Goal: Task Accomplishment & Management: Manage account settings

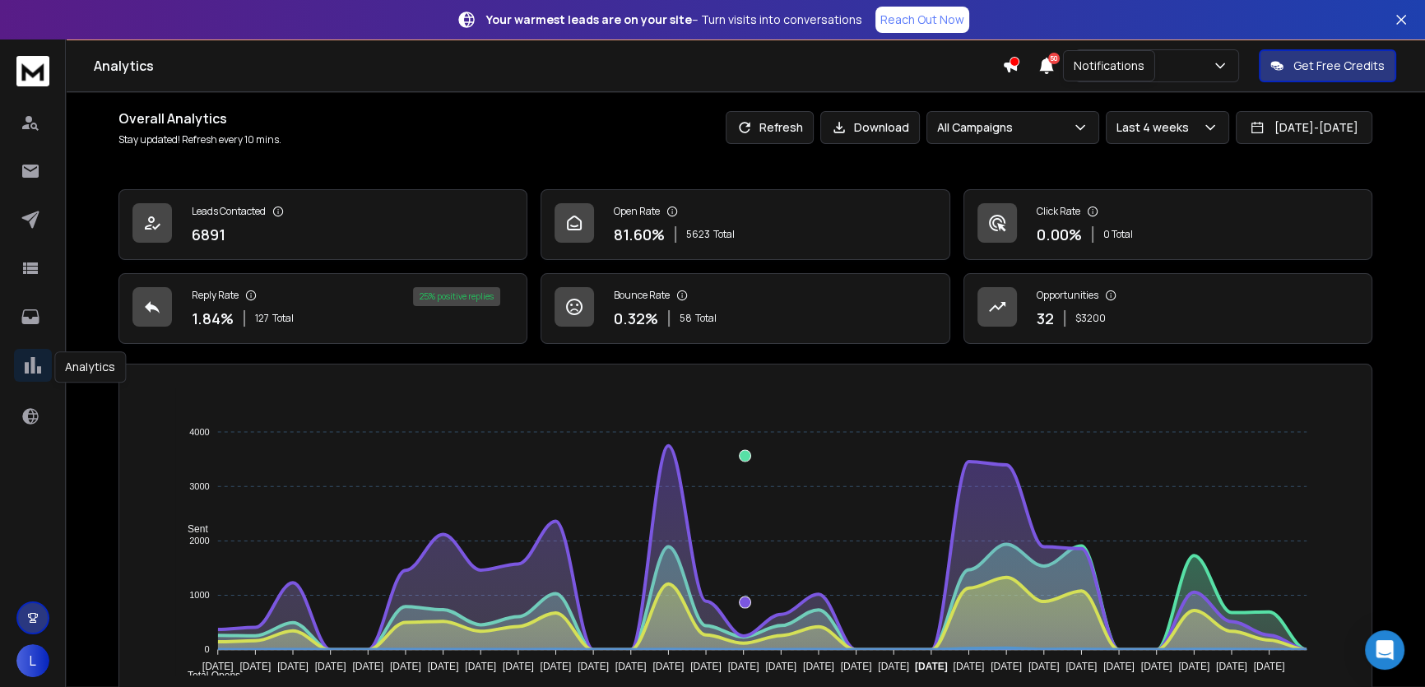
click at [1126, 67] on div "Notifications" at bounding box center [1109, 65] width 92 height 31
click at [1215, 74] on button "Skyline" at bounding box center [1156, 65] width 165 height 33
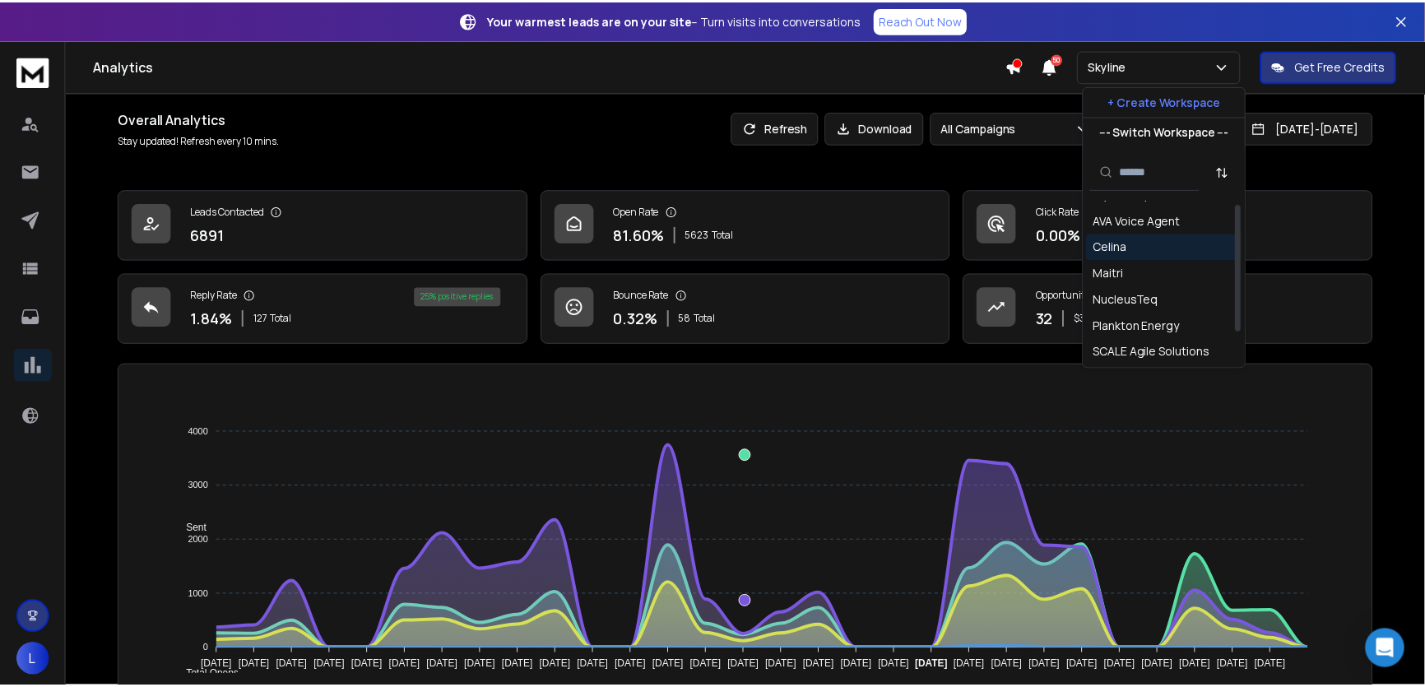
scroll to position [45, 0]
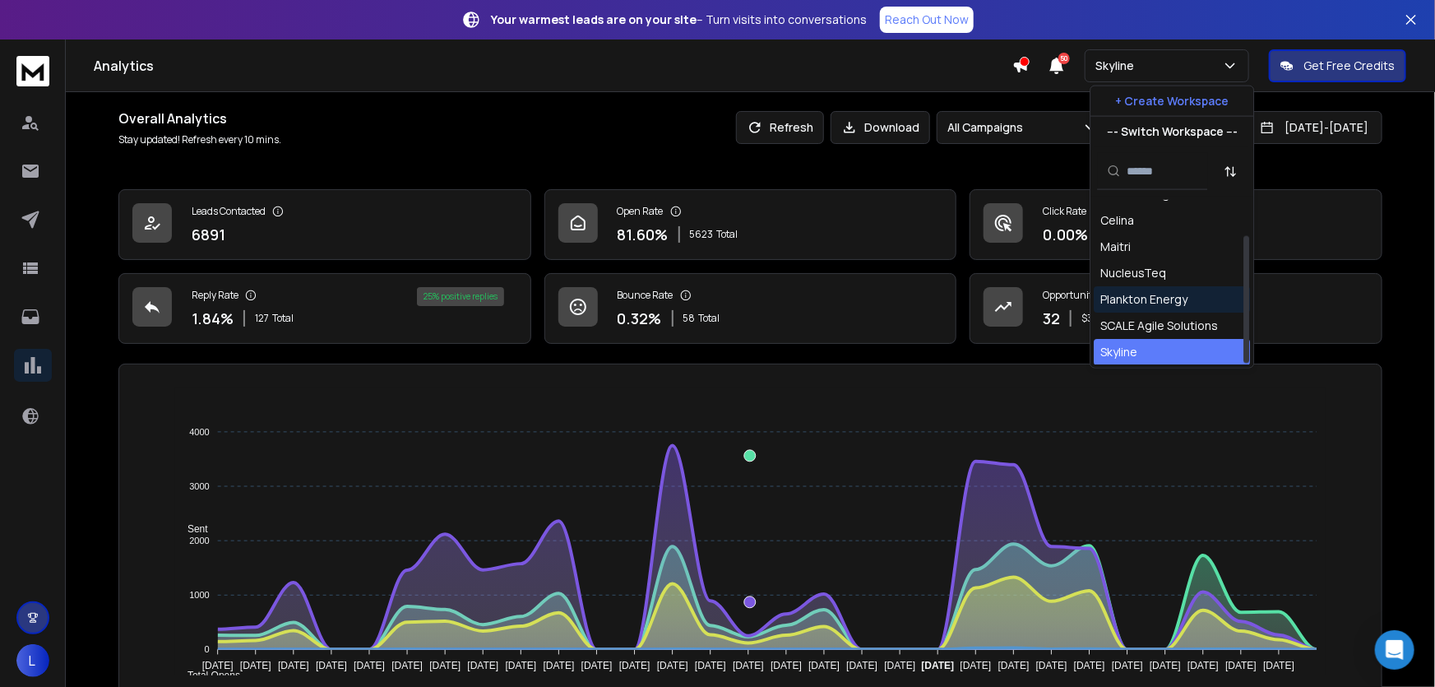
click at [1183, 296] on div "Plankton Energy" at bounding box center [1144, 299] width 87 height 16
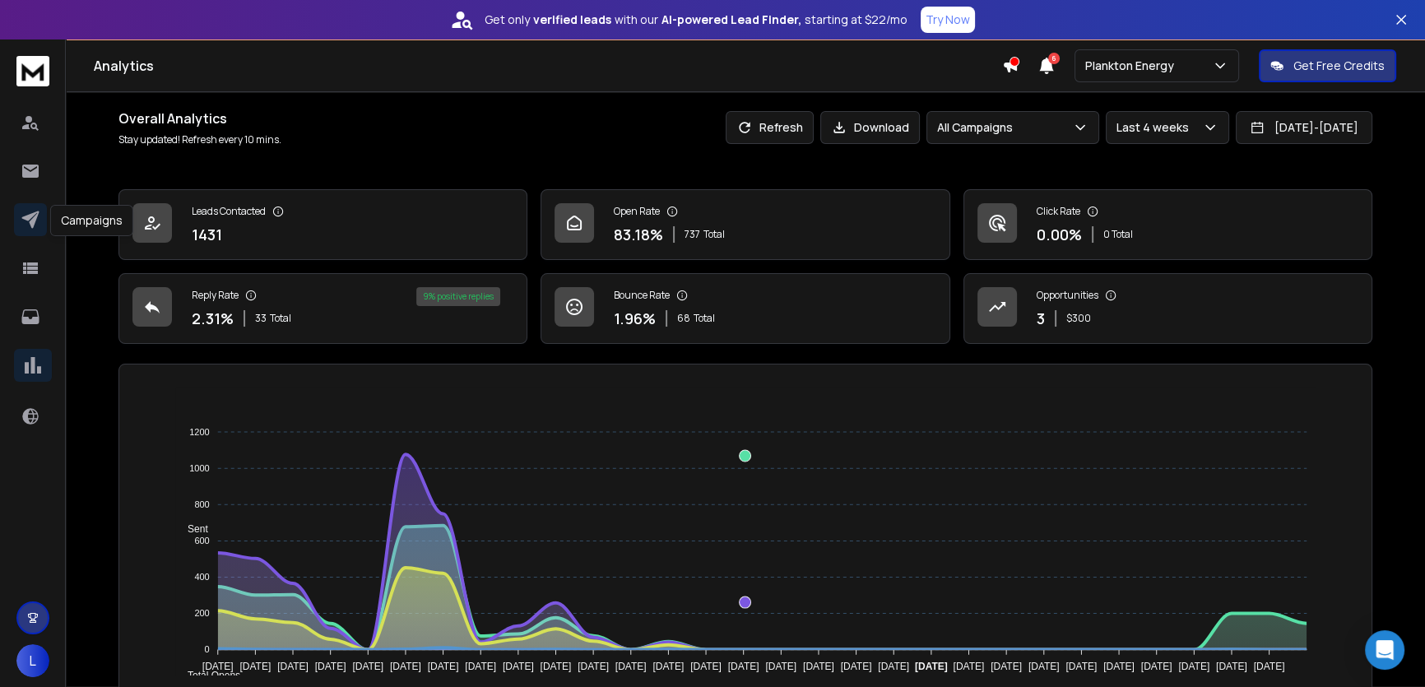
click at [21, 224] on icon at bounding box center [31, 220] width 20 height 20
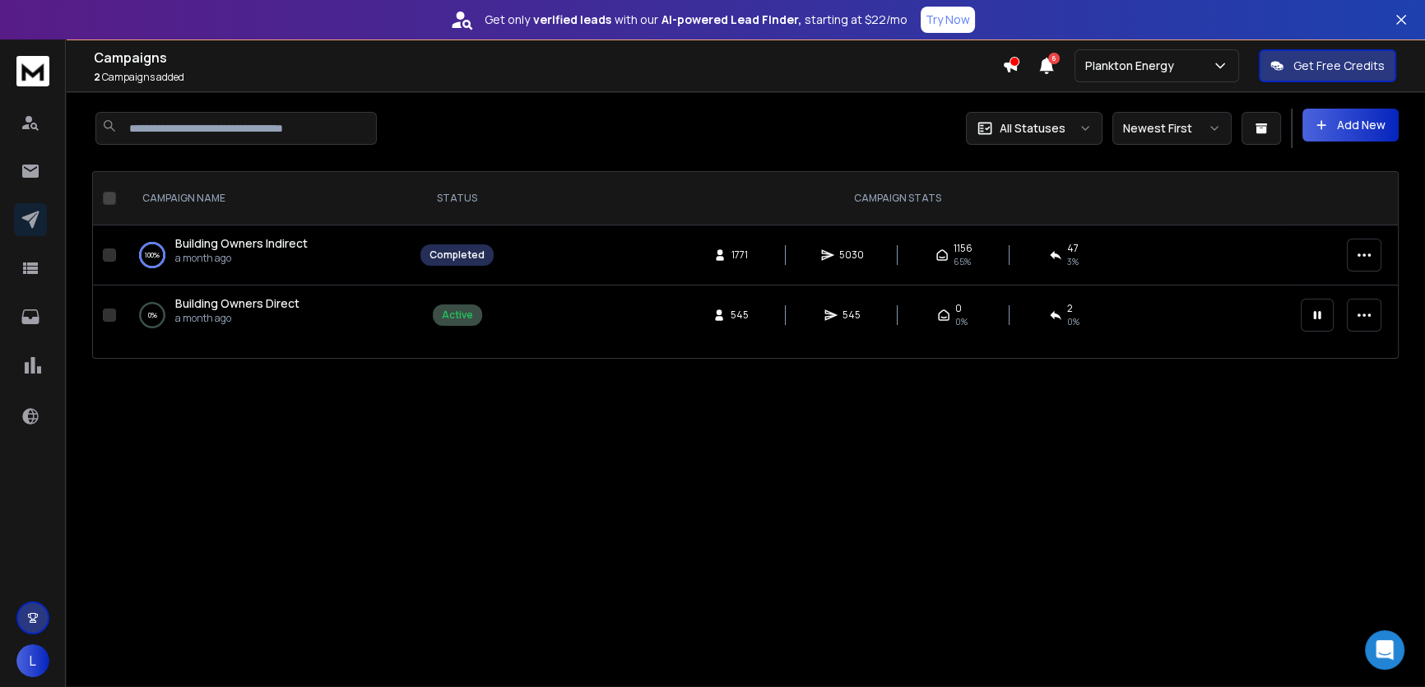
click at [256, 311] on link "Building Owners Direct" at bounding box center [237, 303] width 124 height 16
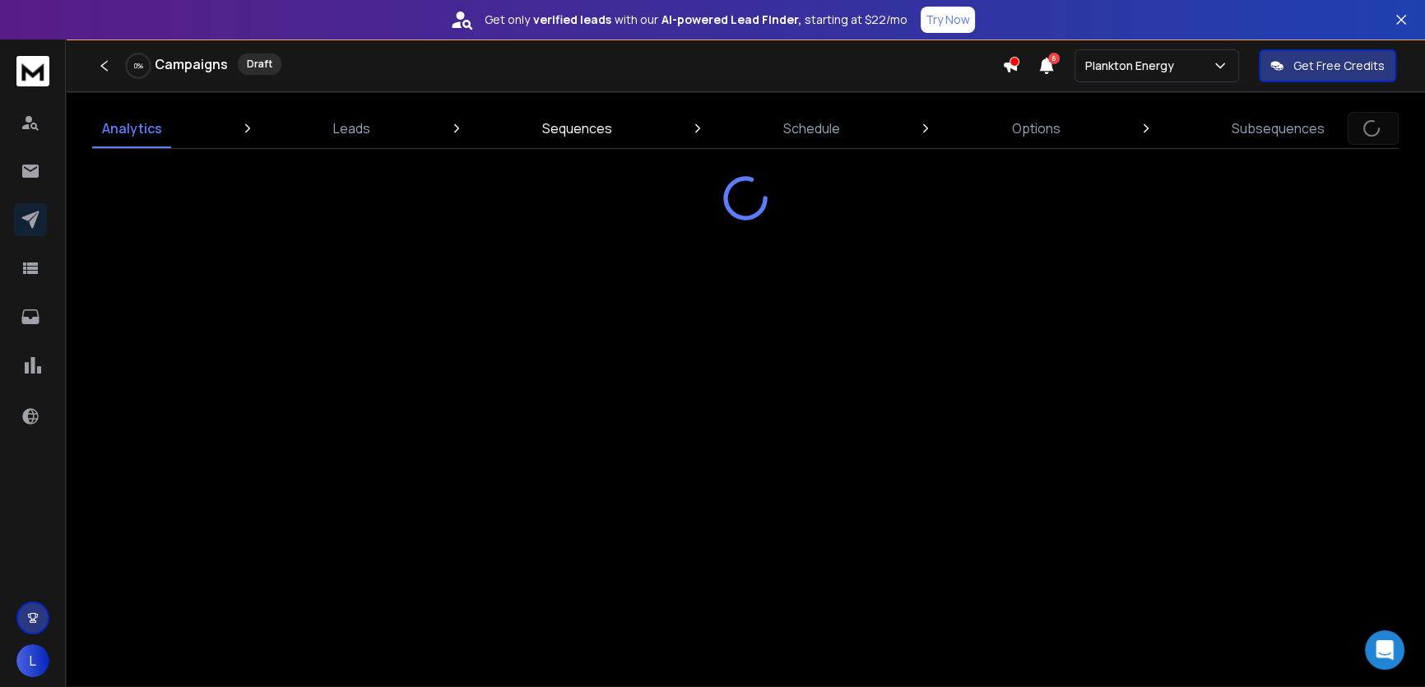
click at [565, 126] on p "Sequences" at bounding box center [577, 128] width 70 height 20
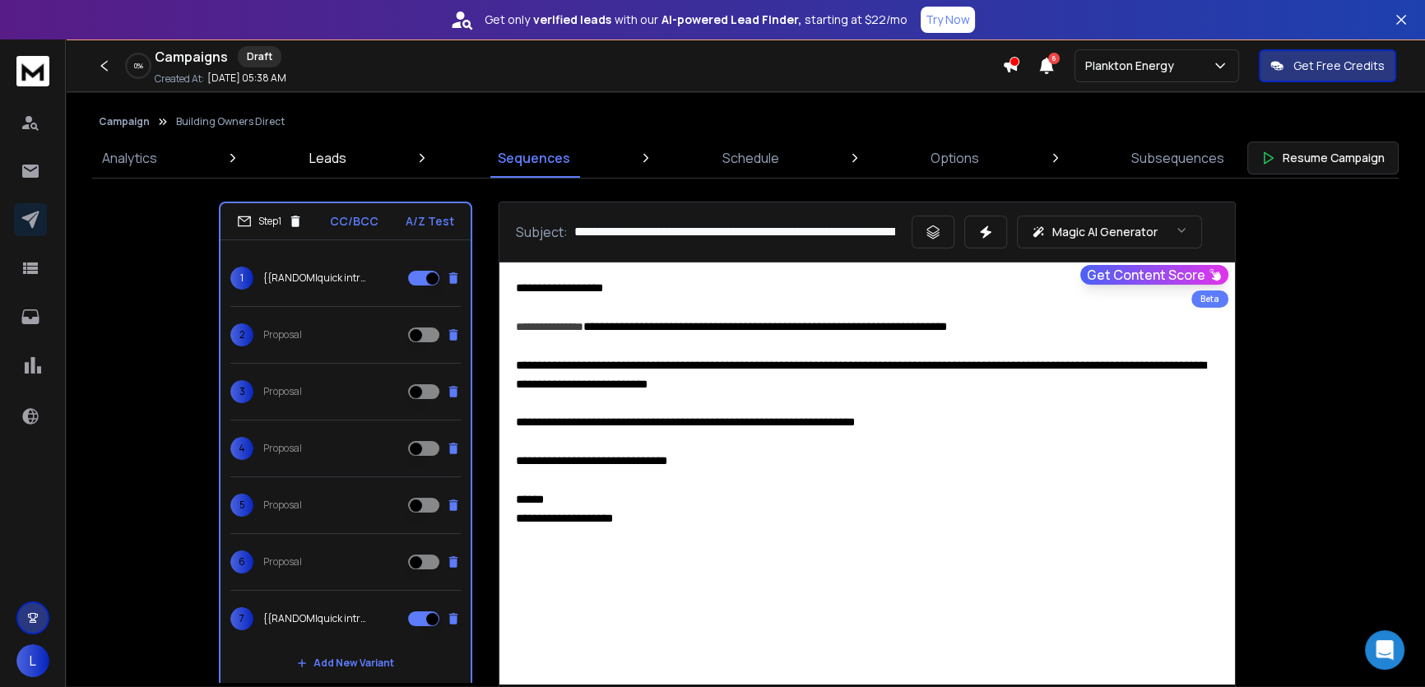
click at [340, 164] on p "Leads" at bounding box center [327, 158] width 37 height 20
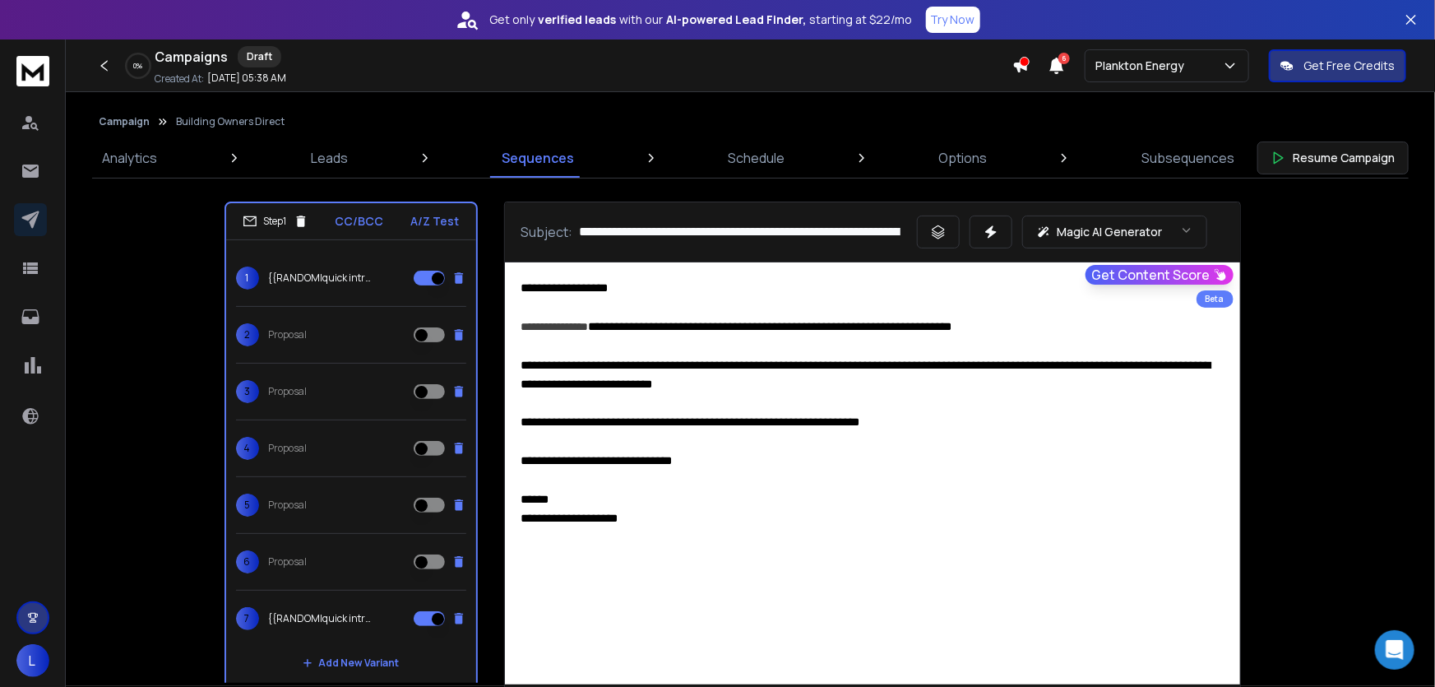
click at [171, 155] on div "Analytics Leads Sequences Schedule Options Subsequences" at bounding box center [668, 157] width 1152 height 39
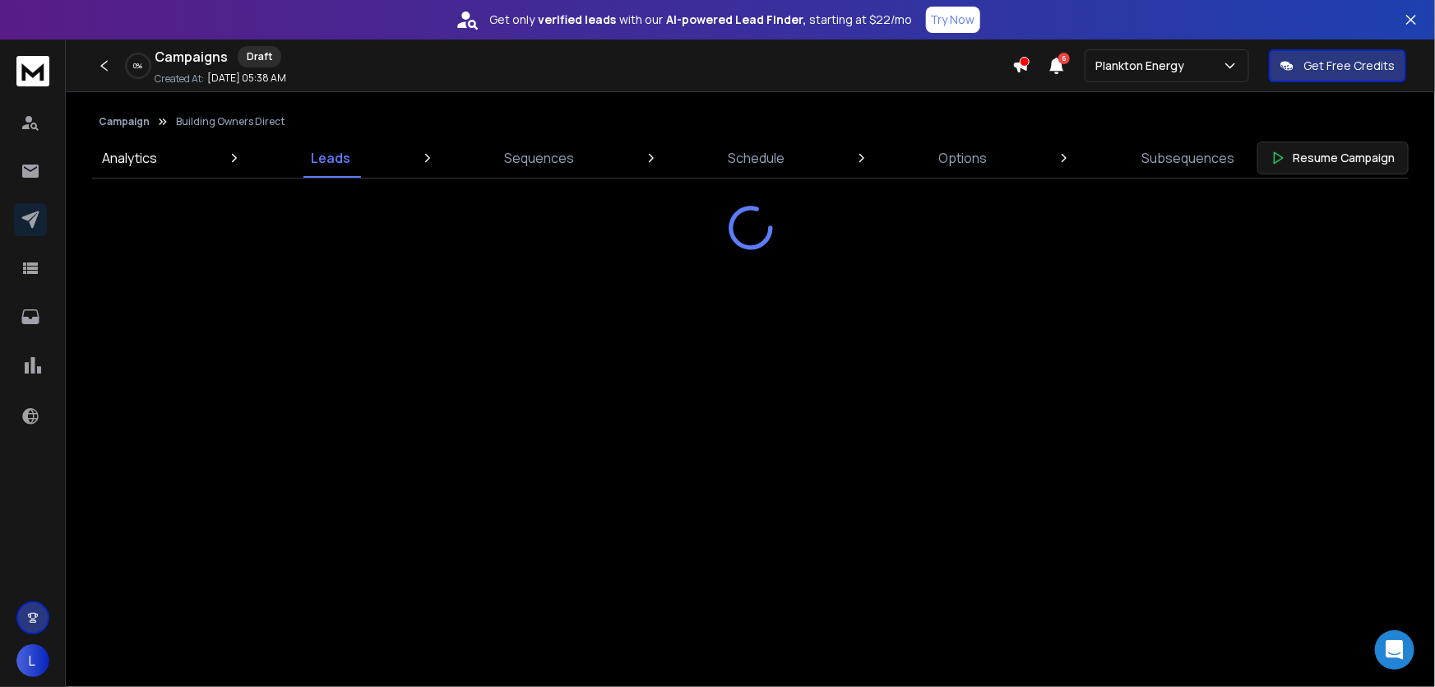
click at [148, 158] on p "Analytics" at bounding box center [129, 158] width 55 height 20
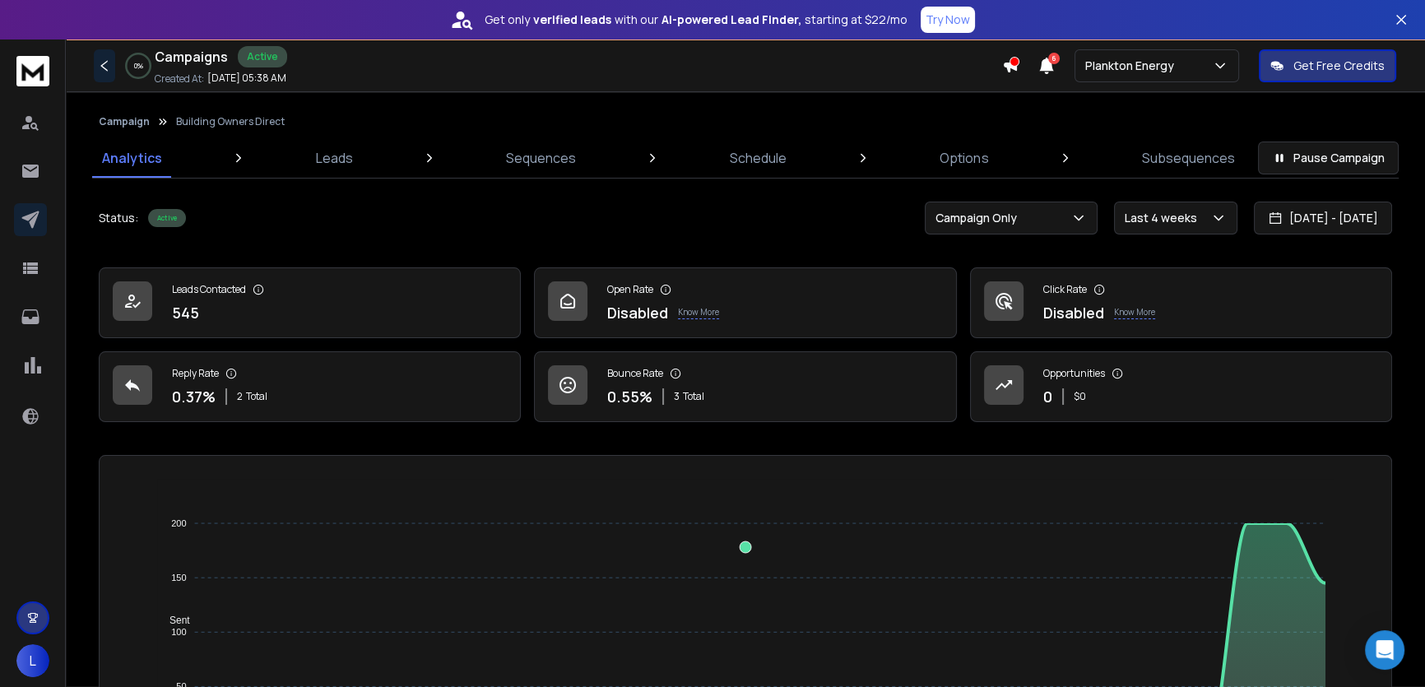
click at [97, 66] on icon at bounding box center [104, 65] width 15 height 15
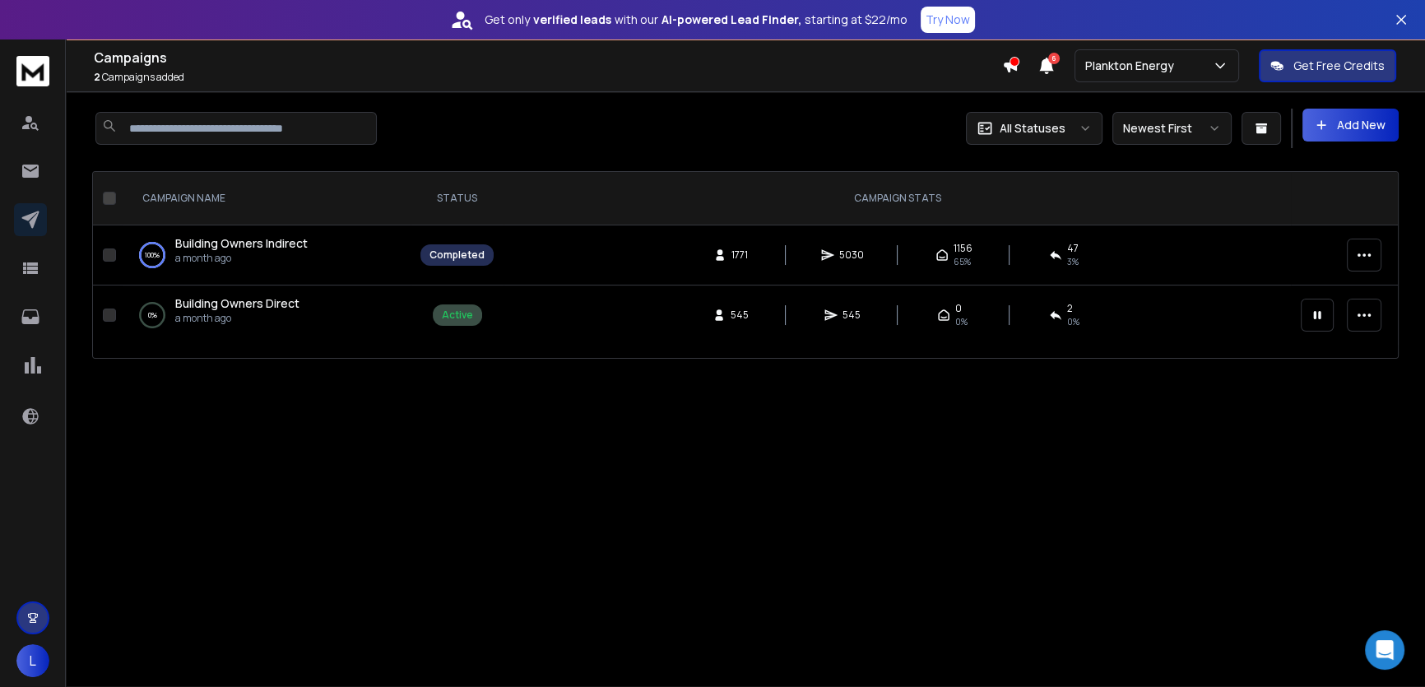
click at [288, 250] on span "Building Owners Indirect" at bounding box center [241, 243] width 132 height 16
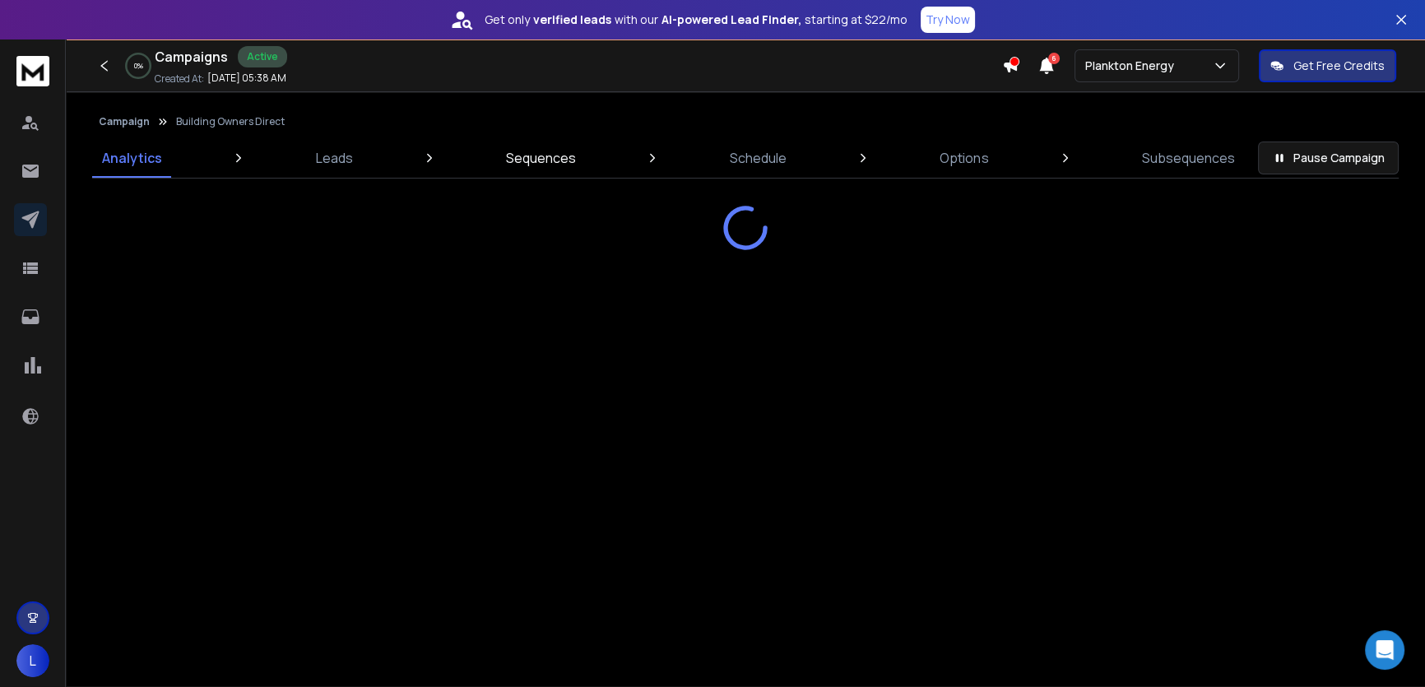
click at [535, 156] on p "Sequences" at bounding box center [541, 158] width 70 height 20
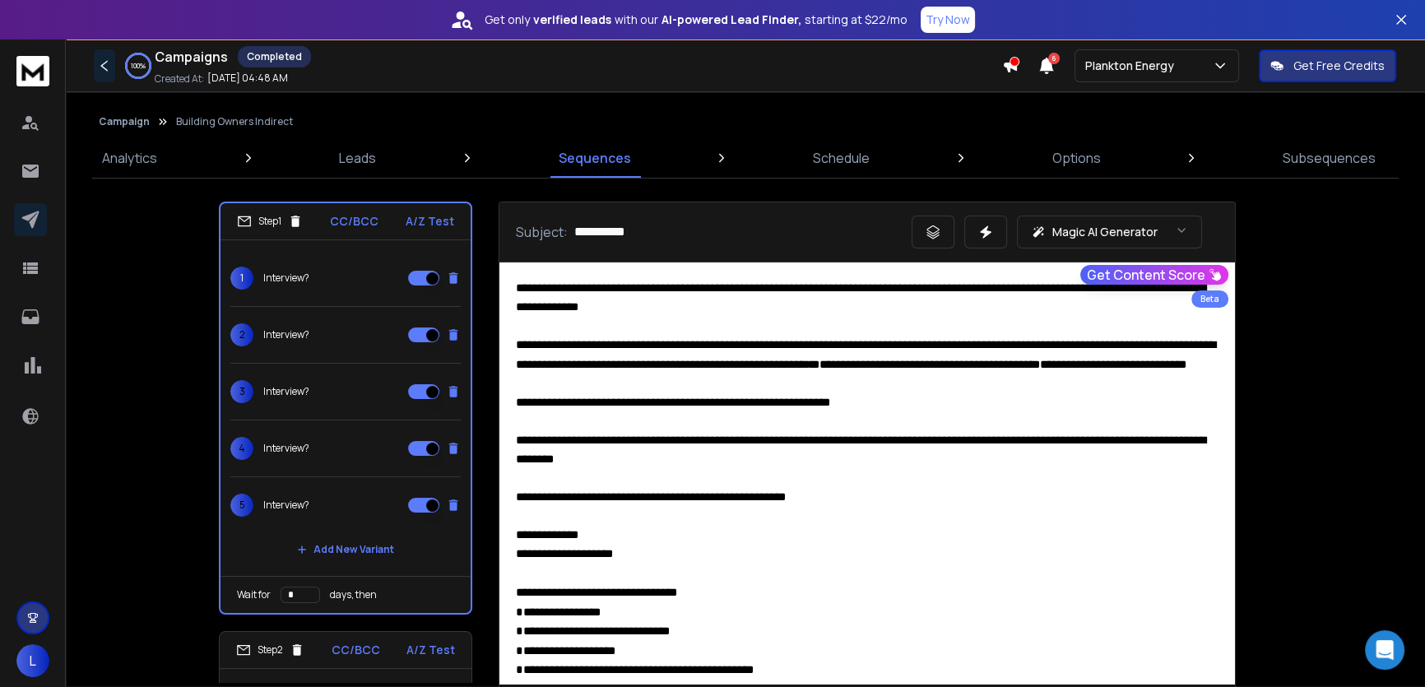
click at [99, 67] on icon at bounding box center [104, 65] width 15 height 15
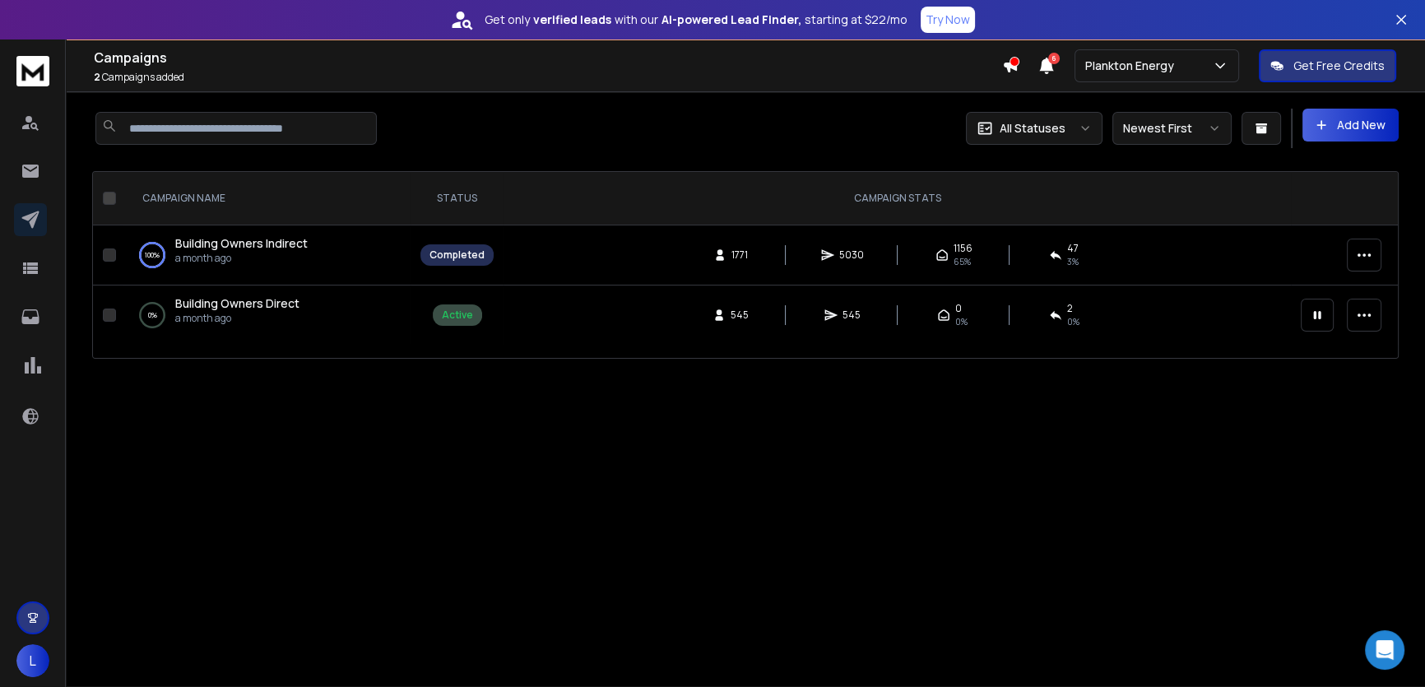
click at [298, 252] on p "a month ago" at bounding box center [241, 258] width 132 height 13
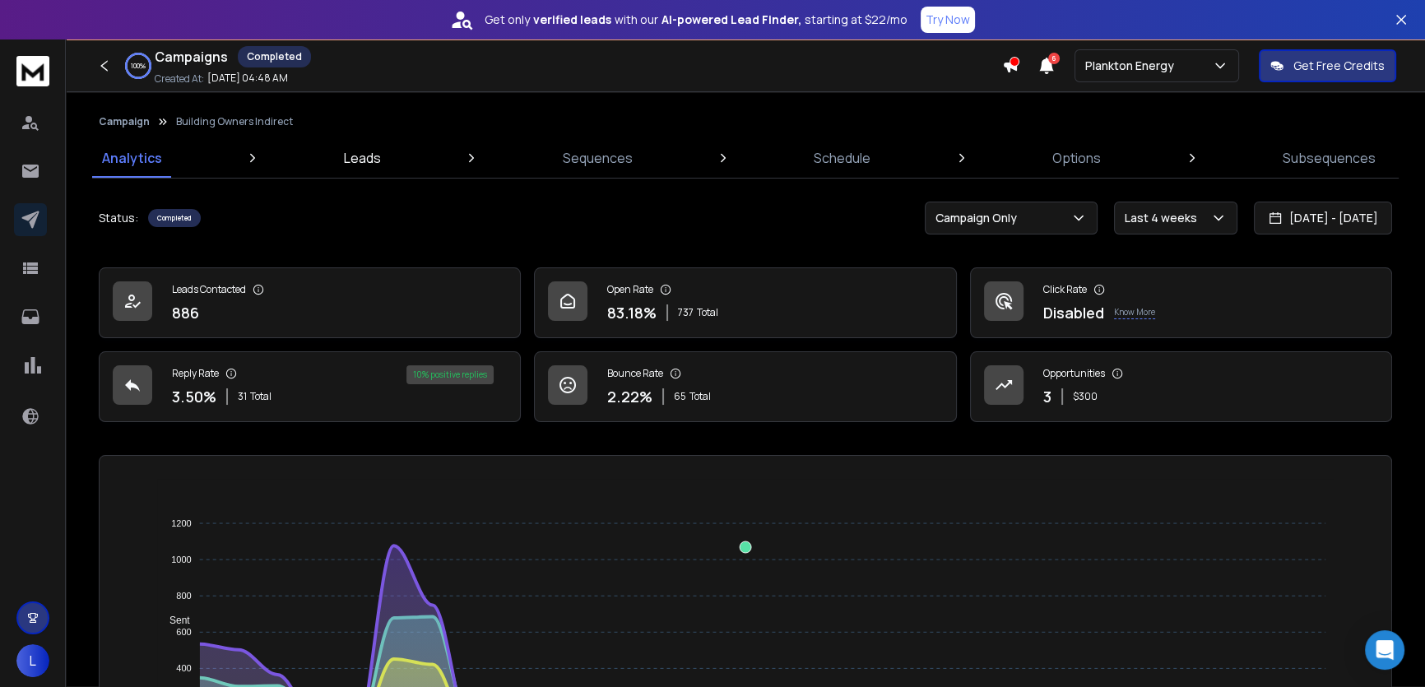
click at [364, 155] on p "Leads" at bounding box center [362, 158] width 37 height 20
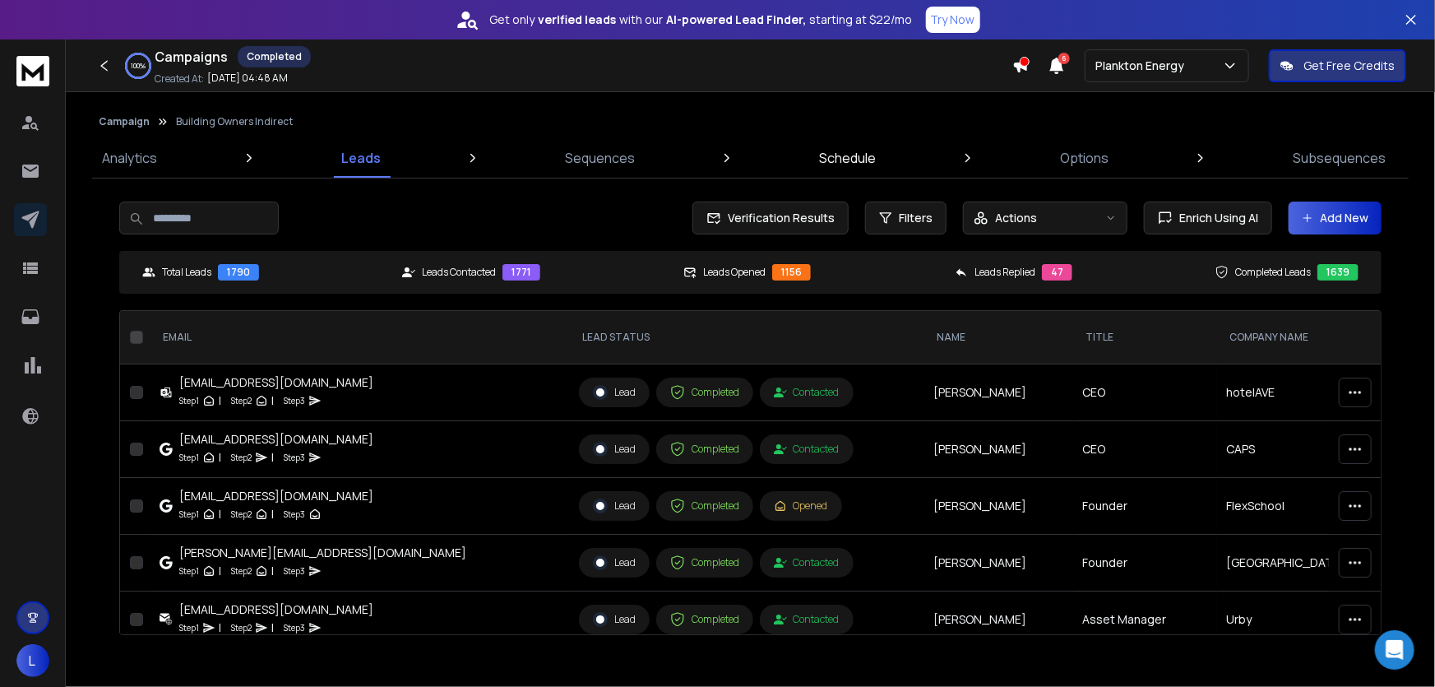
click at [829, 161] on p "Schedule" at bounding box center [847, 158] width 57 height 20
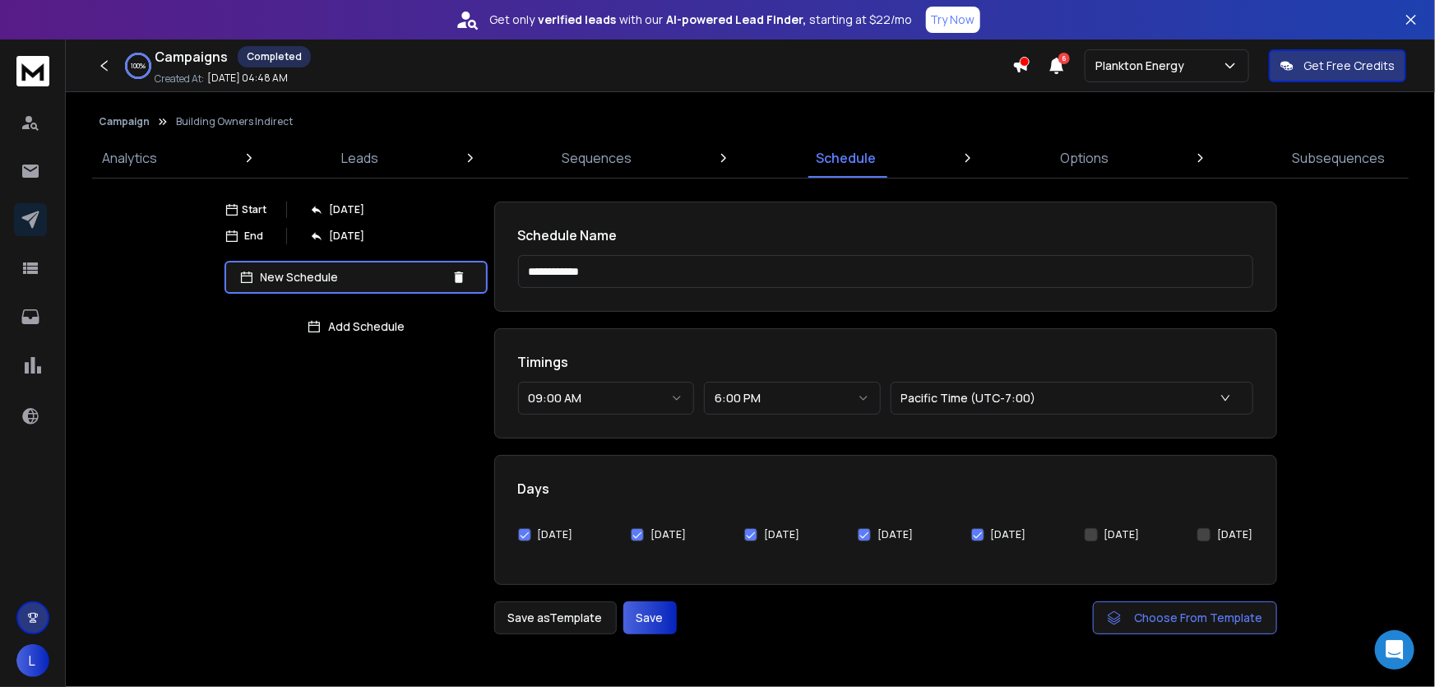
click at [365, 234] on p "Thu Jul 30 2026" at bounding box center [347, 235] width 35 height 13
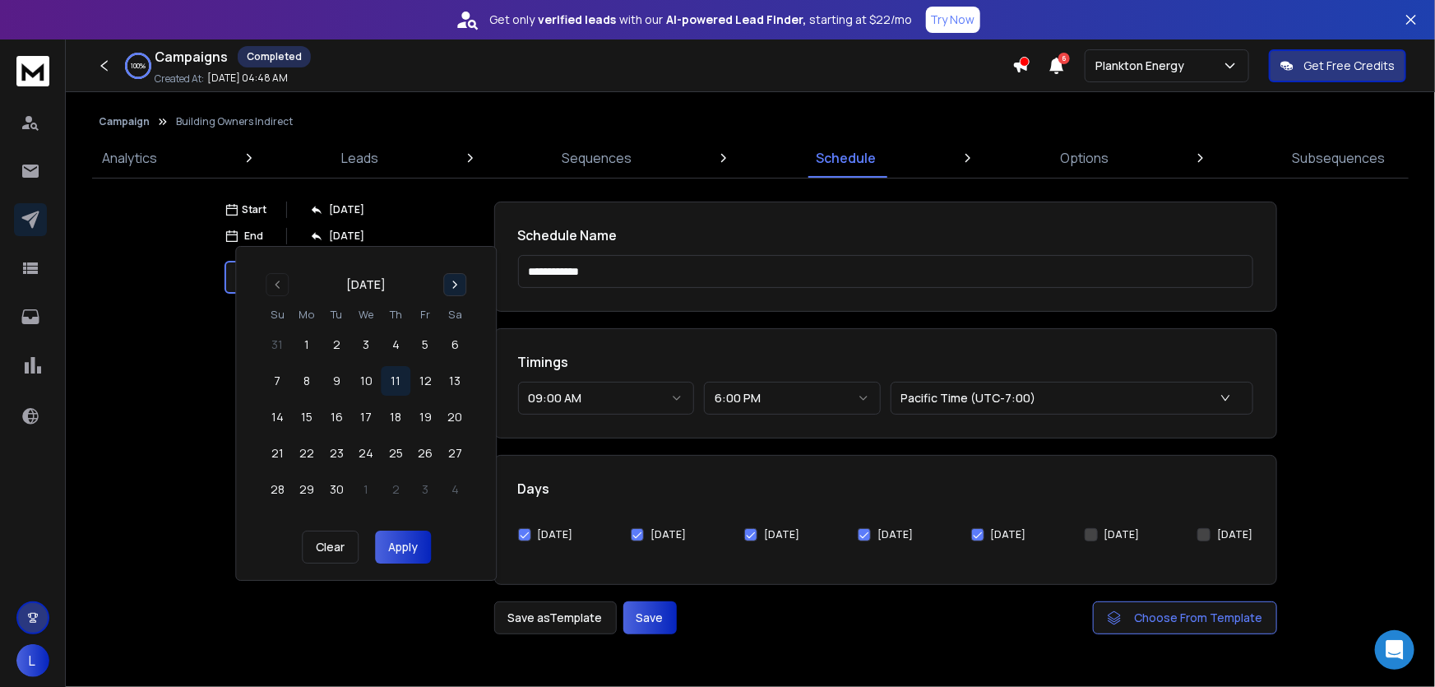
click at [452, 276] on button "Go to next month" at bounding box center [454, 284] width 23 height 23
click at [421, 485] on button "31" at bounding box center [425, 490] width 30 height 30
click at [384, 545] on button "Apply" at bounding box center [403, 547] width 56 height 33
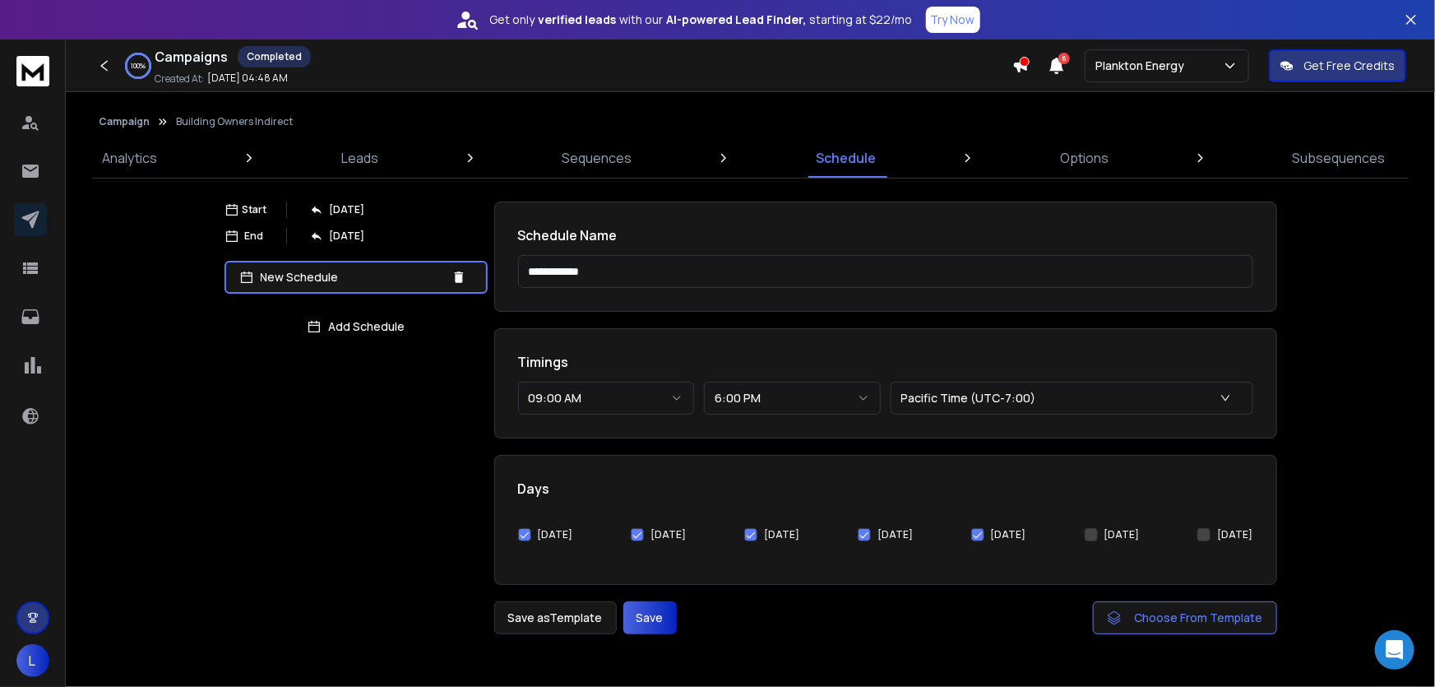
click at [666, 616] on button "Save" at bounding box center [649, 617] width 53 height 33
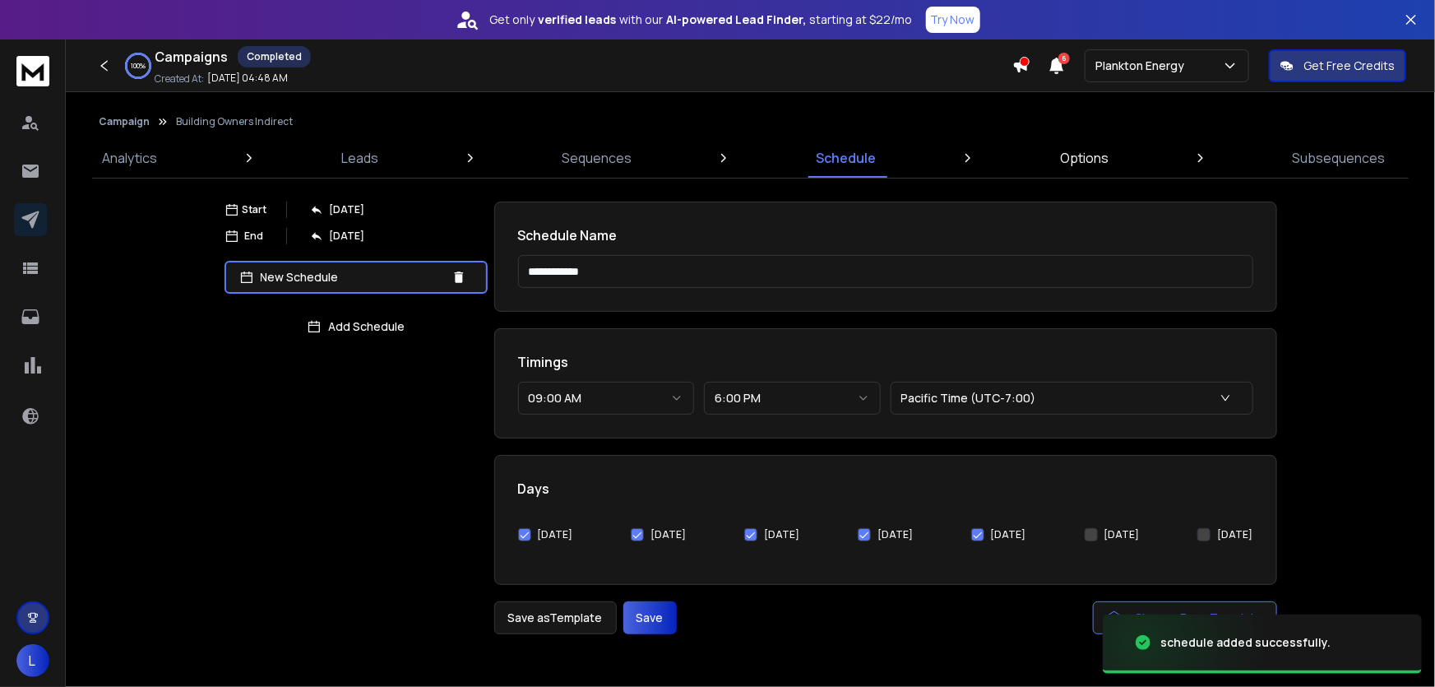
click at [1111, 154] on link "Options" at bounding box center [1084, 157] width 68 height 39
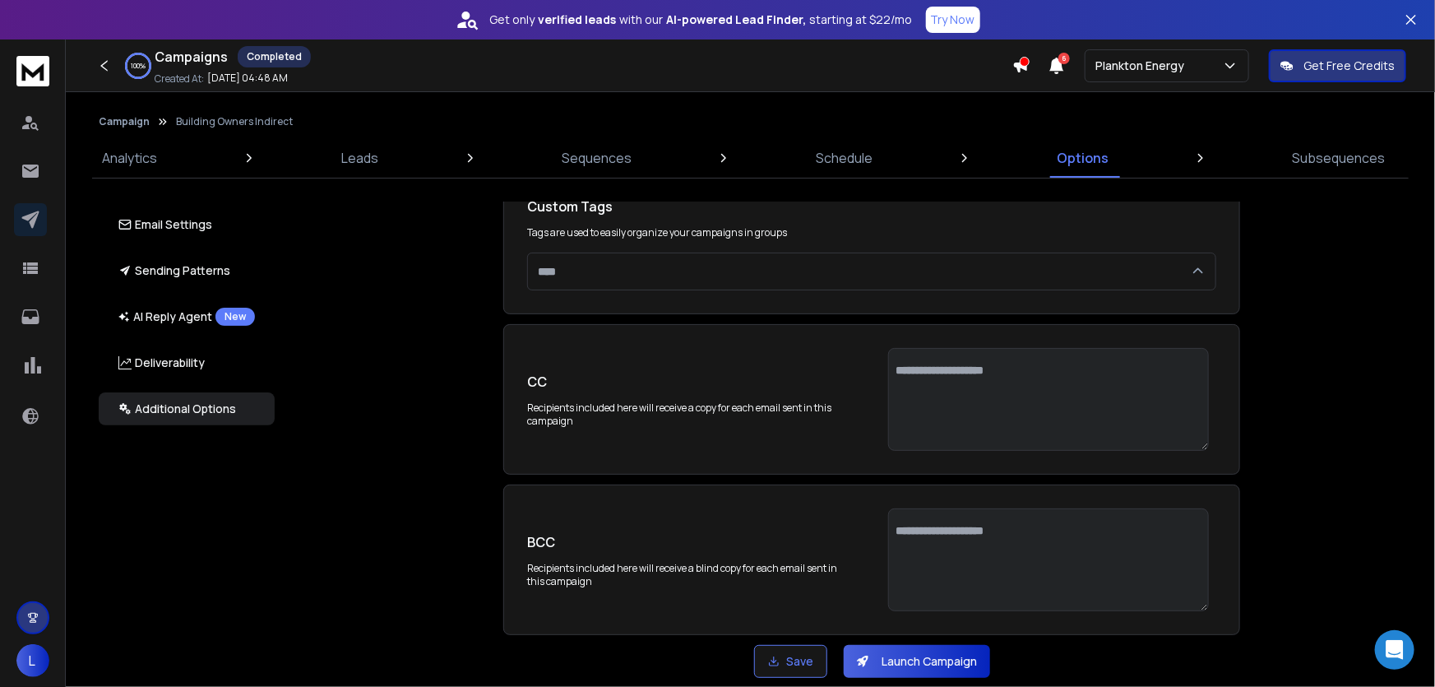
scroll to position [3217, 0]
click at [901, 664] on button "Launch Campaign" at bounding box center [917, 661] width 146 height 33
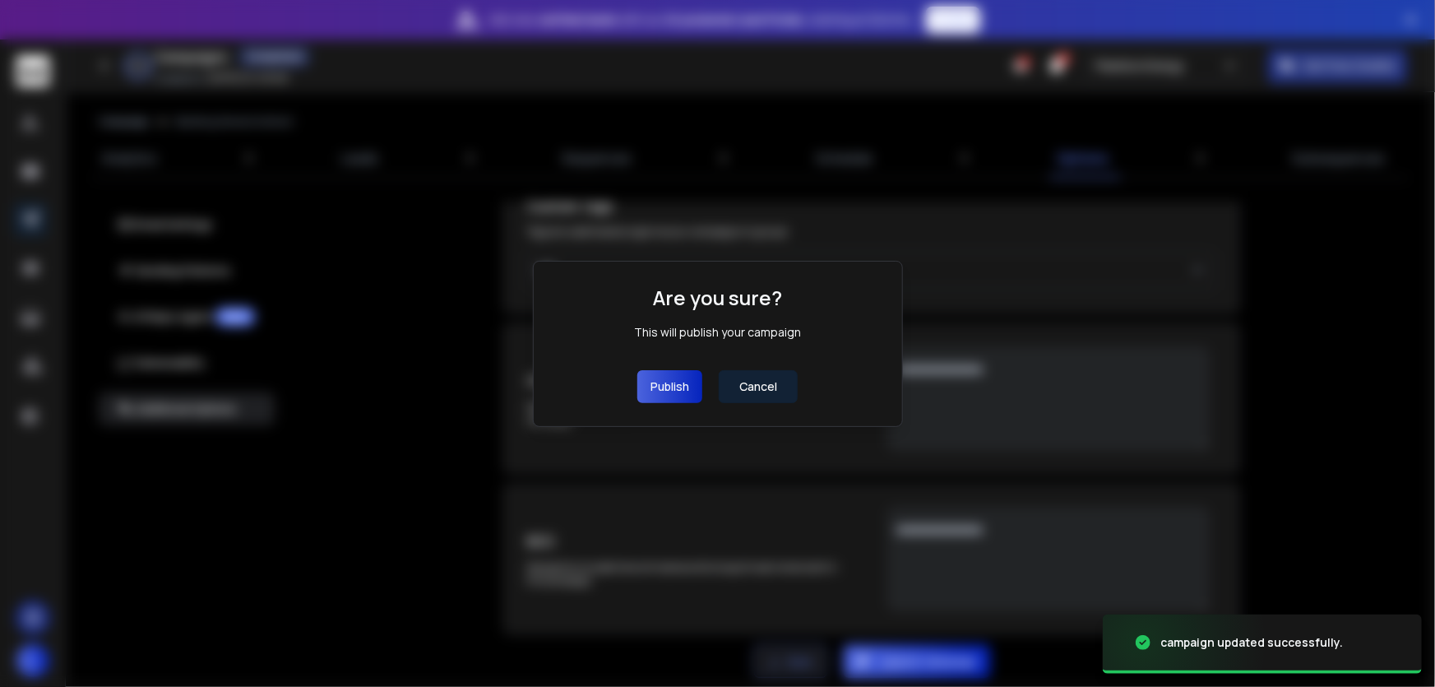
click at [676, 394] on button "Publish" at bounding box center [669, 386] width 65 height 33
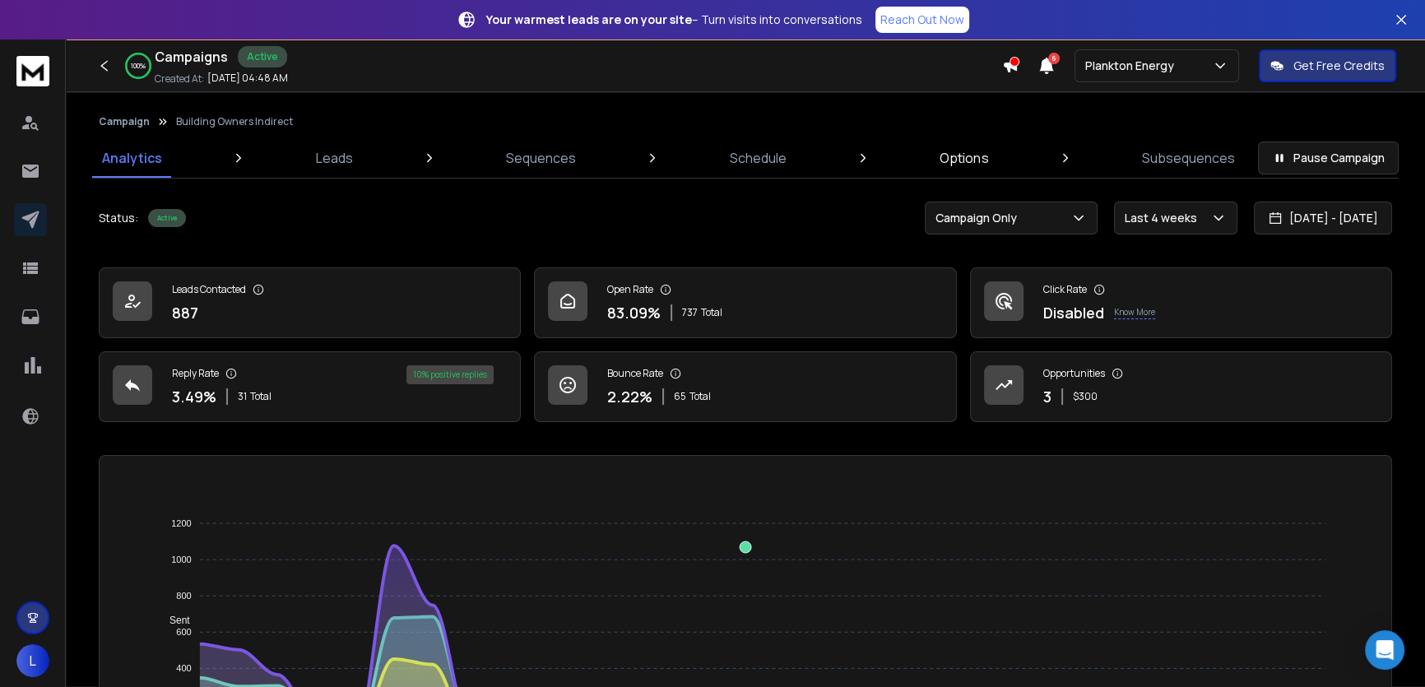
click at [982, 153] on p "Options" at bounding box center [963, 158] width 49 height 20
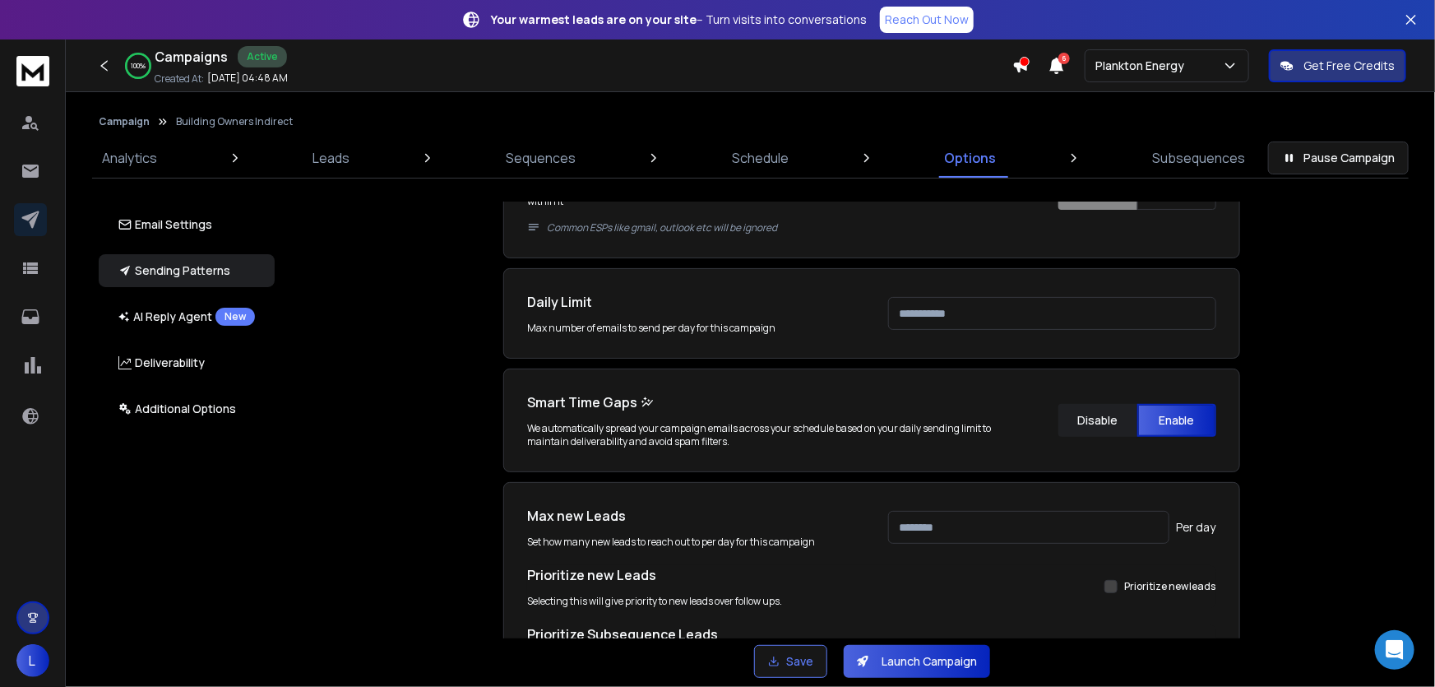
scroll to position [781, 0]
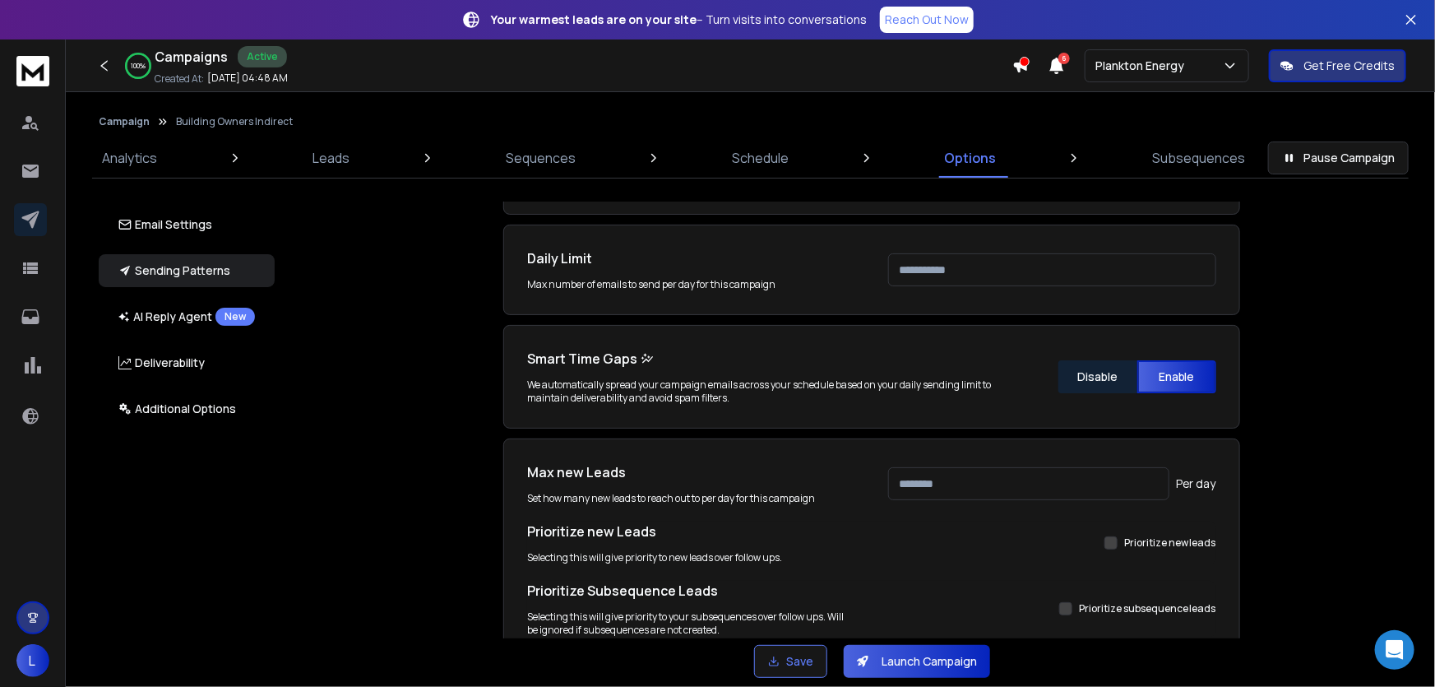
click at [1081, 376] on button "Disable" at bounding box center [1098, 376] width 79 height 33
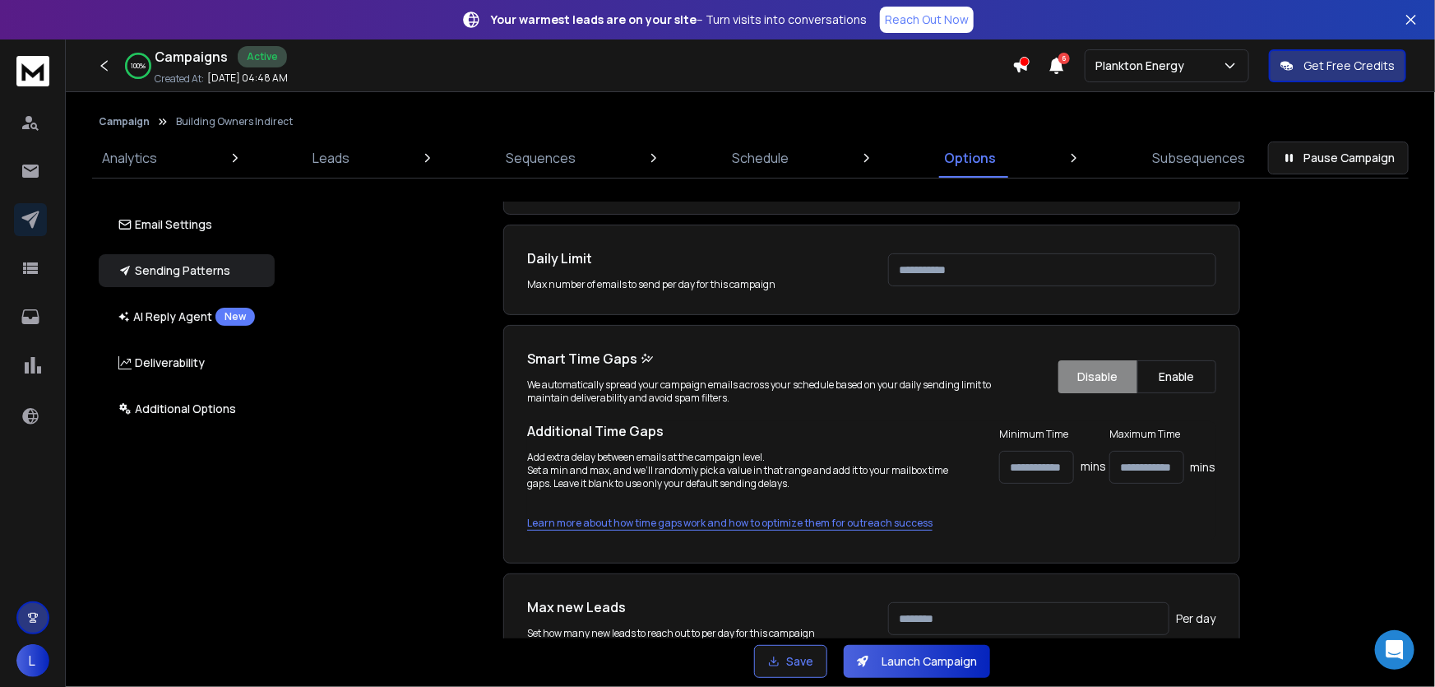
click at [1147, 468] on input "*" at bounding box center [1147, 467] width 75 height 33
type input "*"
click at [1021, 470] on input "*" at bounding box center [1036, 467] width 75 height 33
type input "*"
click at [1032, 503] on div "Additional Time Gaps Add extra delay between emails at the campaign level. Set …" at bounding box center [871, 480] width 689 height 118
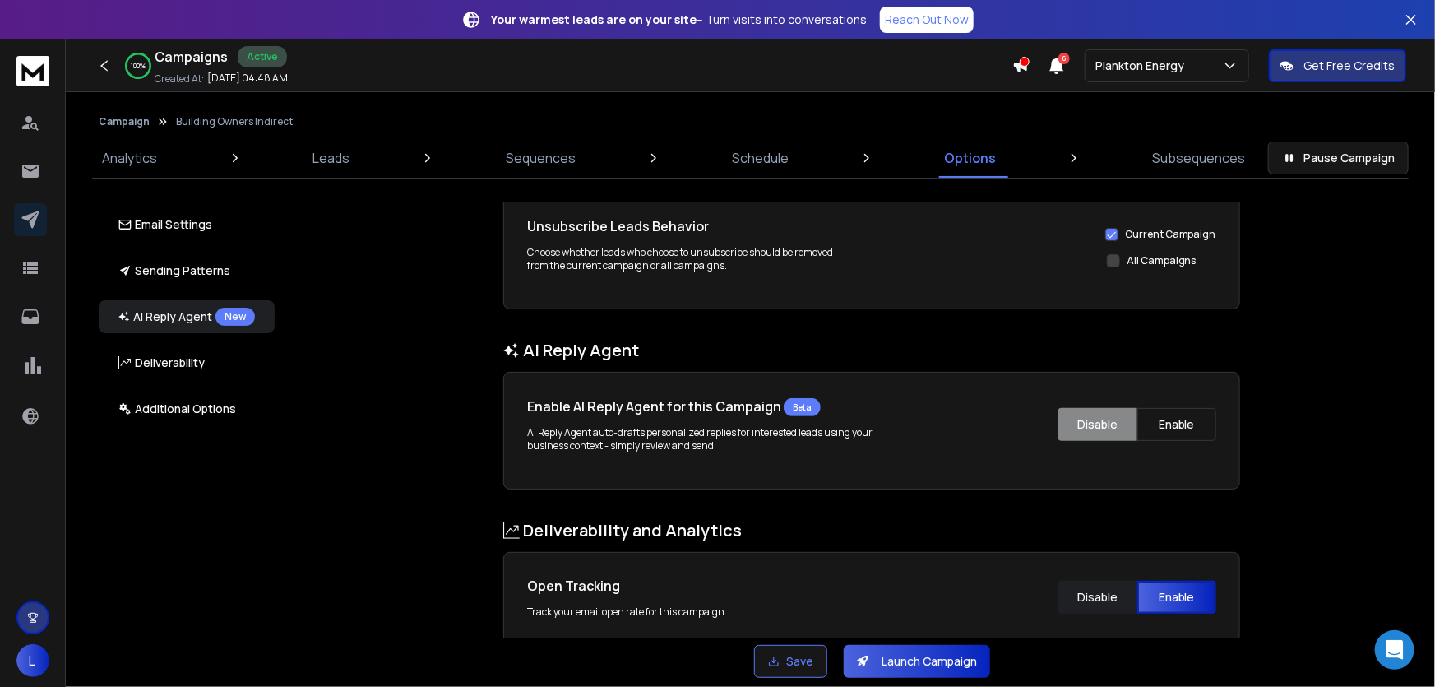
scroll to position [1754, 0]
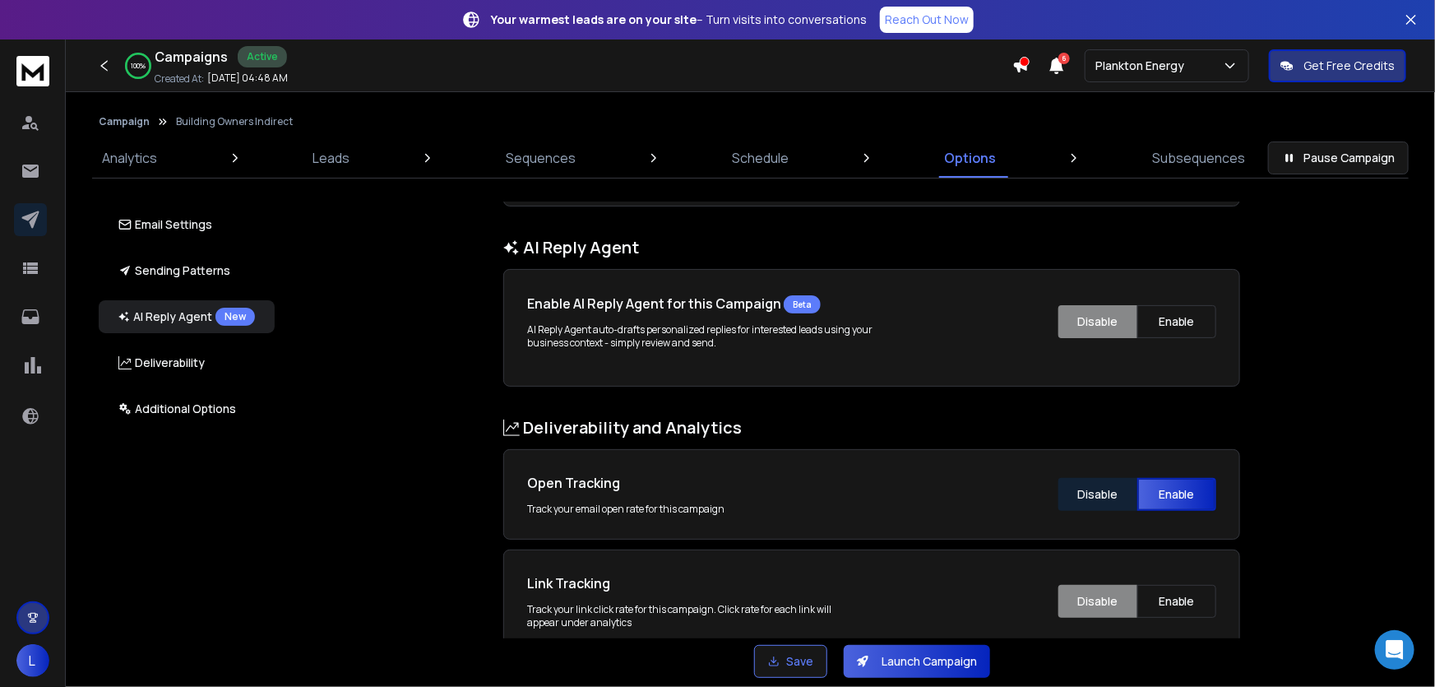
click at [1077, 485] on button "Disable" at bounding box center [1098, 494] width 79 height 33
click at [1152, 478] on button "Enable" at bounding box center [1177, 494] width 79 height 33
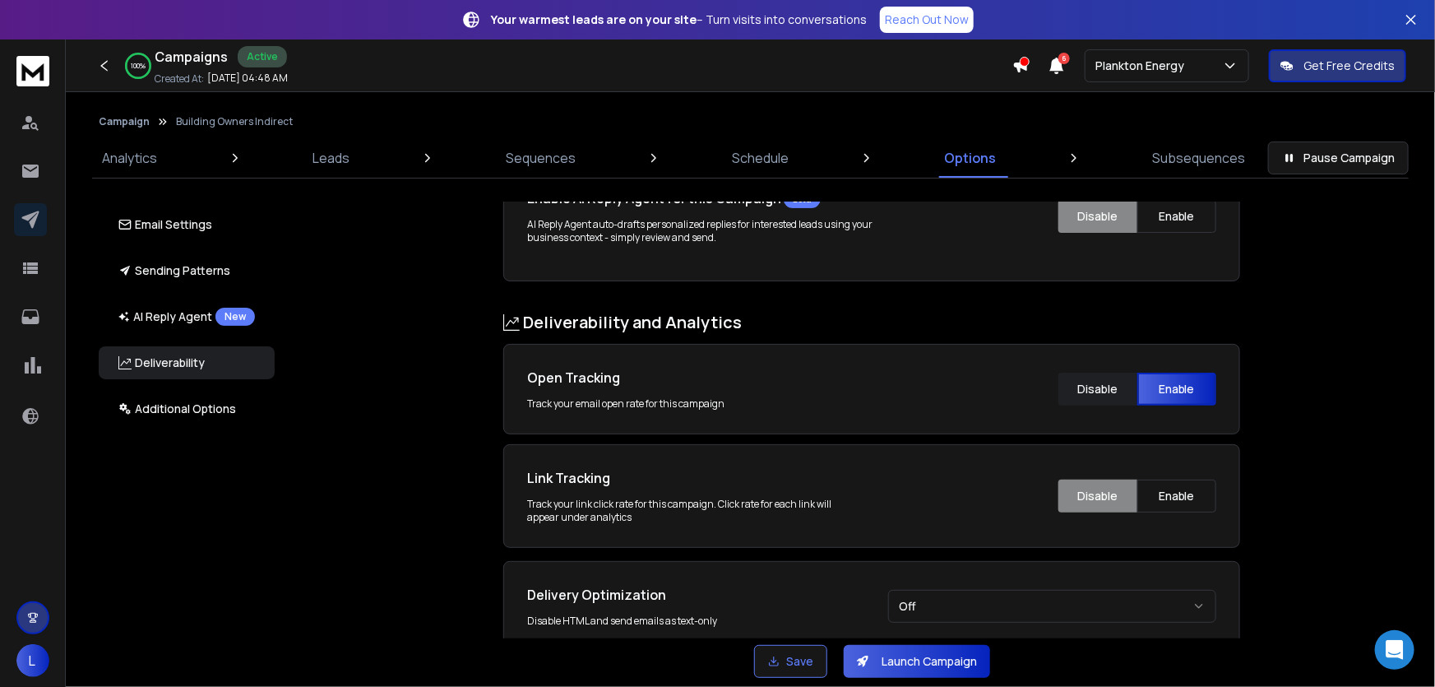
scroll to position [1679, 0]
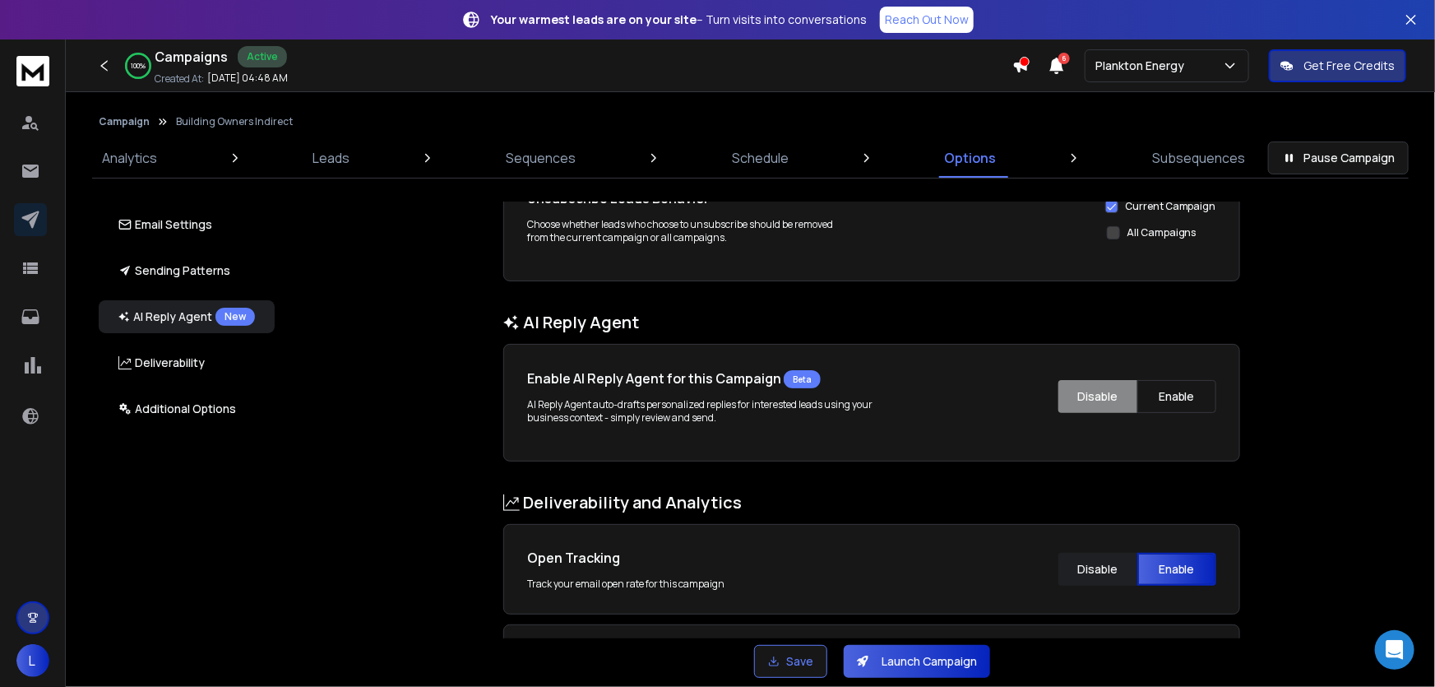
click at [906, 650] on button "Launch Campaign" at bounding box center [917, 661] width 146 height 33
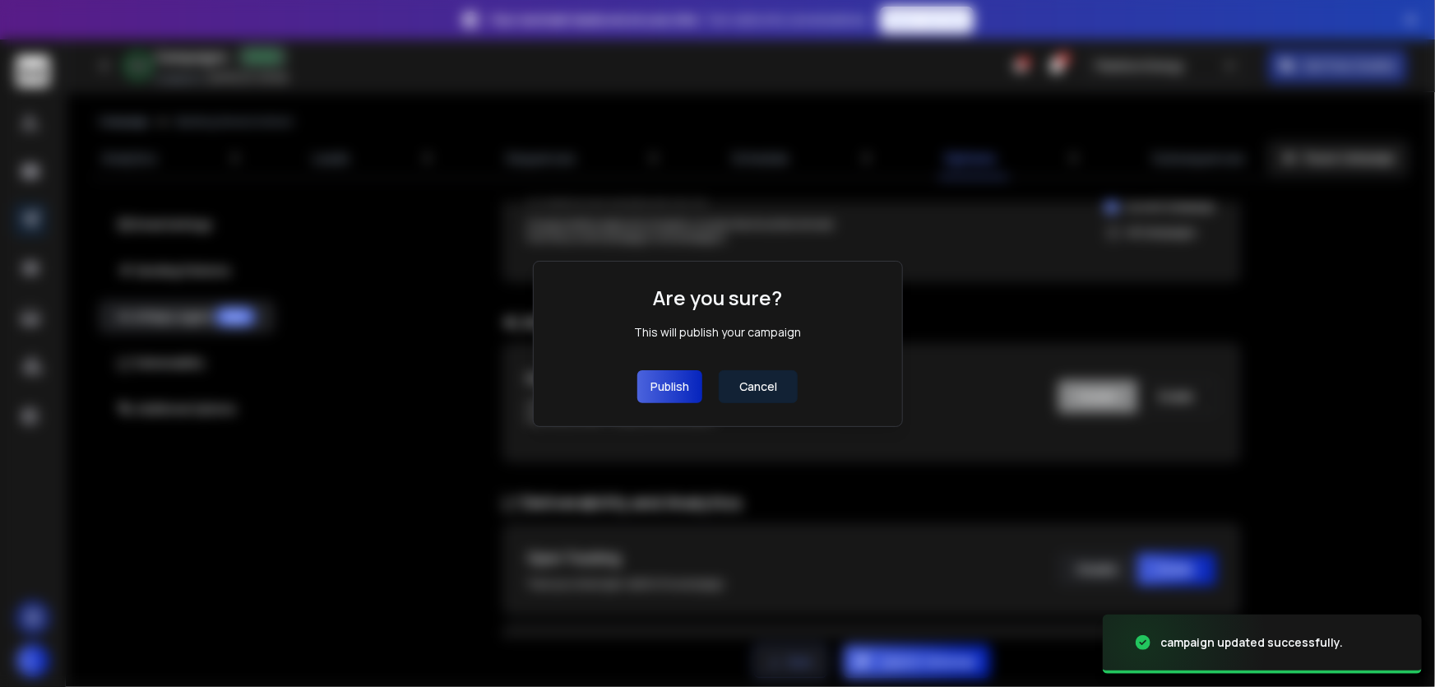
click at [692, 386] on button "Publish" at bounding box center [669, 386] width 65 height 33
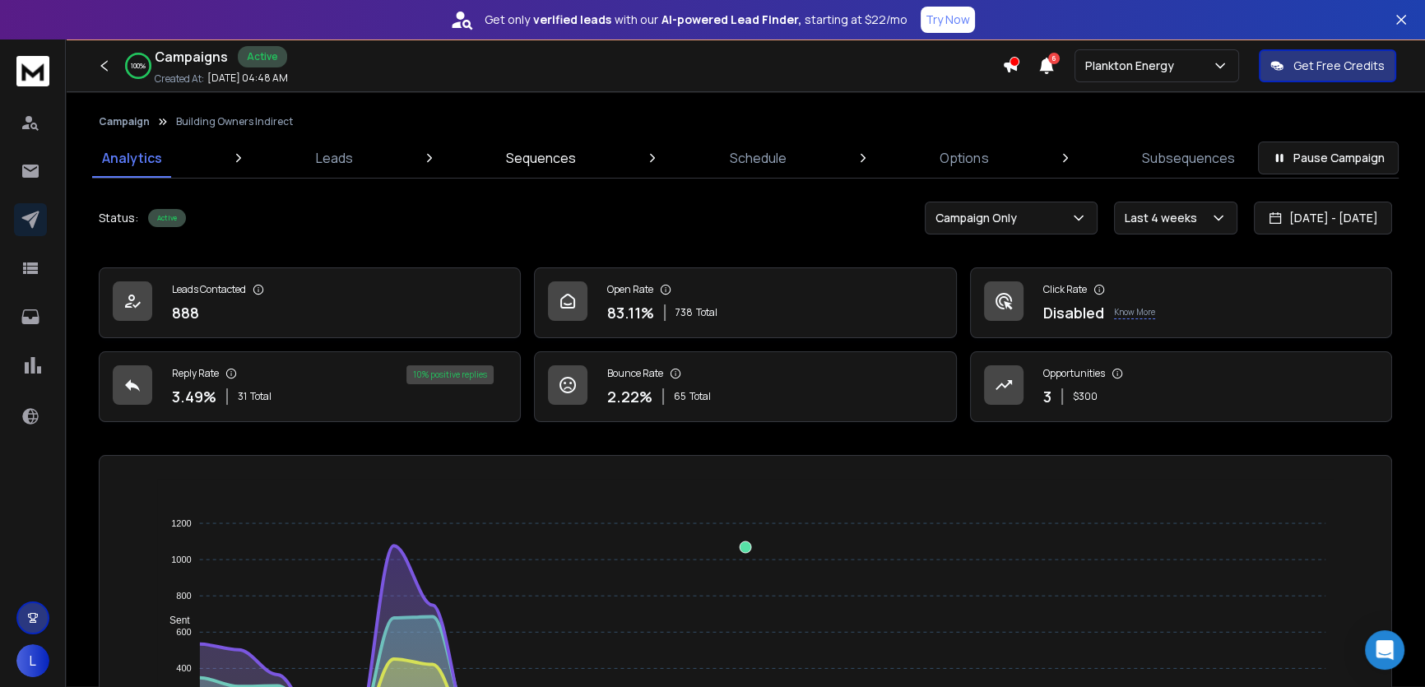
click at [531, 160] on p "Sequences" at bounding box center [541, 158] width 70 height 20
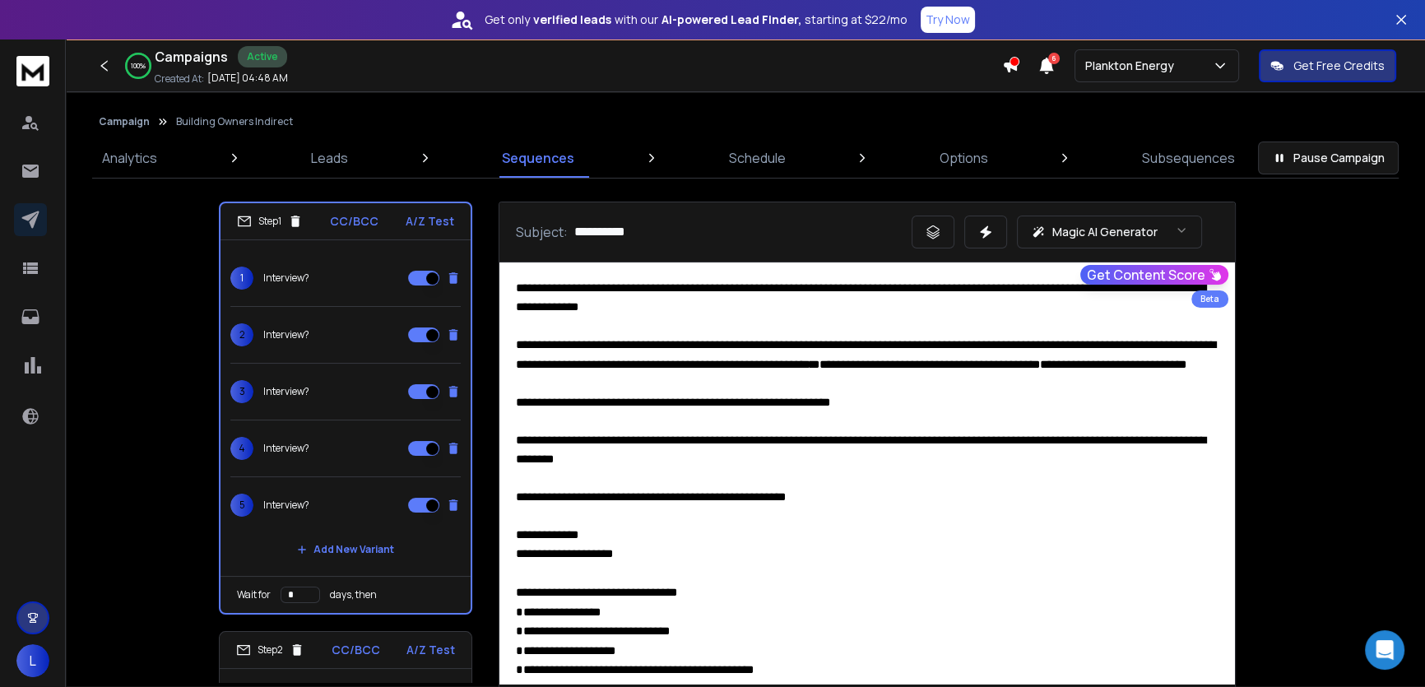
click at [299, 276] on p "Interview?" at bounding box center [286, 277] width 46 height 13
click at [327, 327] on div "2 Interview?" at bounding box center [345, 335] width 230 height 57
click at [415, 331] on button "button" at bounding box center [423, 334] width 31 height 15
click at [418, 386] on button "button" at bounding box center [423, 391] width 31 height 15
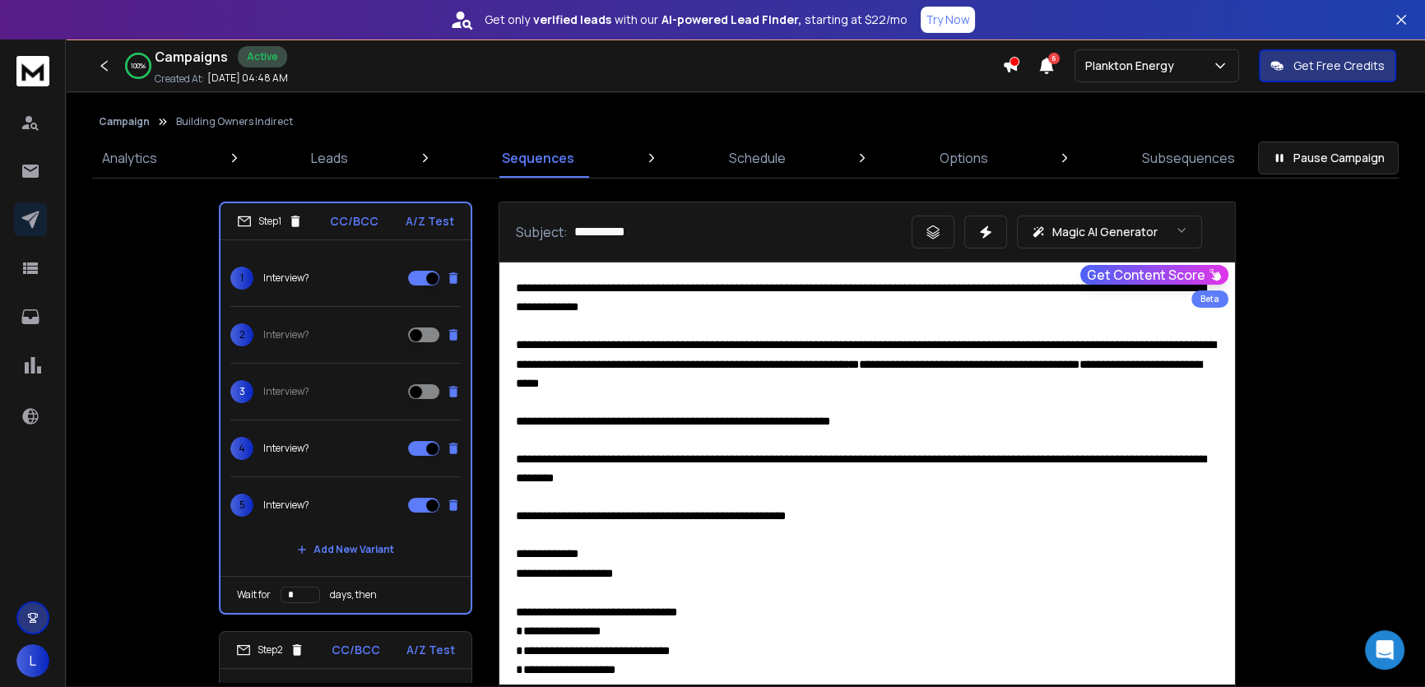
drag, startPoint x: 424, startPoint y: 441, endPoint x: 361, endPoint y: 476, distance: 72.5
click at [424, 441] on button "button" at bounding box center [423, 448] width 31 height 15
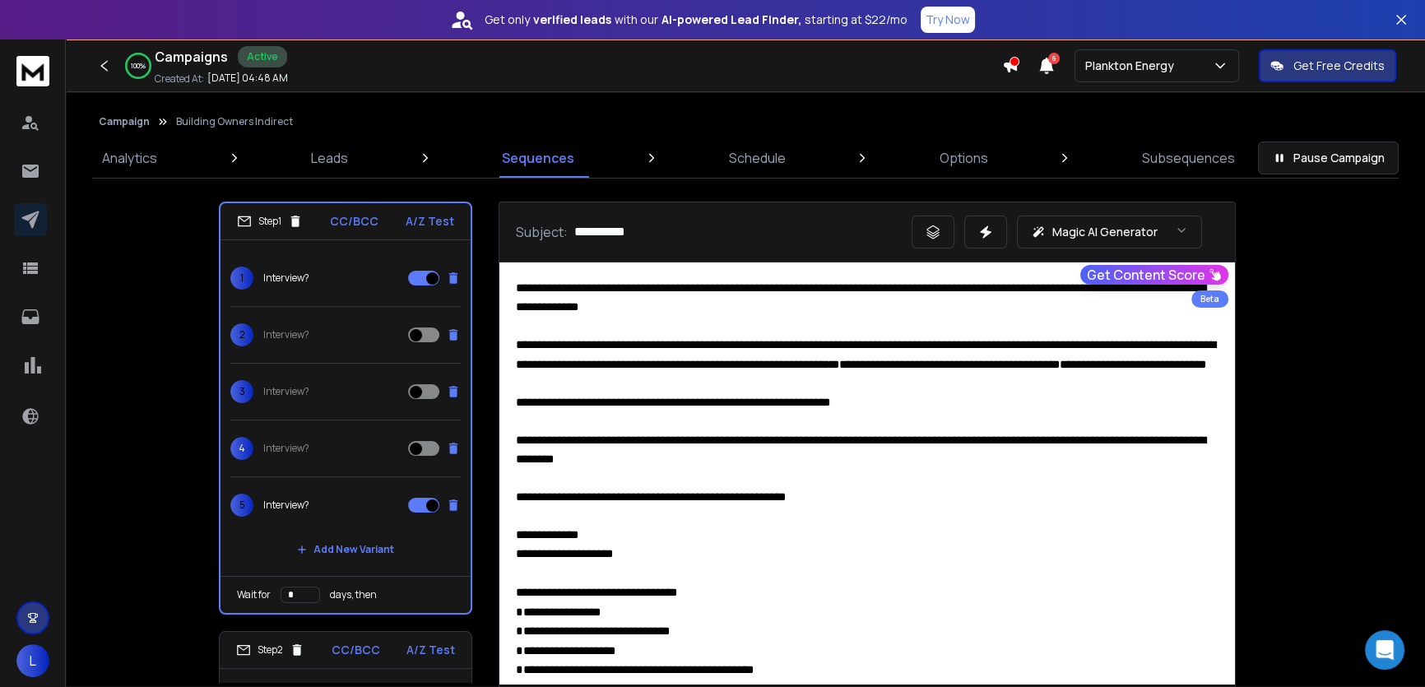
click at [337, 502] on div "5 Interview?" at bounding box center [345, 505] width 230 height 56
drag, startPoint x: 410, startPoint y: 502, endPoint x: 413, endPoint y: 494, distance: 8.6
click at [411, 502] on button "button" at bounding box center [423, 505] width 31 height 15
click at [331, 260] on div "1 Interview?" at bounding box center [345, 278] width 230 height 57
drag, startPoint x: 692, startPoint y: 361, endPoint x: 708, endPoint y: 361, distance: 16.5
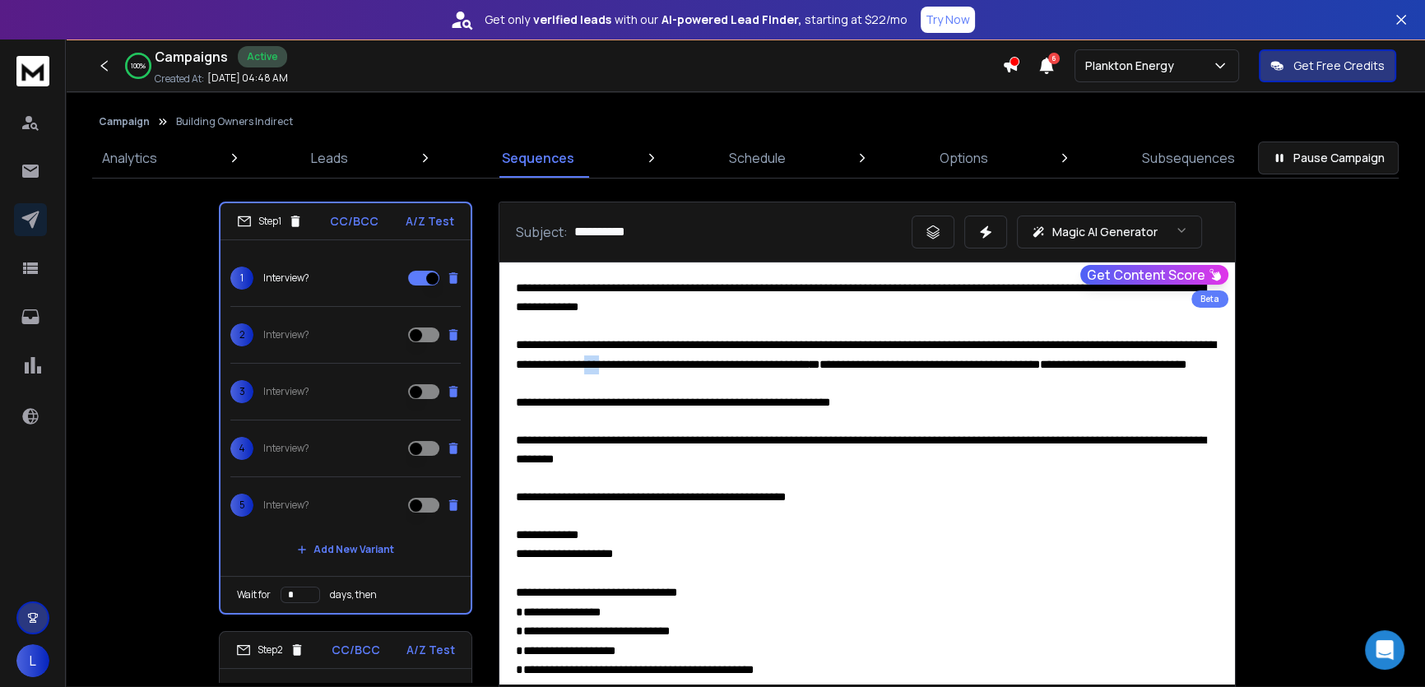
click at [708, 361] on span "**********" at bounding box center [866, 354] width 700 height 30
drag, startPoint x: 596, startPoint y: 365, endPoint x: 501, endPoint y: 364, distance: 95.4
click at [501, 364] on div "**********" at bounding box center [866, 468] width 735 height 412
click at [549, 363] on span "**********" at bounding box center [866, 354] width 700 height 30
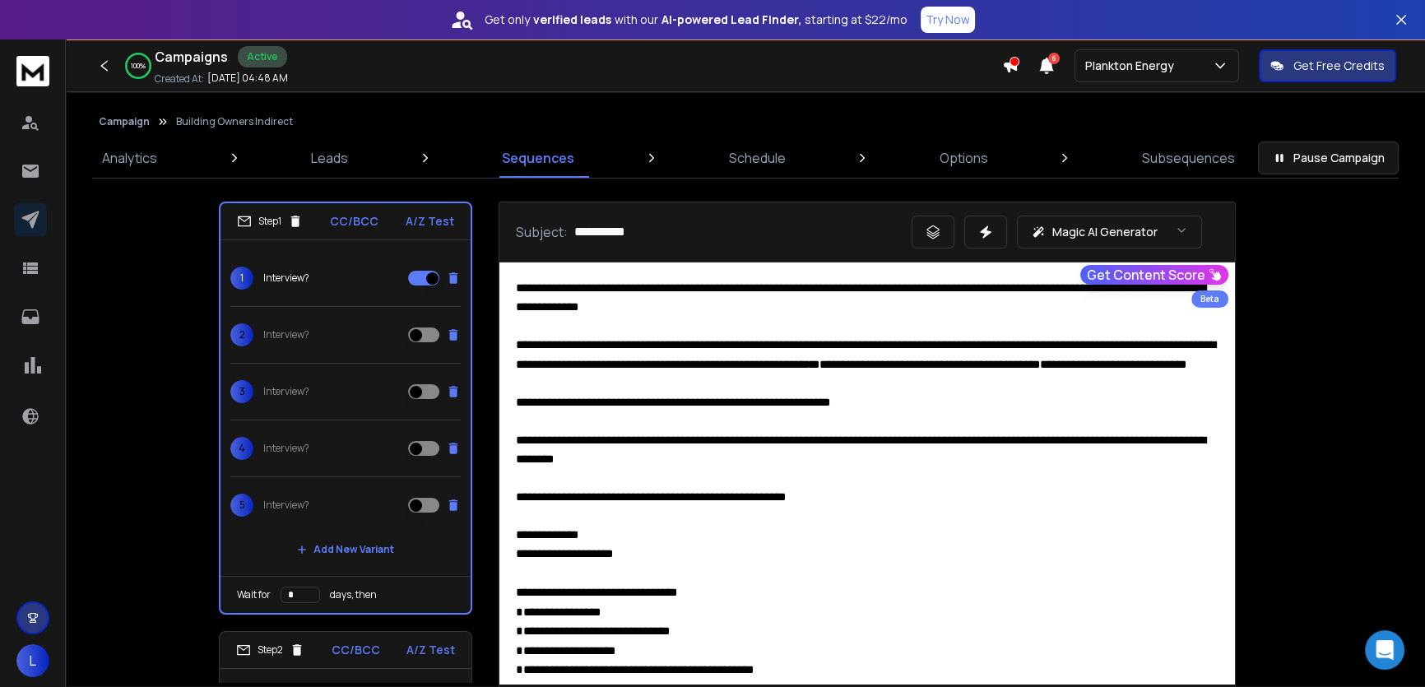
click at [556, 367] on span "**********" at bounding box center [866, 354] width 700 height 30
drag, startPoint x: 596, startPoint y: 364, endPoint x: 508, endPoint y: 359, distance: 88.1
click at [508, 359] on div "**********" at bounding box center [866, 468] width 735 height 412
drag, startPoint x: 652, startPoint y: 364, endPoint x: 927, endPoint y: 363, distance: 274.7
click at [927, 363] on div "**********" at bounding box center [867, 355] width 702 height 39
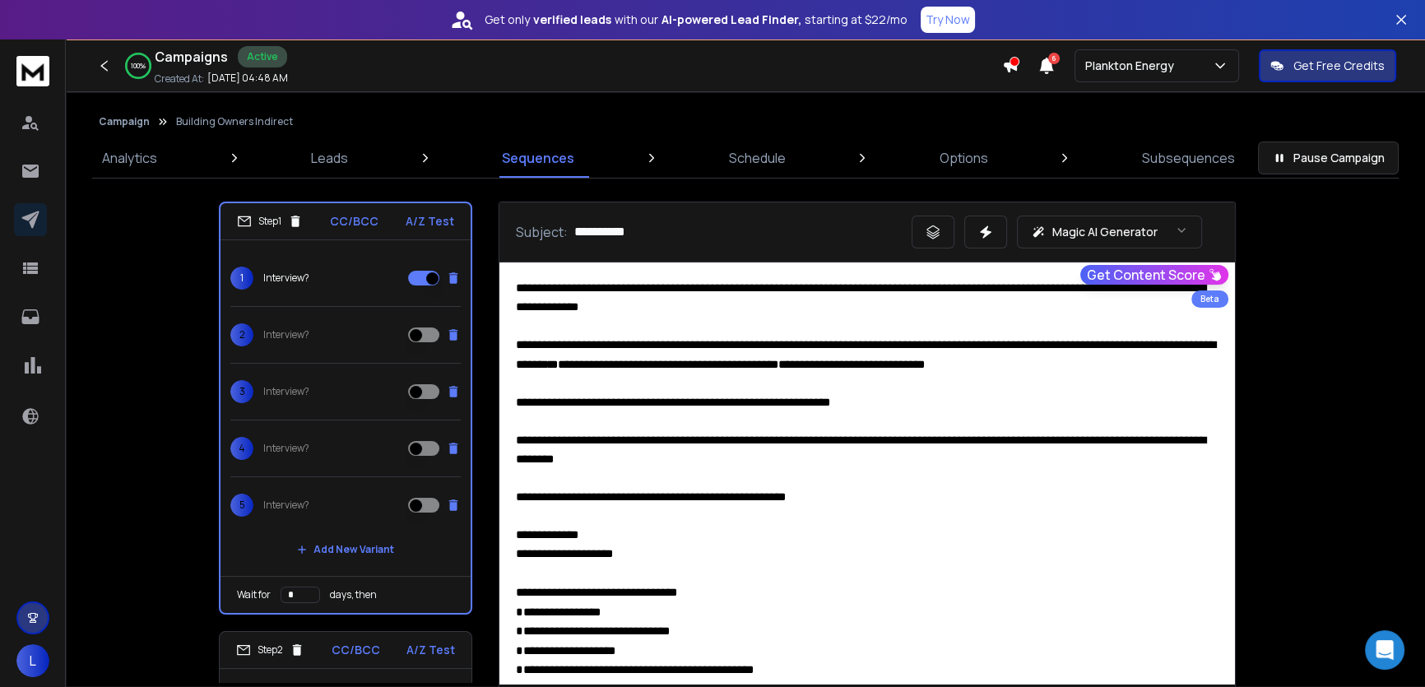
click at [921, 412] on div at bounding box center [867, 421] width 702 height 18
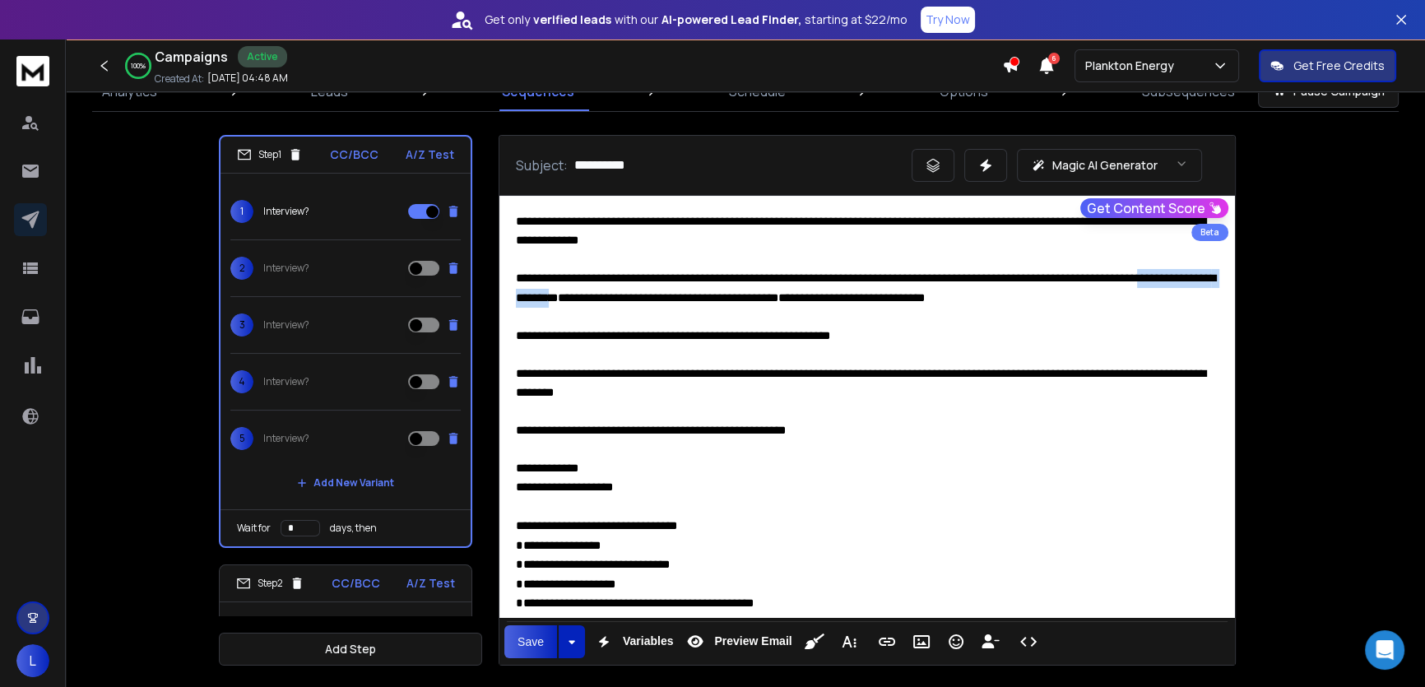
drag, startPoint x: 517, startPoint y: 295, endPoint x: 656, endPoint y: 296, distance: 138.2
click at [656, 296] on div "**********" at bounding box center [867, 288] width 702 height 39
copy span "**********"
click at [628, 321] on div at bounding box center [867, 317] width 702 height 18
click at [559, 297] on span "**********" at bounding box center [866, 287] width 700 height 30
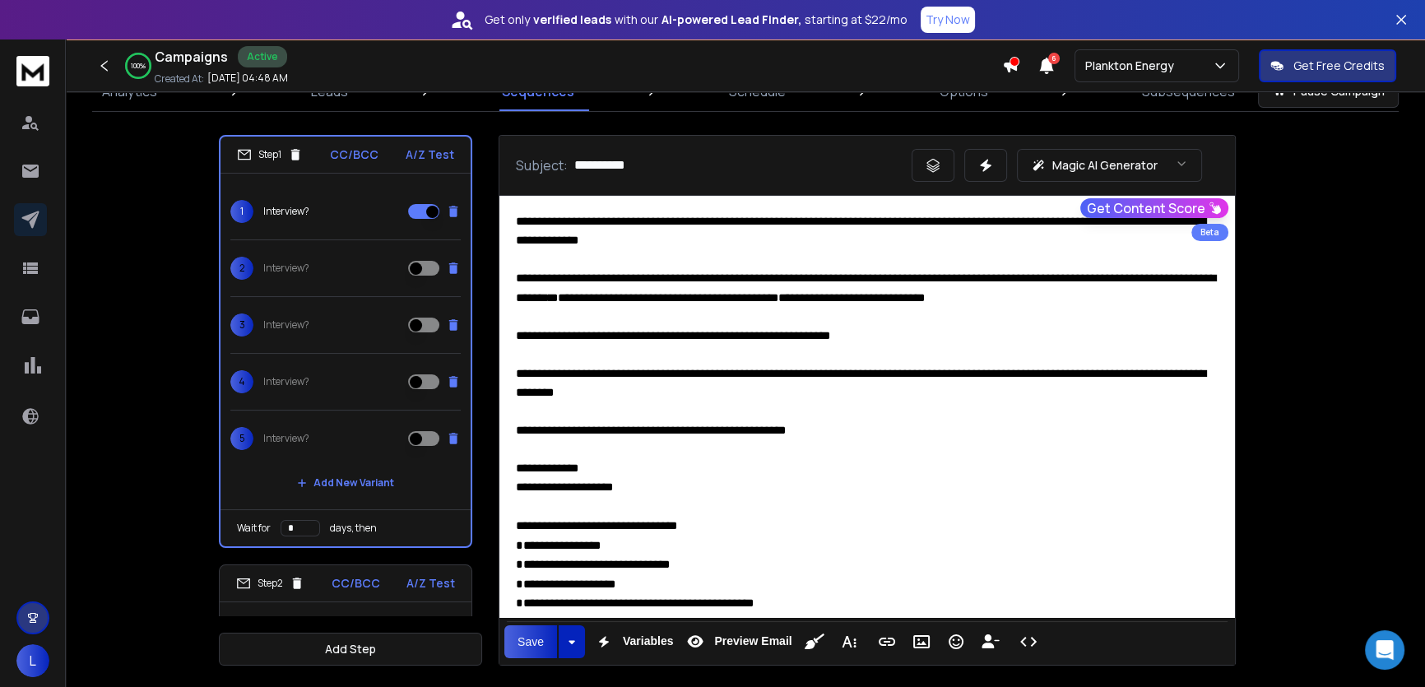
click at [563, 300] on span "**********" at bounding box center [866, 287] width 700 height 30
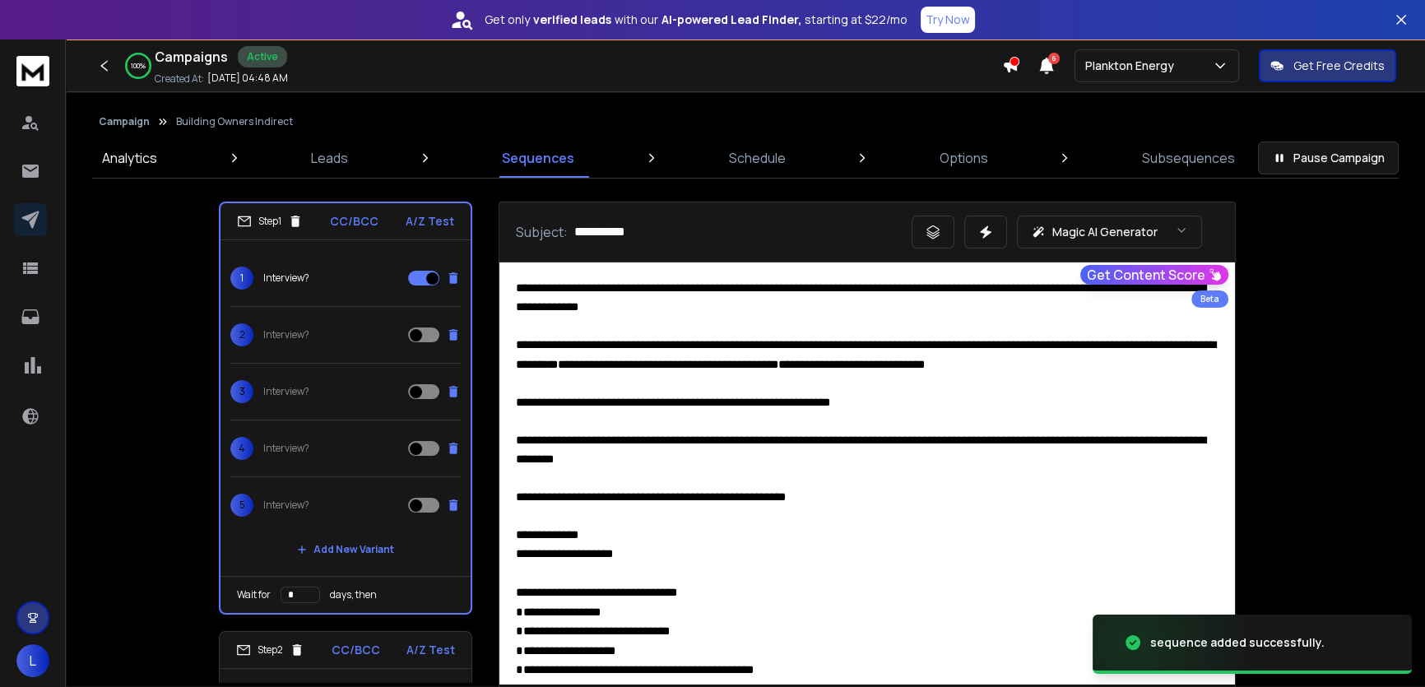
click at [118, 156] on p "Analytics" at bounding box center [129, 158] width 55 height 20
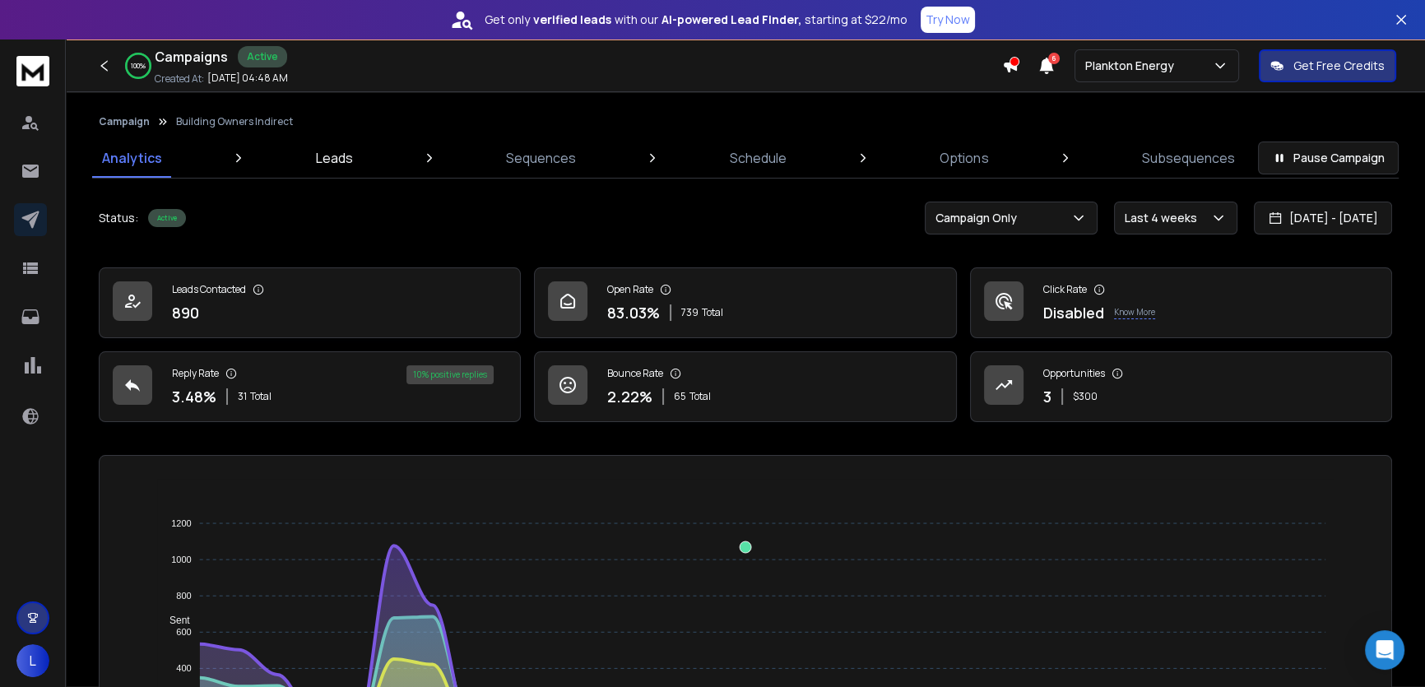
click at [353, 158] on link "Leads" at bounding box center [334, 157] width 57 height 39
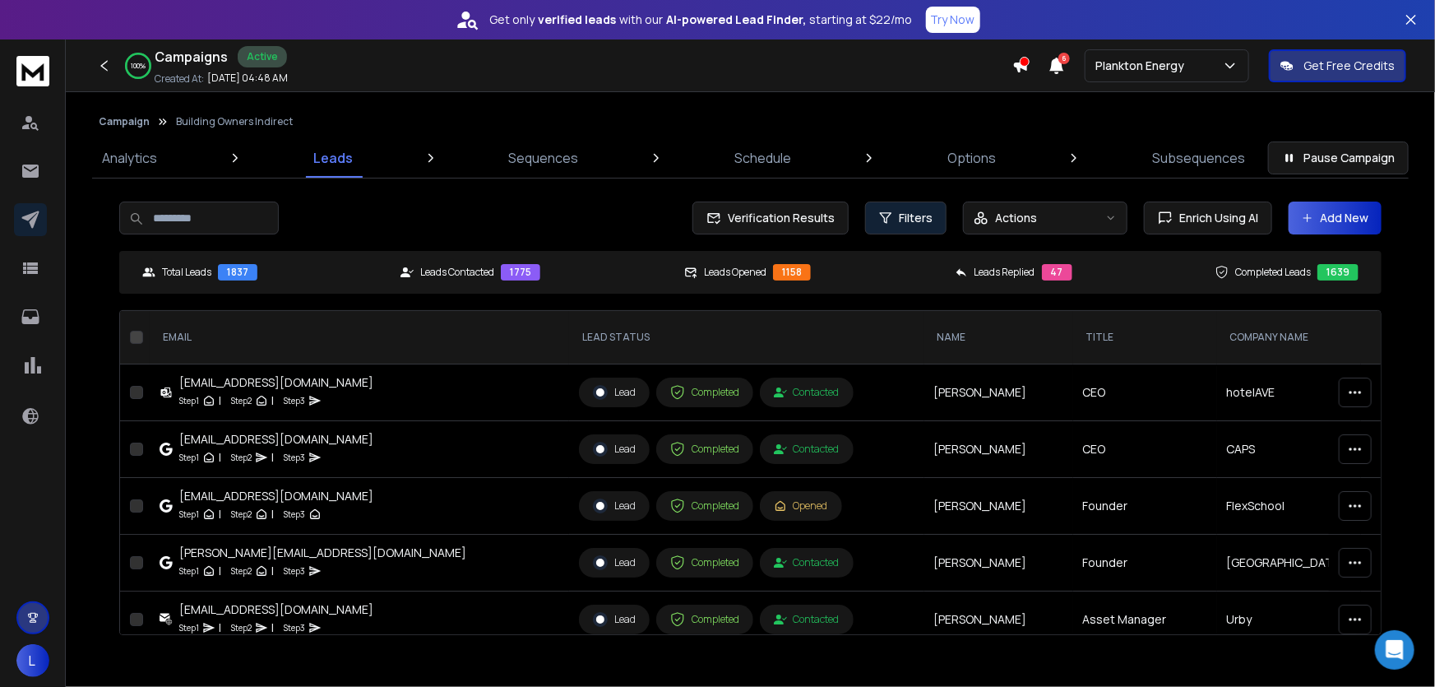
click at [929, 211] on span "Filters" at bounding box center [916, 218] width 34 height 16
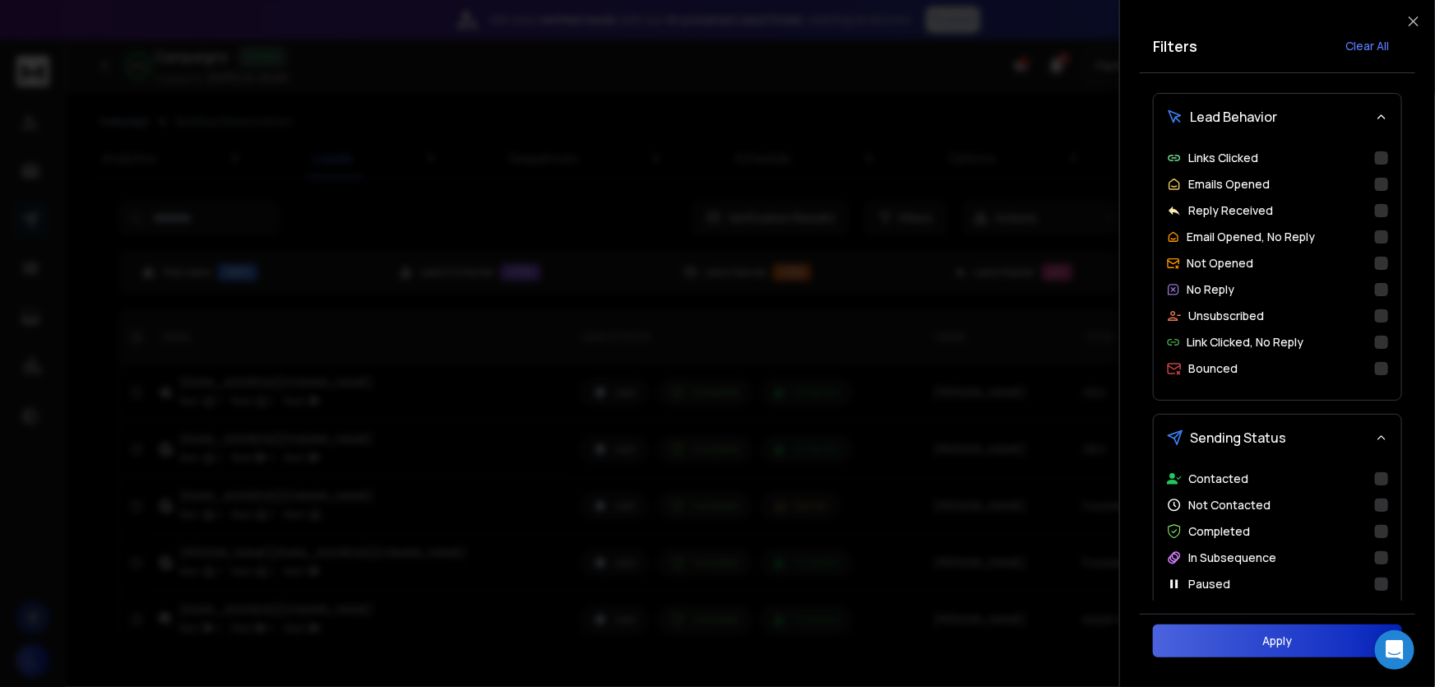
click at [1375, 505] on button "Not Contacted" at bounding box center [1381, 504] width 13 height 13
click at [1305, 633] on button "Apply" at bounding box center [1277, 640] width 249 height 33
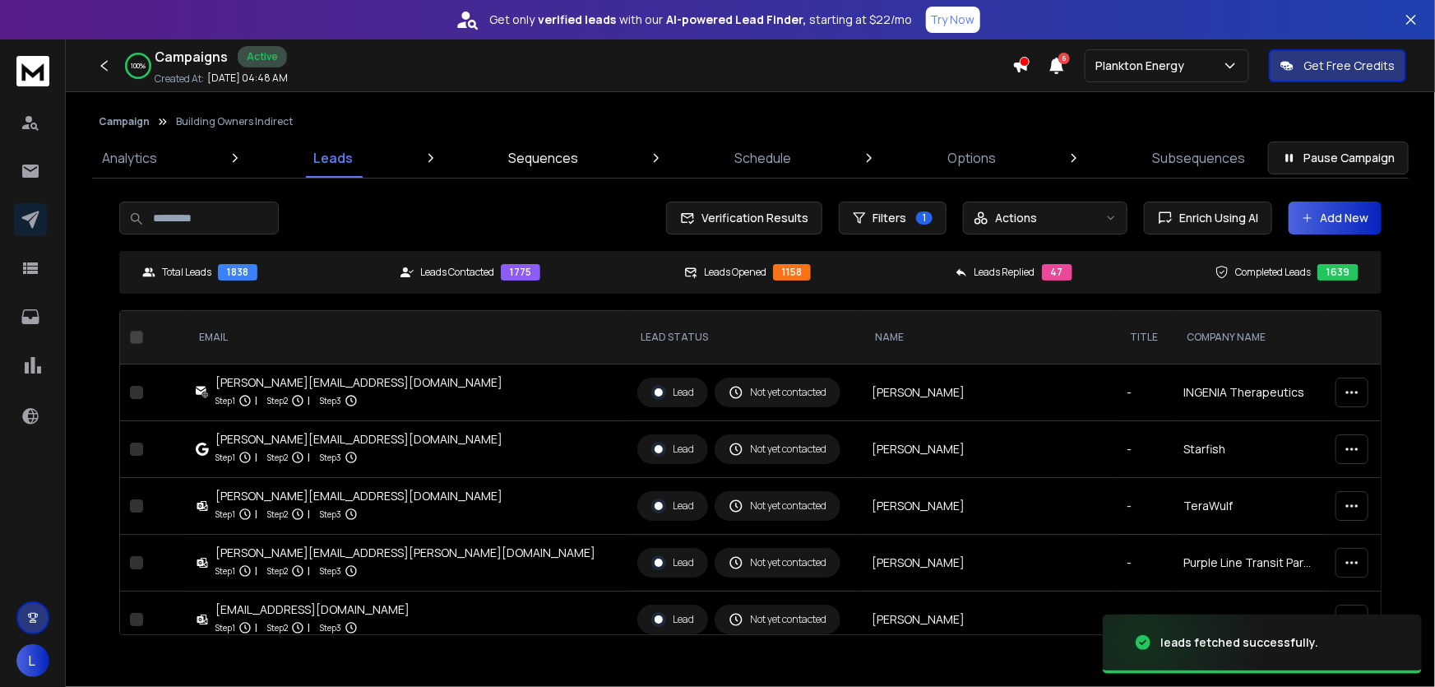
click at [535, 148] on p "Sequences" at bounding box center [544, 158] width 70 height 20
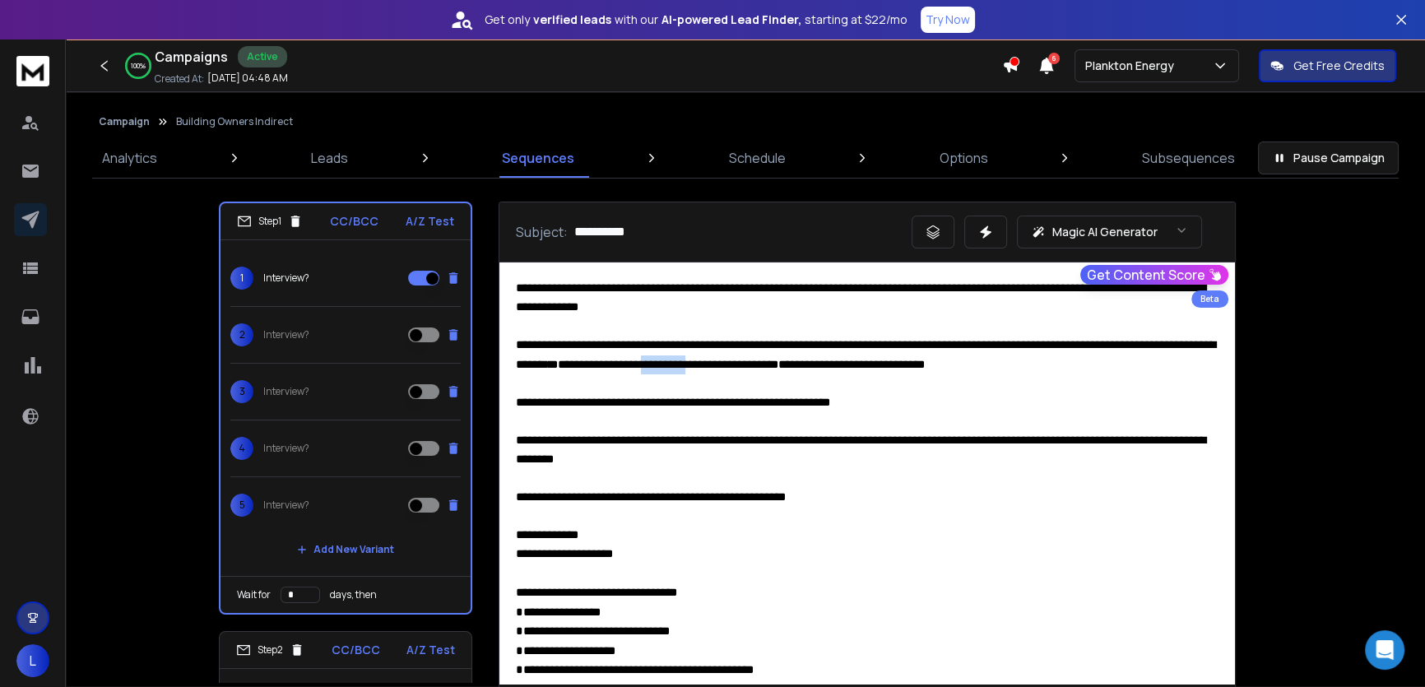
drag, startPoint x: 785, startPoint y: 362, endPoint x: 750, endPoint y: 360, distance: 35.4
click at [750, 360] on span "**********" at bounding box center [668, 365] width 220 height 12
drag, startPoint x: 840, startPoint y: 361, endPoint x: 663, endPoint y: 362, distance: 176.8
click at [663, 362] on span "**********" at bounding box center [633, 365] width 151 height 12
drag, startPoint x: 1000, startPoint y: 364, endPoint x: 661, endPoint y: 362, distance: 338.9
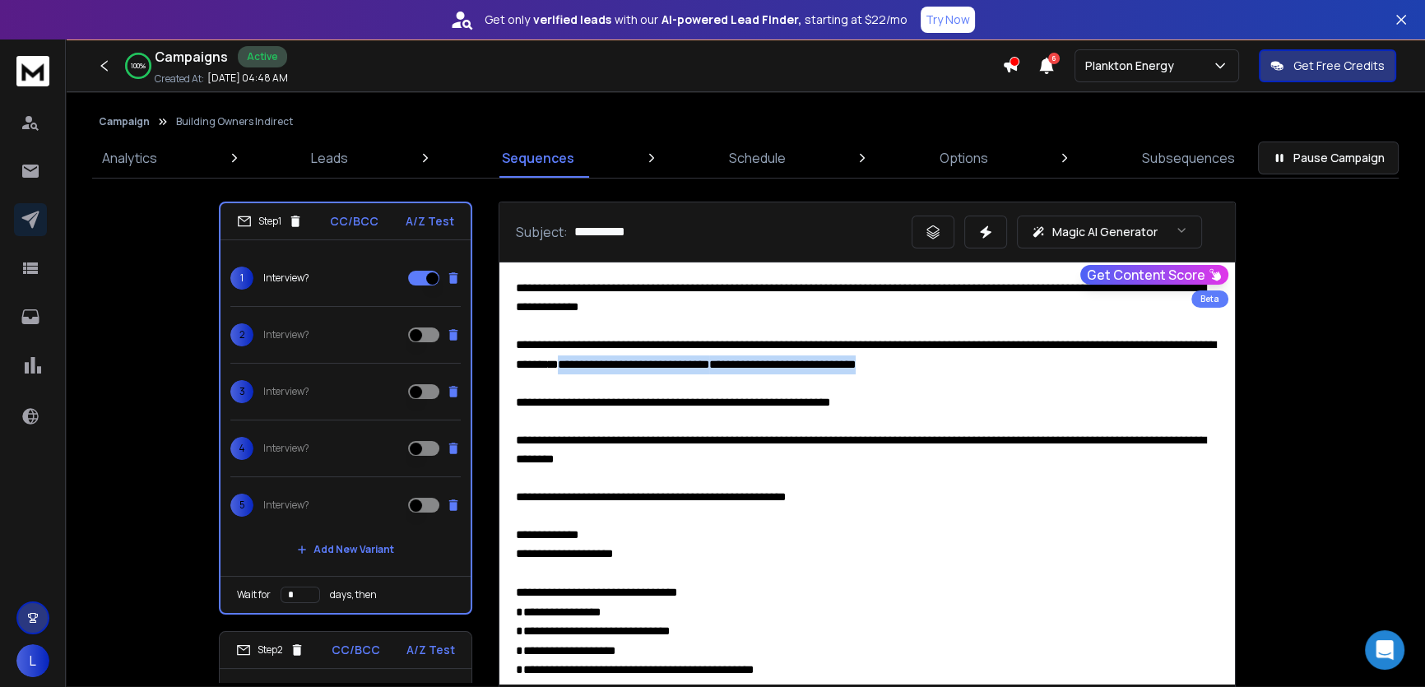
click at [661, 362] on div "**********" at bounding box center [867, 355] width 702 height 39
click at [855, 363] on span "**********" at bounding box center [782, 365] width 146 height 12
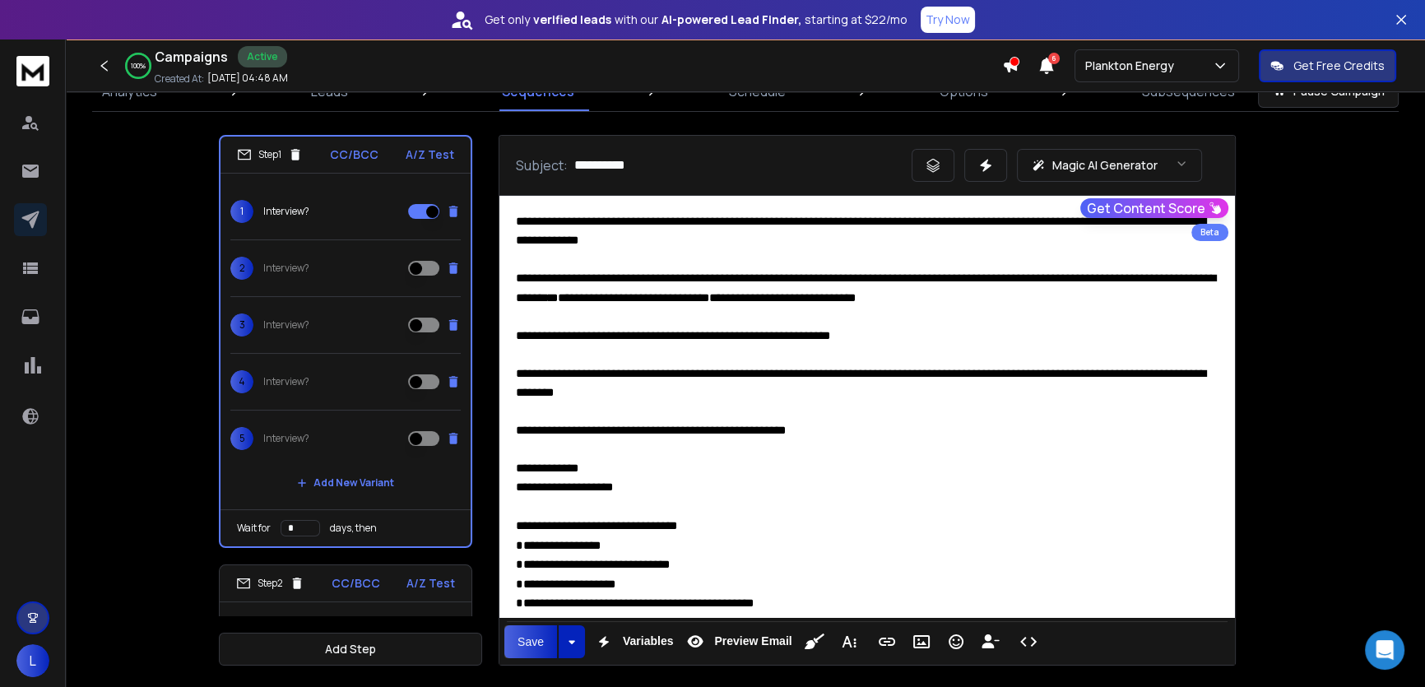
scroll to position [173, 0]
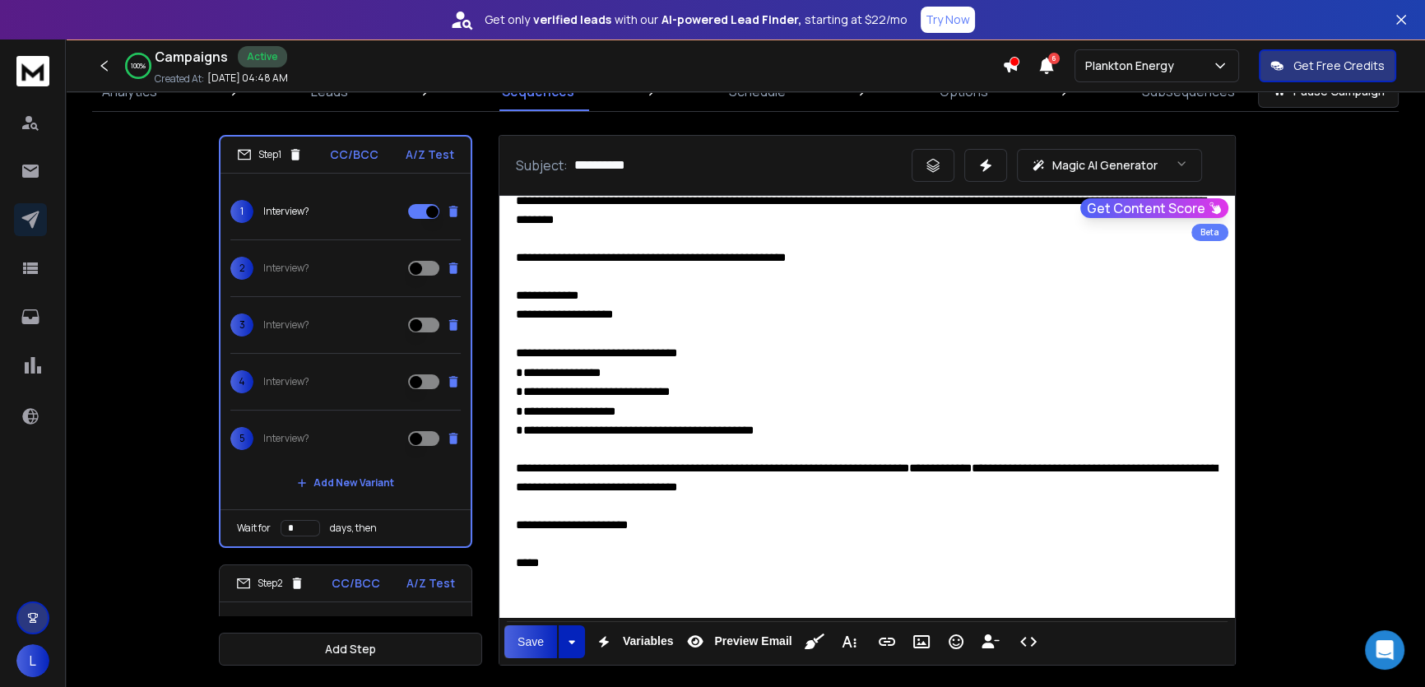
drag, startPoint x: 562, startPoint y: 387, endPoint x: 566, endPoint y: 396, distance: 10.7
click at [562, 387] on span "**********" at bounding box center [593, 401] width 154 height 30
click at [25, 309] on icon at bounding box center [31, 317] width 20 height 20
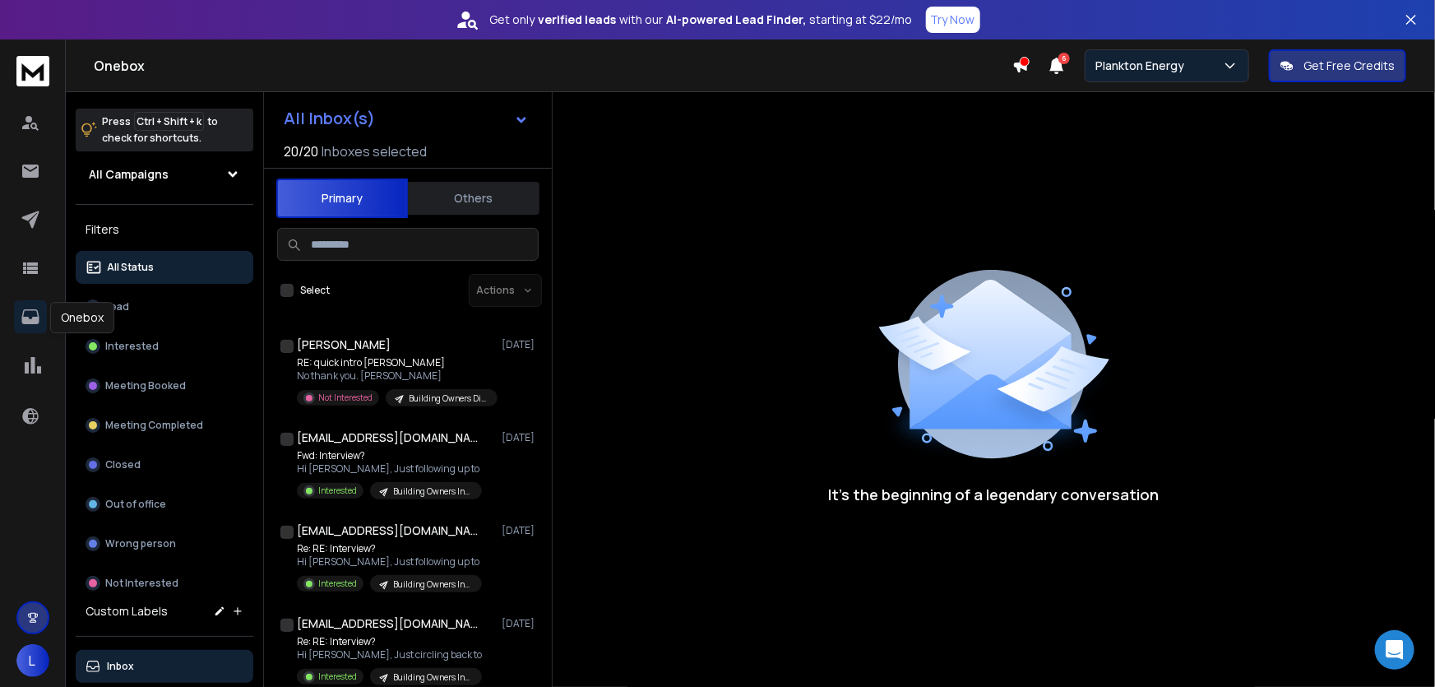
click at [1168, 60] on p "Plankton Energy" at bounding box center [1143, 66] width 95 height 16
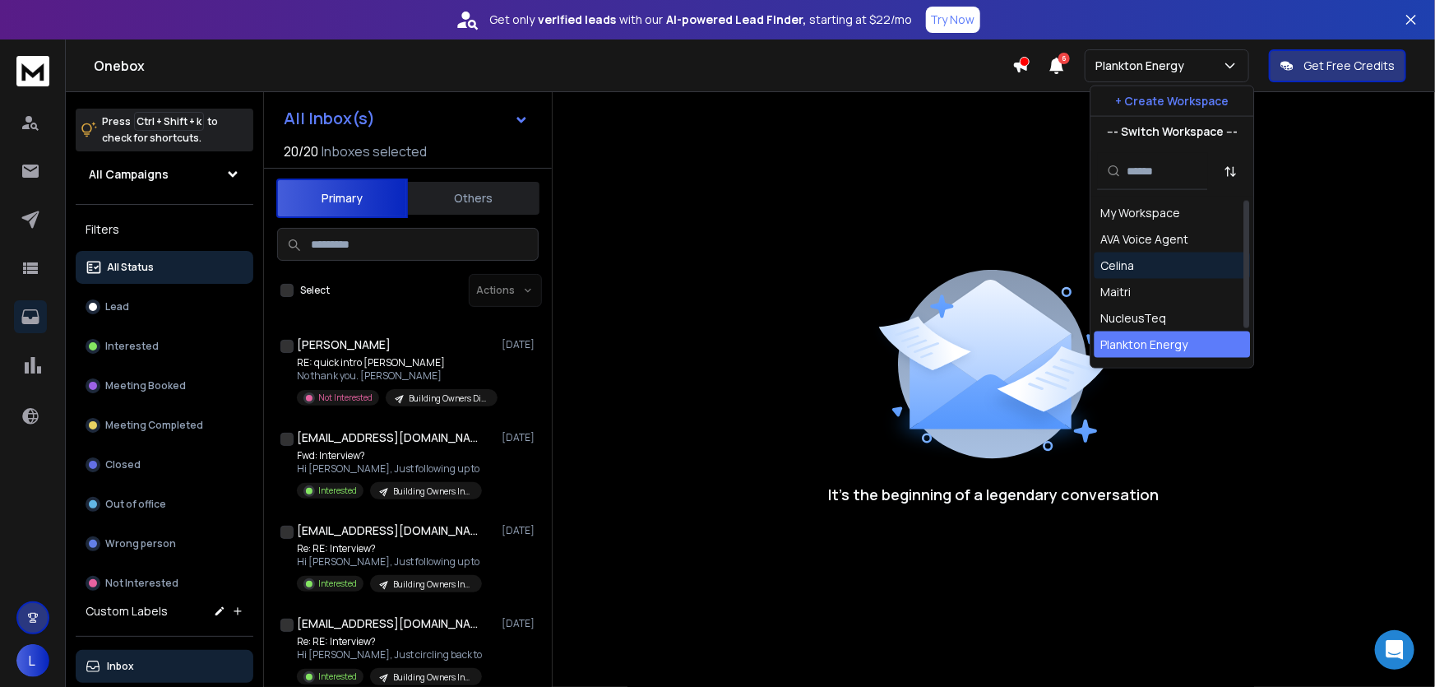
click at [1143, 263] on div "Celina" at bounding box center [1172, 266] width 156 height 26
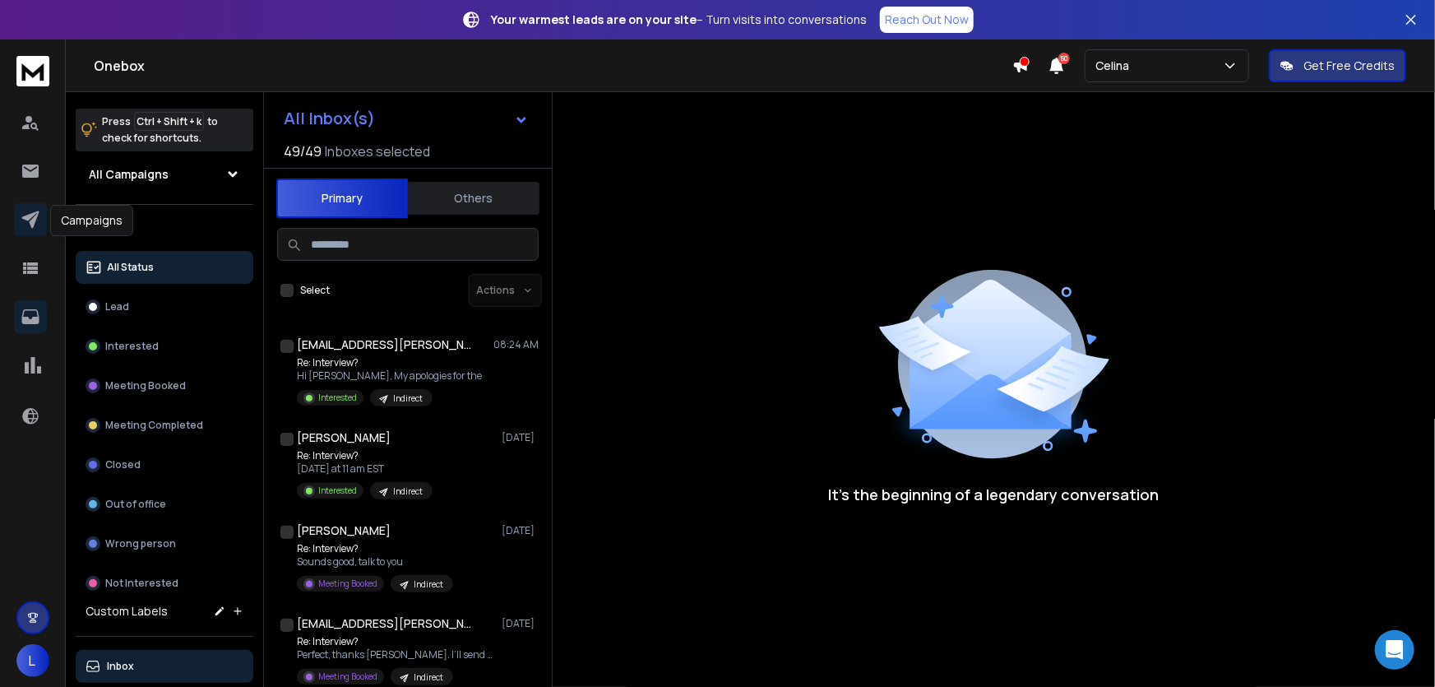
click at [27, 228] on icon at bounding box center [31, 220] width 20 height 20
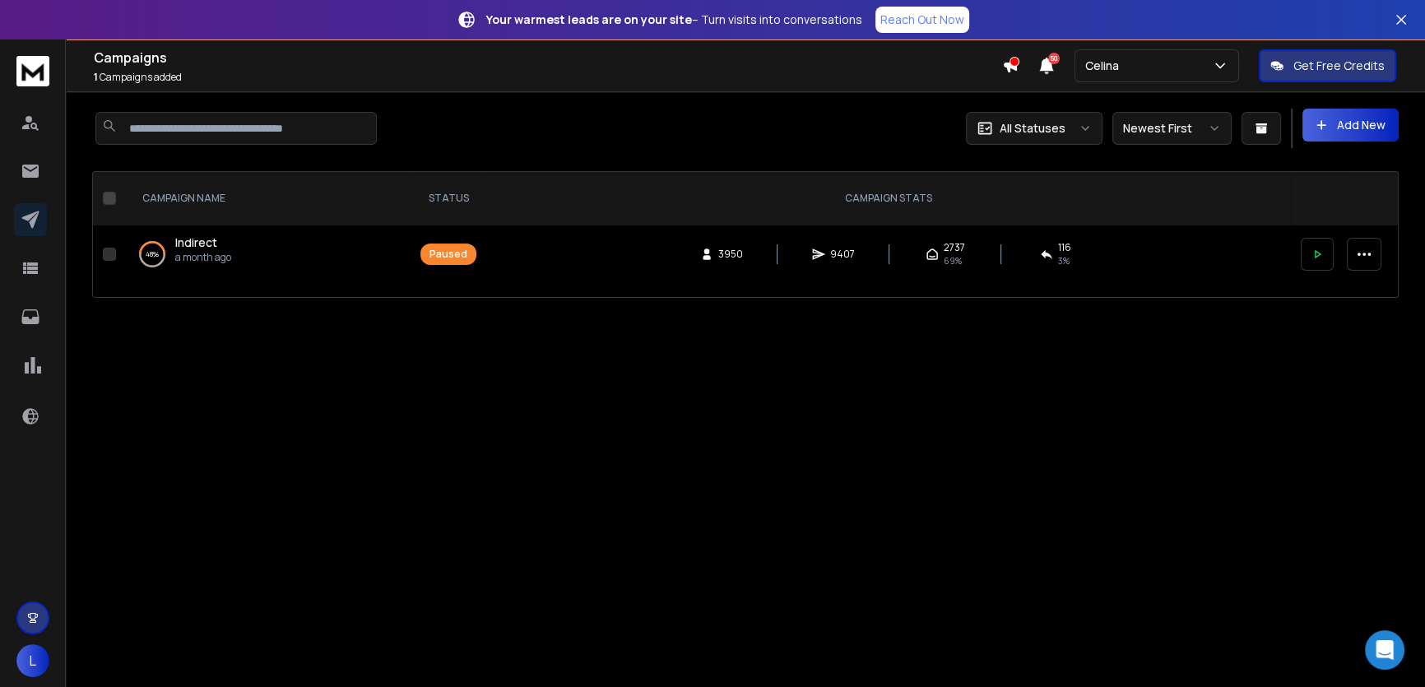
click at [1308, 253] on button at bounding box center [1316, 254] width 33 height 33
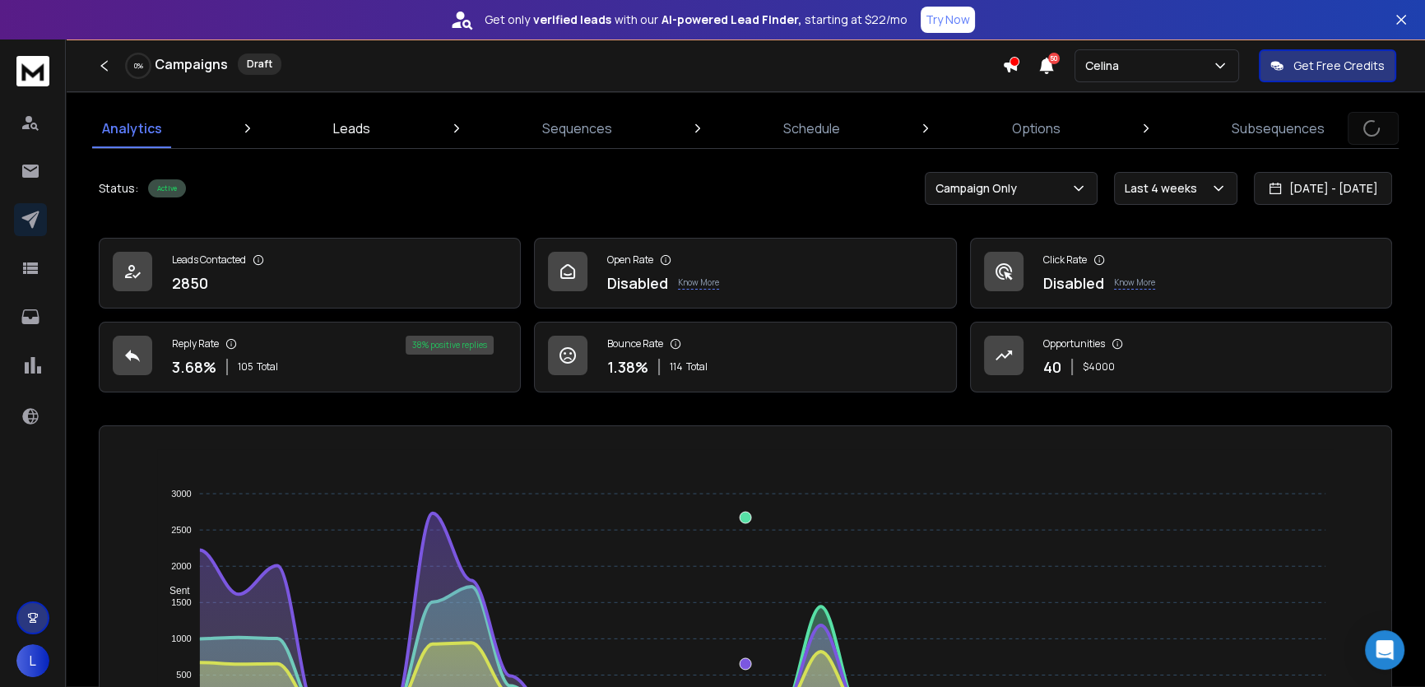
click at [355, 125] on p "Leads" at bounding box center [351, 128] width 37 height 20
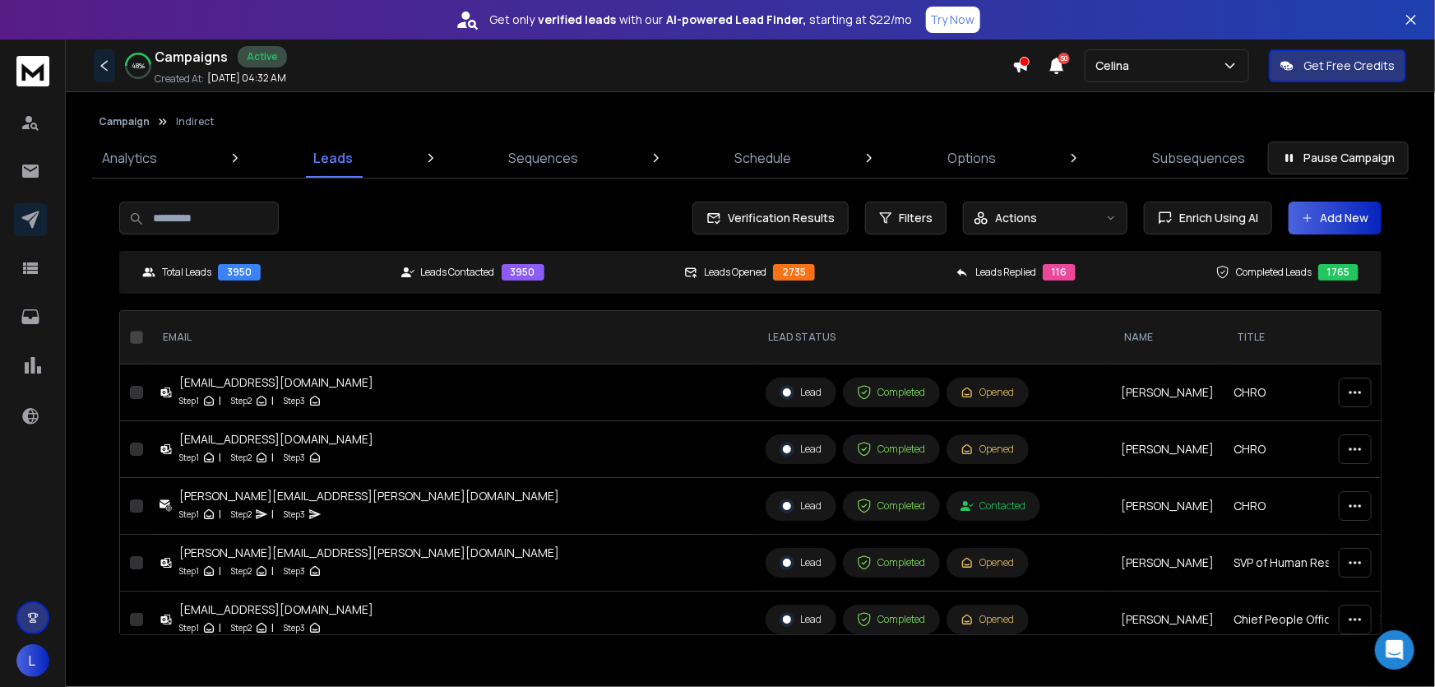
click at [110, 65] on icon at bounding box center [104, 65] width 15 height 15
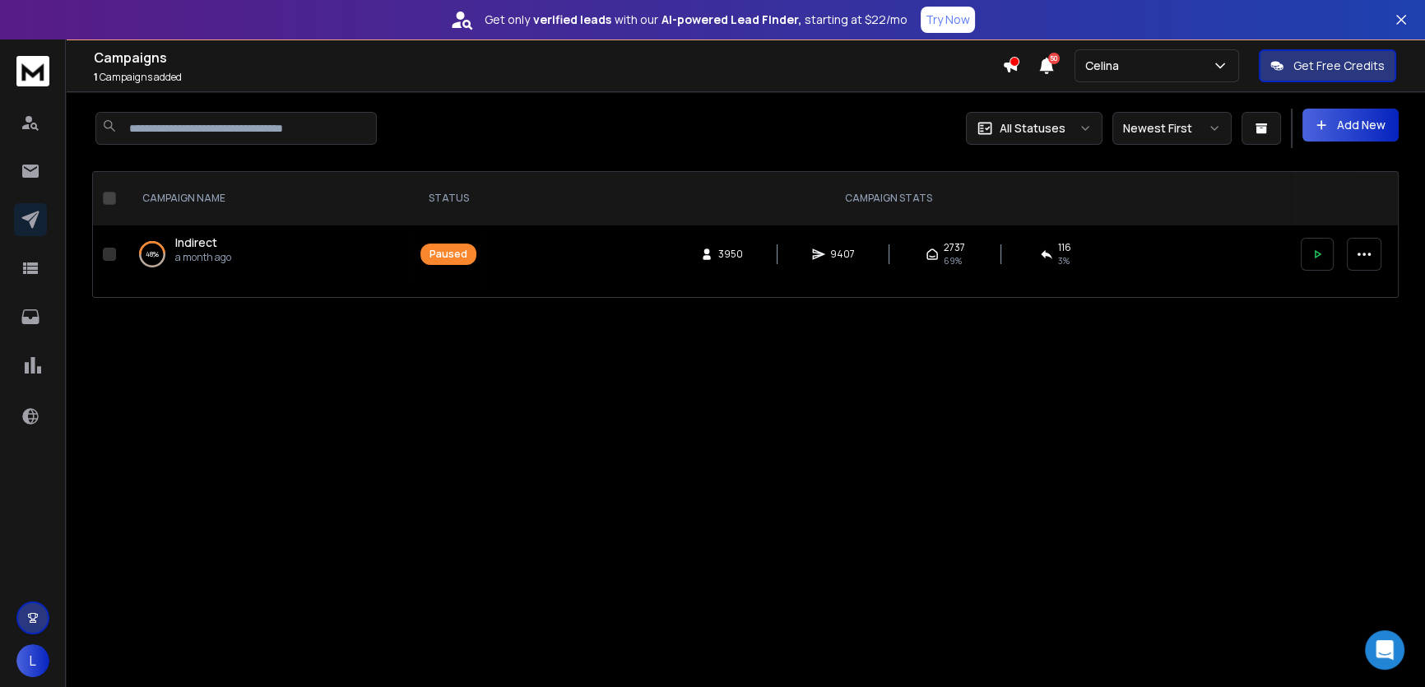
click at [1363, 252] on icon "button" at bounding box center [1363, 254] width 16 height 16
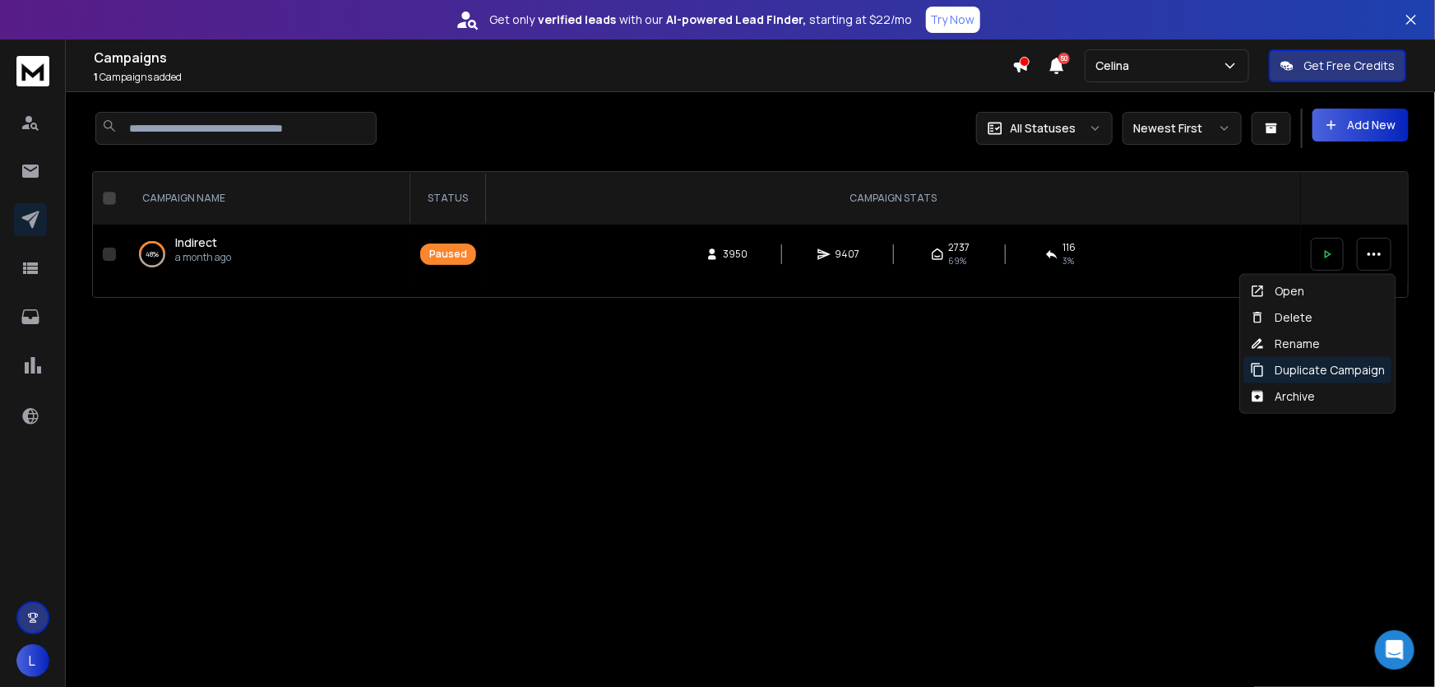
click at [1311, 373] on div "Duplicate Campaign" at bounding box center [1317, 370] width 135 height 16
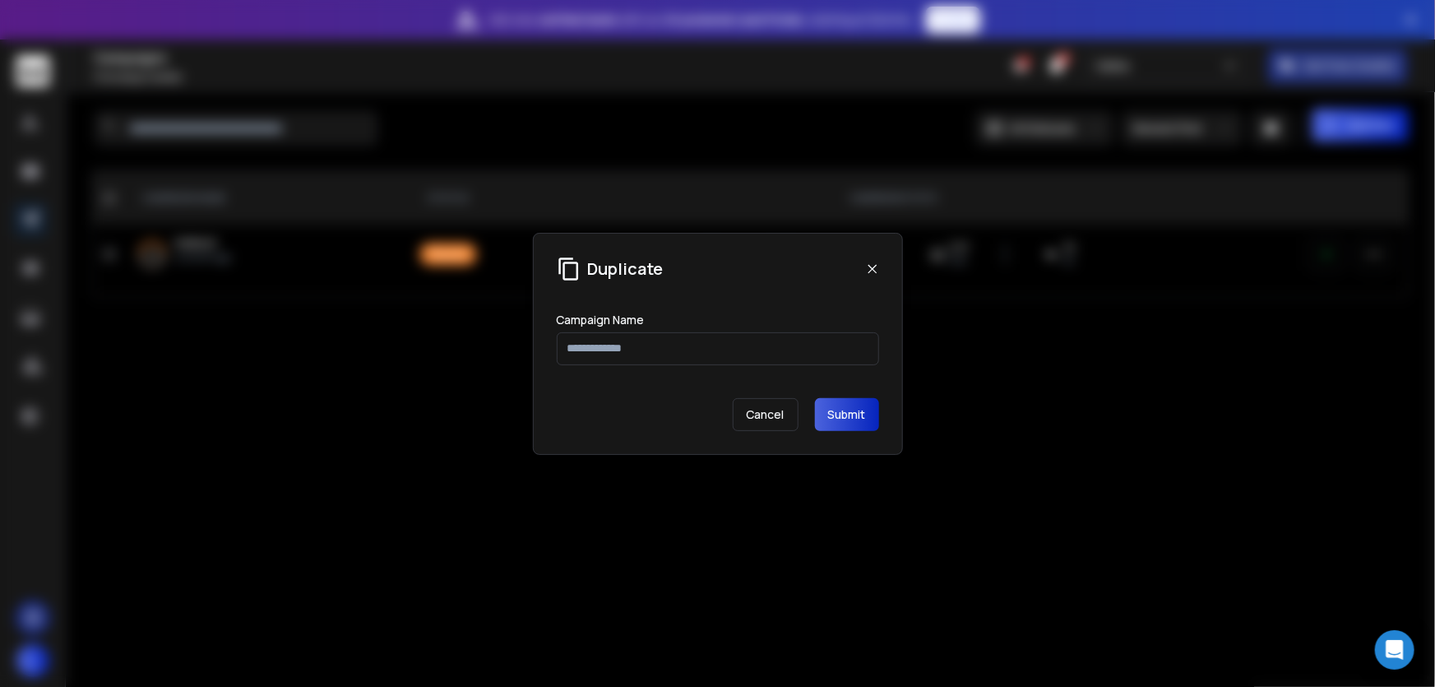
click at [770, 348] on input "text" at bounding box center [718, 348] width 322 height 33
type input "**********"
click at [822, 415] on button "Submit" at bounding box center [847, 414] width 64 height 33
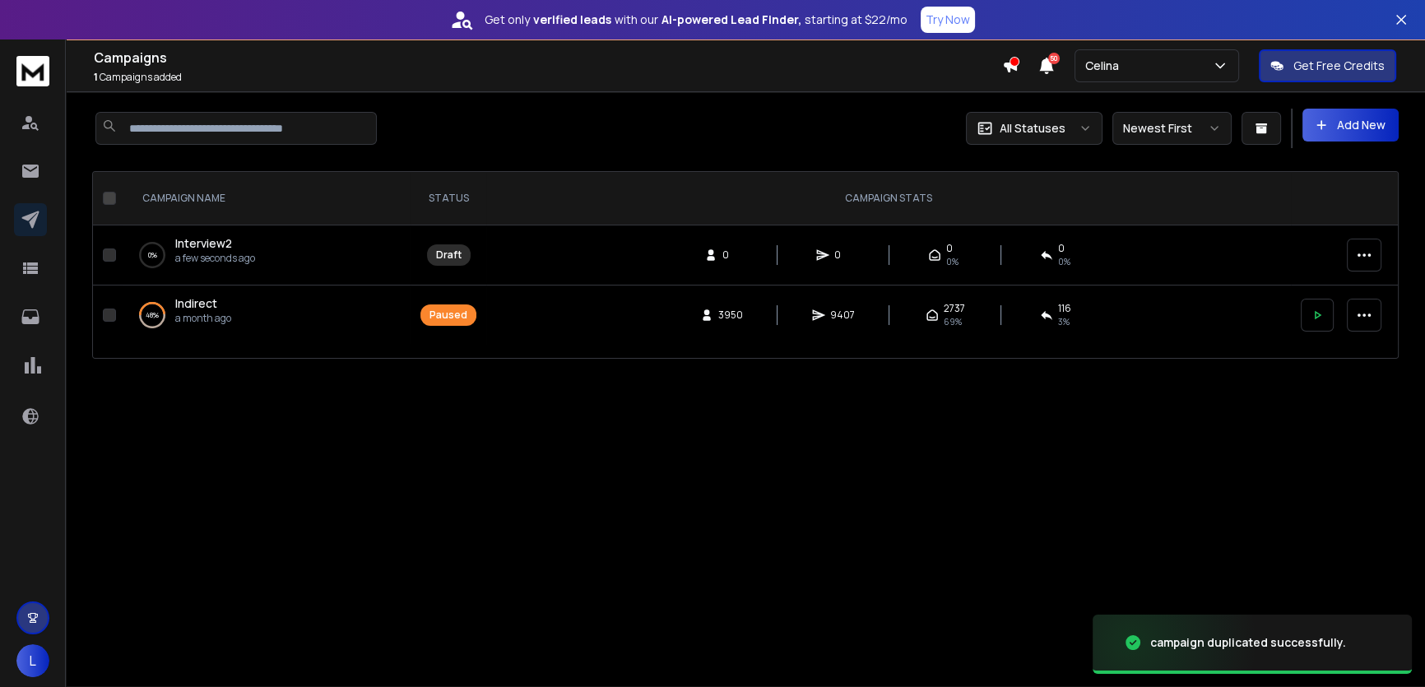
click at [268, 248] on div "0 % Interview2 a few seconds ago" at bounding box center [266, 254] width 255 height 39
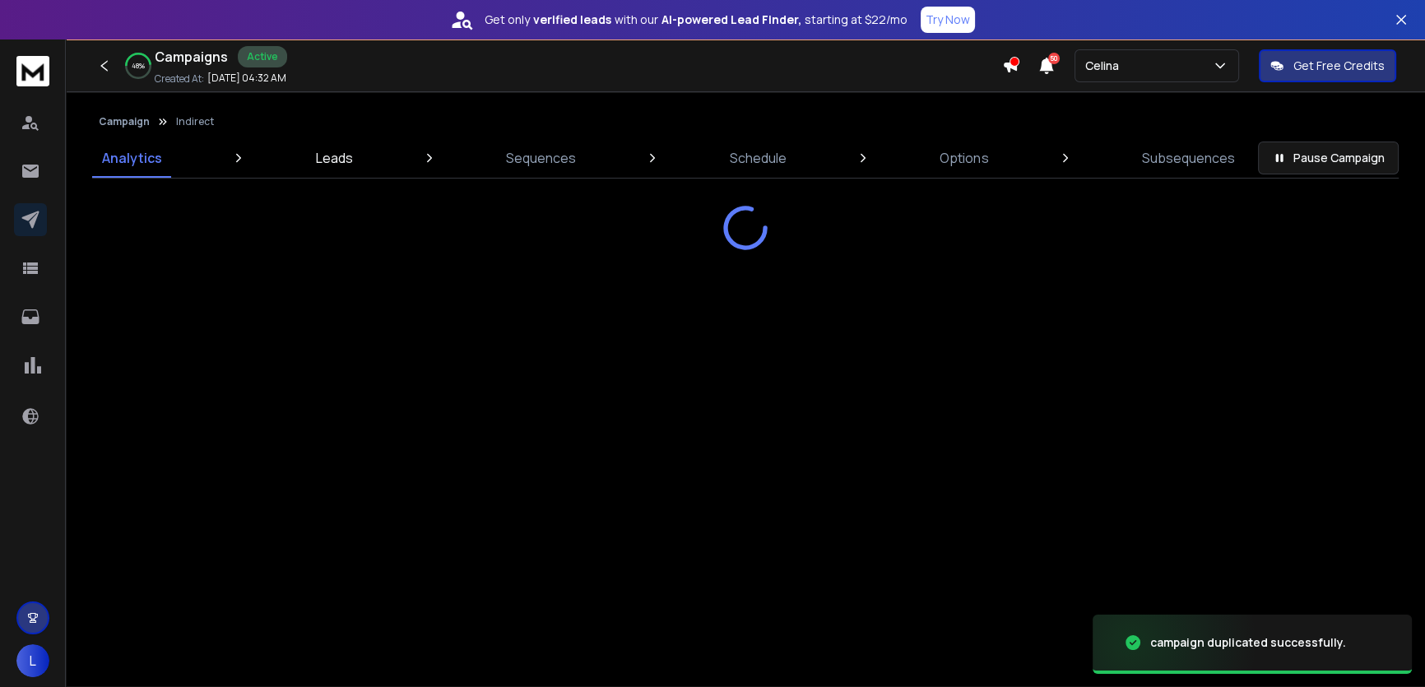
click at [336, 156] on p "Leads" at bounding box center [334, 158] width 37 height 20
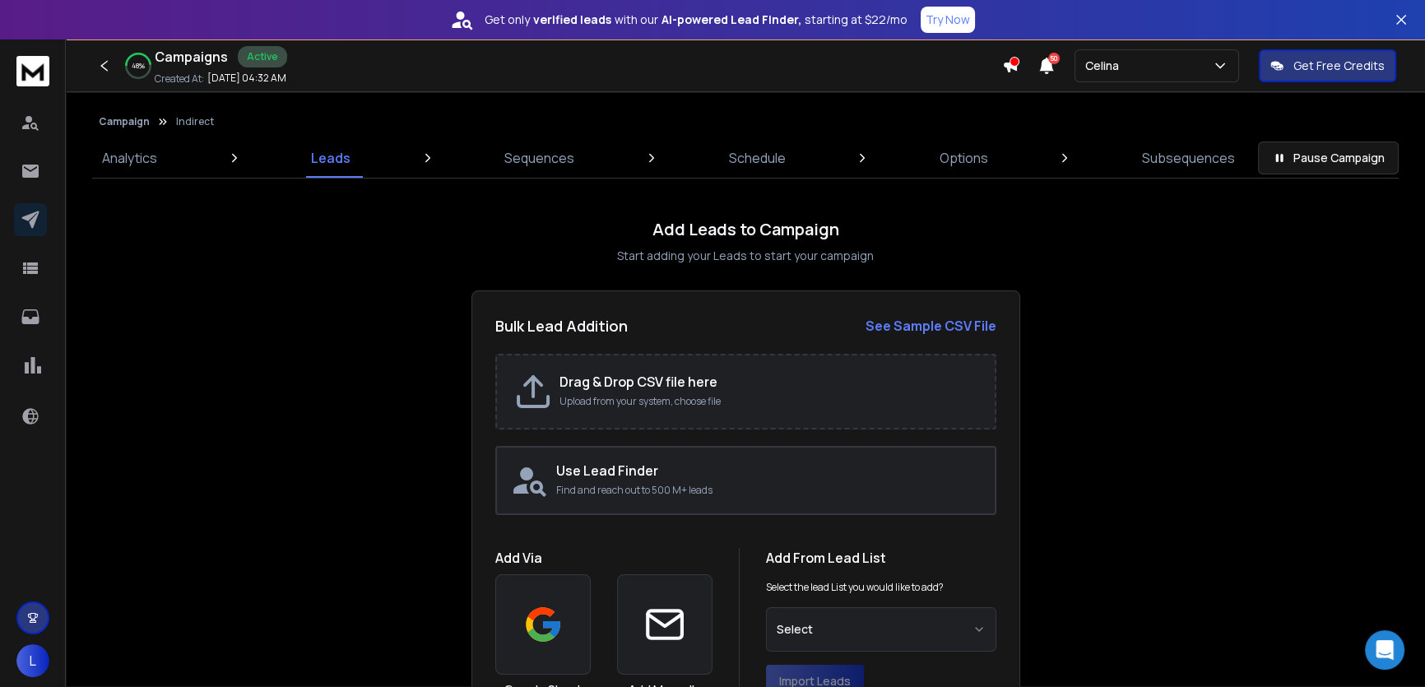
click at [707, 375] on h2 "Drag & Drop CSV file here" at bounding box center [768, 382] width 419 height 20
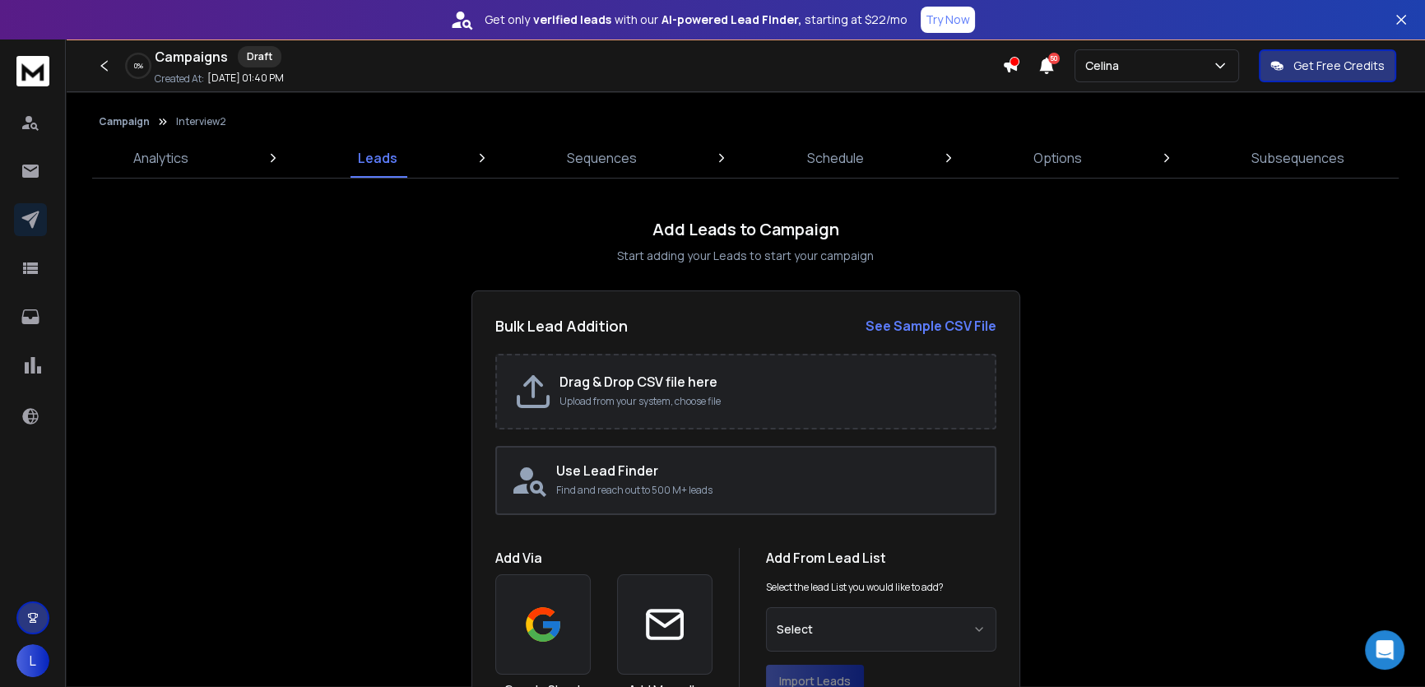
type input "**********"
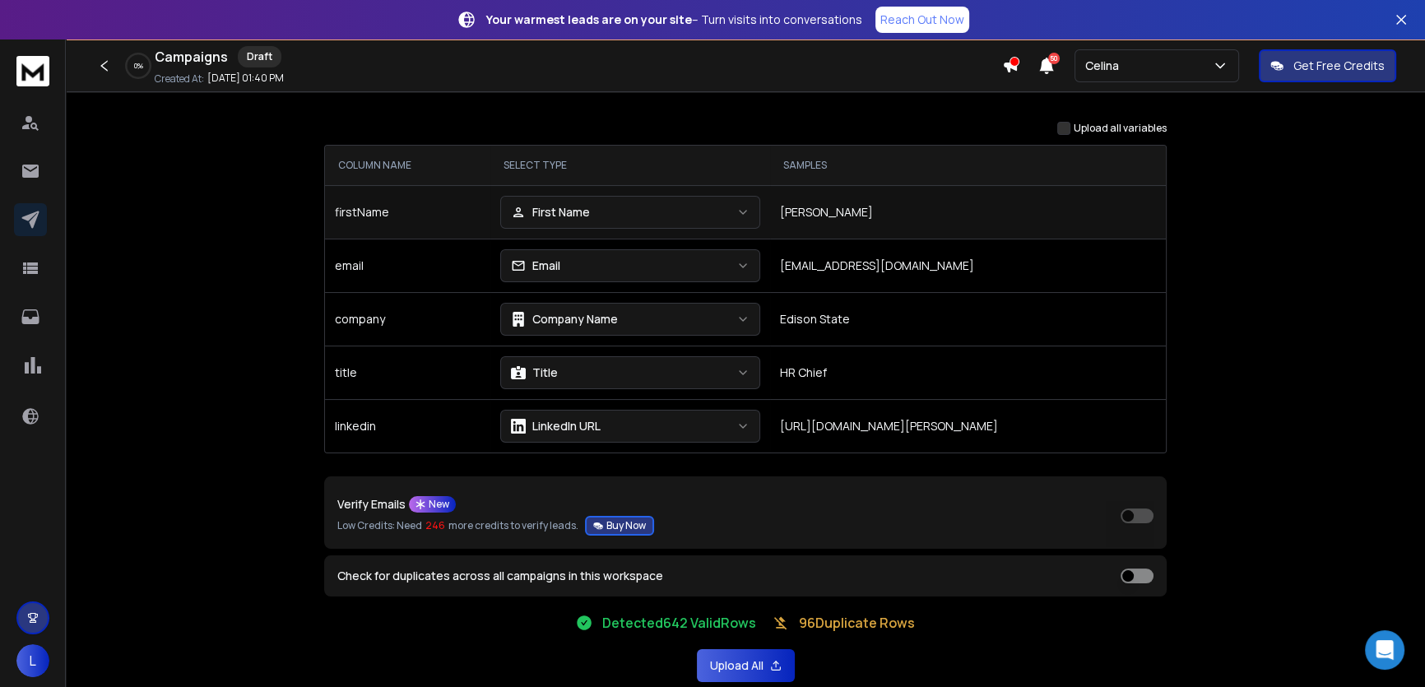
scroll to position [226, 0]
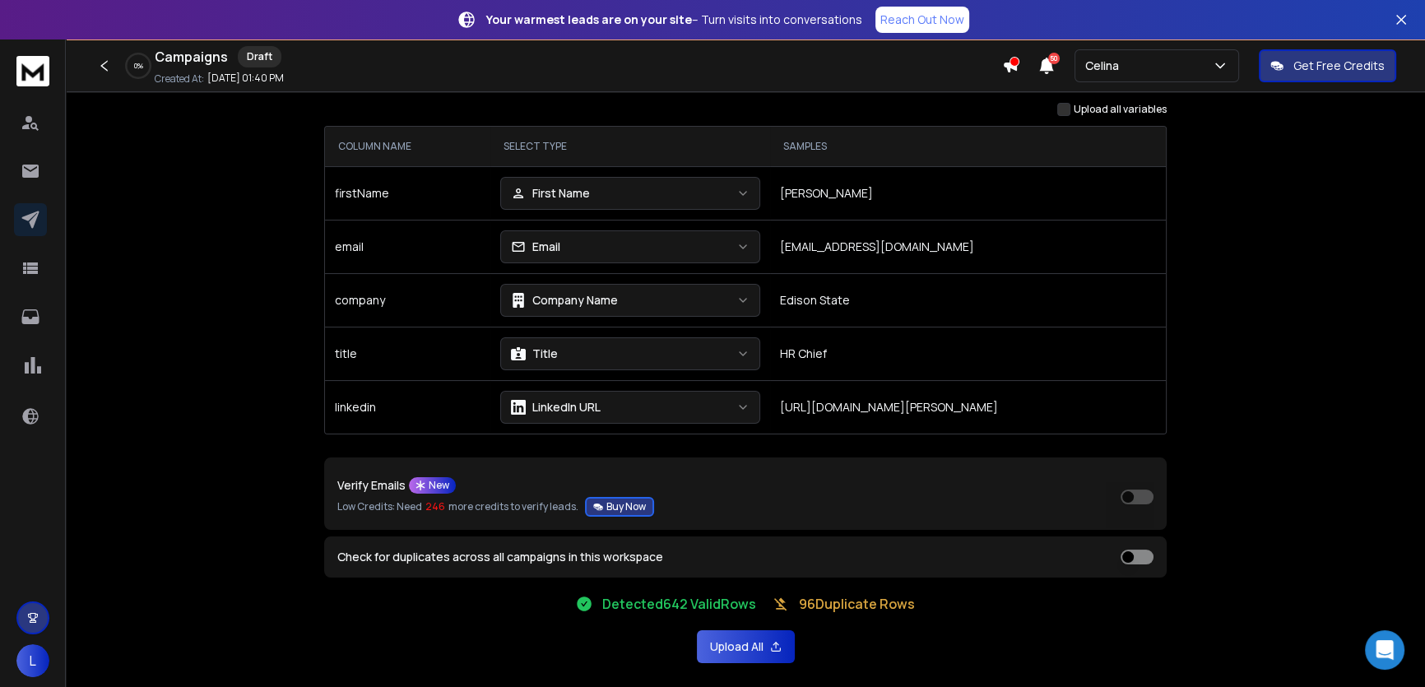
click at [758, 641] on button "Upload All" at bounding box center [746, 646] width 98 height 33
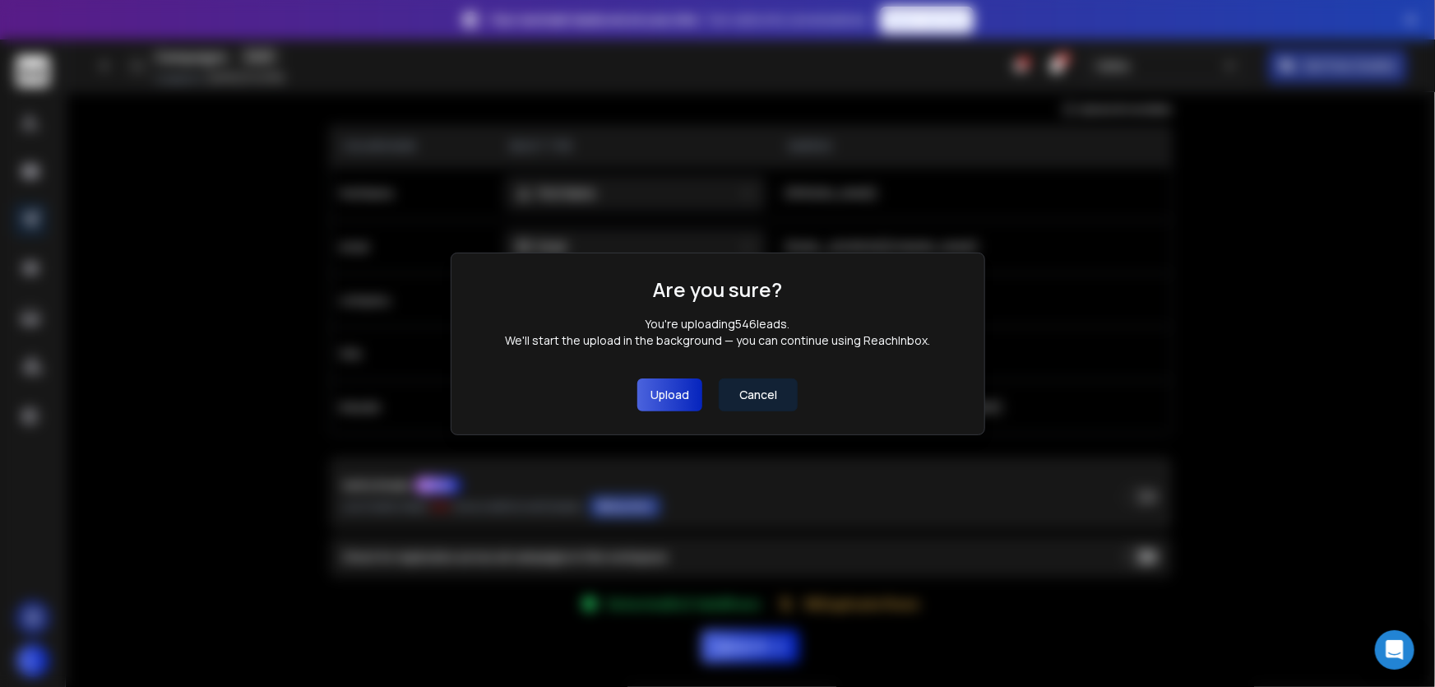
click at [775, 395] on button "Cancel" at bounding box center [758, 394] width 79 height 33
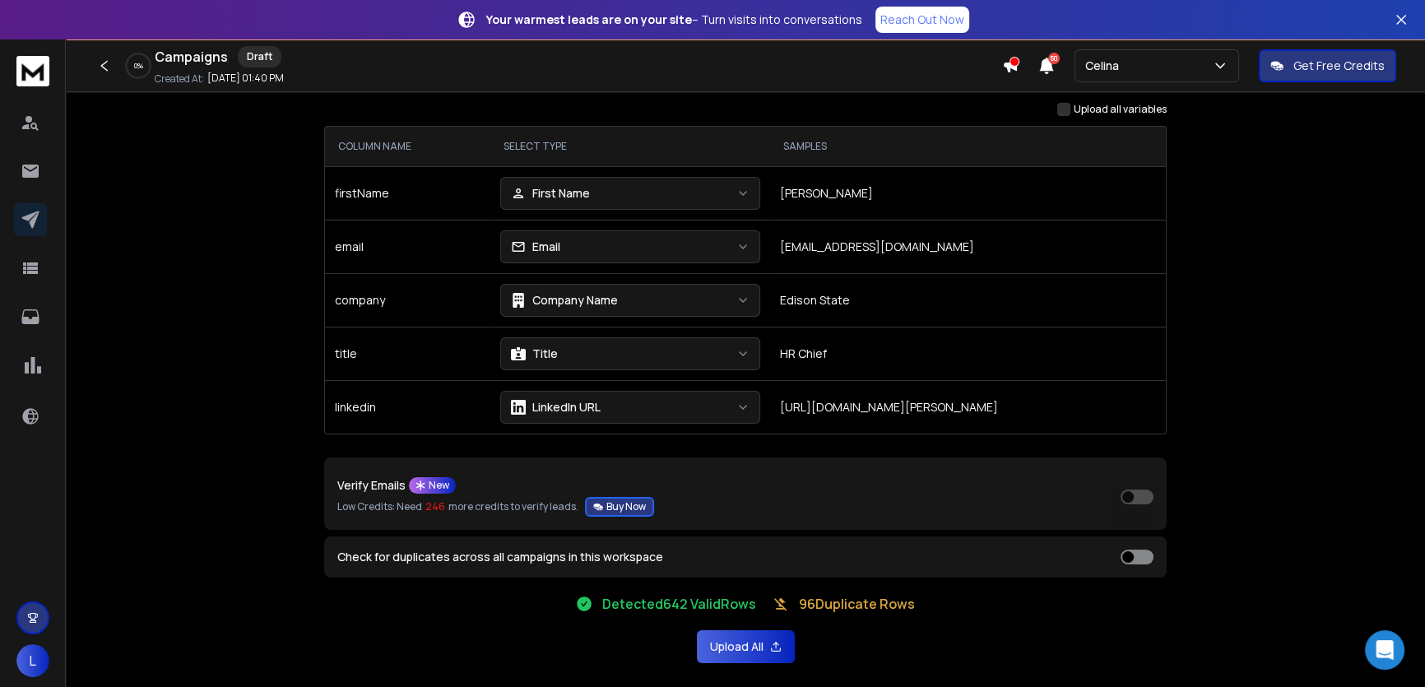
click at [1135, 558] on button "Check for duplicates across all campaigns in this workspace" at bounding box center [1136, 556] width 33 height 15
click at [748, 642] on button "Upload All" at bounding box center [746, 646] width 98 height 33
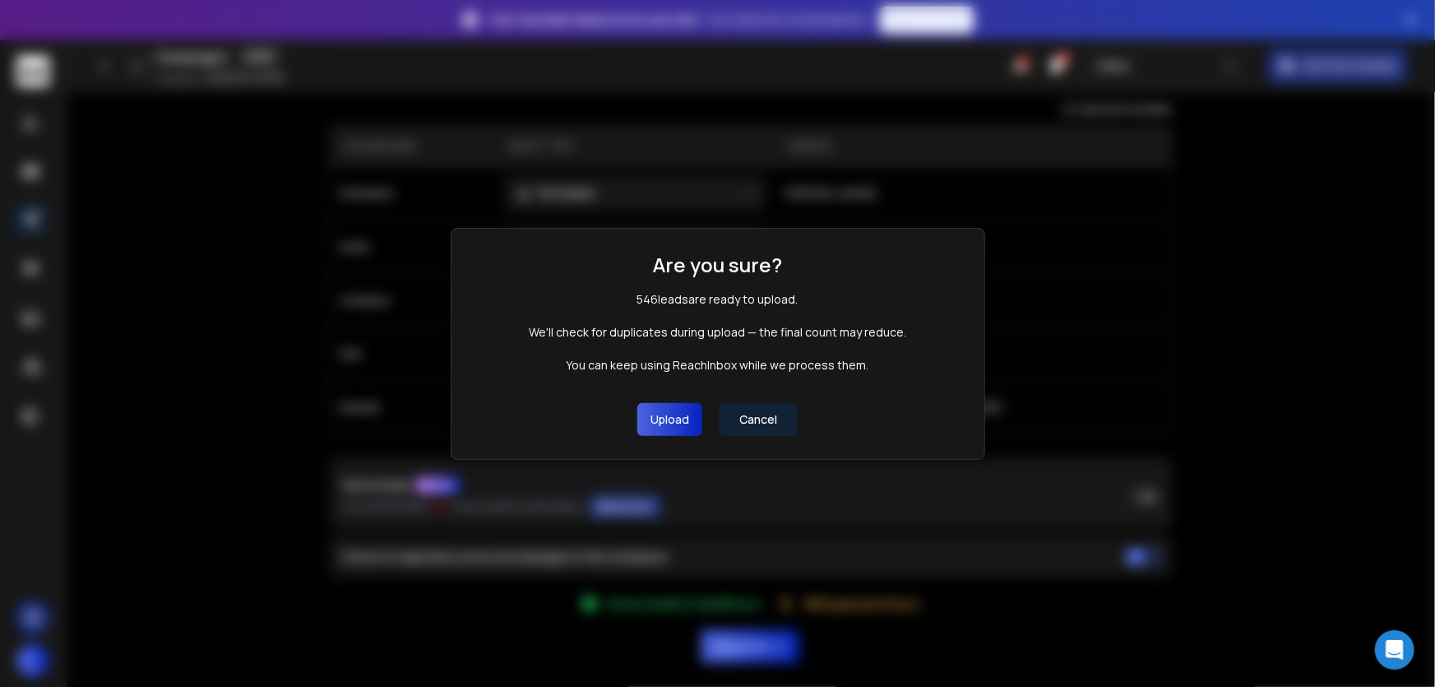
click at [656, 412] on button "Upload" at bounding box center [669, 419] width 65 height 33
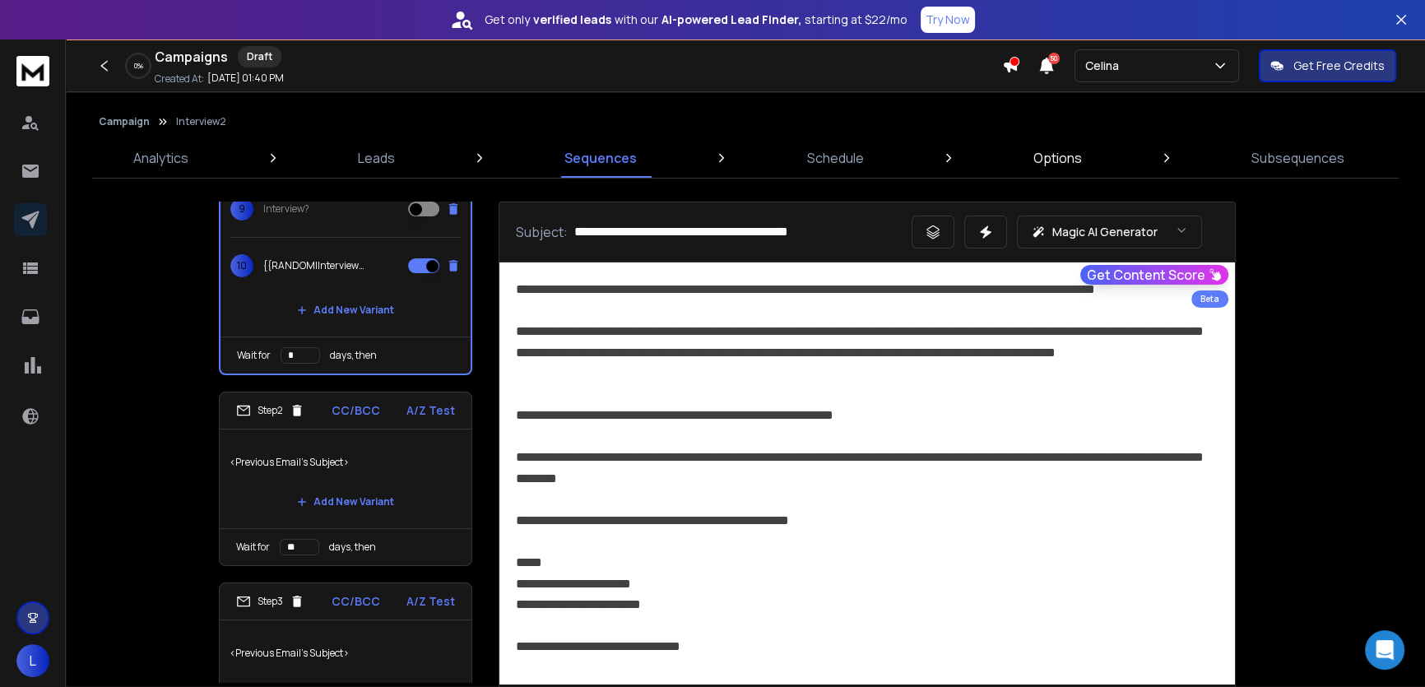
click at [1052, 158] on p "Options" at bounding box center [1057, 158] width 49 height 20
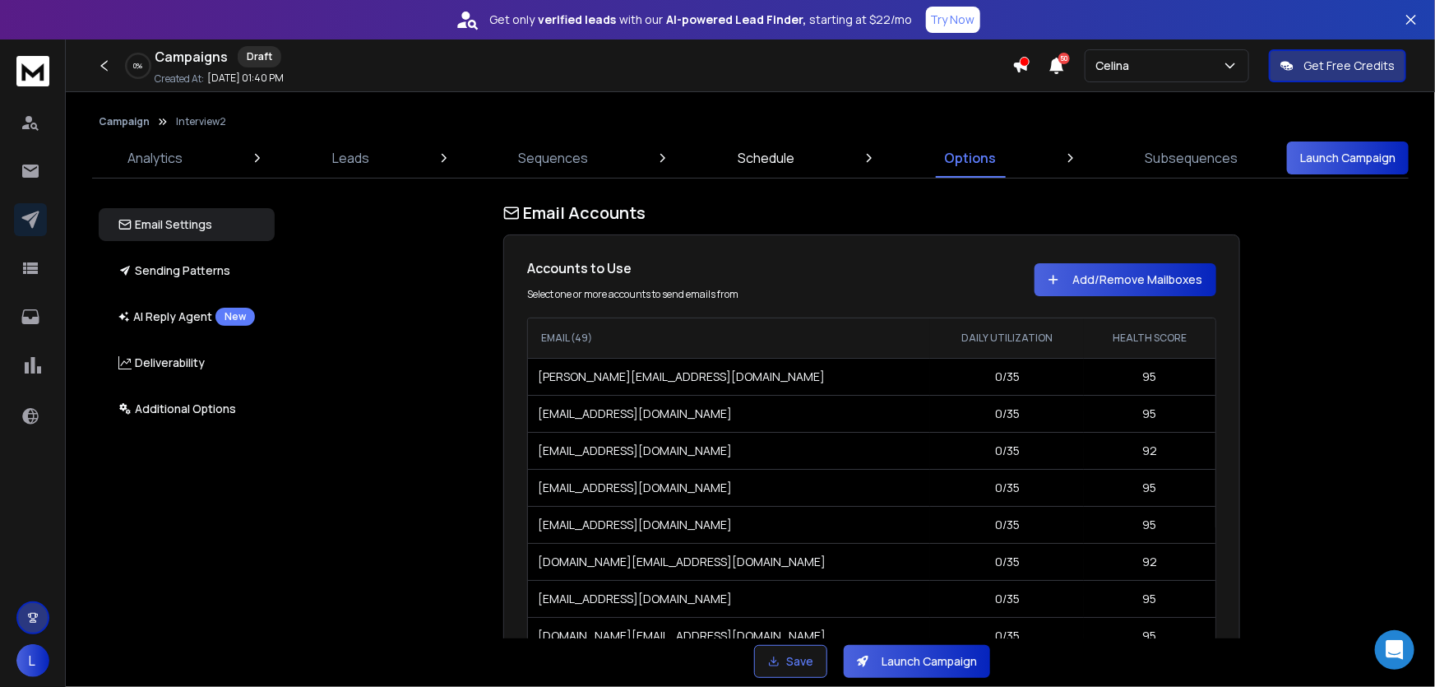
click at [757, 163] on p "Schedule" at bounding box center [766, 158] width 57 height 20
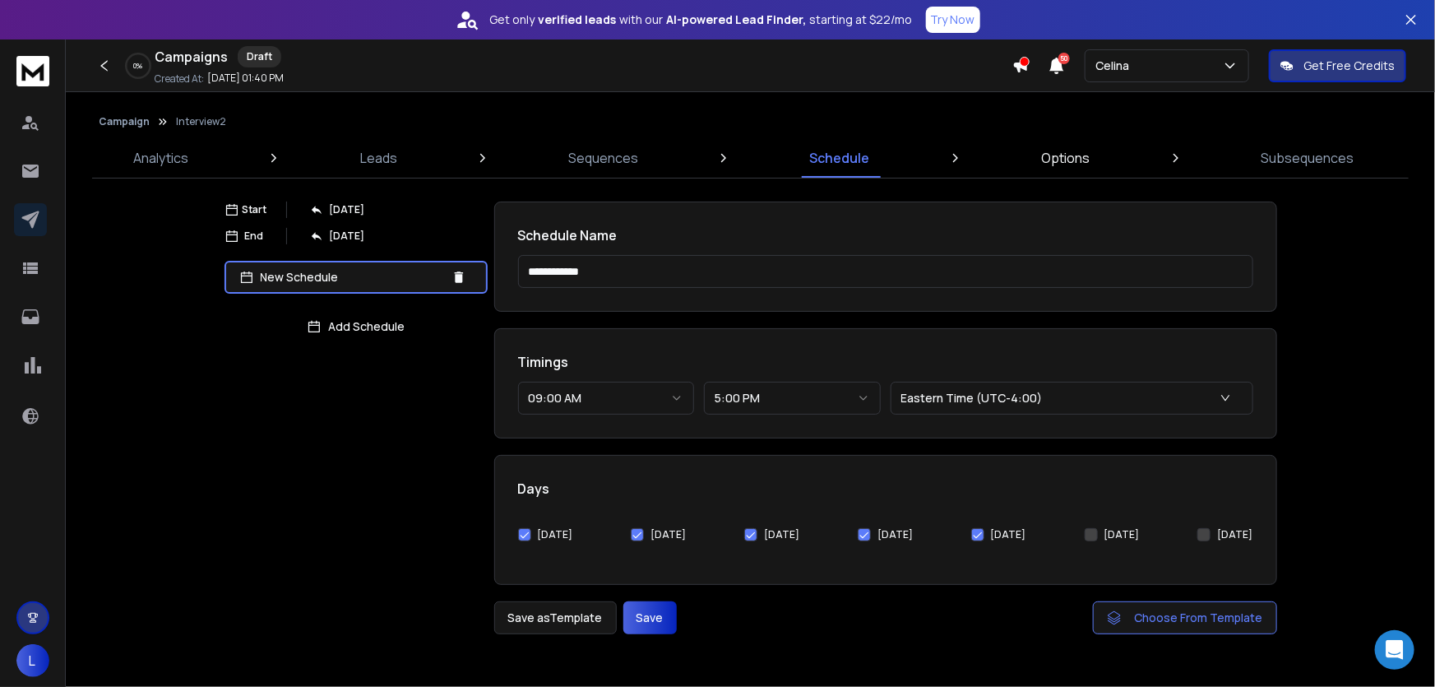
click at [1040, 160] on link "Options" at bounding box center [1065, 157] width 68 height 39
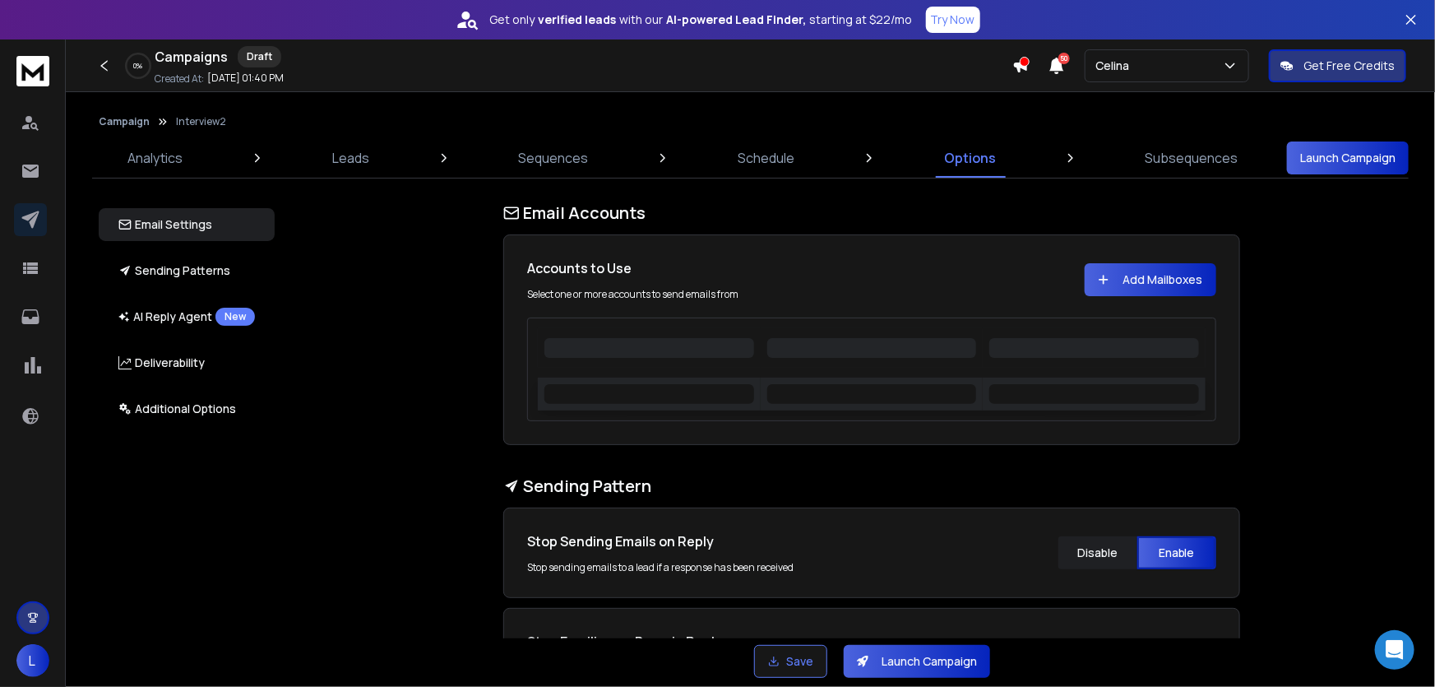
click at [1349, 156] on button "Launch Campaign" at bounding box center [1348, 157] width 122 height 33
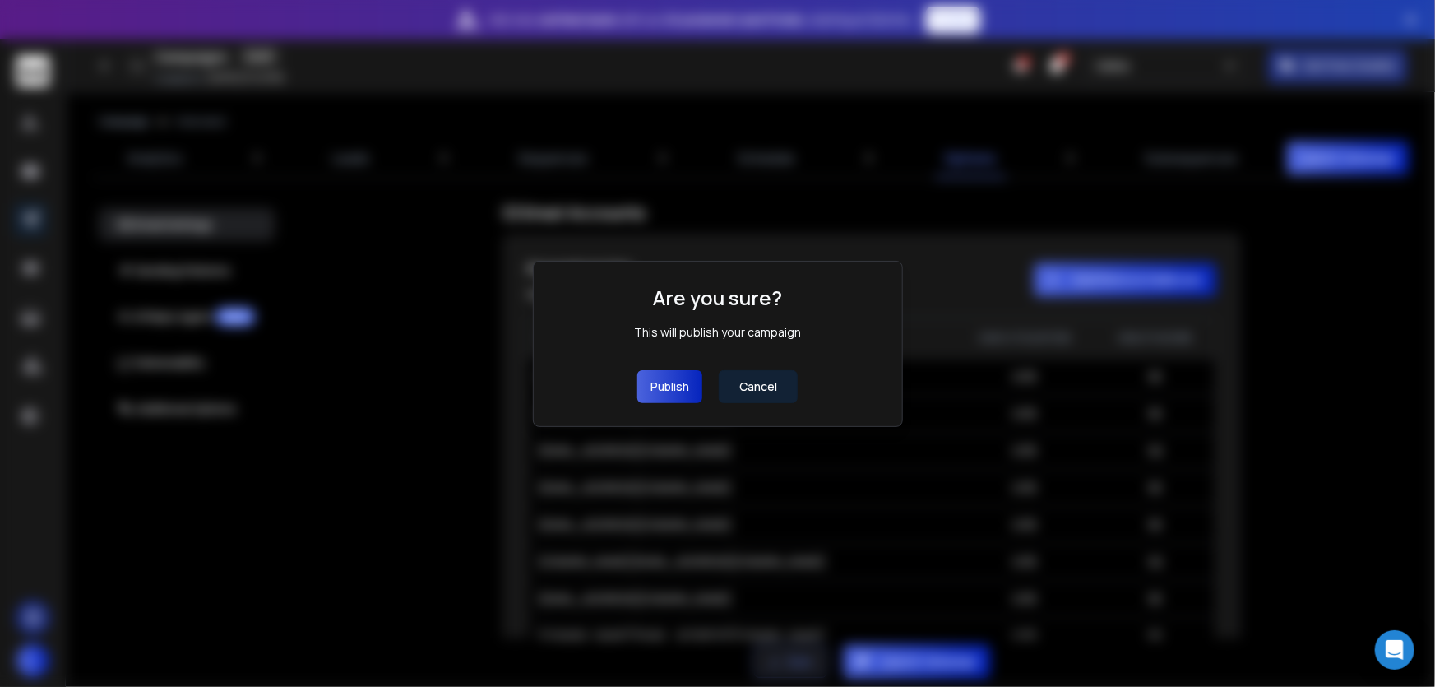
click at [665, 387] on button "Publish" at bounding box center [669, 386] width 65 height 33
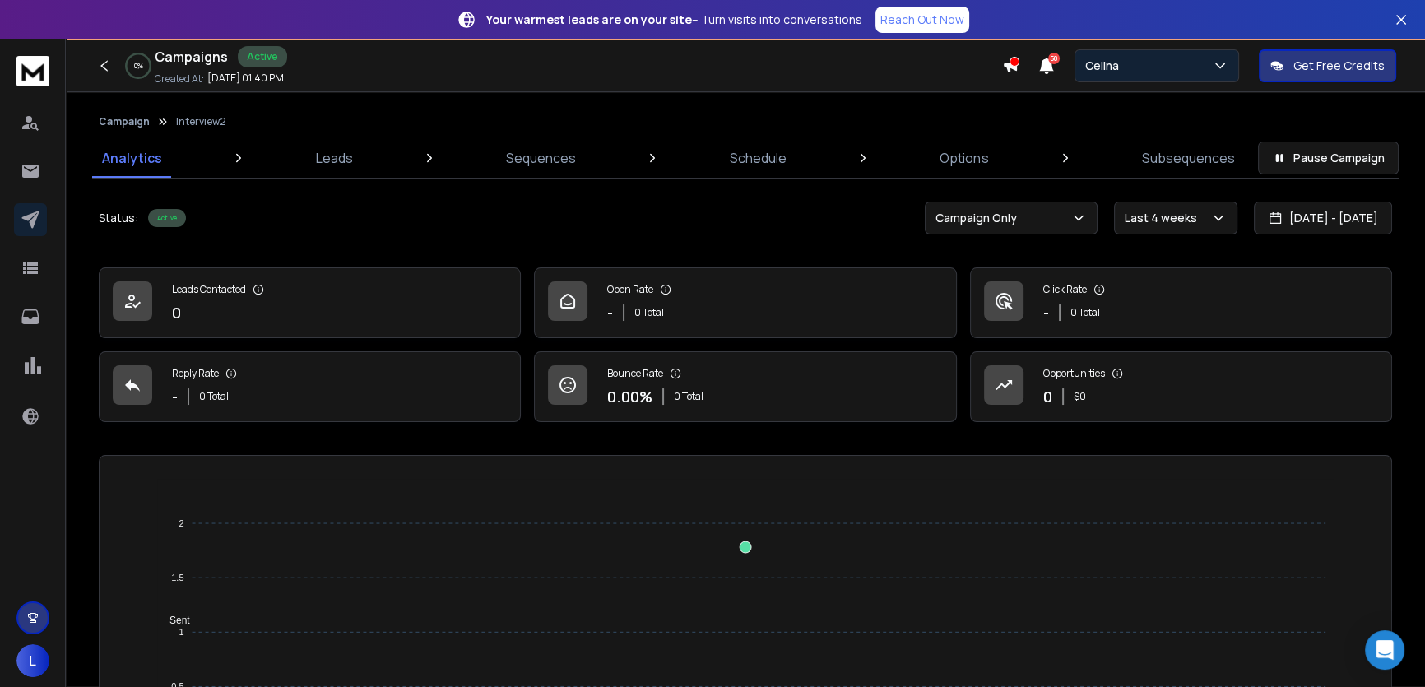
click at [1162, 60] on div "Celina" at bounding box center [1156, 66] width 143 height 16
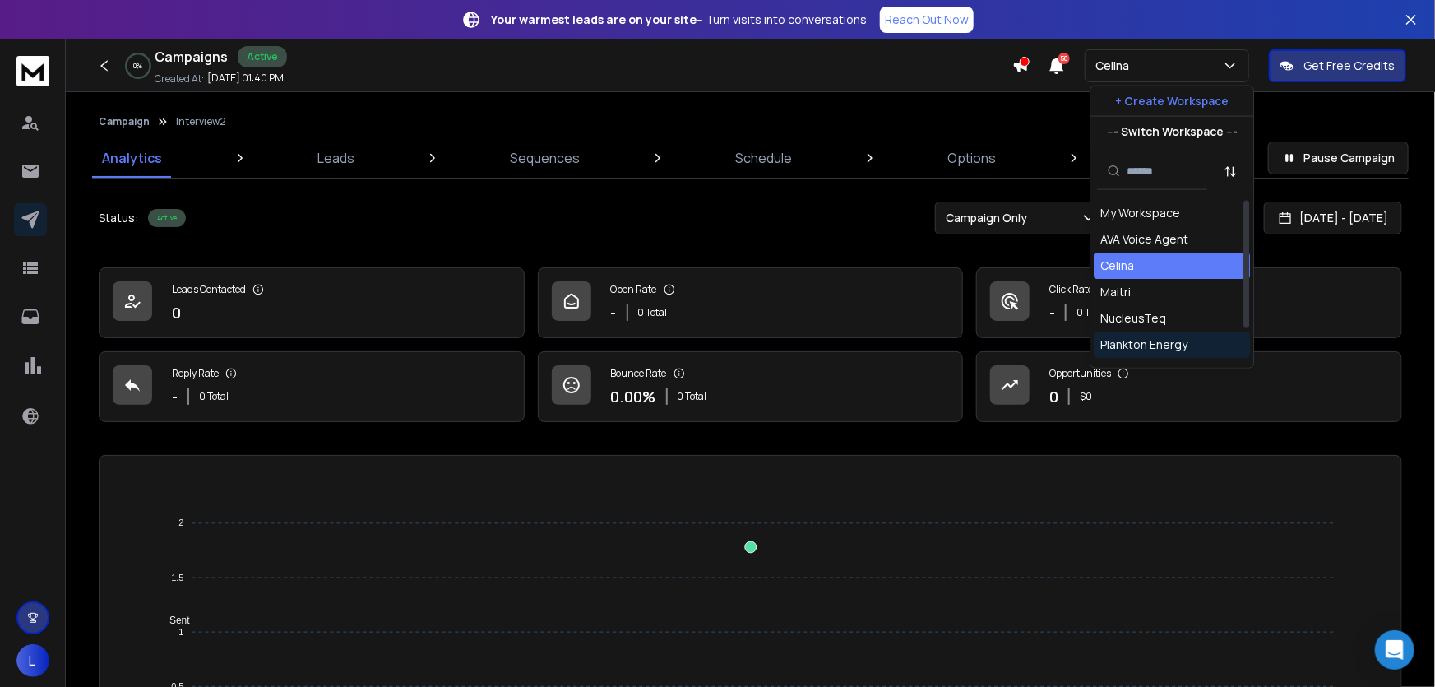
click at [1154, 342] on div "Plankton Energy" at bounding box center [1144, 344] width 87 height 16
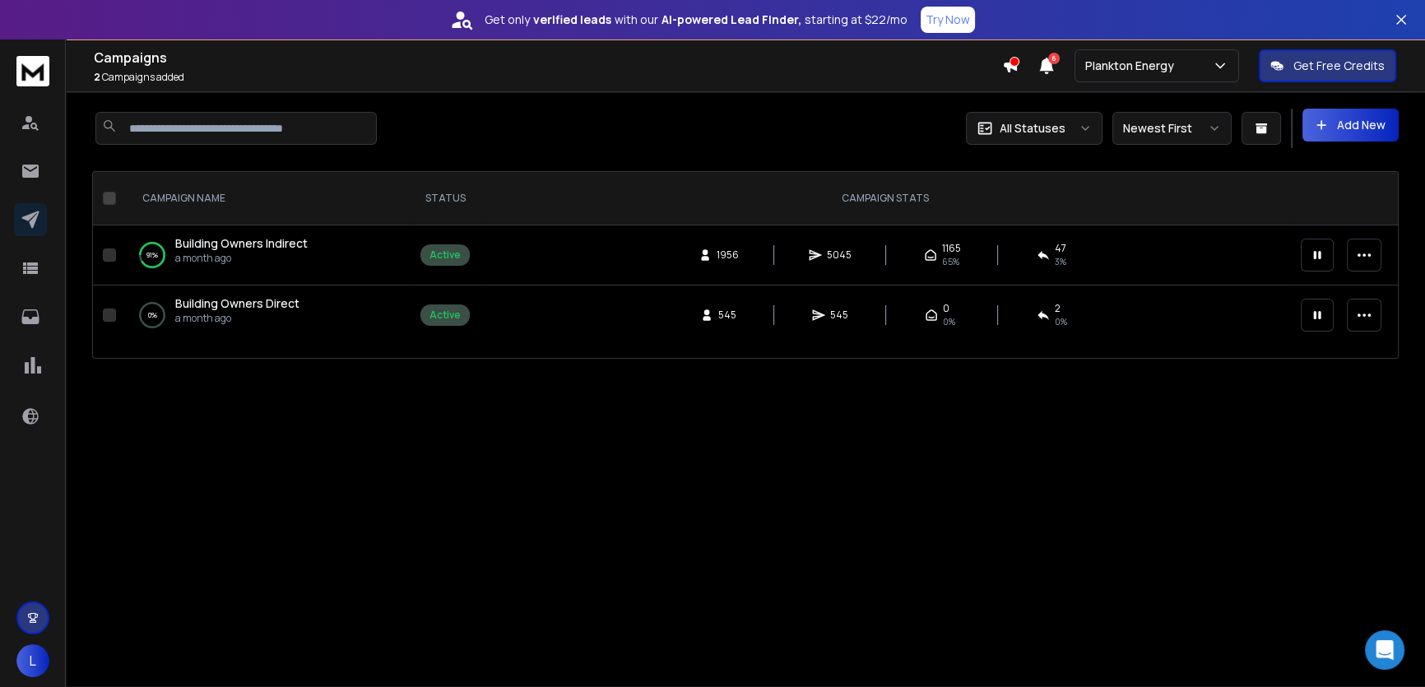
click at [286, 243] on span "Building Owners Indirect" at bounding box center [241, 243] width 132 height 16
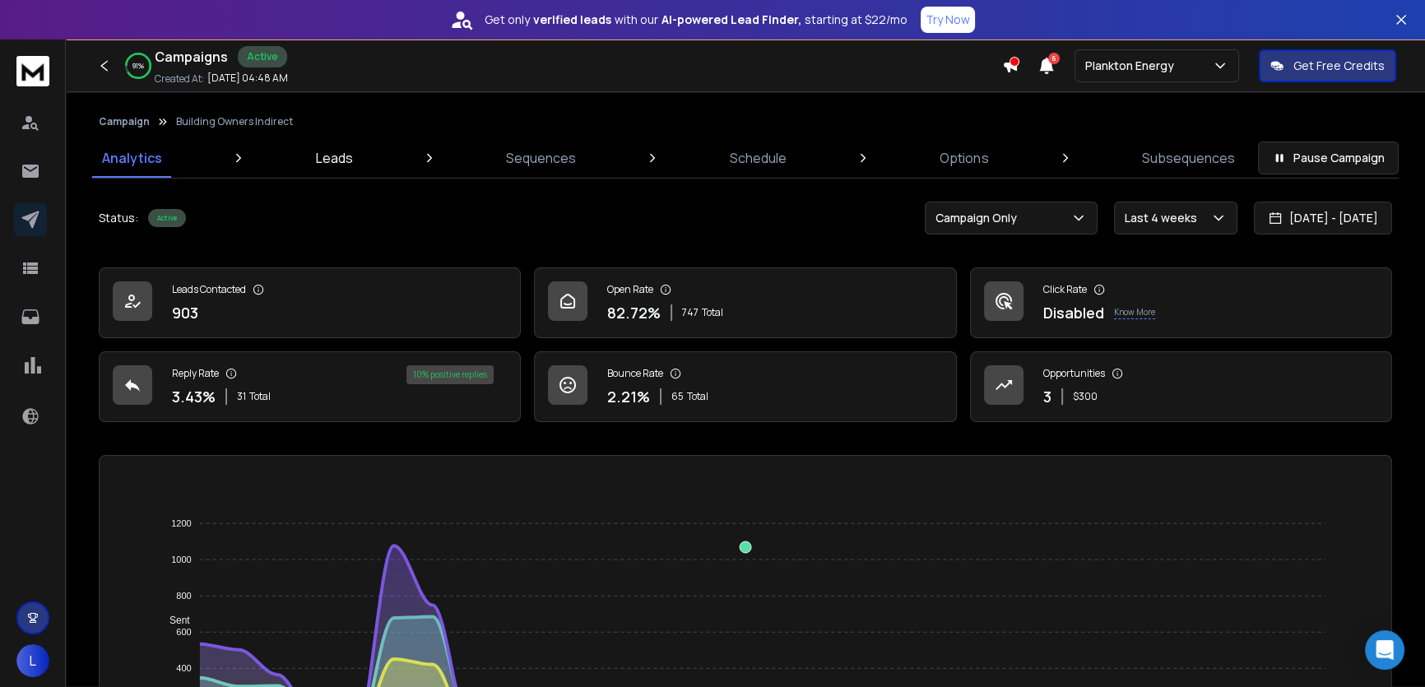
click at [329, 155] on p "Leads" at bounding box center [334, 158] width 37 height 20
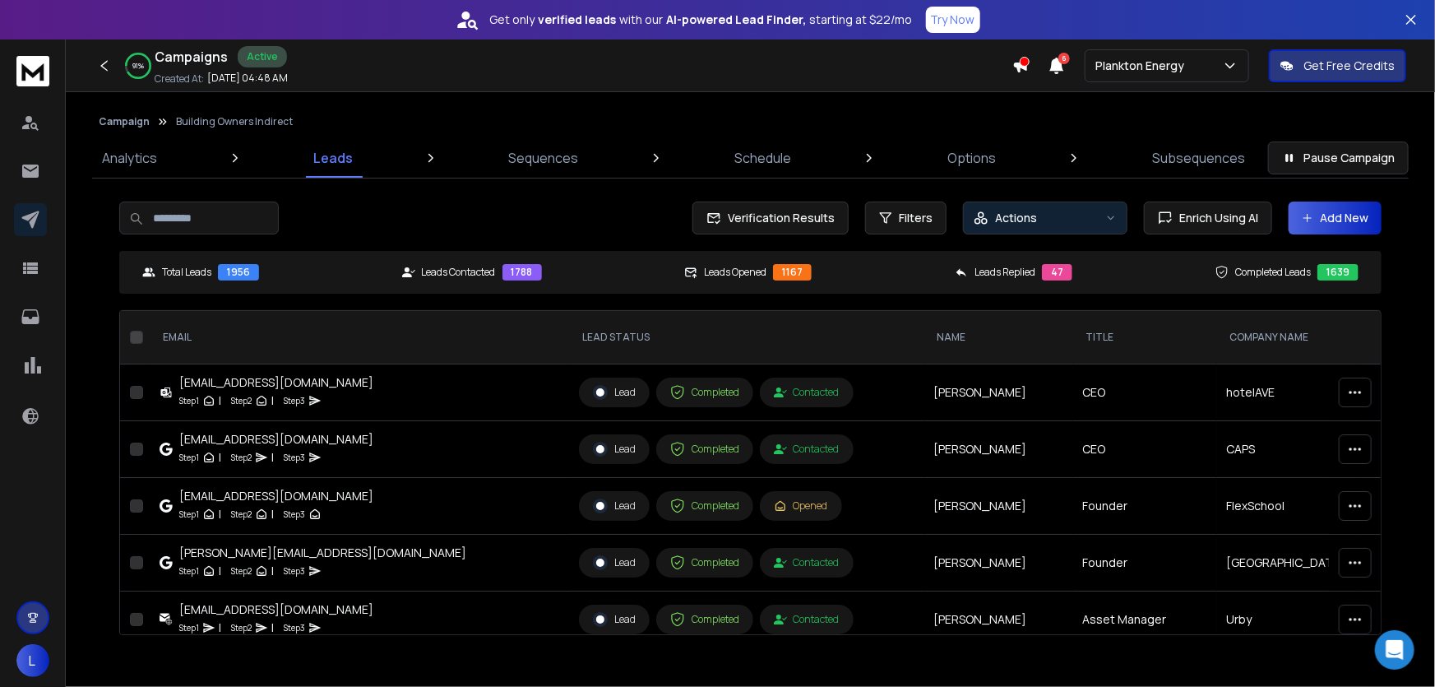
click at [1106, 215] on icon "button" at bounding box center [1111, 217] width 12 height 13
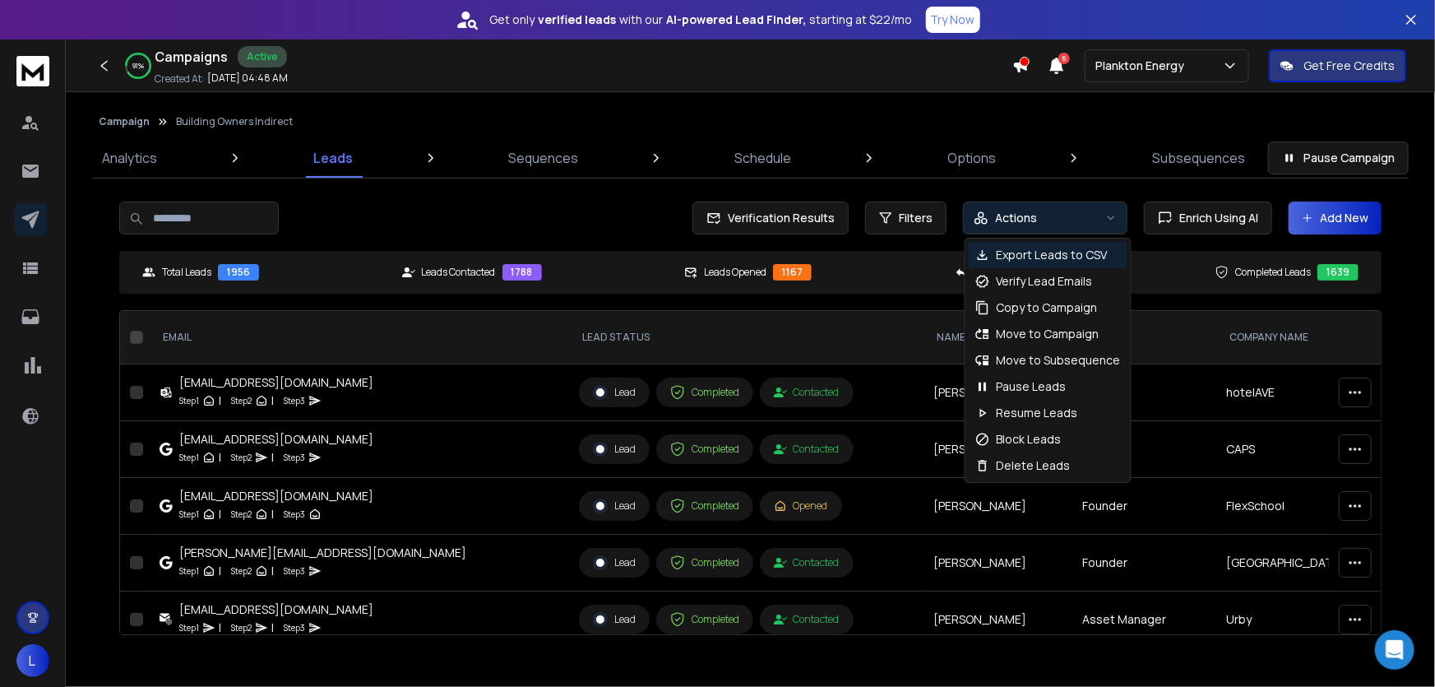
click at [1098, 215] on div "Actions" at bounding box center [1036, 218] width 125 height 16
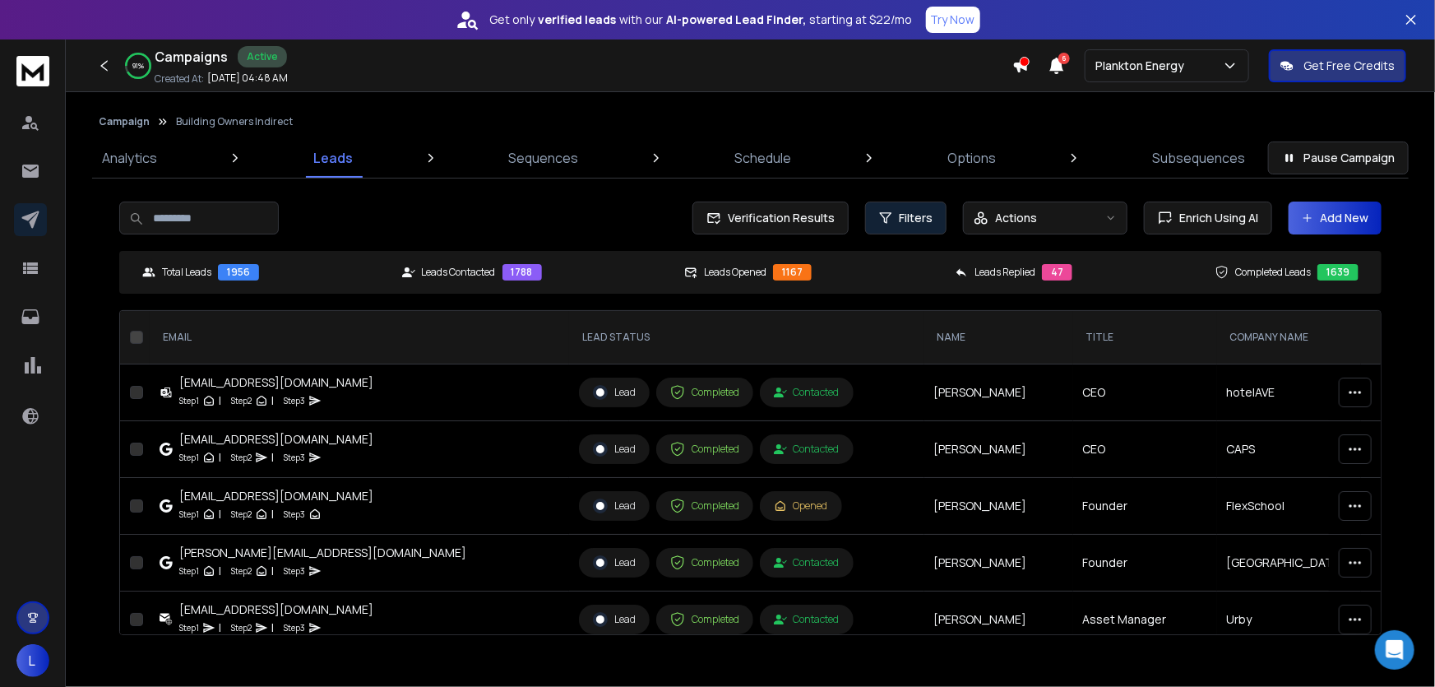
click at [918, 222] on span "Filters" at bounding box center [916, 218] width 34 height 16
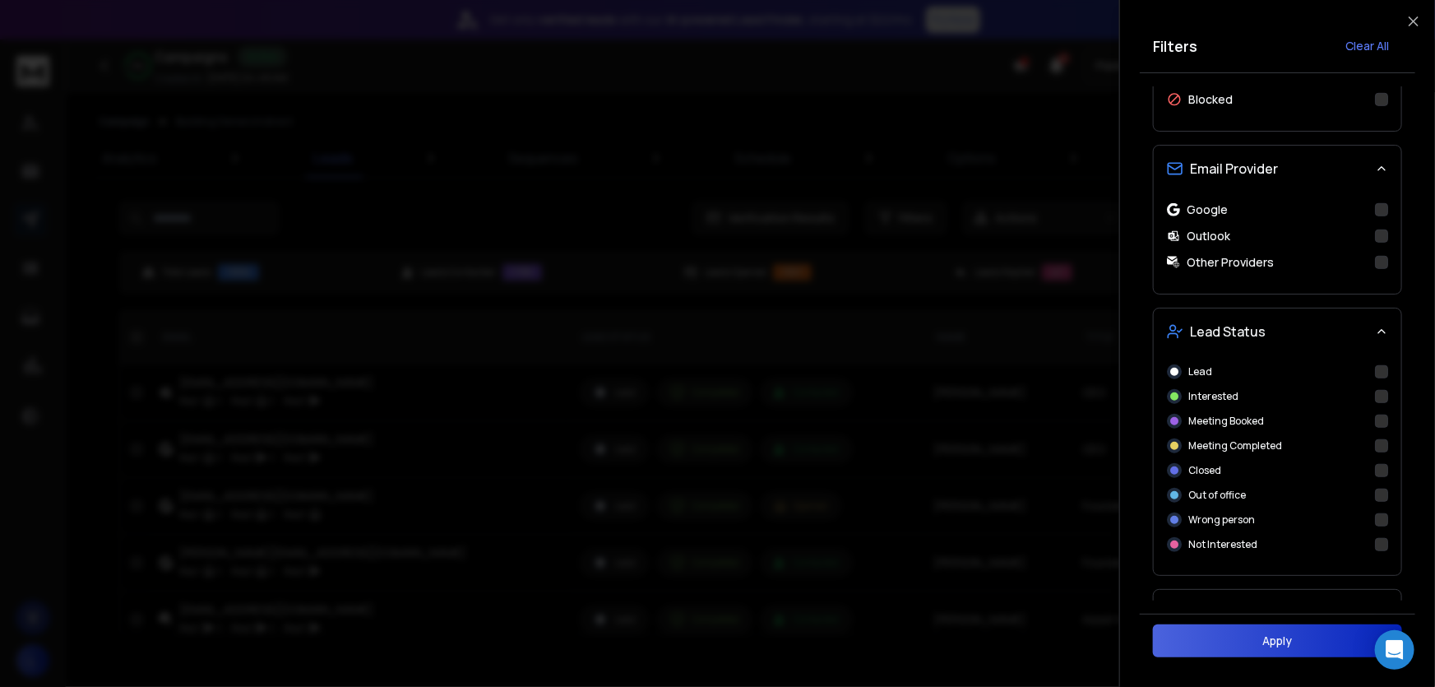
scroll to position [523, 0]
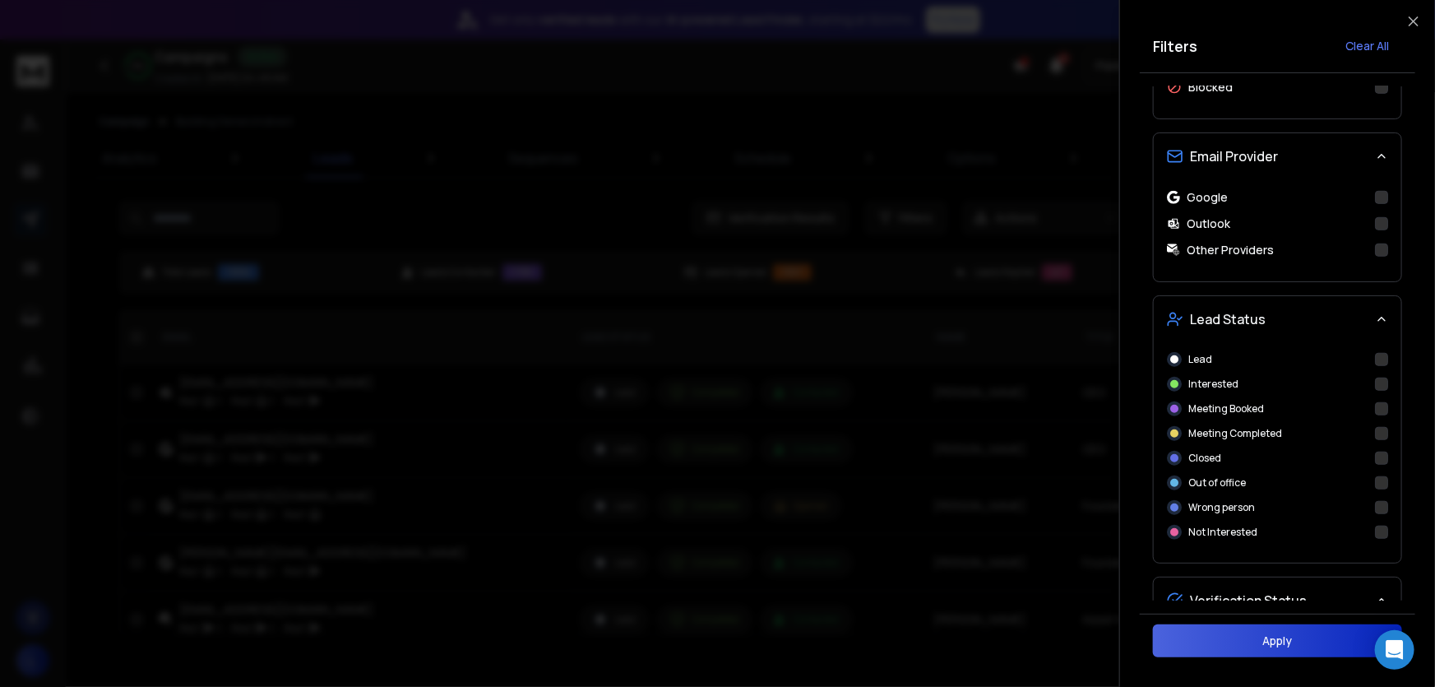
click at [1375, 385] on button "Interested" at bounding box center [1381, 384] width 13 height 13
click at [1375, 402] on Booked "Meeting Booked" at bounding box center [1381, 408] width 13 height 13
click at [1375, 427] on Completed "Meeting Completed" at bounding box center [1381, 433] width 13 height 13
click at [1363, 358] on div "Lead" at bounding box center [1277, 359] width 221 height 15
click at [1375, 359] on button "Lead" at bounding box center [1381, 359] width 13 height 13
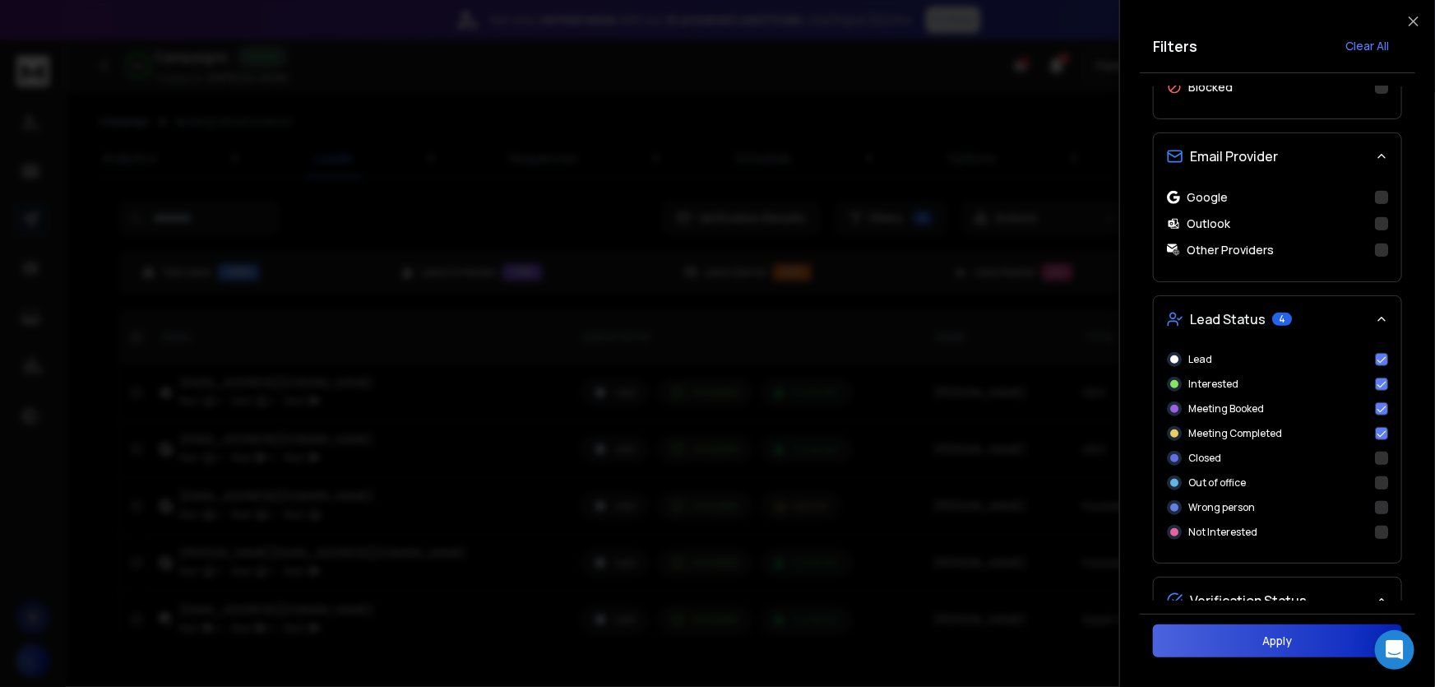
click at [1375, 355] on button "Lead" at bounding box center [1381, 359] width 13 height 13
click at [1264, 639] on button "Apply" at bounding box center [1277, 640] width 249 height 33
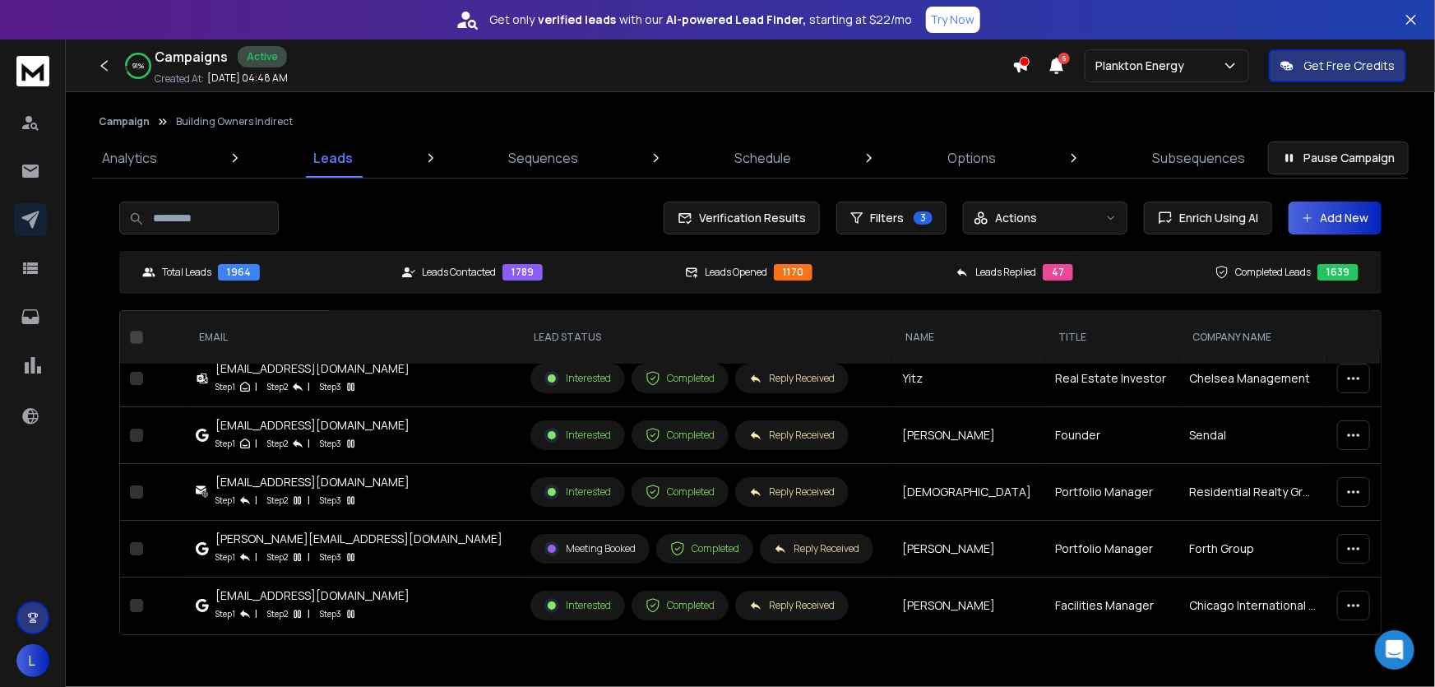
scroll to position [0, 0]
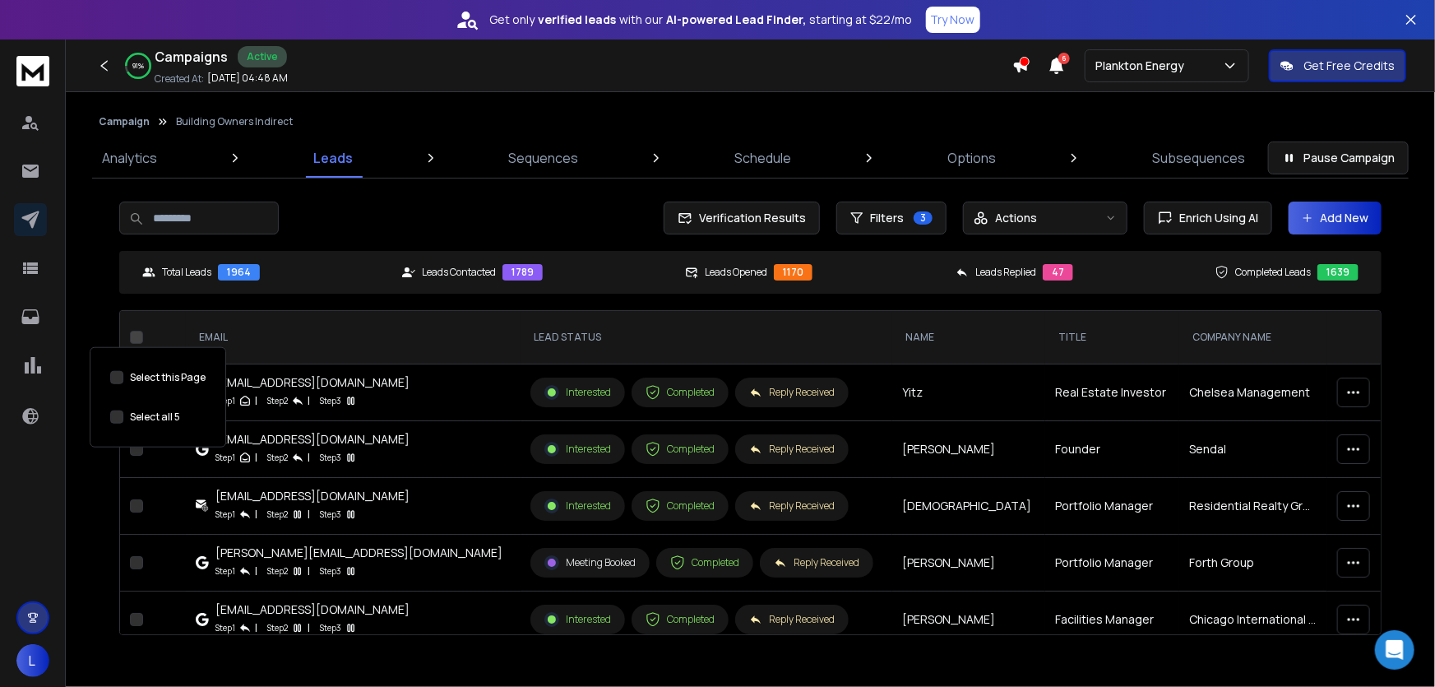
click at [140, 331] on div at bounding box center [158, 337] width 56 height 13
click at [115, 415] on button "Select this Page" at bounding box center [116, 416] width 13 height 13
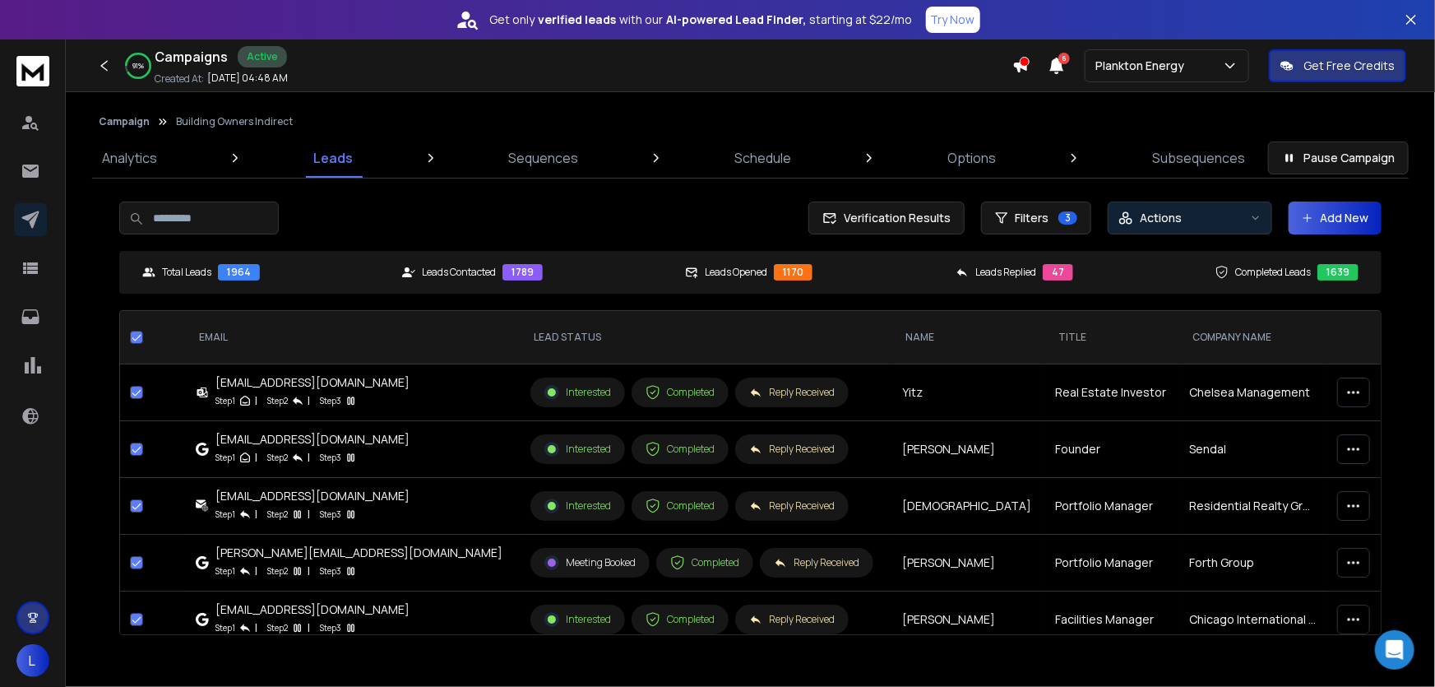
click at [1201, 220] on div "Actions" at bounding box center [1181, 218] width 125 height 16
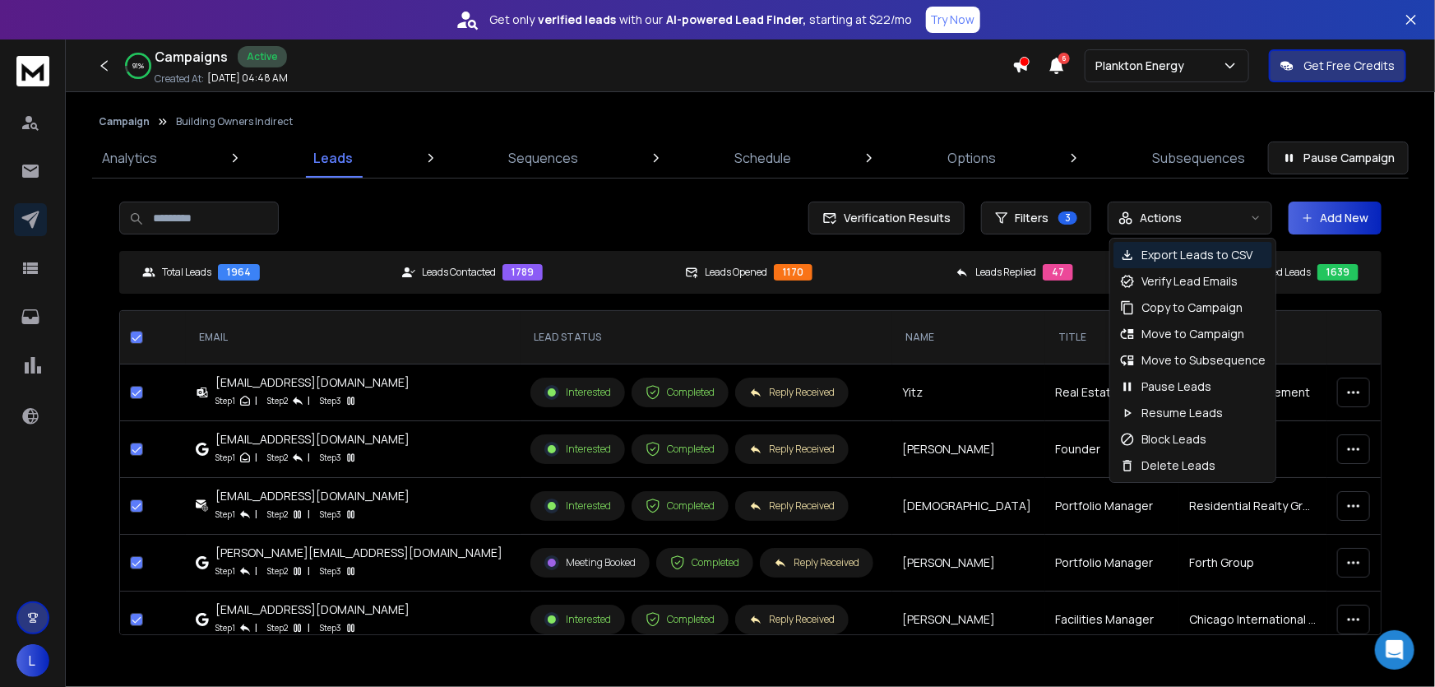
click at [1209, 253] on p "Export Leads to CSV" at bounding box center [1197, 255] width 111 height 16
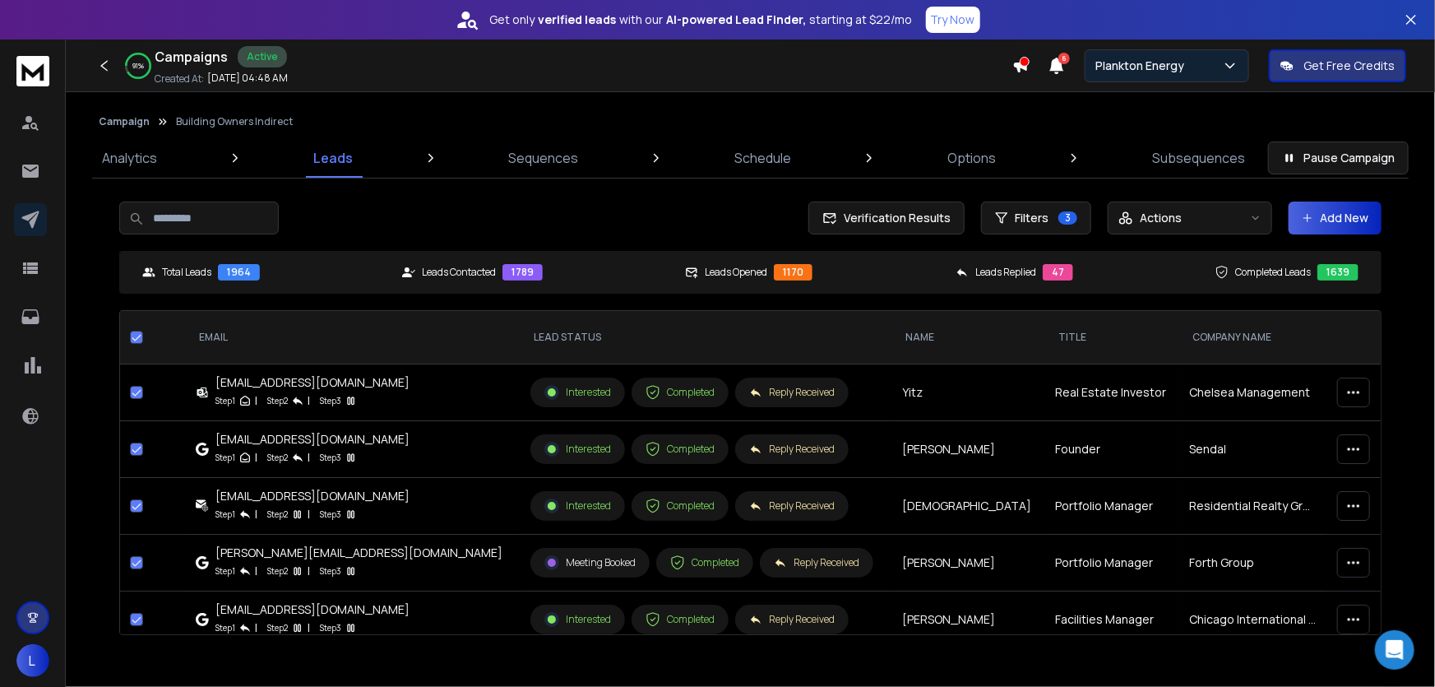
click at [1159, 67] on p "Plankton Energy" at bounding box center [1143, 66] width 95 height 16
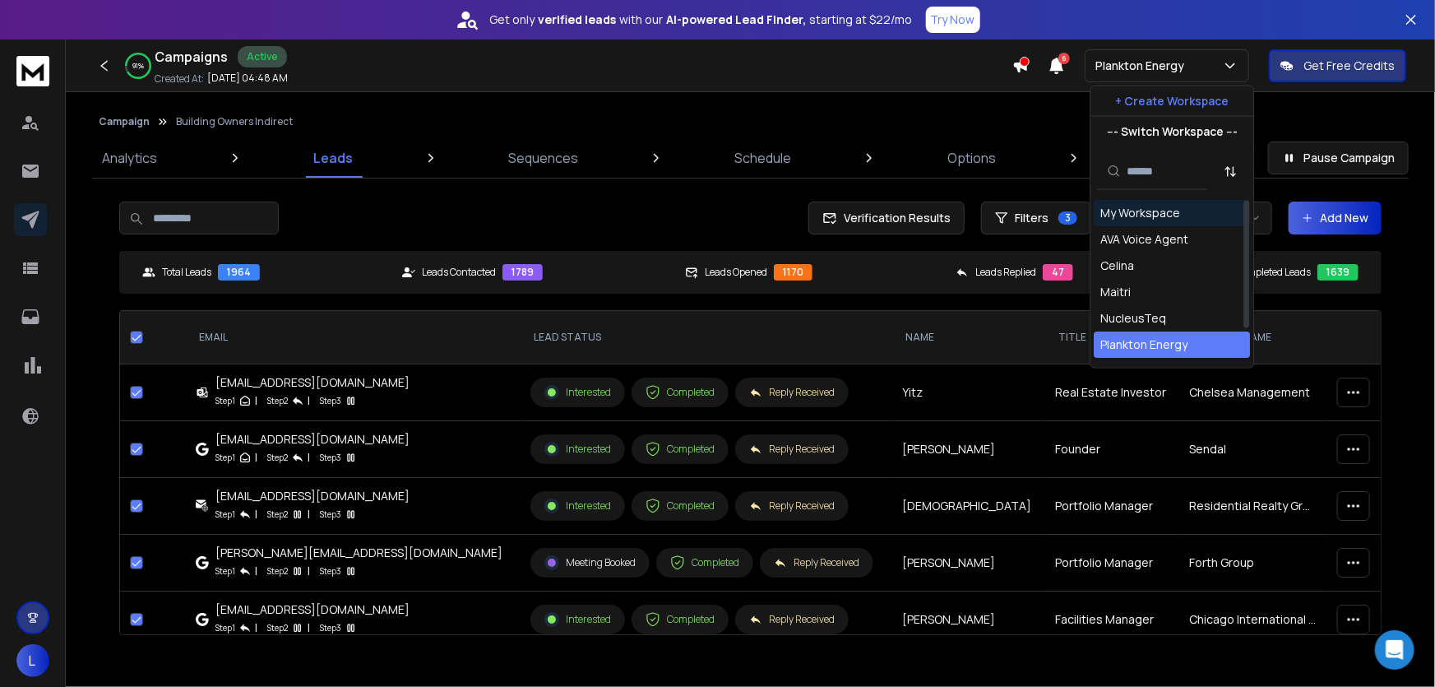
click at [1193, 217] on div "My Workspace" at bounding box center [1172, 213] width 156 height 26
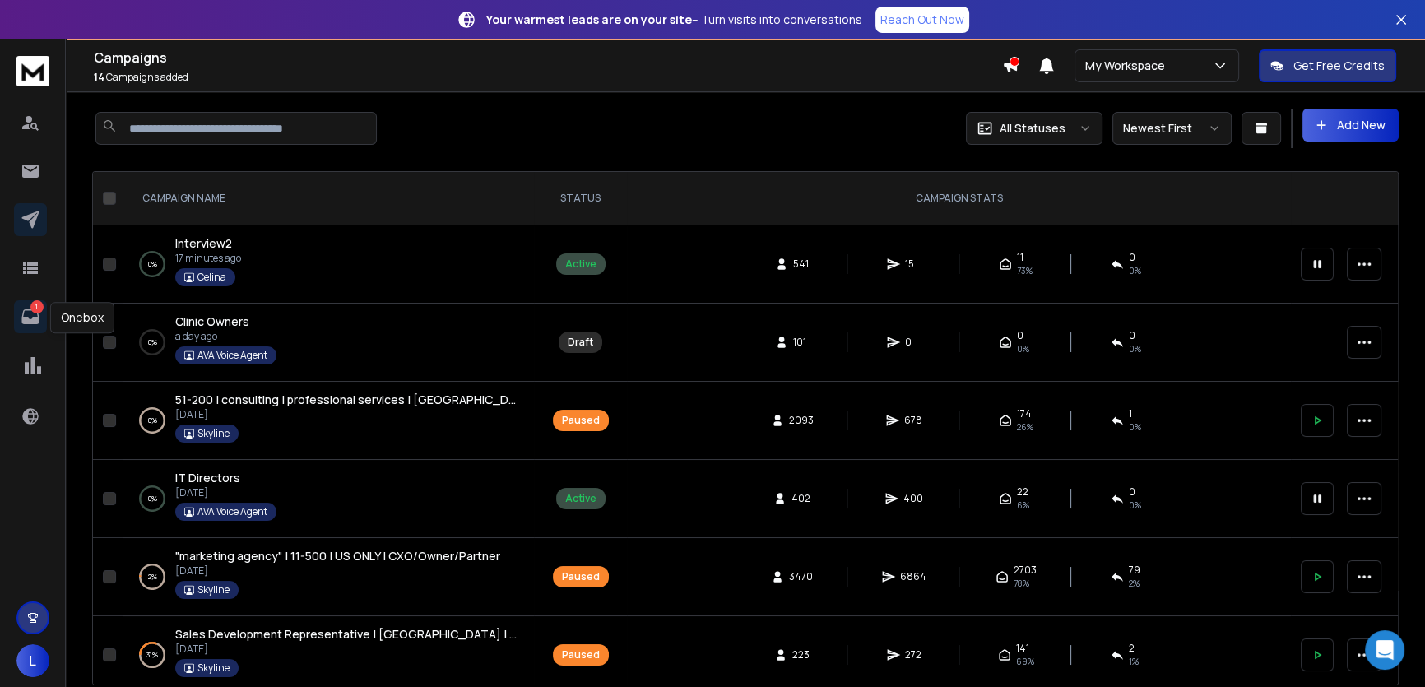
click at [29, 321] on icon at bounding box center [29, 316] width 17 height 15
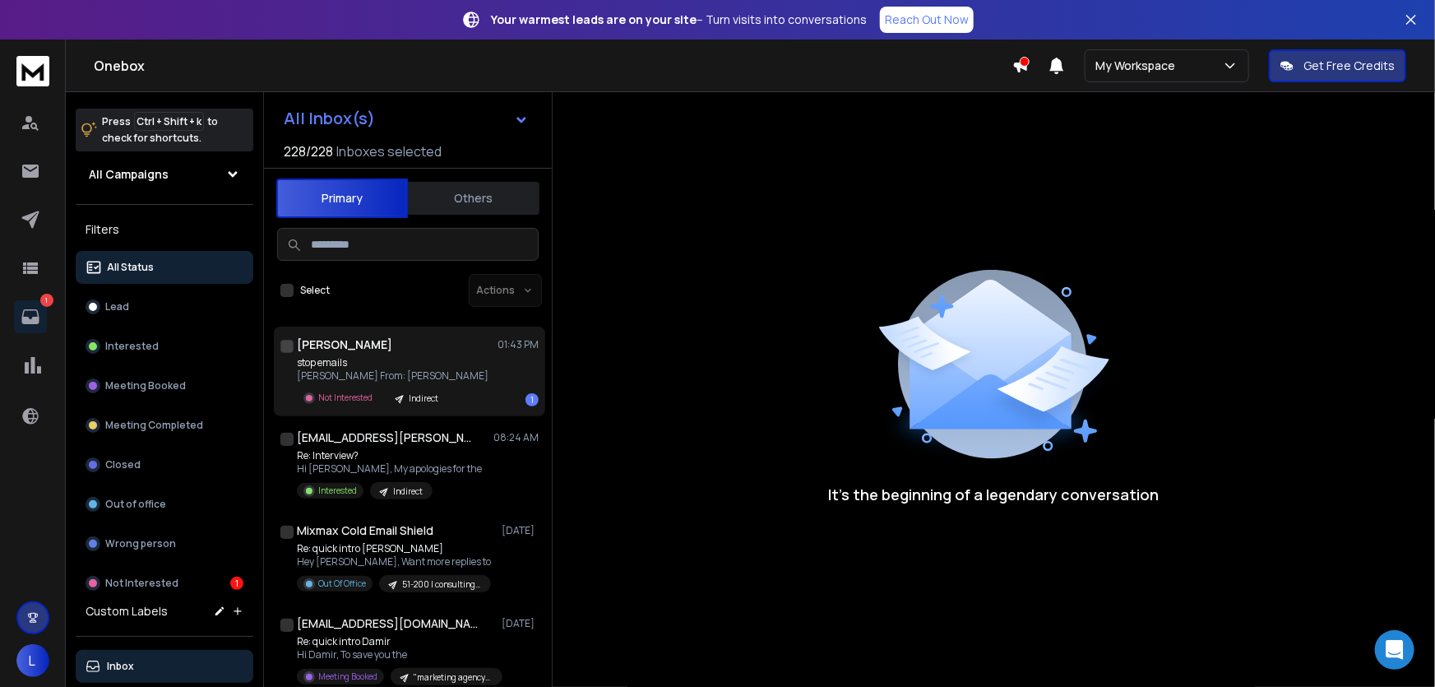
click at [341, 350] on h1 "Jessica Goodson" at bounding box center [344, 344] width 95 height 16
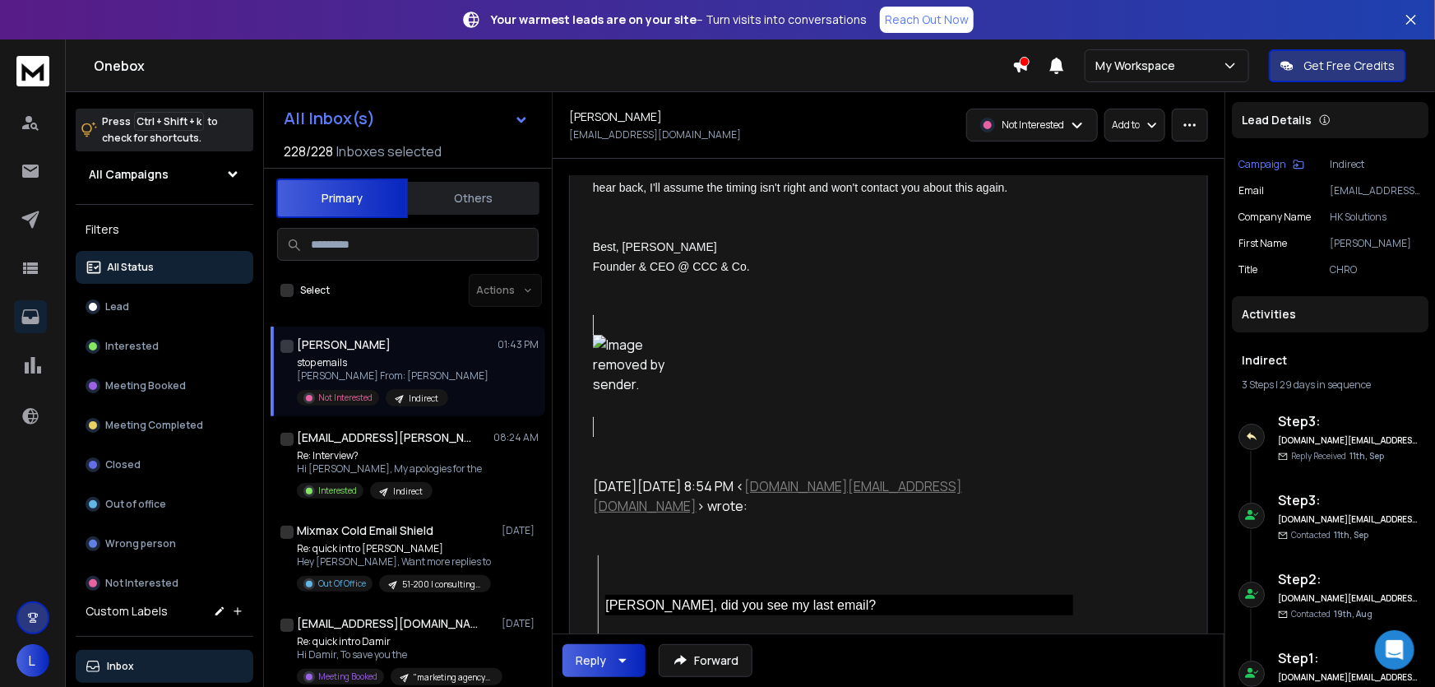
scroll to position [971, 0]
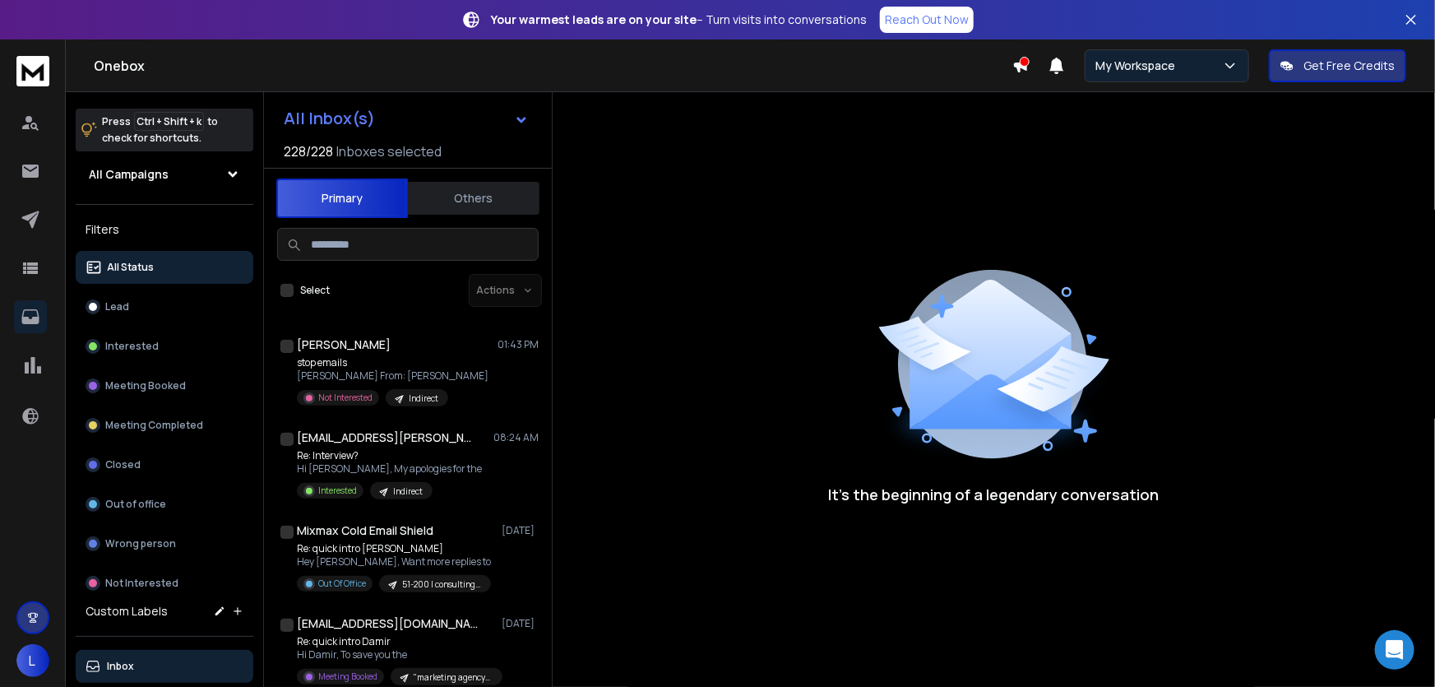
click at [1161, 58] on p "My Workspace" at bounding box center [1139, 66] width 86 height 16
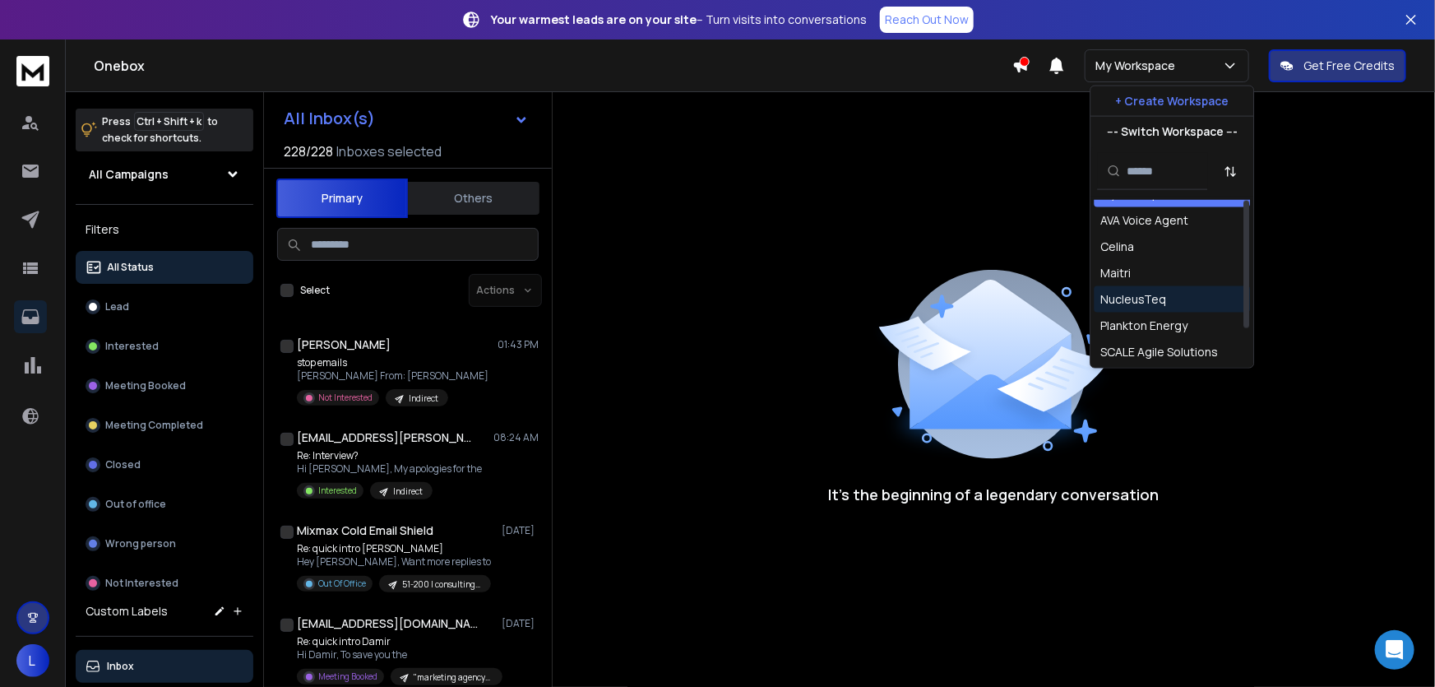
scroll to position [45, 0]
click at [1145, 294] on div "Plankton Energy" at bounding box center [1144, 299] width 87 height 16
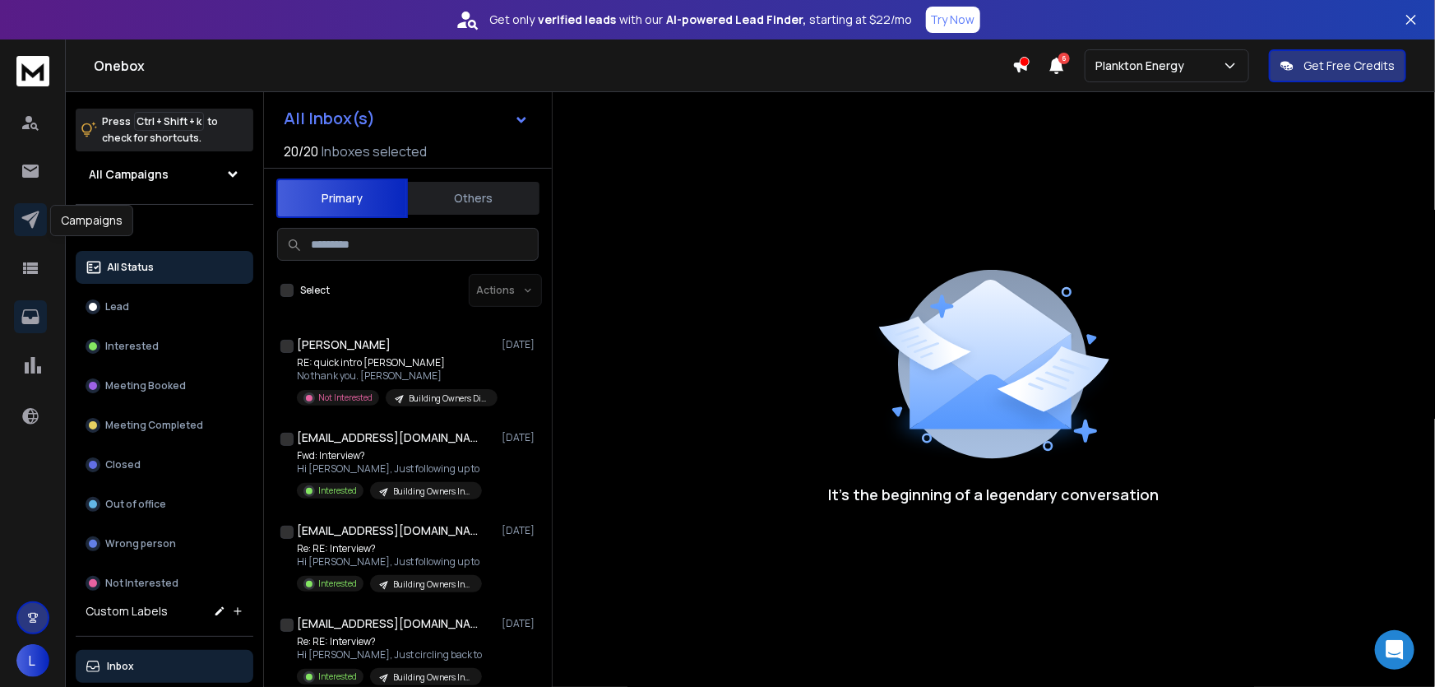
click at [27, 208] on link at bounding box center [30, 219] width 33 height 33
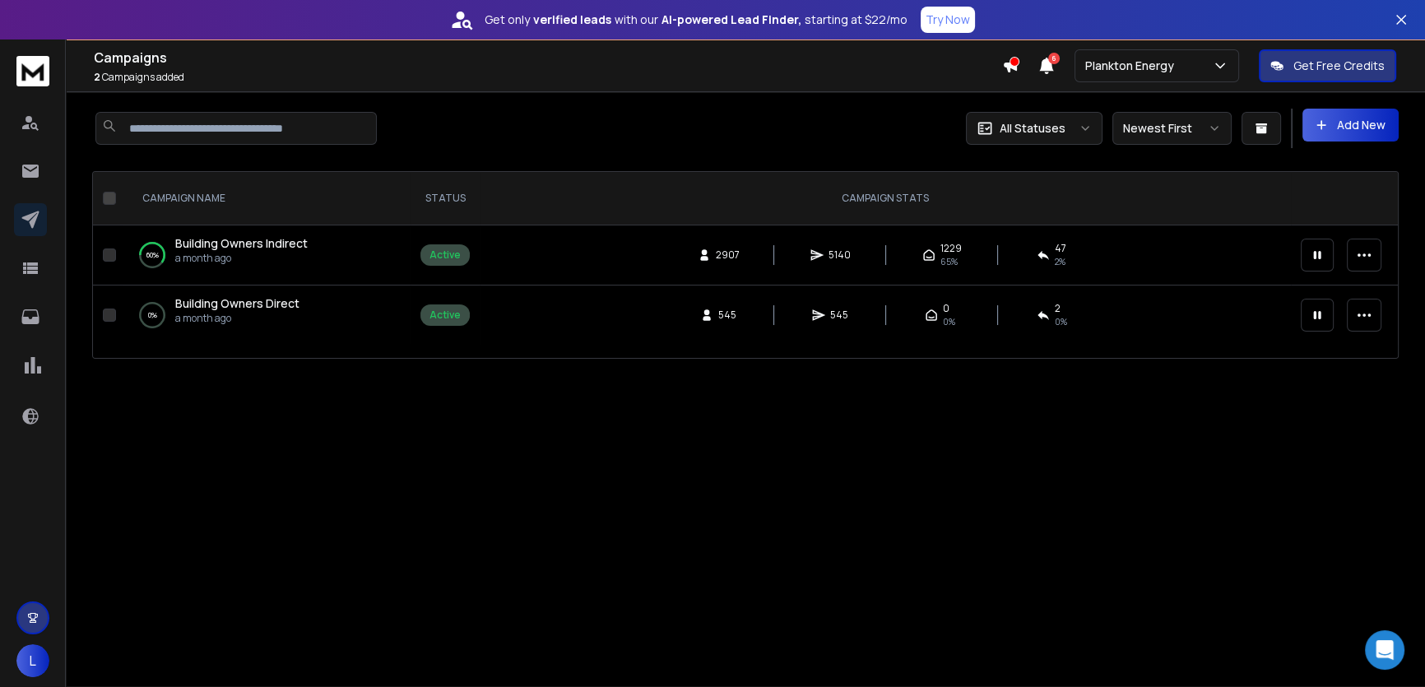
click at [261, 243] on span "Building Owners Indirect" at bounding box center [241, 243] width 132 height 16
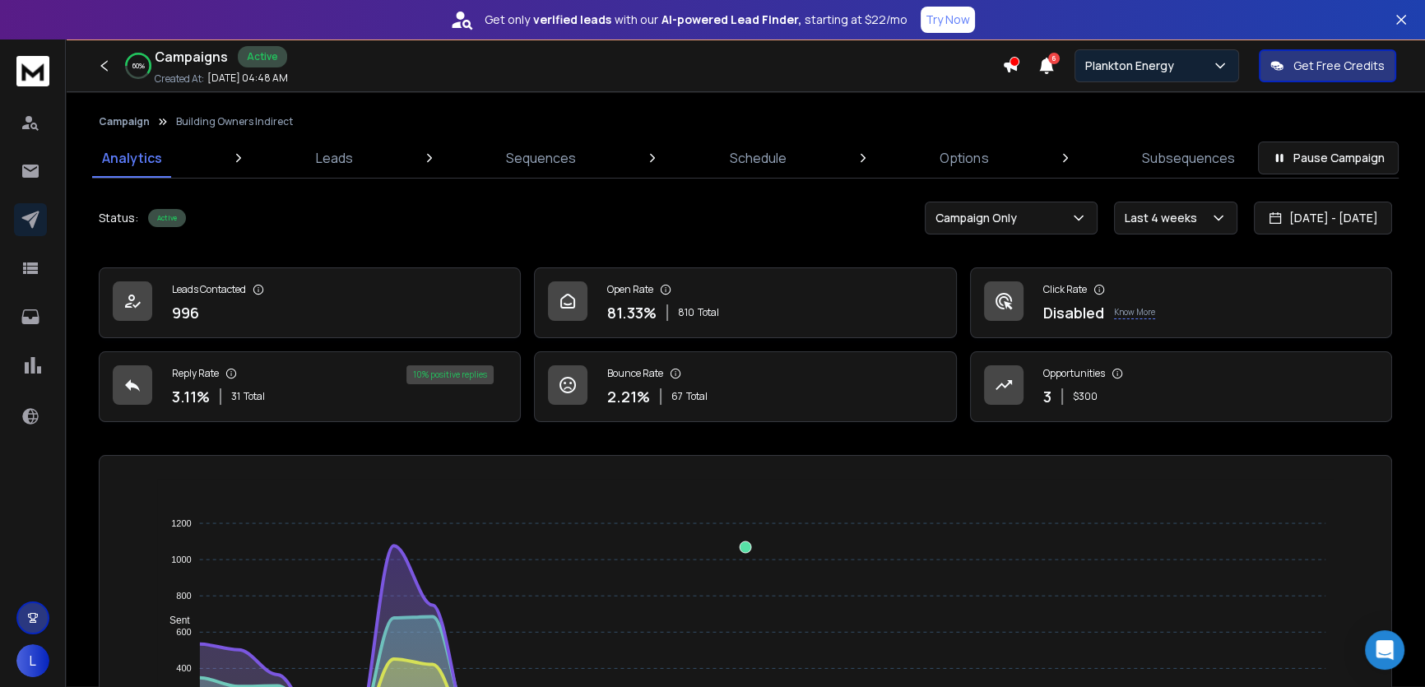
click at [1199, 68] on div "Plankton Energy" at bounding box center [1156, 66] width 143 height 16
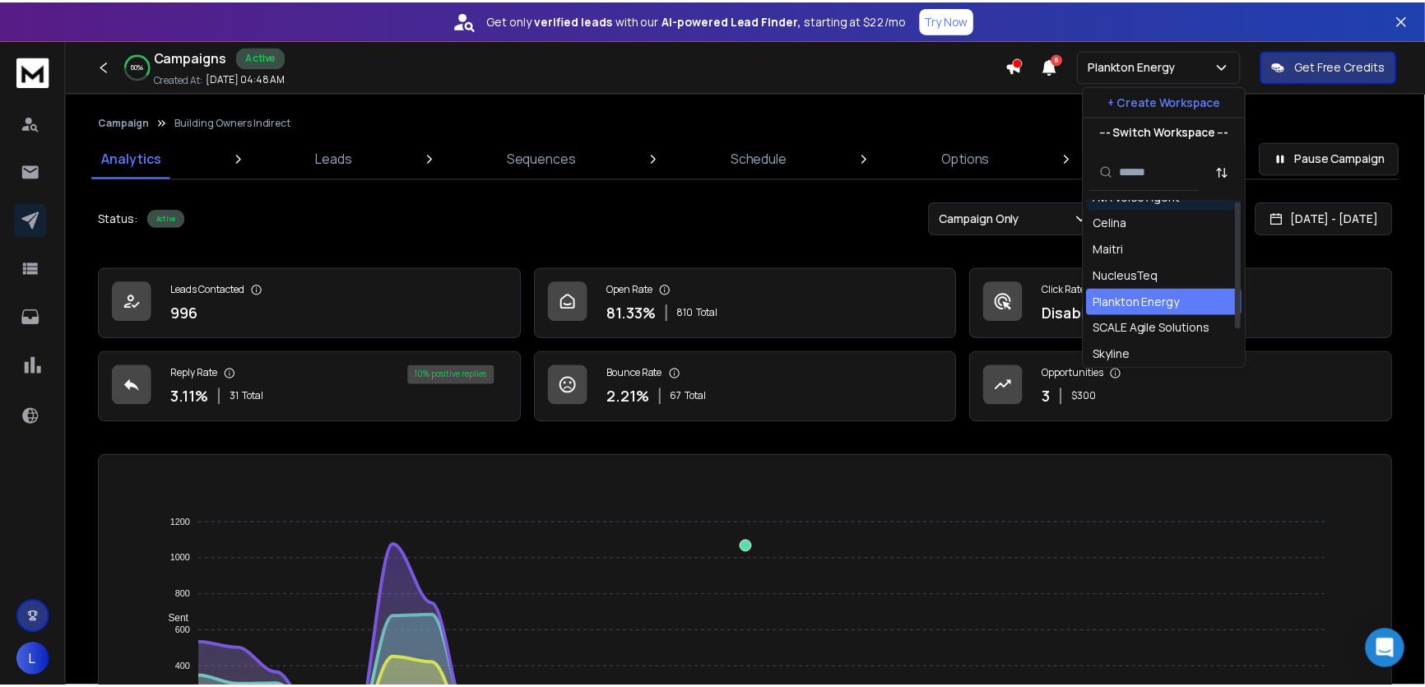
scroll to position [45, 0]
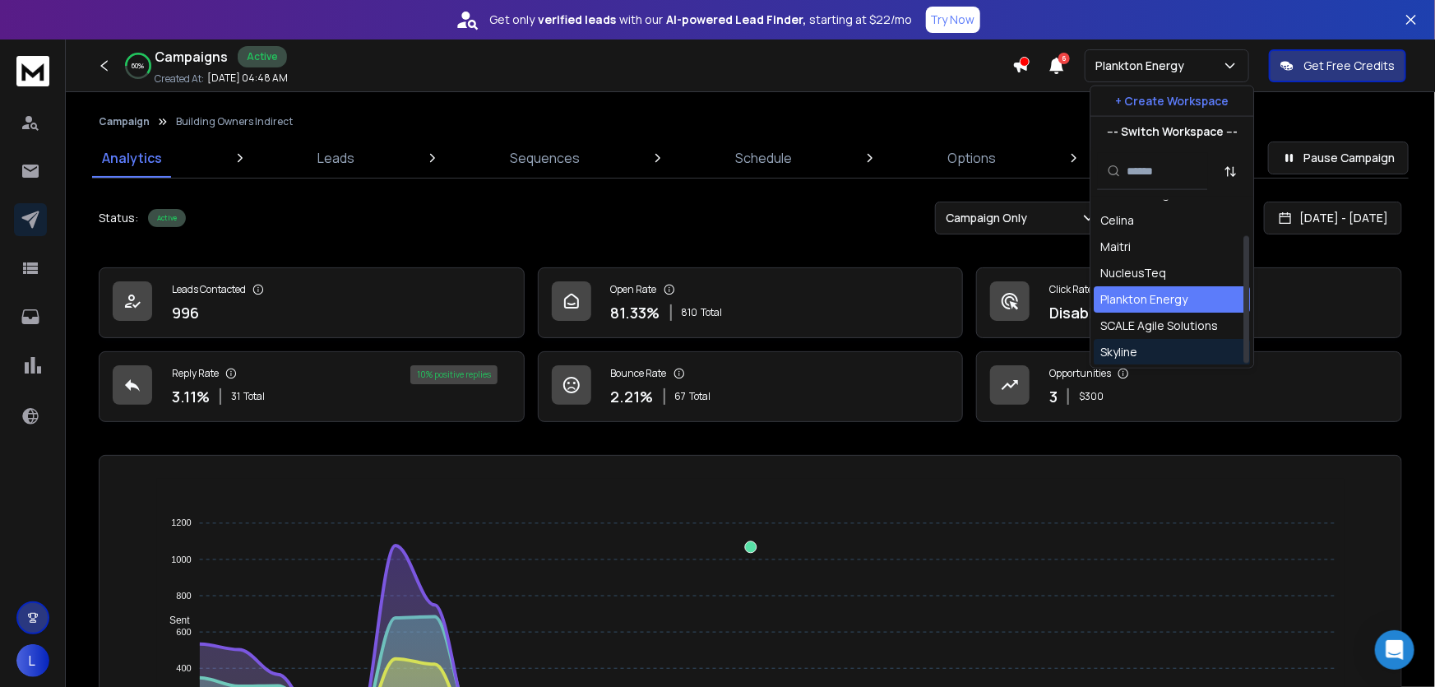
click at [1137, 344] on div "Skyline" at bounding box center [1119, 352] width 37 height 16
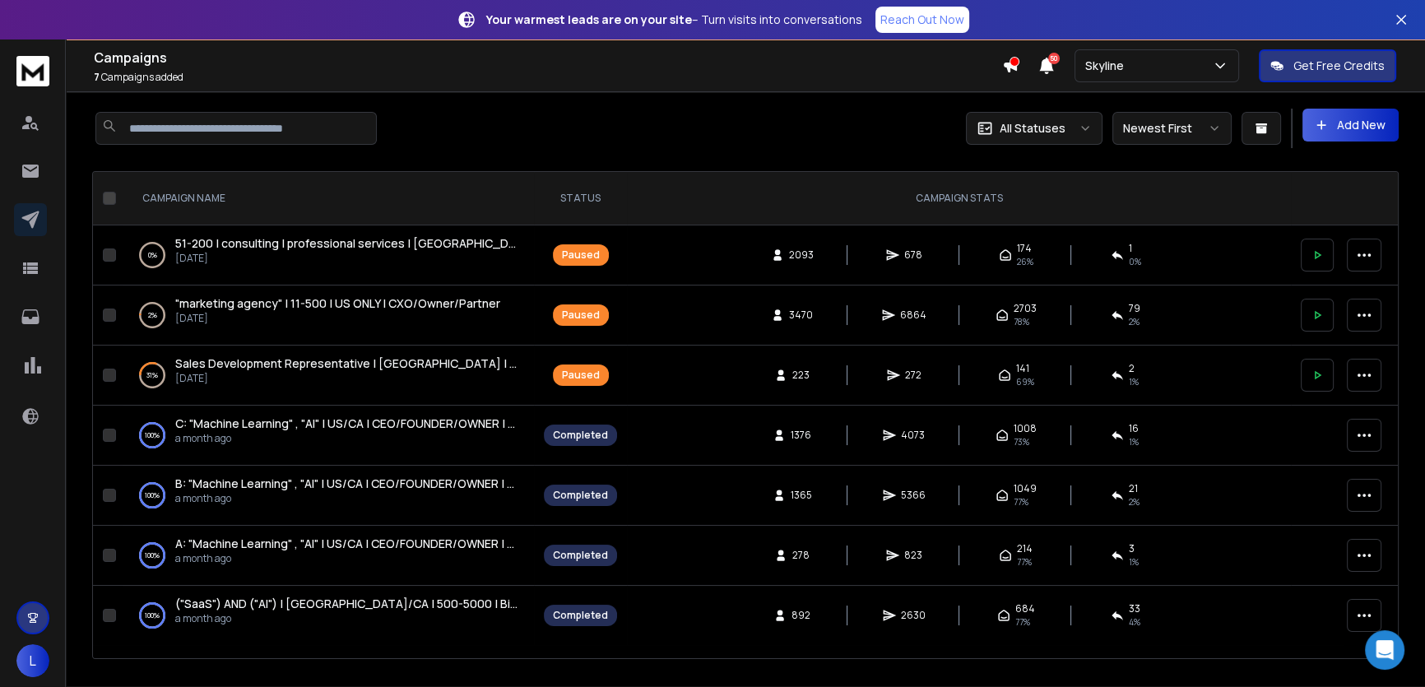
click at [1364, 253] on icon "button" at bounding box center [1363, 255] width 16 height 16
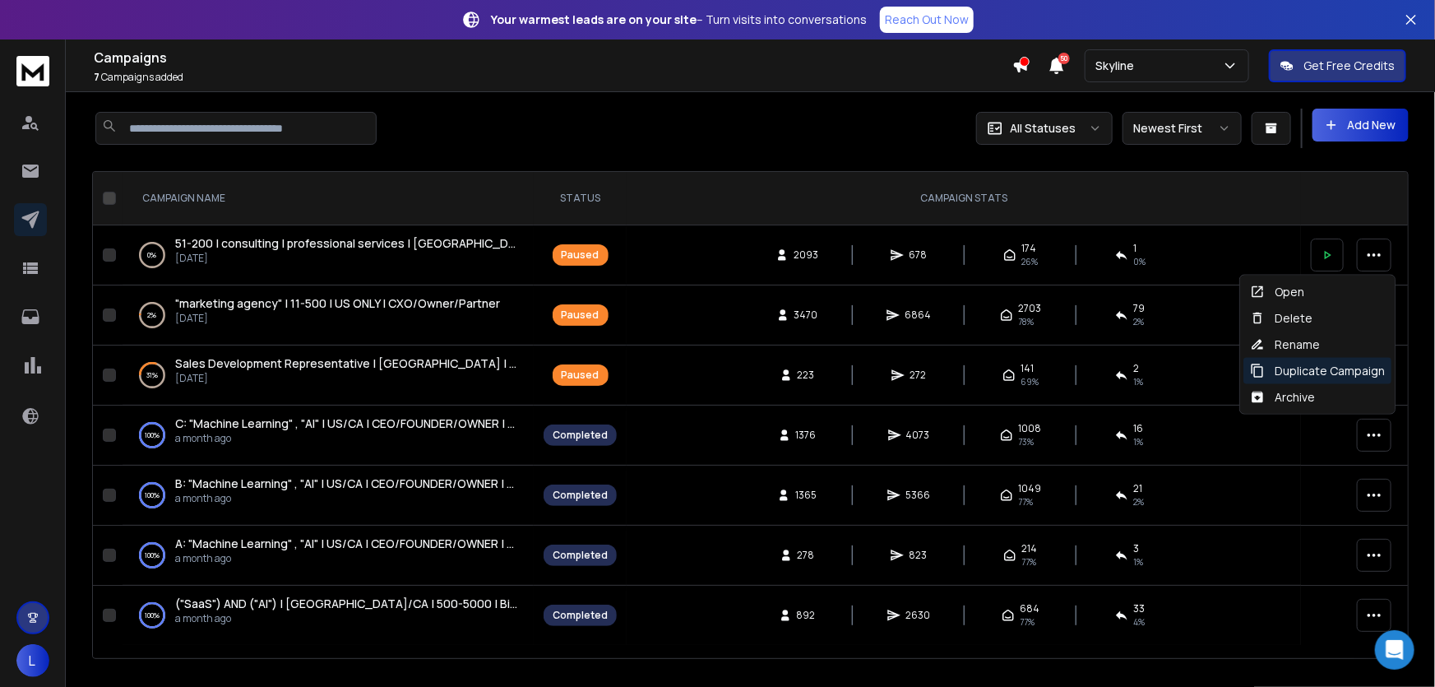
click at [1310, 372] on div "Duplicate Campaign" at bounding box center [1317, 371] width 135 height 16
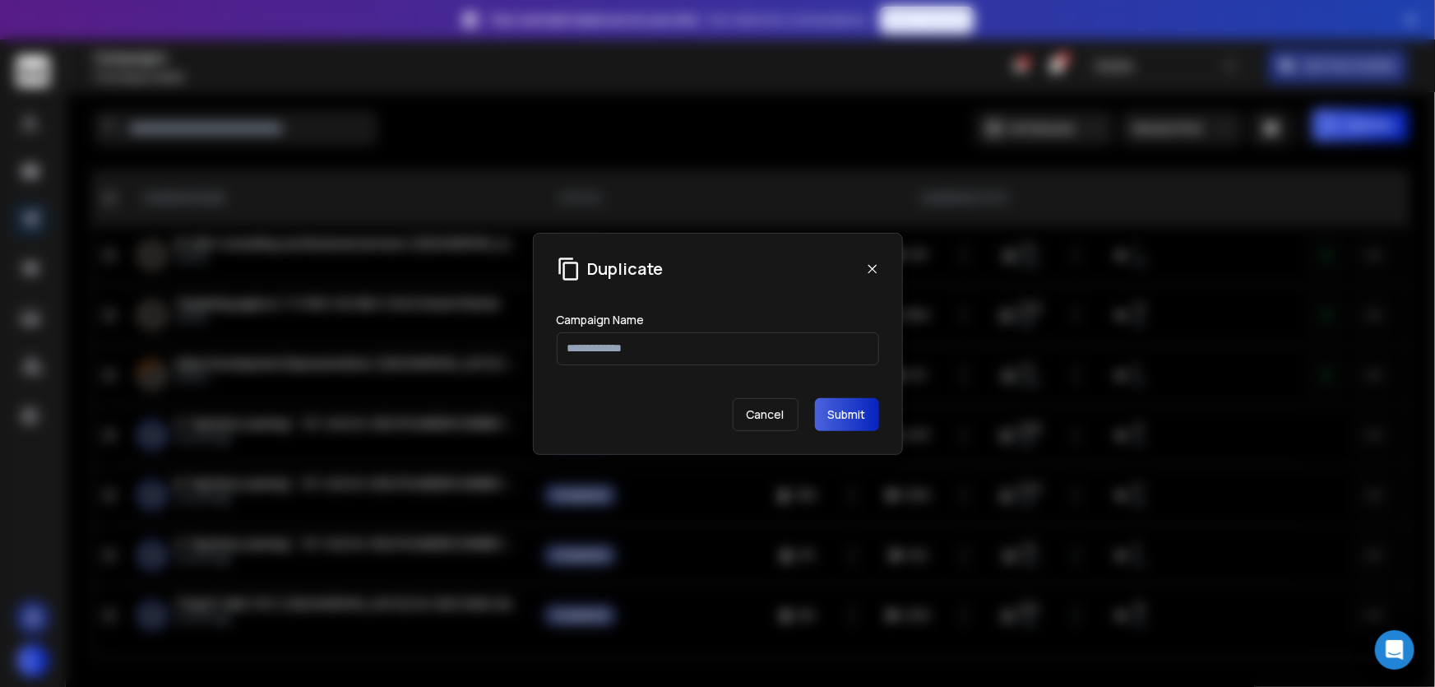
click at [723, 357] on input "text" at bounding box center [718, 348] width 322 height 33
type input "**********"
click at [846, 421] on button "Submit" at bounding box center [847, 414] width 64 height 33
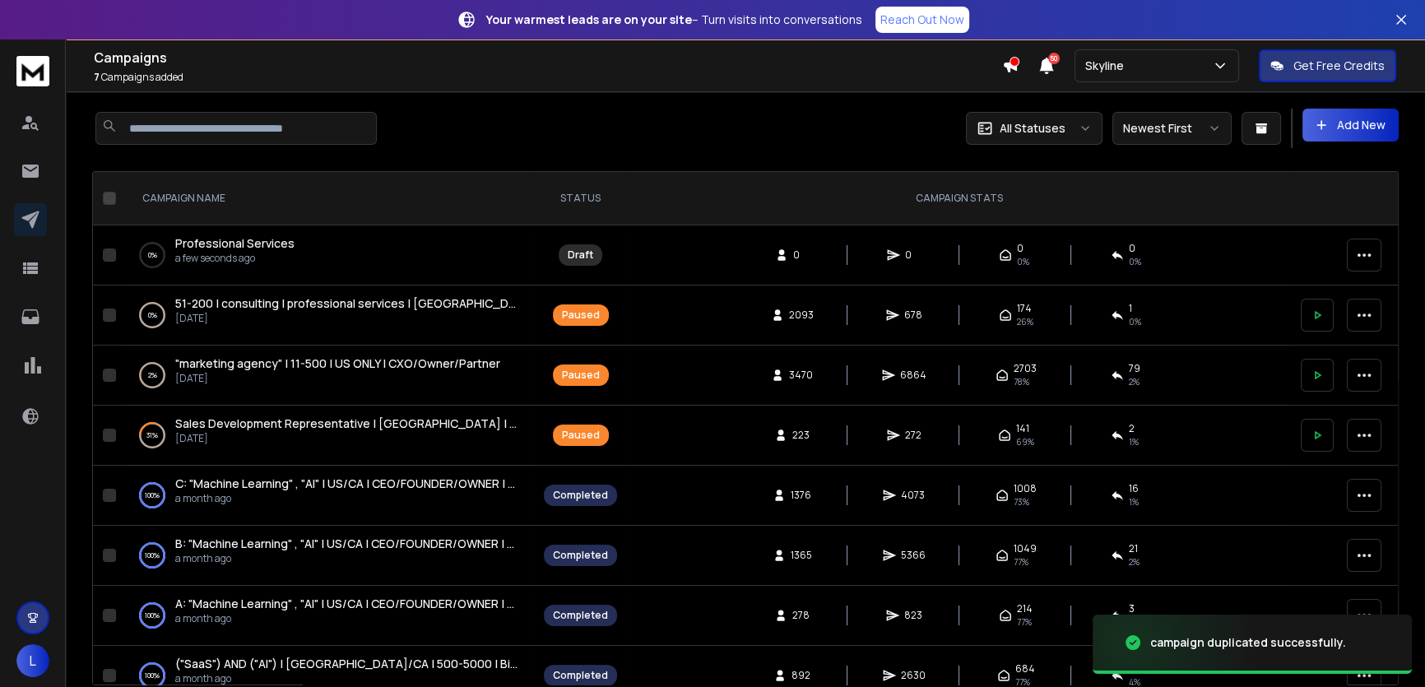
click at [247, 235] on span "Professional Services" at bounding box center [234, 243] width 119 height 16
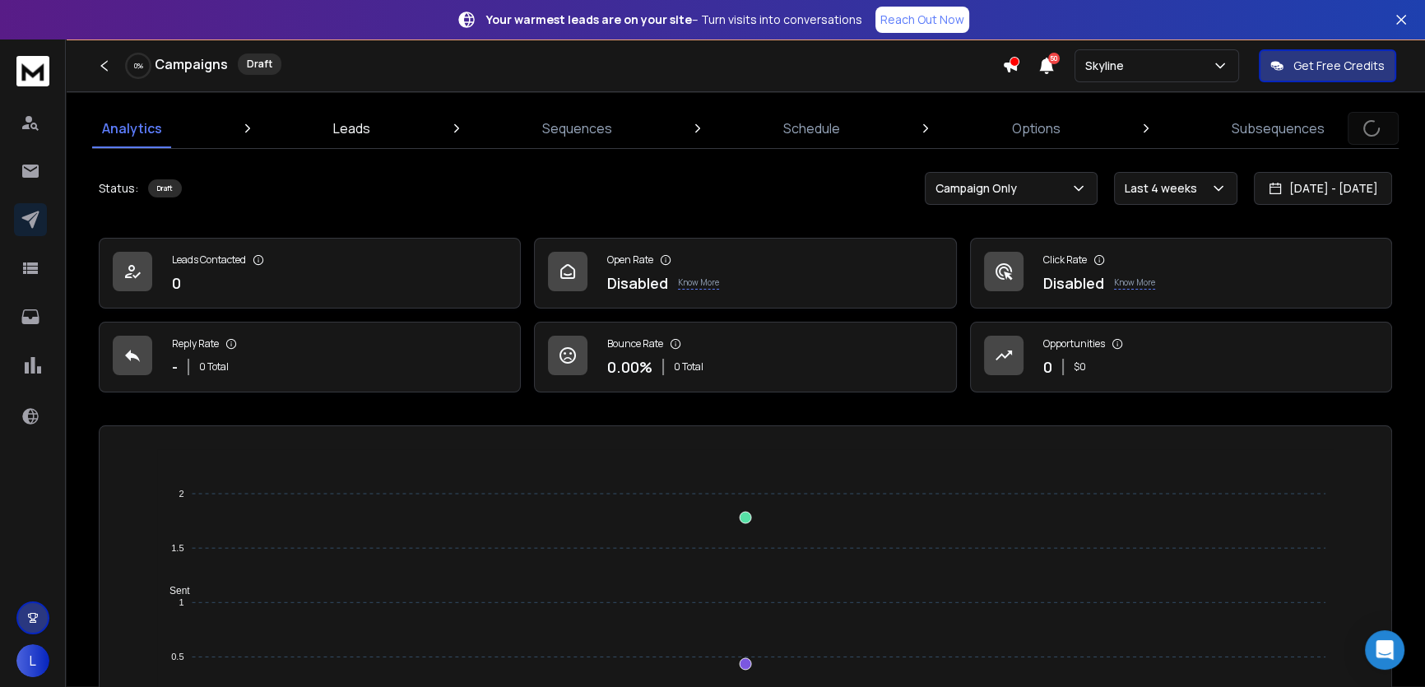
click at [345, 128] on p "Leads" at bounding box center [351, 128] width 37 height 20
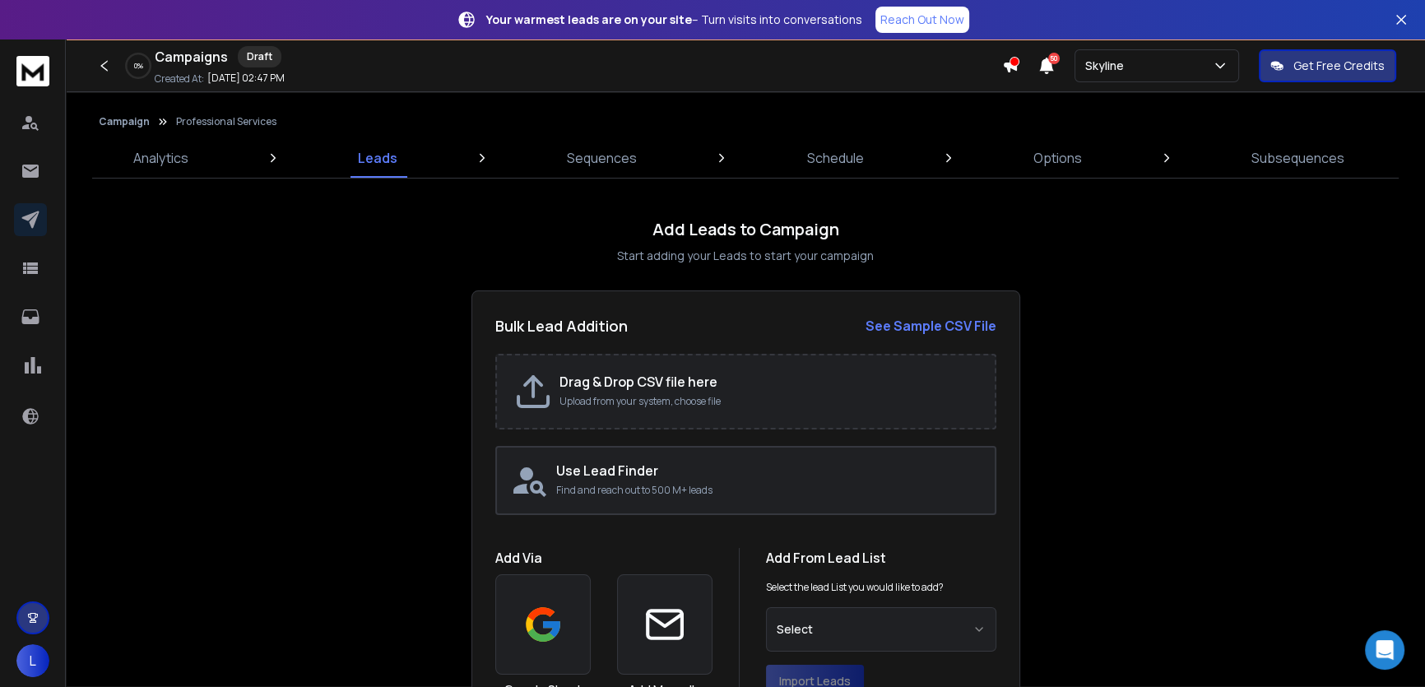
click at [687, 374] on h2 "Drag & Drop CSV file here" at bounding box center [768, 382] width 419 height 20
type input "**********"
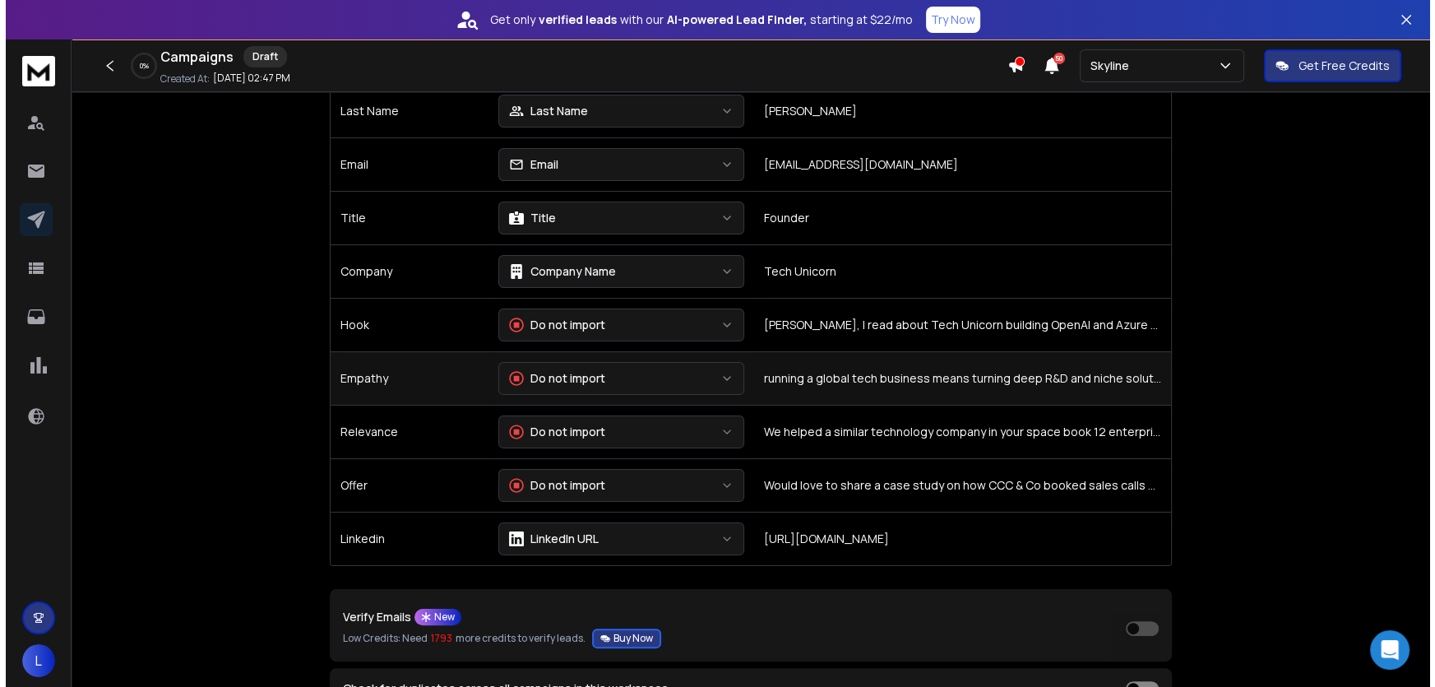
scroll to position [373, 0]
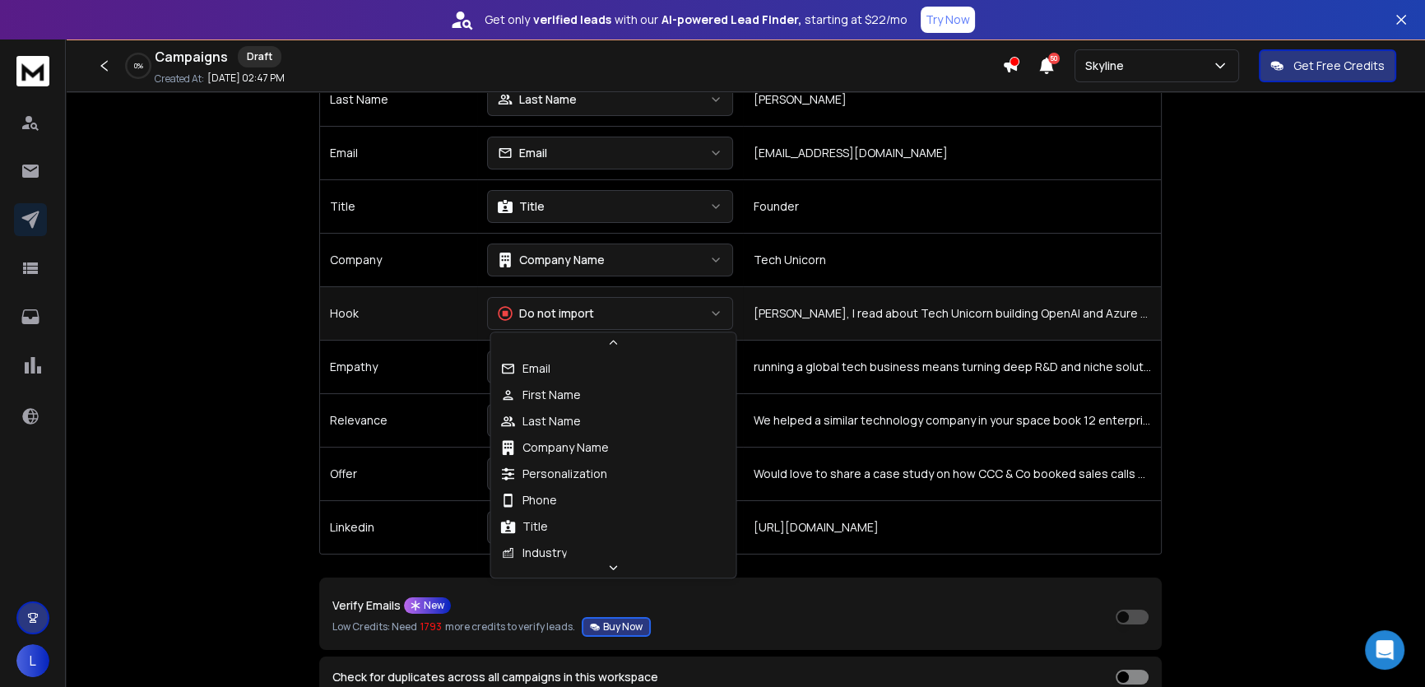
click at [583, 313] on div "Do not import" at bounding box center [546, 313] width 96 height 16
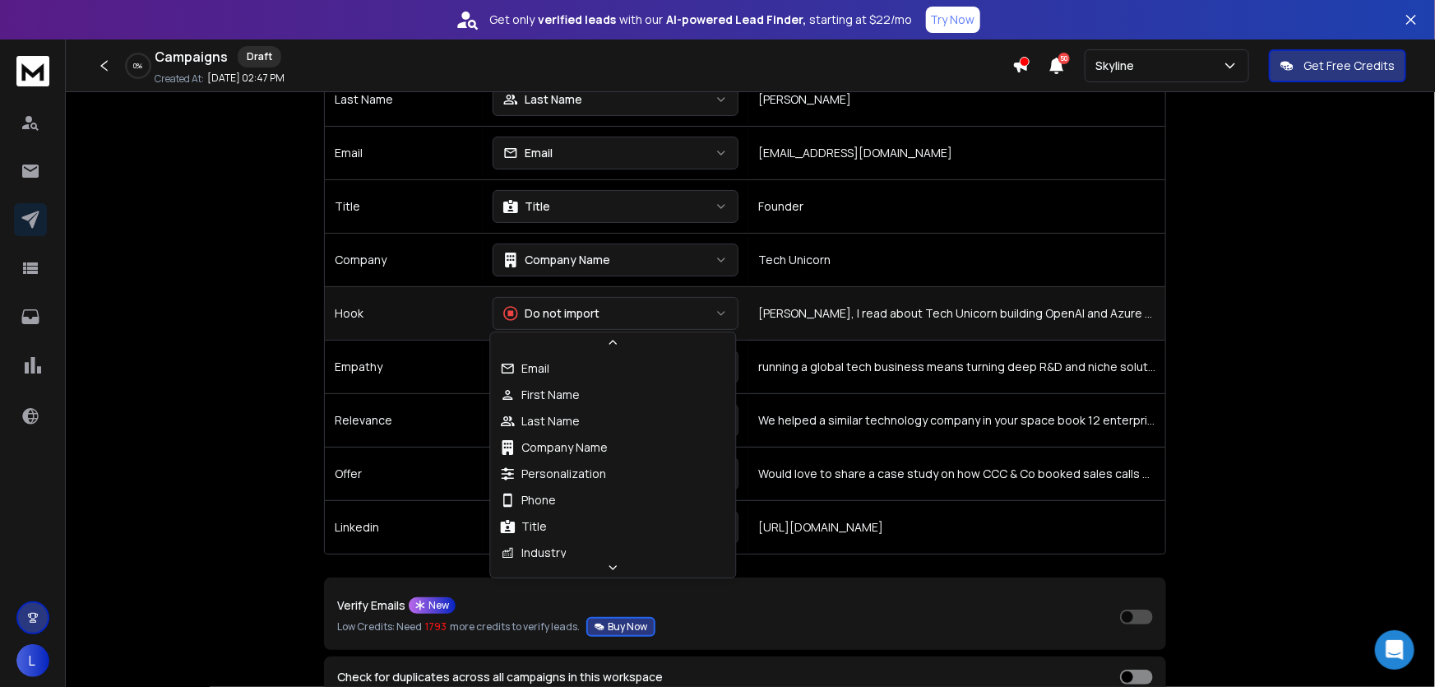
scroll to position [165, 0]
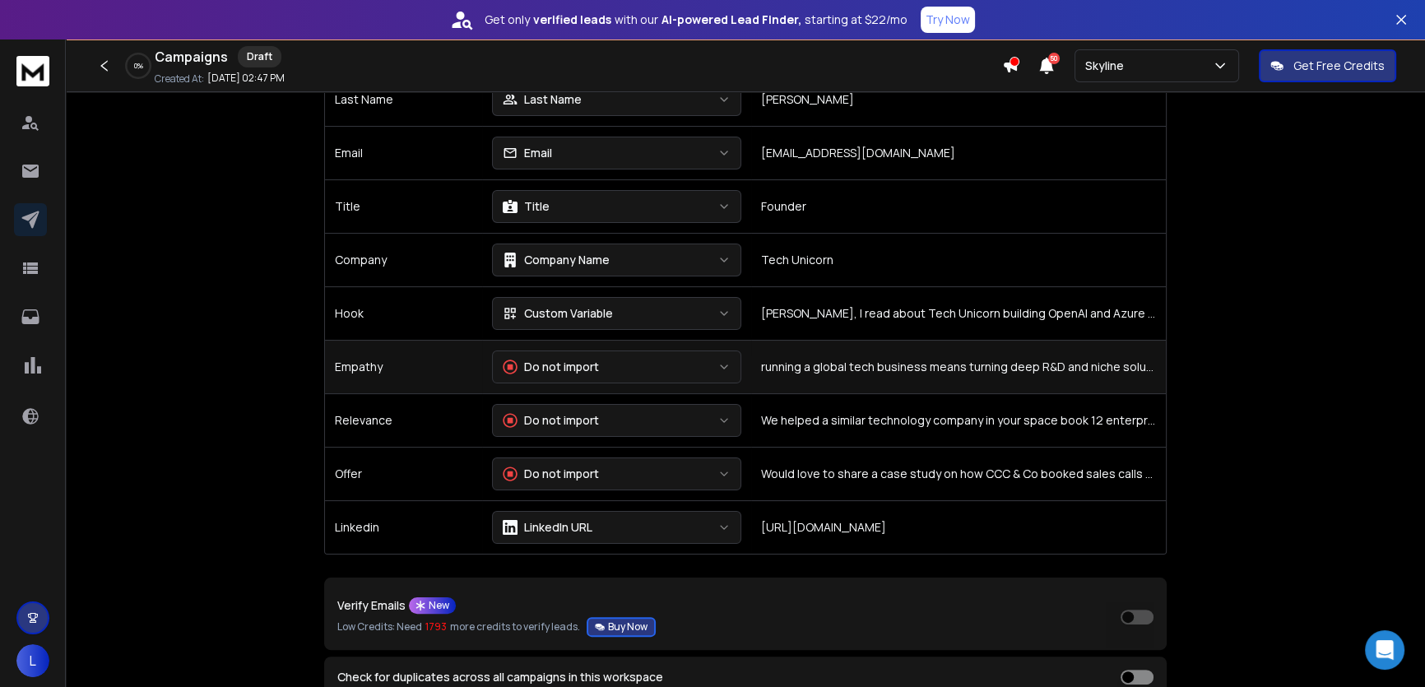
click at [554, 368] on div "Do not import" at bounding box center [551, 367] width 96 height 16
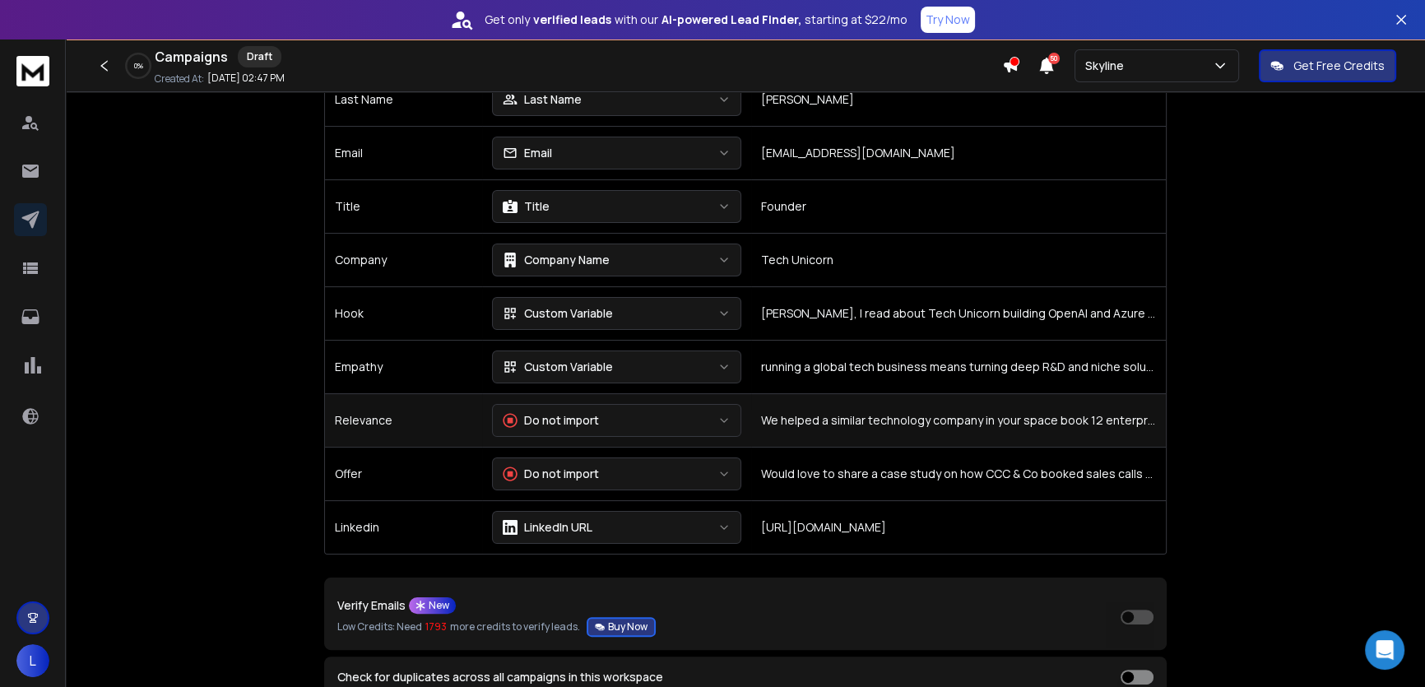
click at [555, 417] on div "Do not import" at bounding box center [551, 420] width 96 height 16
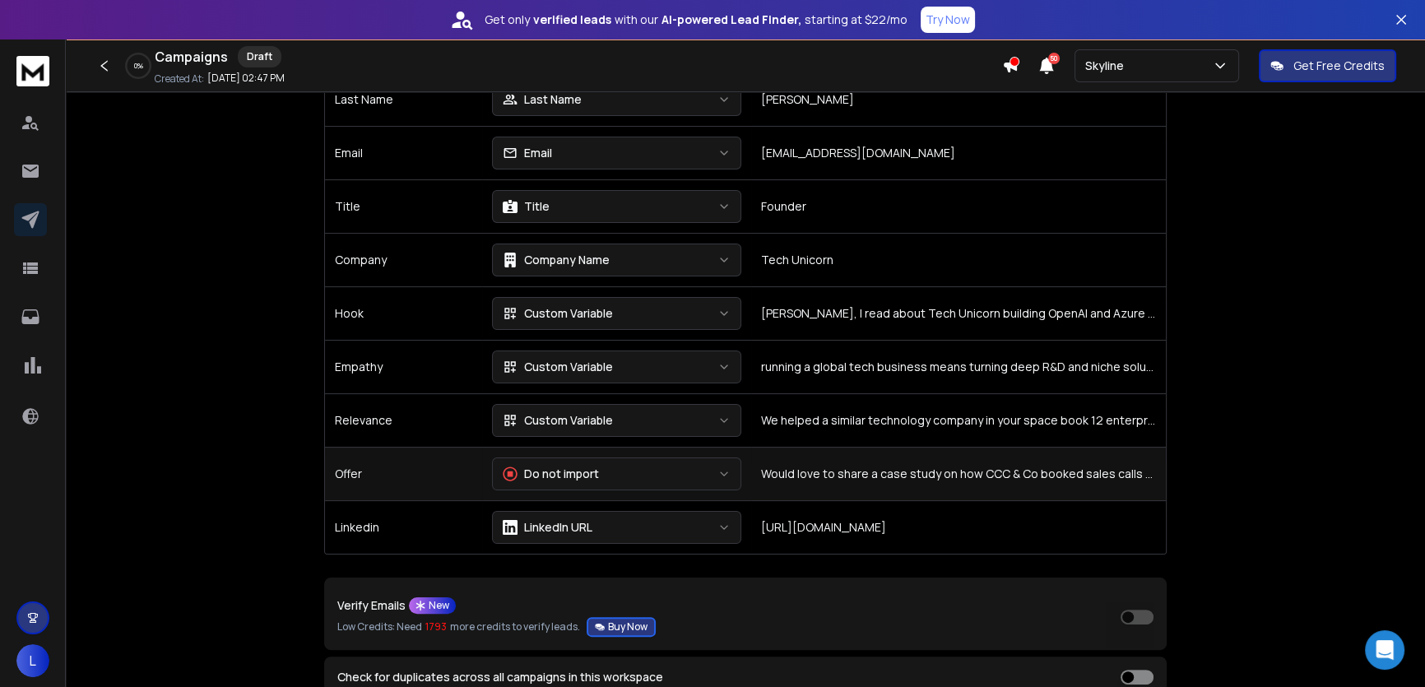
click at [547, 476] on div "Do not import" at bounding box center [551, 474] width 96 height 16
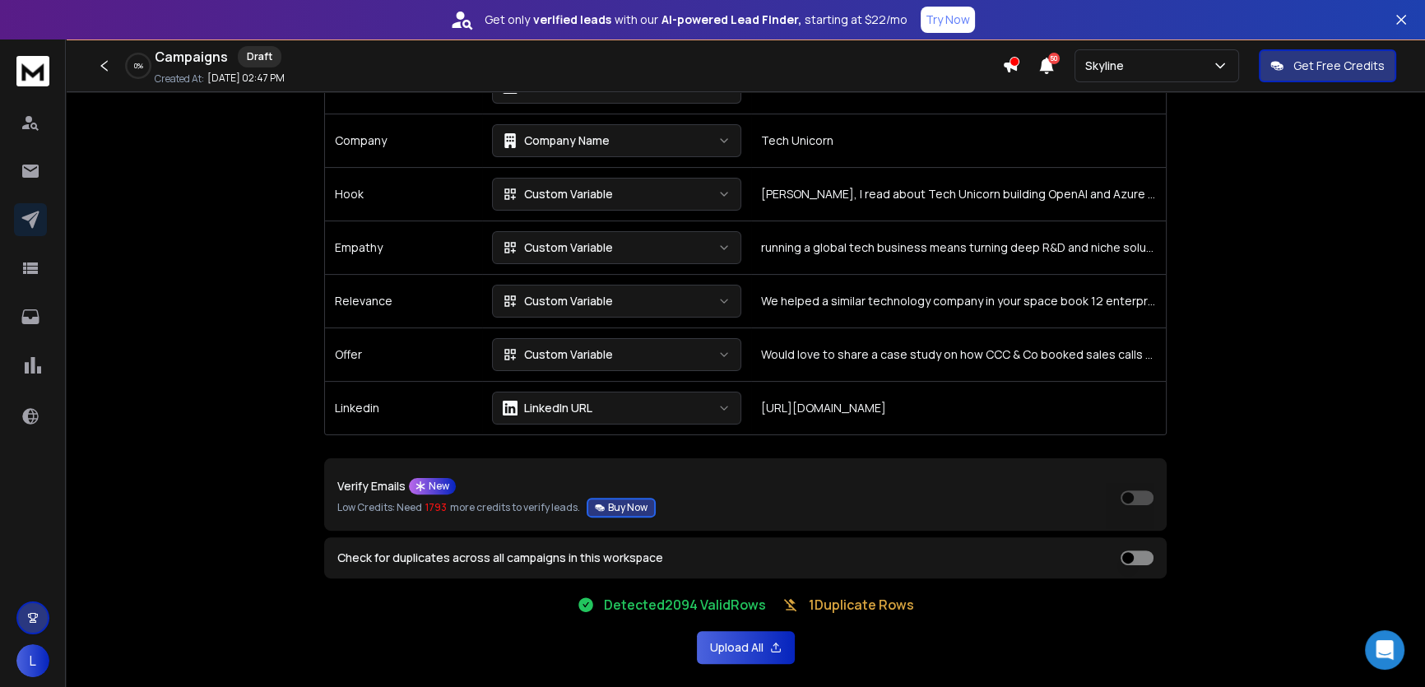
scroll to position [494, 0]
click at [776, 642] on polyline at bounding box center [775, 643] width 5 height 2
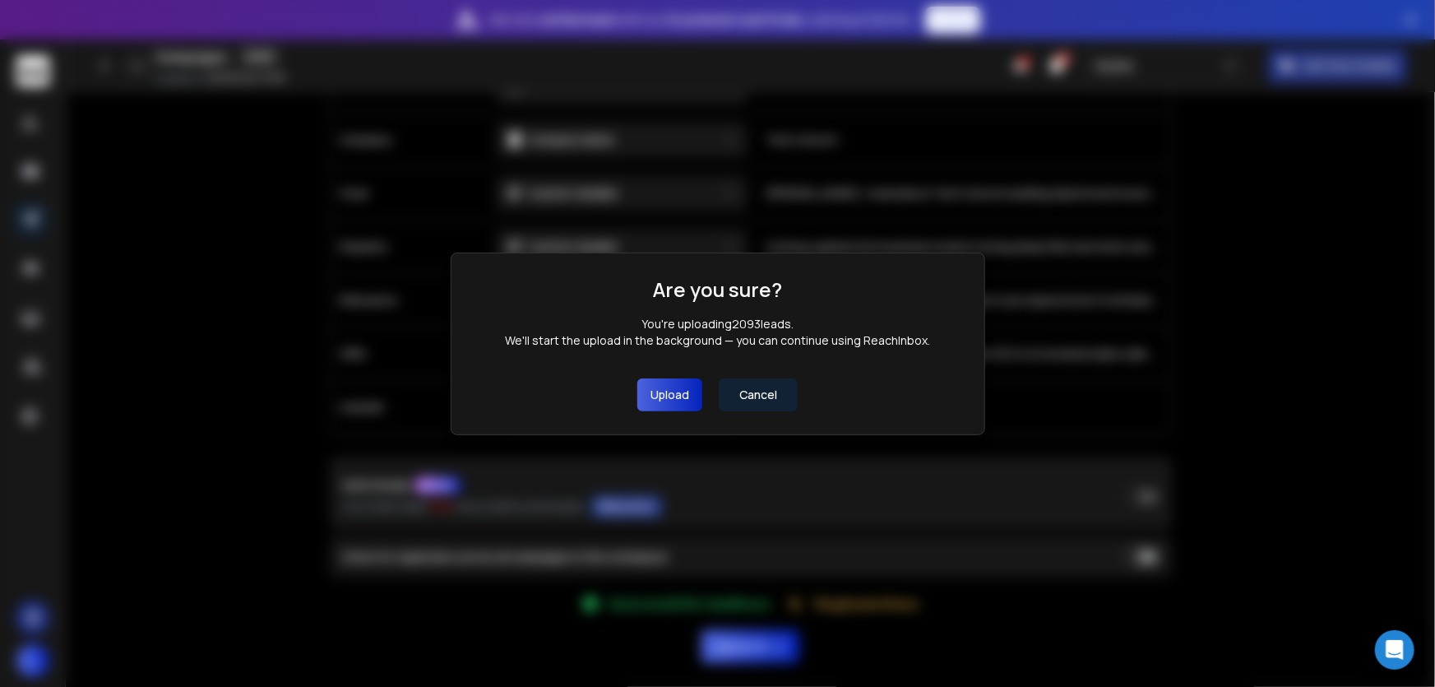
click at [679, 381] on button "Upload" at bounding box center [669, 394] width 65 height 33
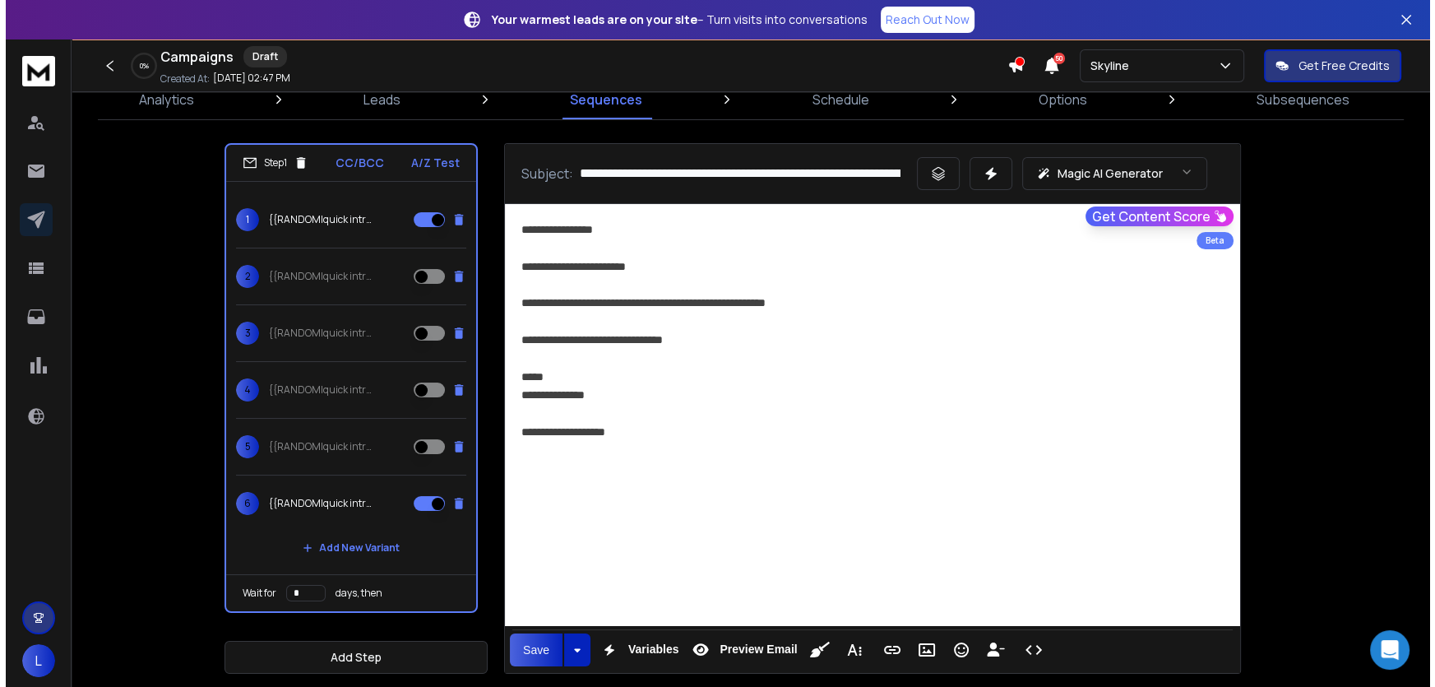
scroll to position [67, 0]
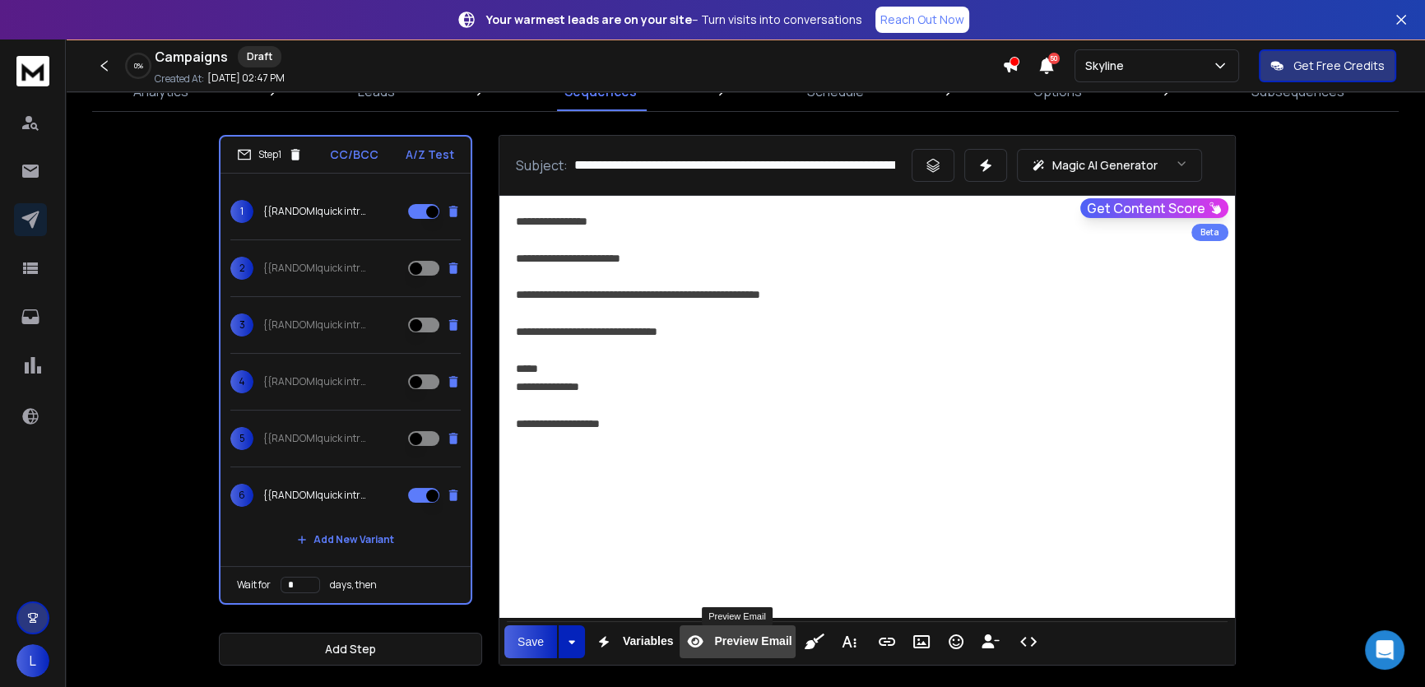
click at [724, 631] on div "Preview Email" at bounding box center [736, 641] width 115 height 27
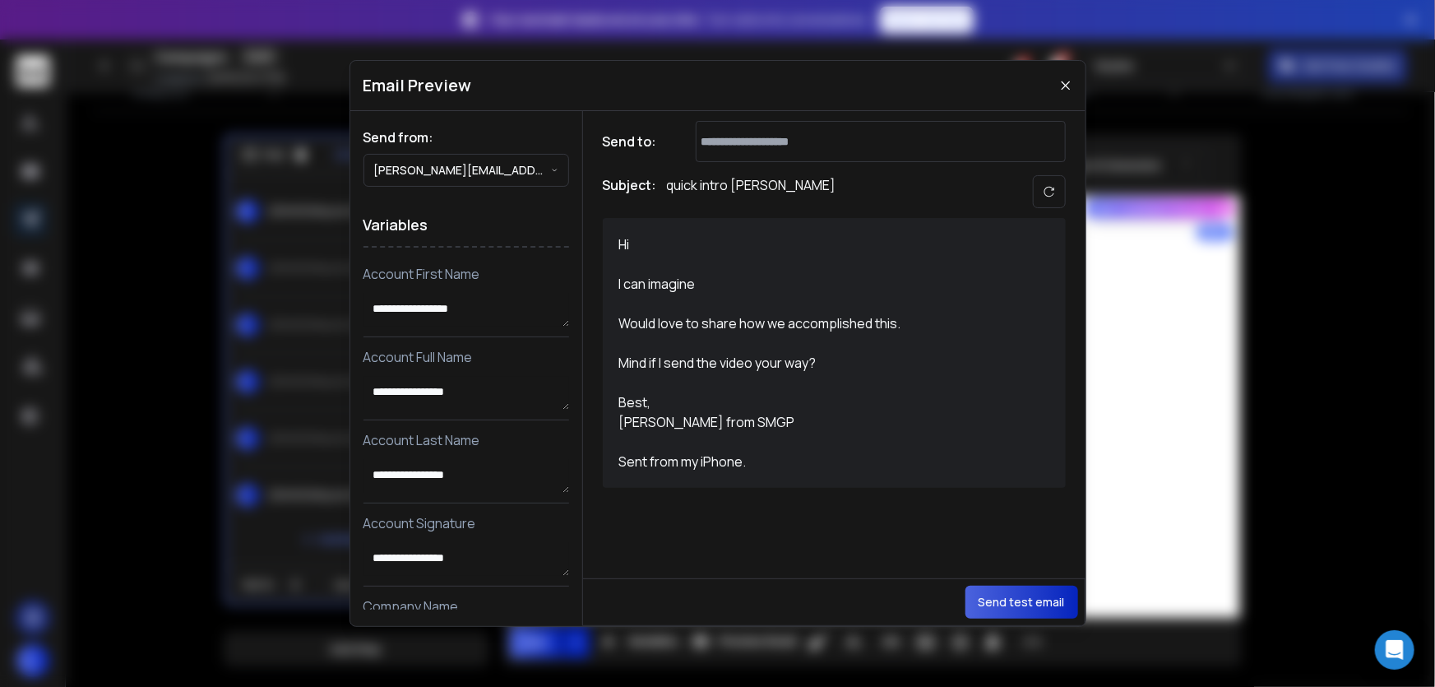
click at [1063, 85] on icon at bounding box center [1065, 85] width 13 height 13
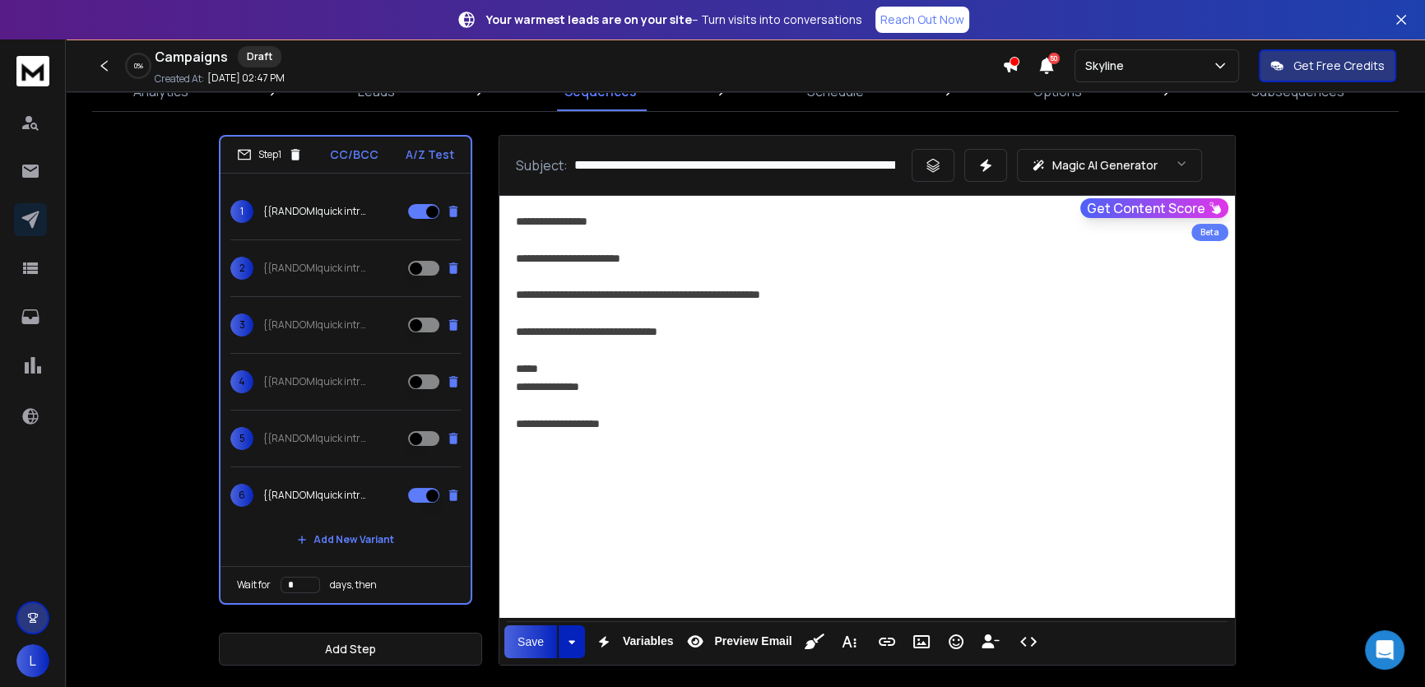
click at [625, 215] on div "**********" at bounding box center [867, 221] width 702 height 18
click at [572, 214] on div "**********" at bounding box center [867, 221] width 702 height 18
click at [743, 637] on span "Preview Email" at bounding box center [753, 641] width 84 height 14
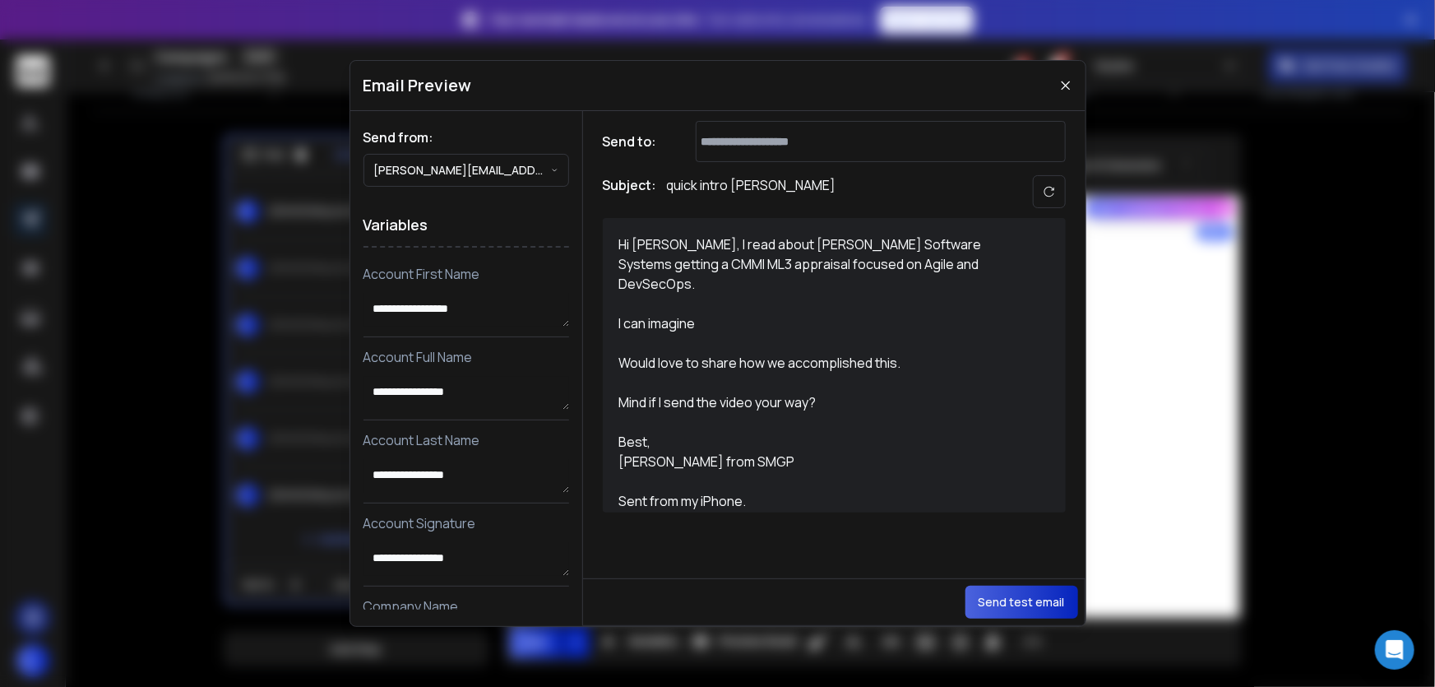
click at [1068, 76] on div "Email Preview" at bounding box center [717, 85] width 735 height 49
click at [1062, 83] on icon at bounding box center [1065, 85] width 13 height 13
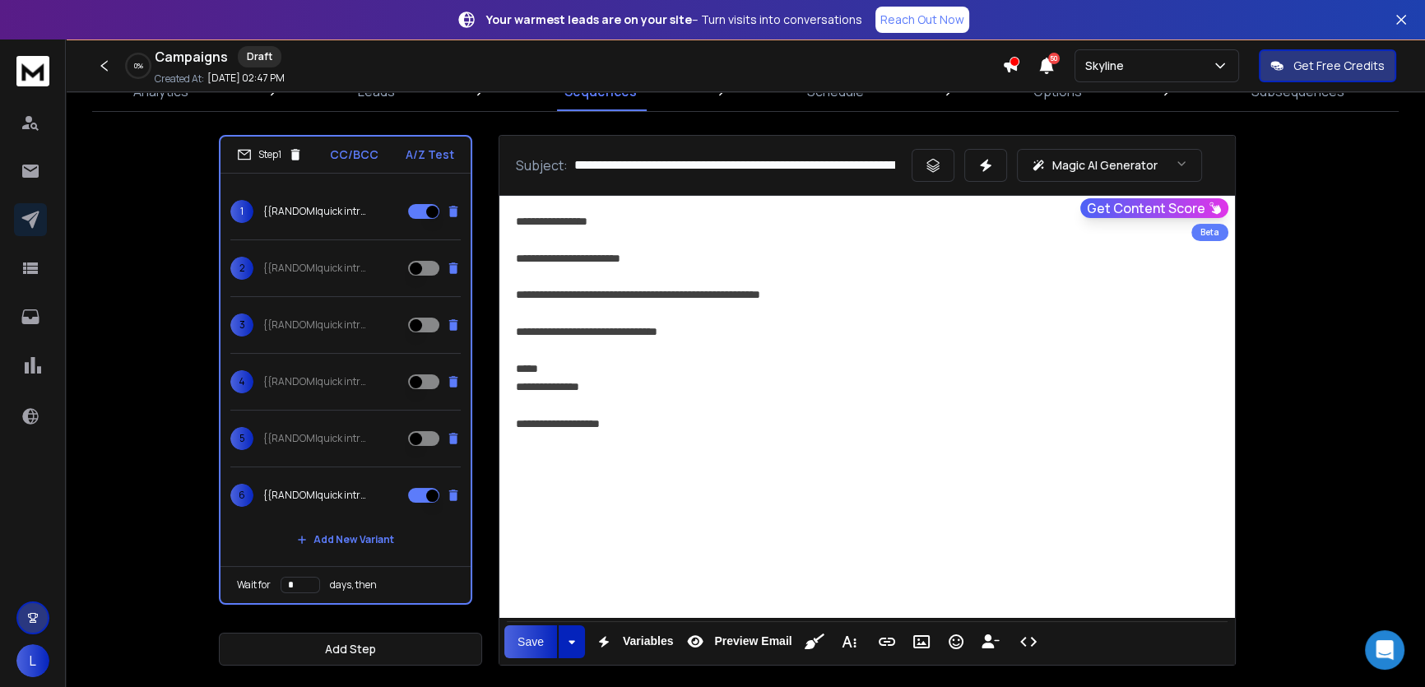
click at [526, 294] on div "**********" at bounding box center [867, 294] width 702 height 18
click at [600, 249] on div "**********" at bounding box center [867, 258] width 702 height 18
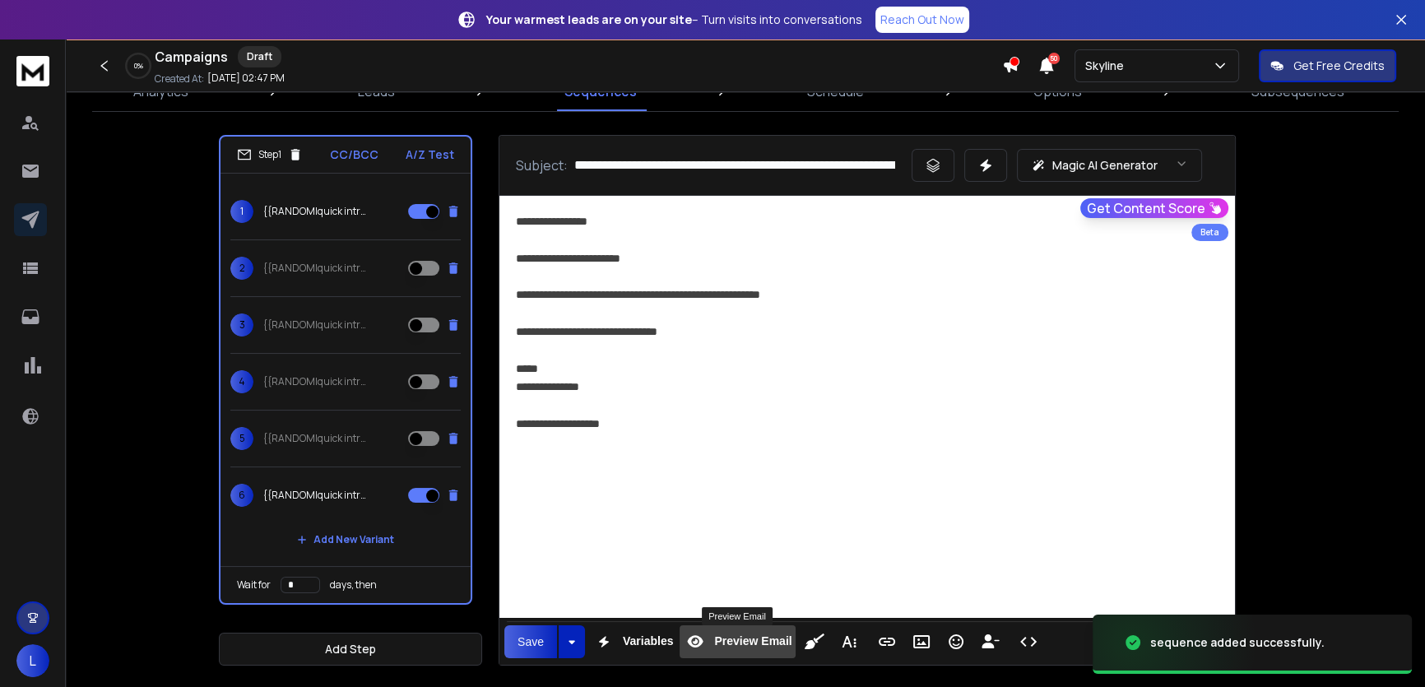
click at [749, 645] on span "Preview Email" at bounding box center [753, 641] width 84 height 14
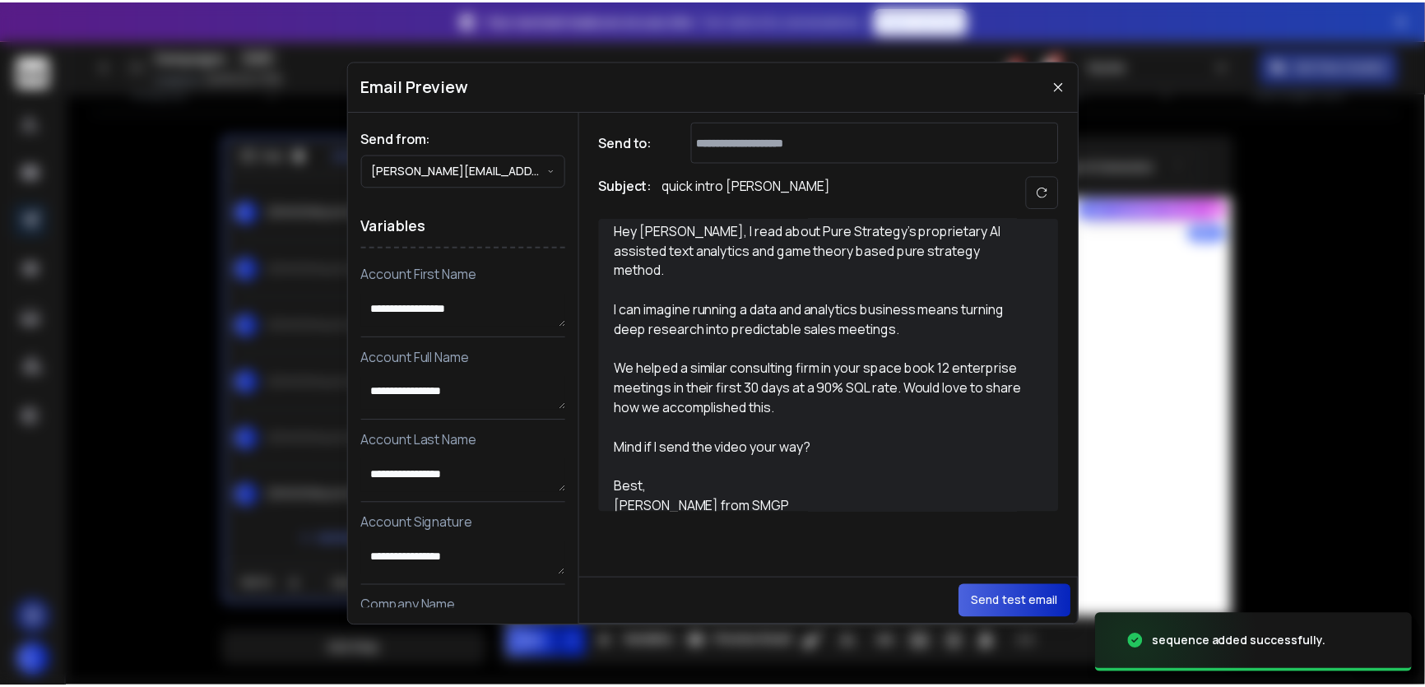
scroll to position [37, 0]
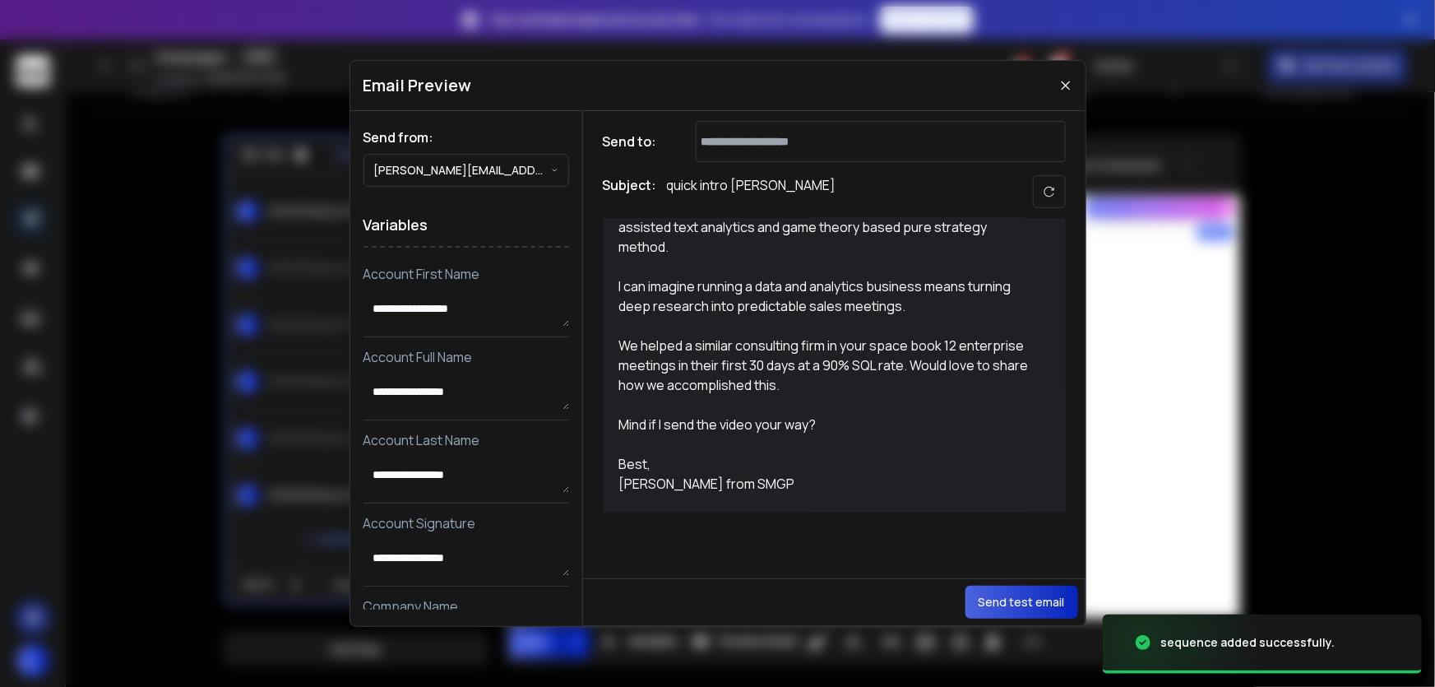
click at [1065, 85] on icon at bounding box center [1065, 85] width 9 height 9
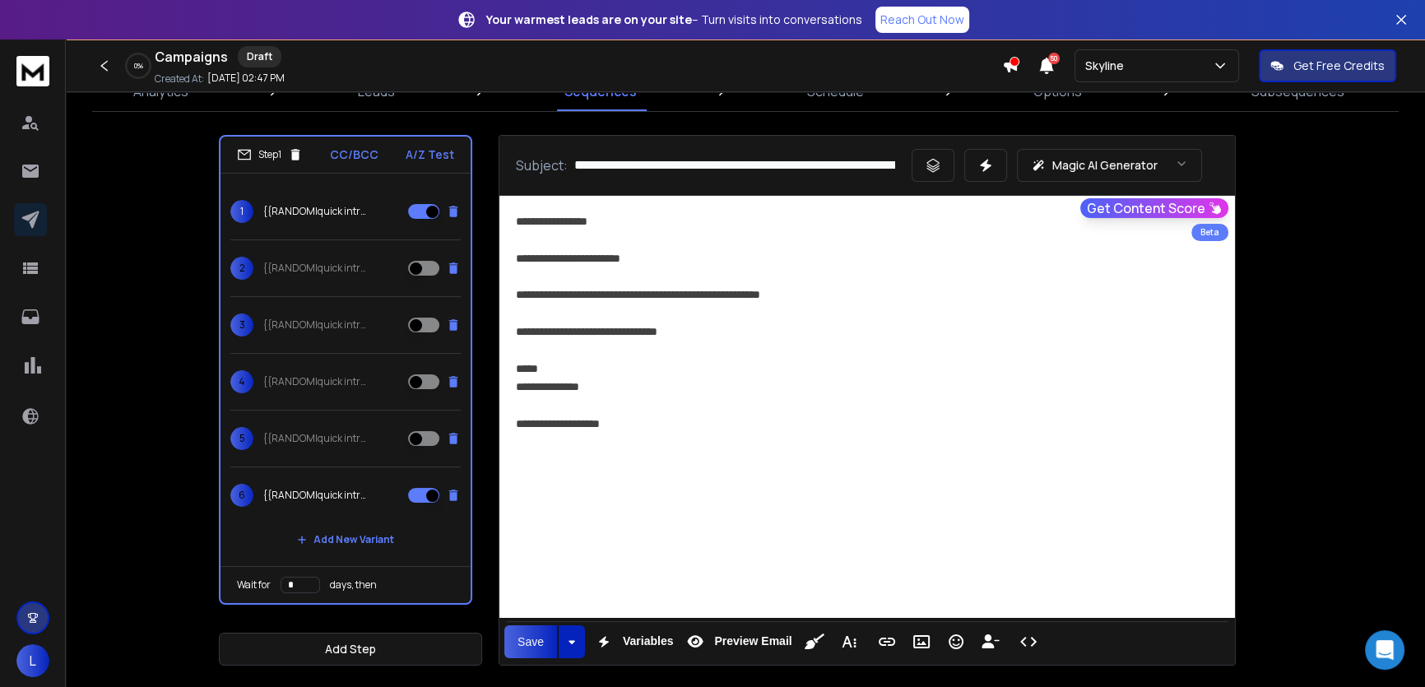
click at [310, 489] on p "{{RANDOM|quick intro|wanted your thoughts|inquiry for|sound interesting|useful}…" at bounding box center [315, 495] width 105 height 13
click at [575, 215] on div "**********" at bounding box center [867, 221] width 702 height 18
click at [600, 255] on div "**********" at bounding box center [867, 258] width 702 height 18
click at [526, 294] on div "**********" at bounding box center [867, 294] width 702 height 18
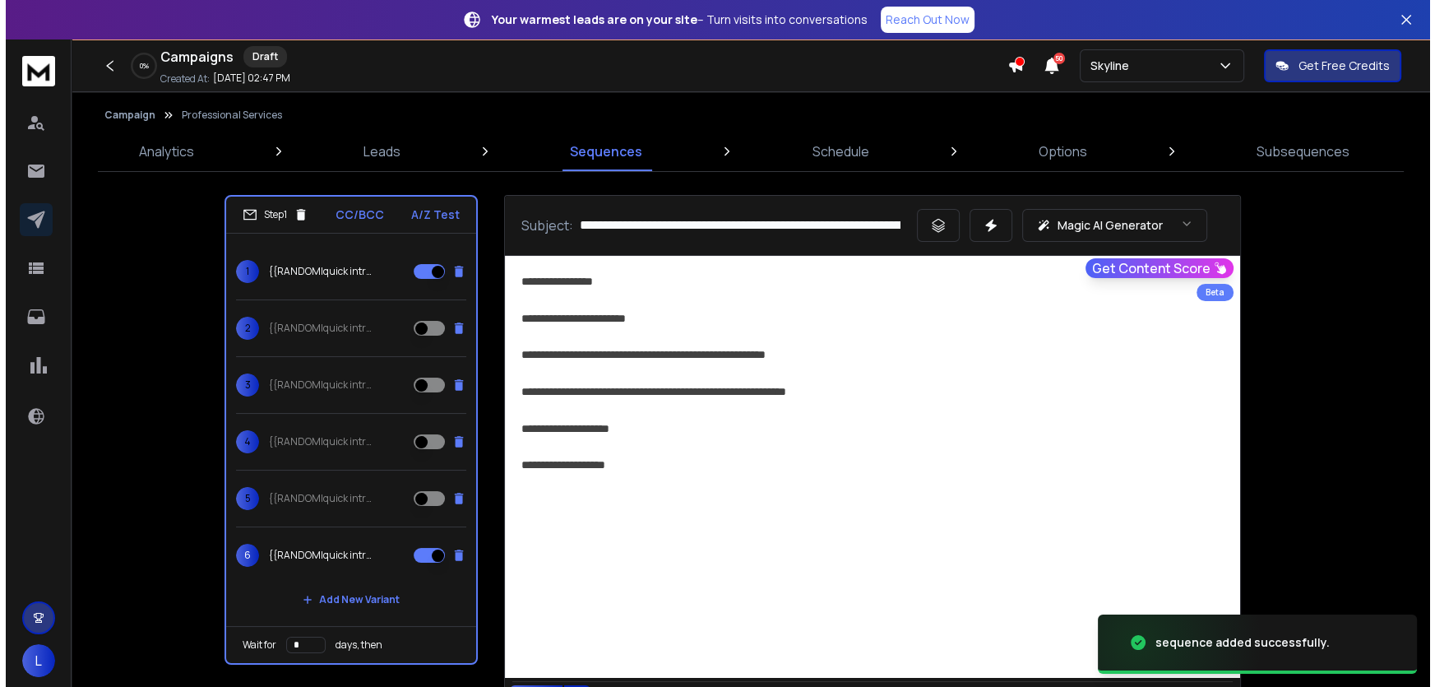
scroll to position [0, 0]
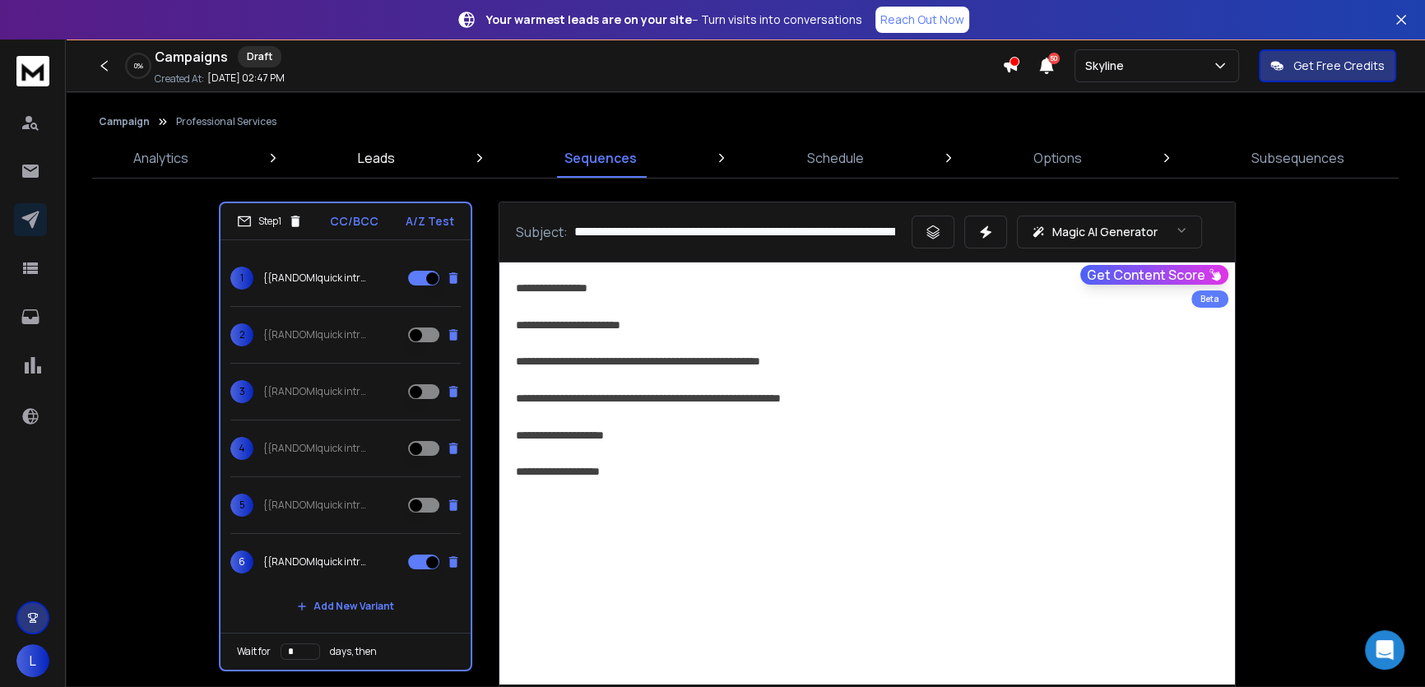
click at [391, 156] on p "Leads" at bounding box center [376, 158] width 37 height 20
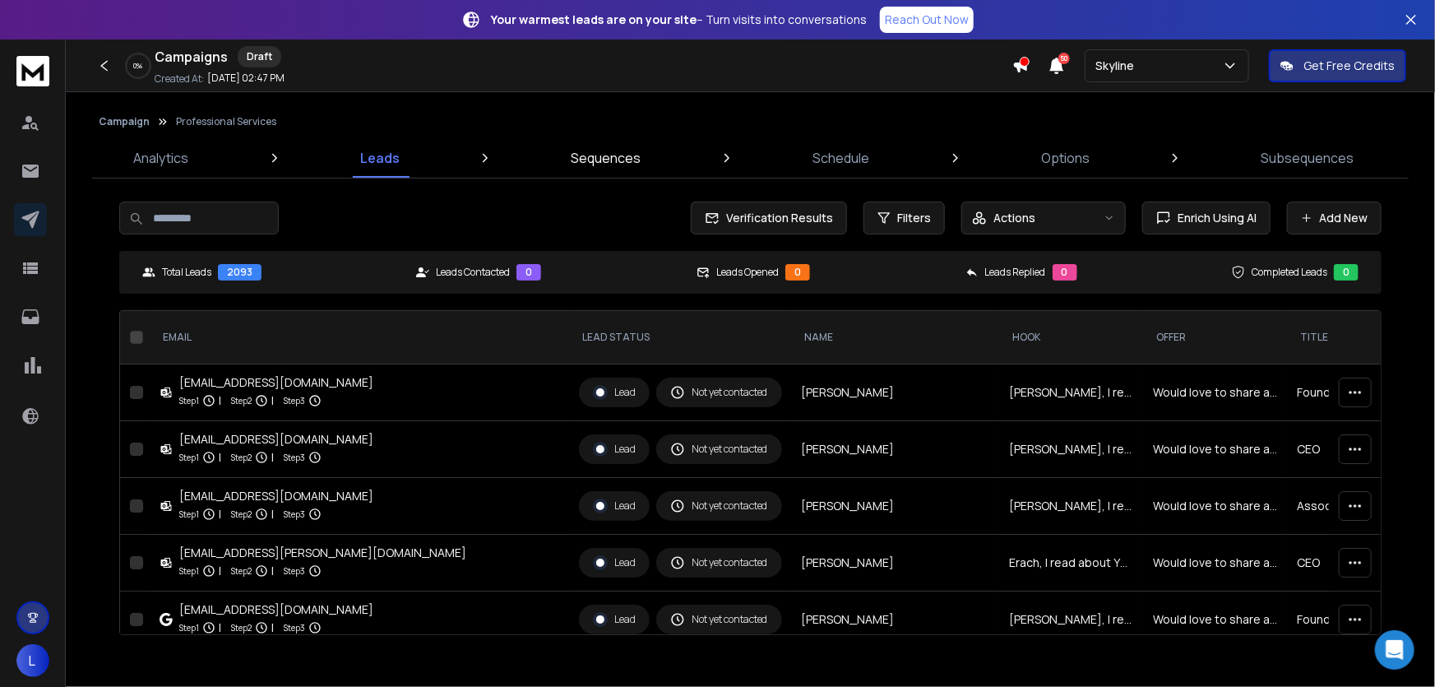
click at [603, 161] on p "Sequences" at bounding box center [607, 158] width 70 height 20
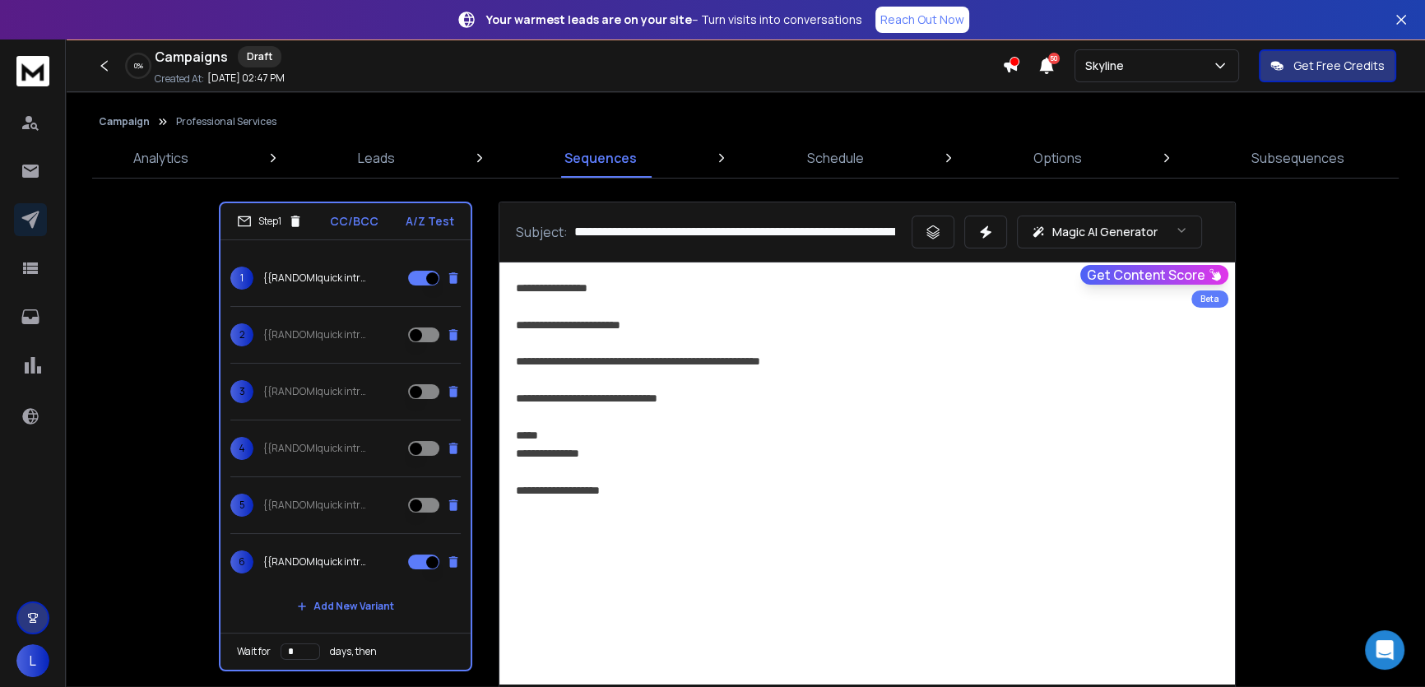
click at [317, 551] on div "6 {{RANDOM|quick intro|wanted your thoughts|inquiry for|sound interesting|usefu…" at bounding box center [299, 561] width 138 height 23
click at [395, 157] on p "Leads" at bounding box center [376, 158] width 37 height 20
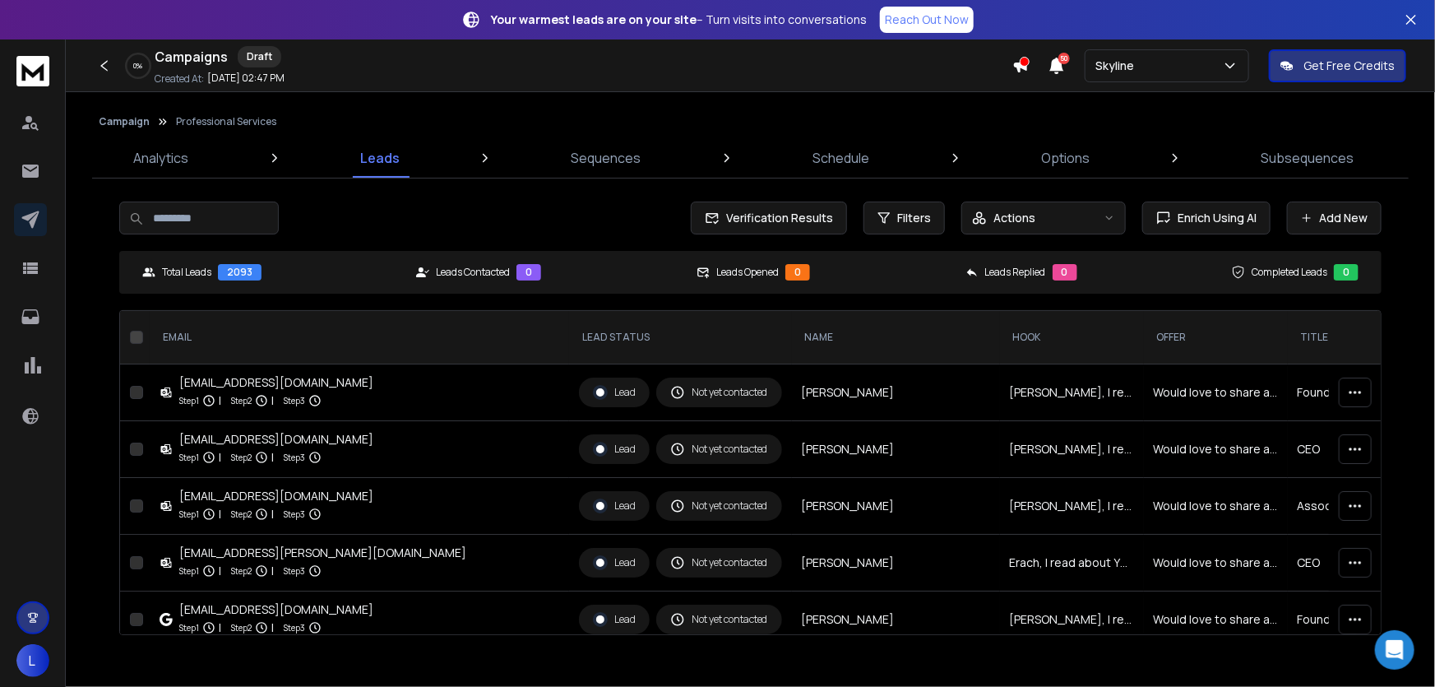
click at [220, 225] on input at bounding box center [199, 218] width 160 height 33
paste input "**********"
type input "**********"
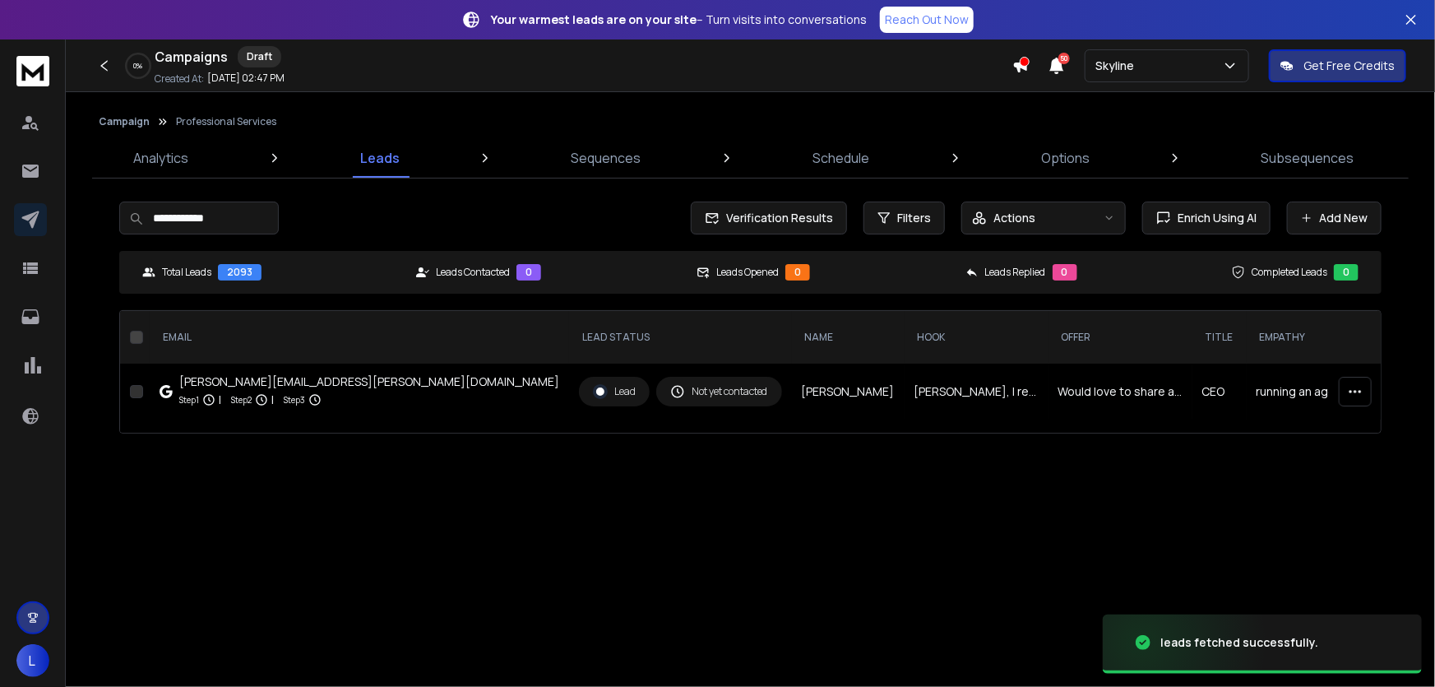
click at [136, 398] on button "button" at bounding box center [136, 391] width 13 height 13
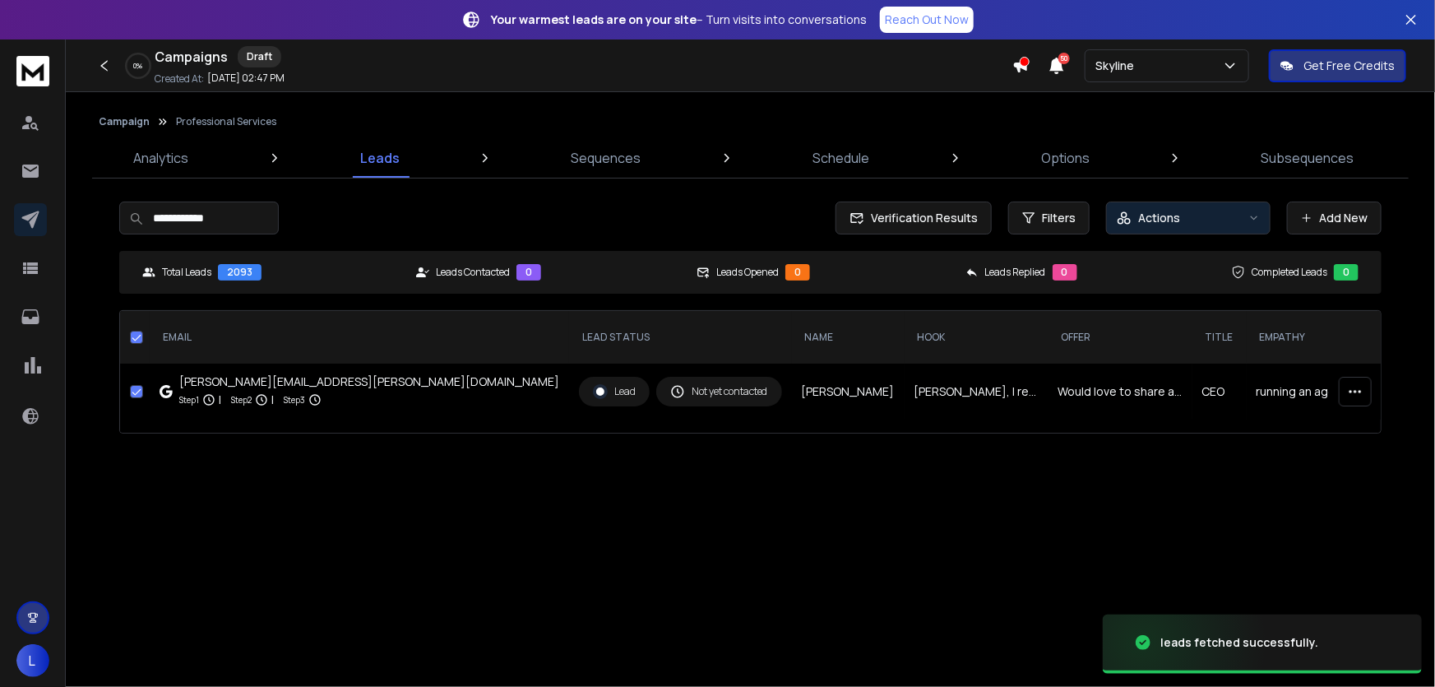
click at [1178, 222] on p "Actions" at bounding box center [1159, 218] width 42 height 16
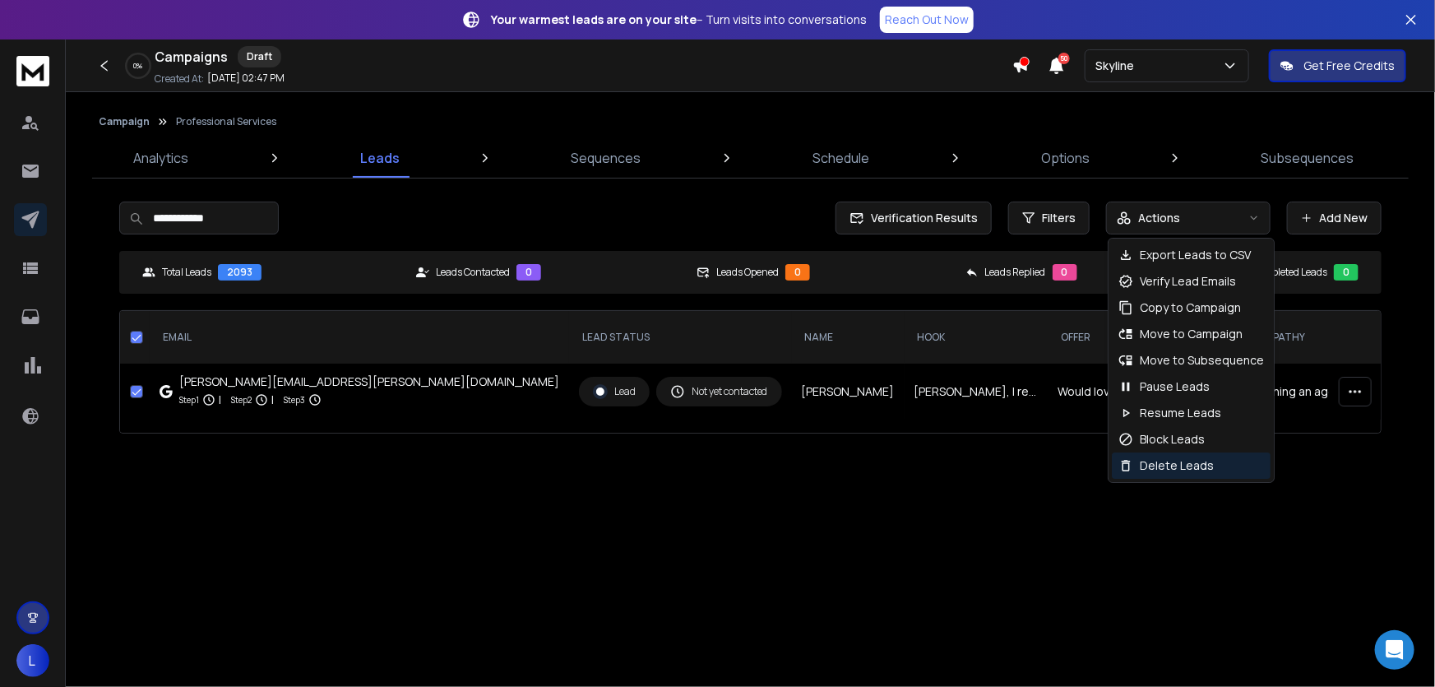
click at [1173, 461] on p "Delete Leads" at bounding box center [1177, 465] width 74 height 16
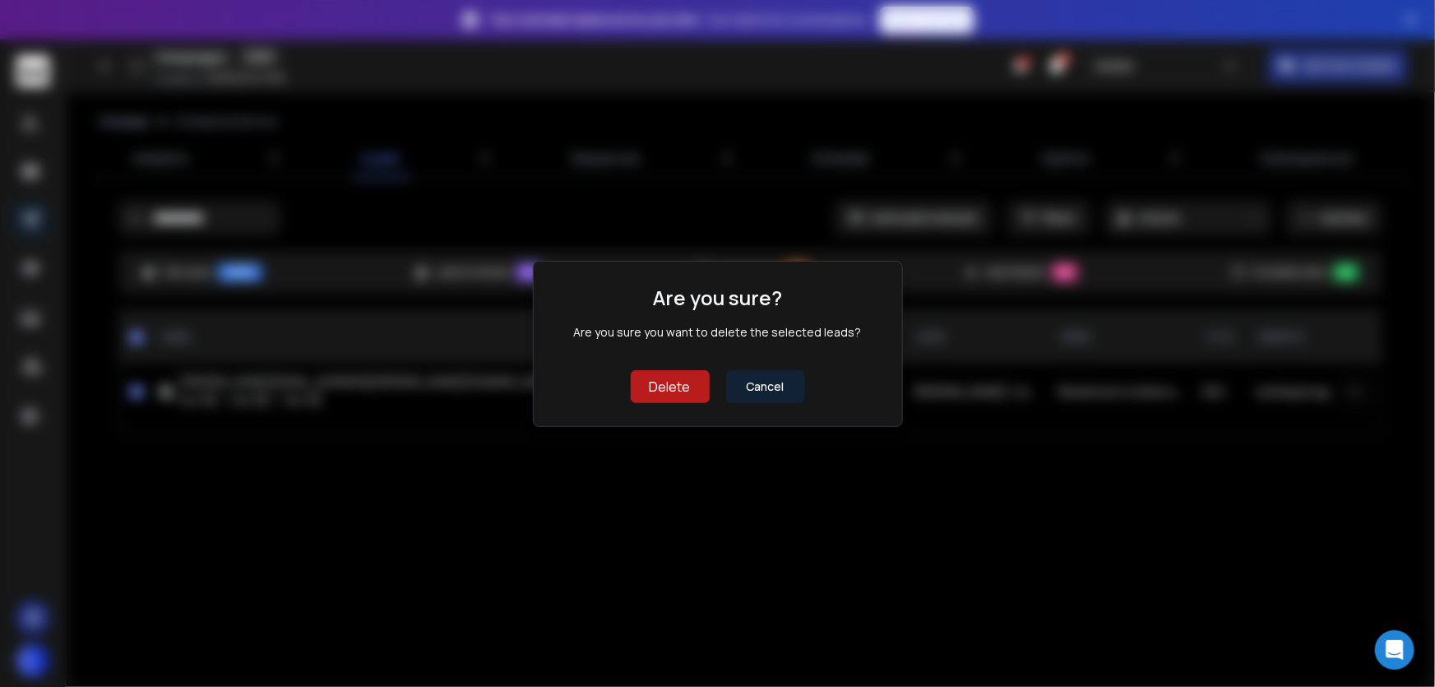
click at [664, 382] on button "Delete" at bounding box center [670, 386] width 79 height 33
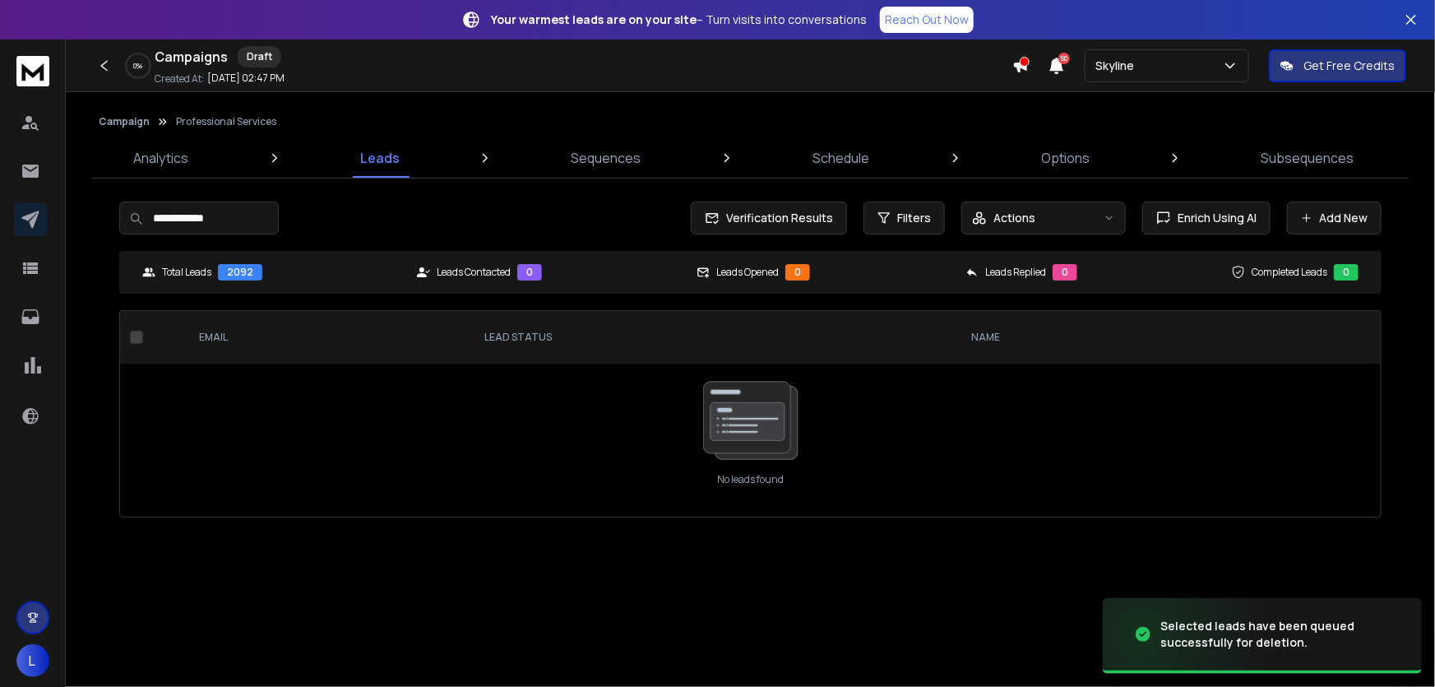
drag, startPoint x: 243, startPoint y: 218, endPoint x: 127, endPoint y: 214, distance: 116.0
click at [127, 214] on input "**********" at bounding box center [199, 218] width 160 height 33
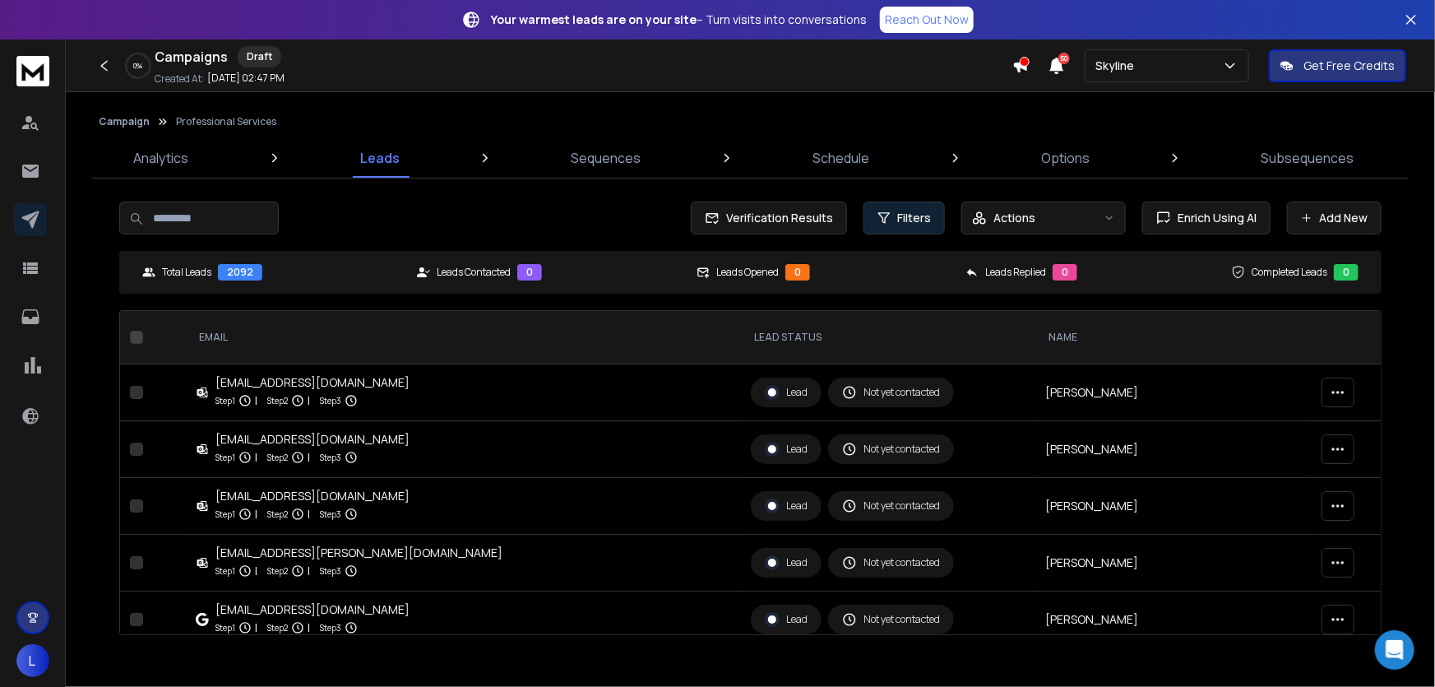
click at [923, 211] on span "Filters" at bounding box center [914, 218] width 34 height 16
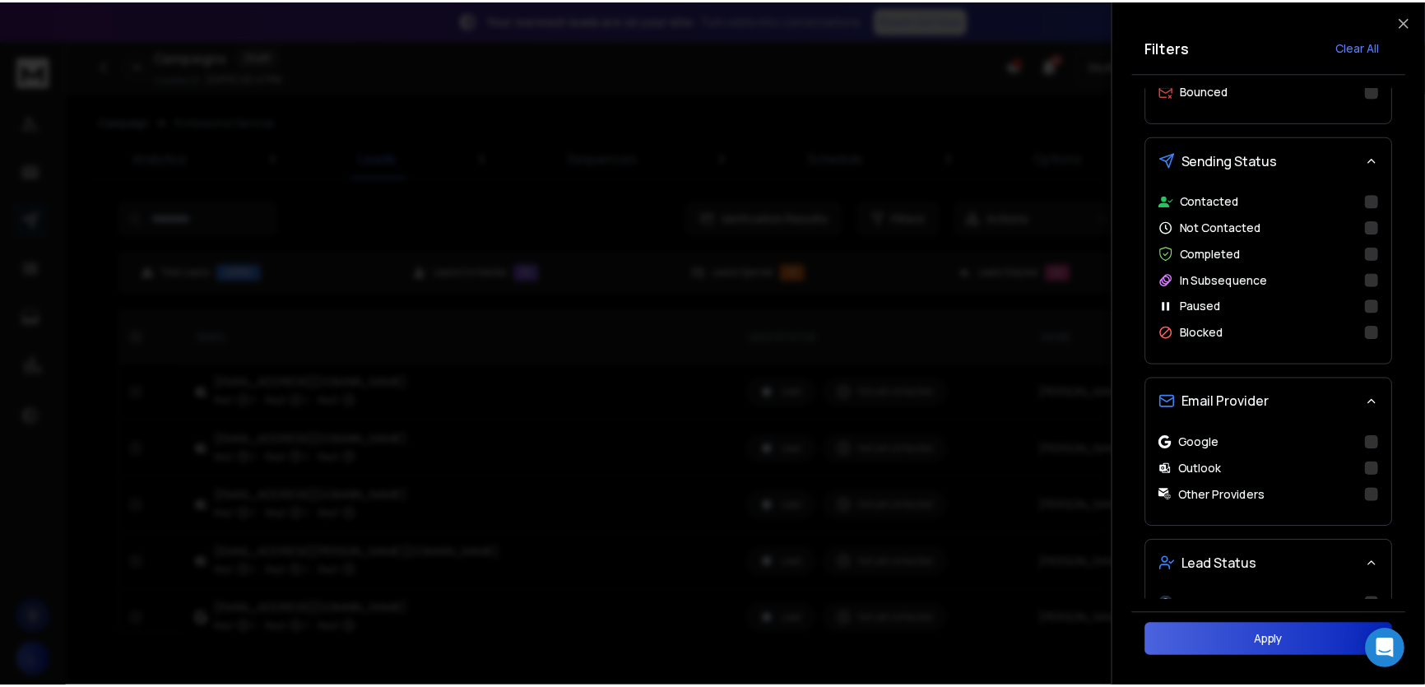
scroll to position [224, 0]
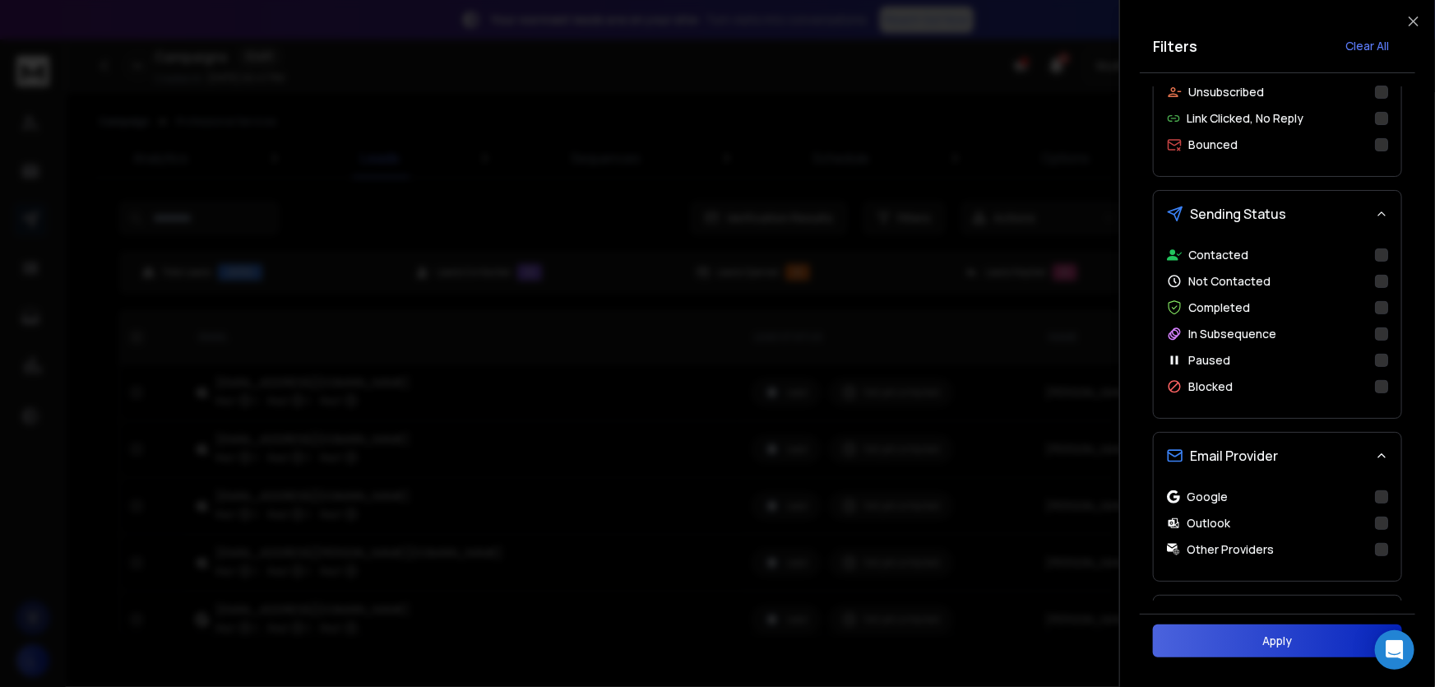
click at [1375, 249] on button "Contacted" at bounding box center [1381, 254] width 13 height 13
click at [1277, 641] on button "Apply" at bounding box center [1277, 640] width 249 height 33
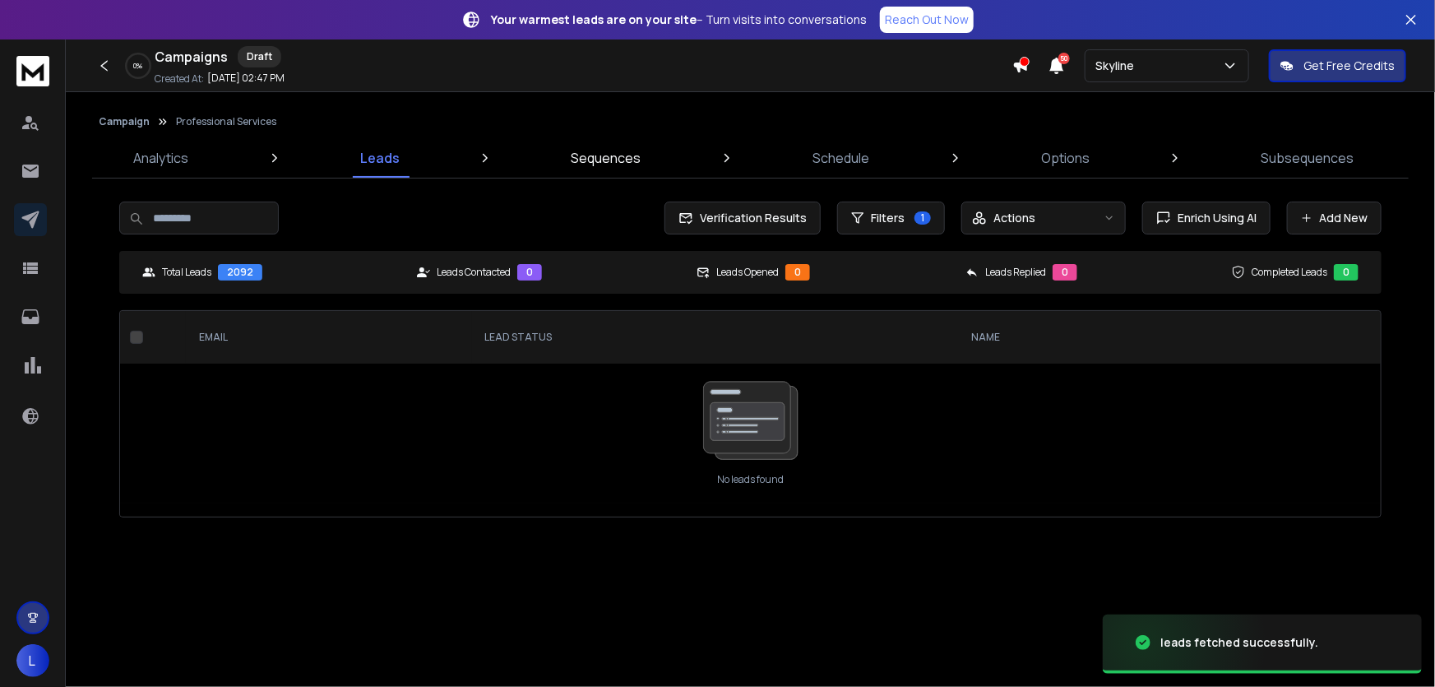
click at [592, 165] on p "Sequences" at bounding box center [607, 158] width 70 height 20
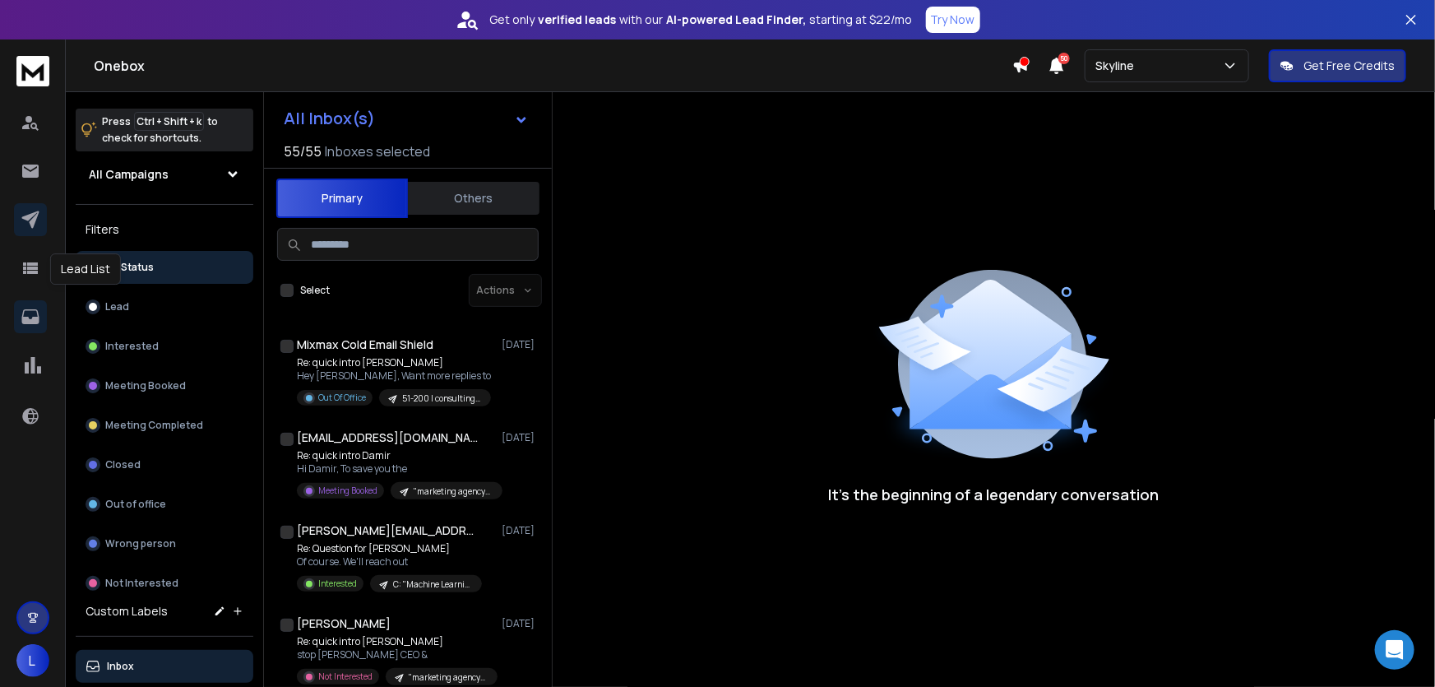
click at [28, 223] on icon at bounding box center [31, 220] width 20 height 20
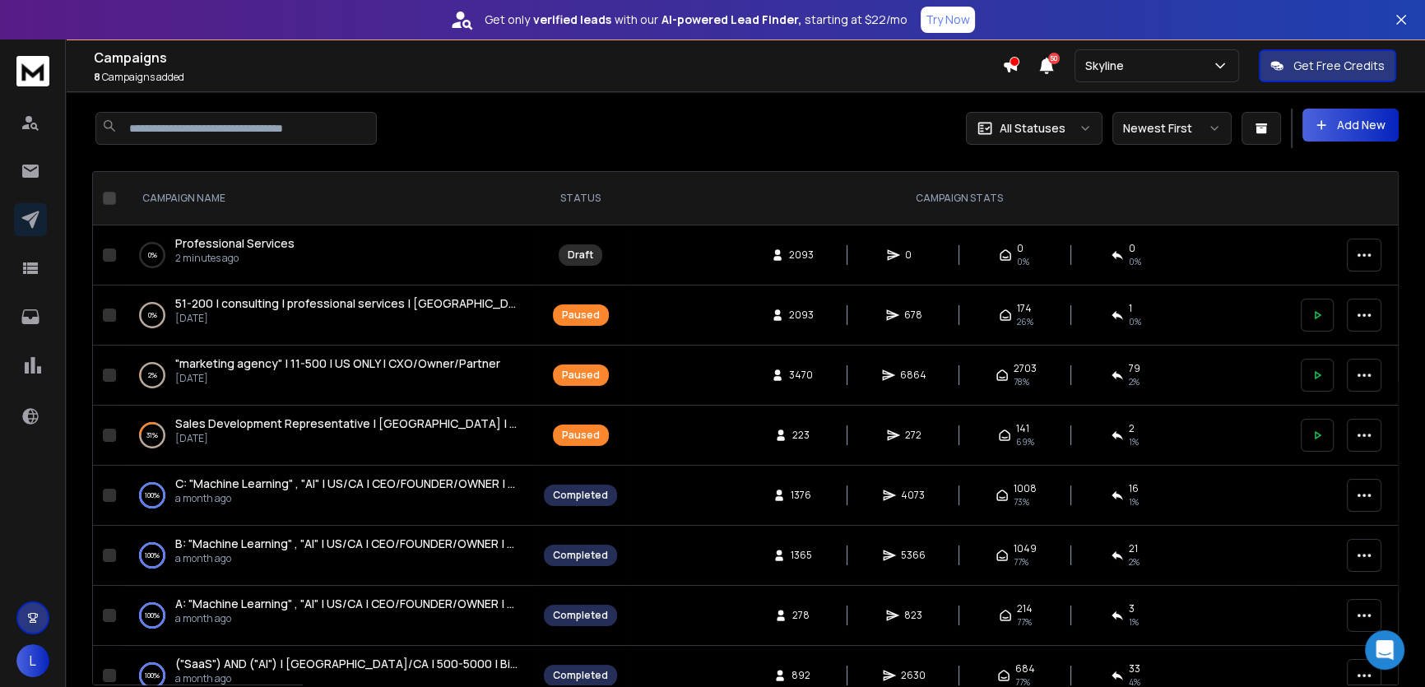
click at [302, 313] on p "[DATE]" at bounding box center [346, 318] width 342 height 13
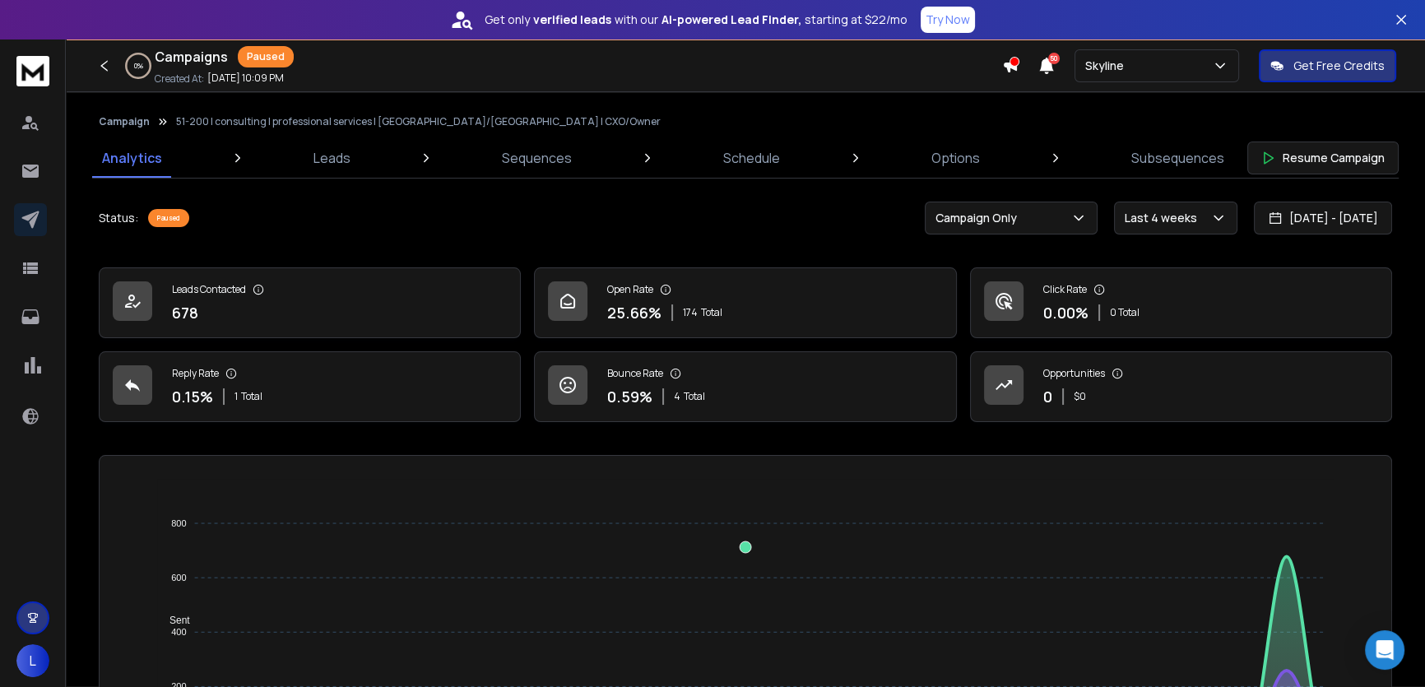
click at [258, 381] on div "Reply Rate 0.15 % 1 Total" at bounding box center [217, 386] width 90 height 43
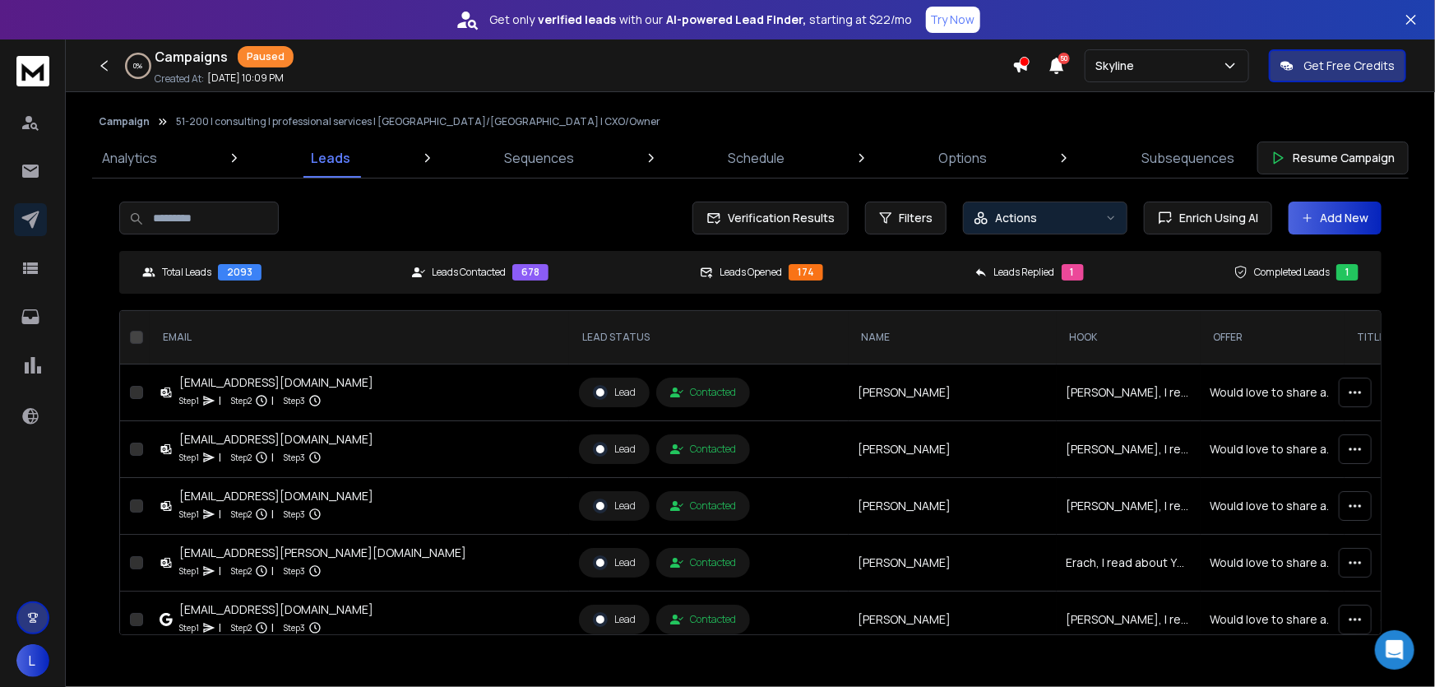
click at [1023, 219] on p "Actions" at bounding box center [1016, 218] width 42 height 16
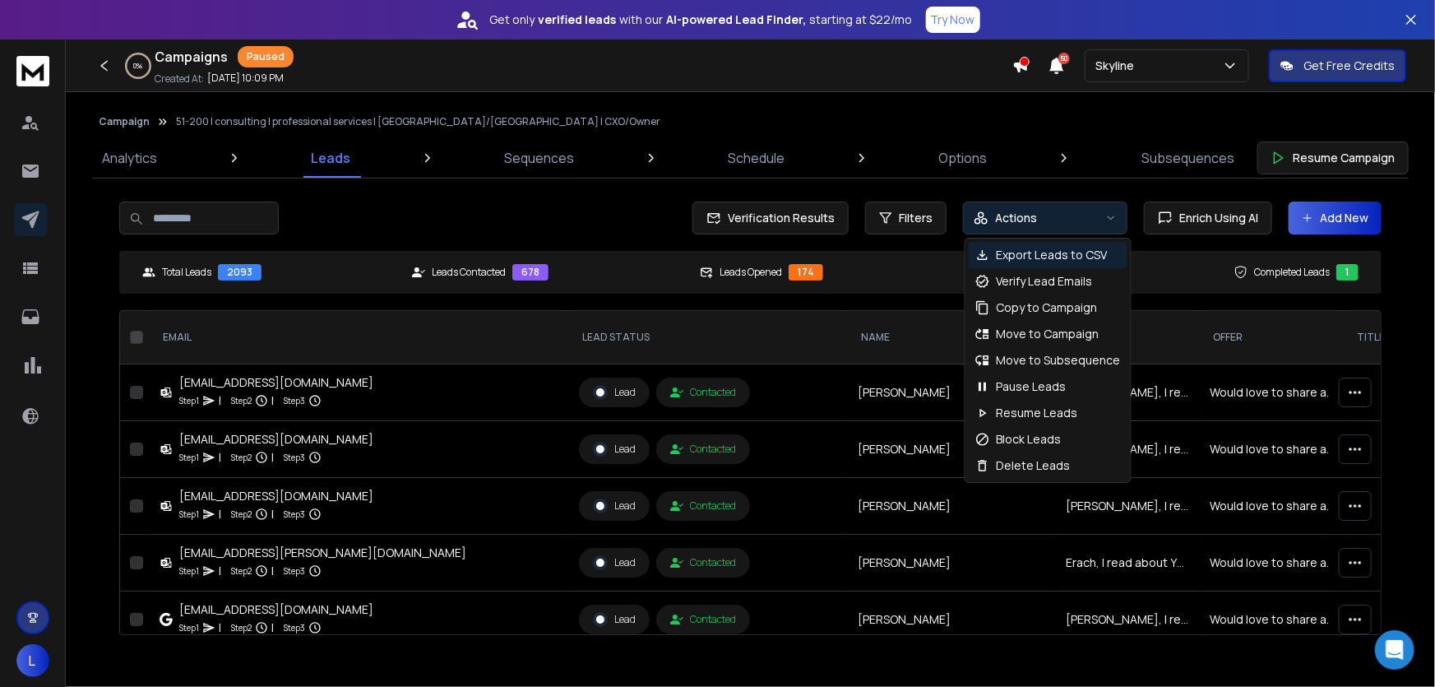
click at [1023, 219] on p "Actions" at bounding box center [1016, 218] width 42 height 16
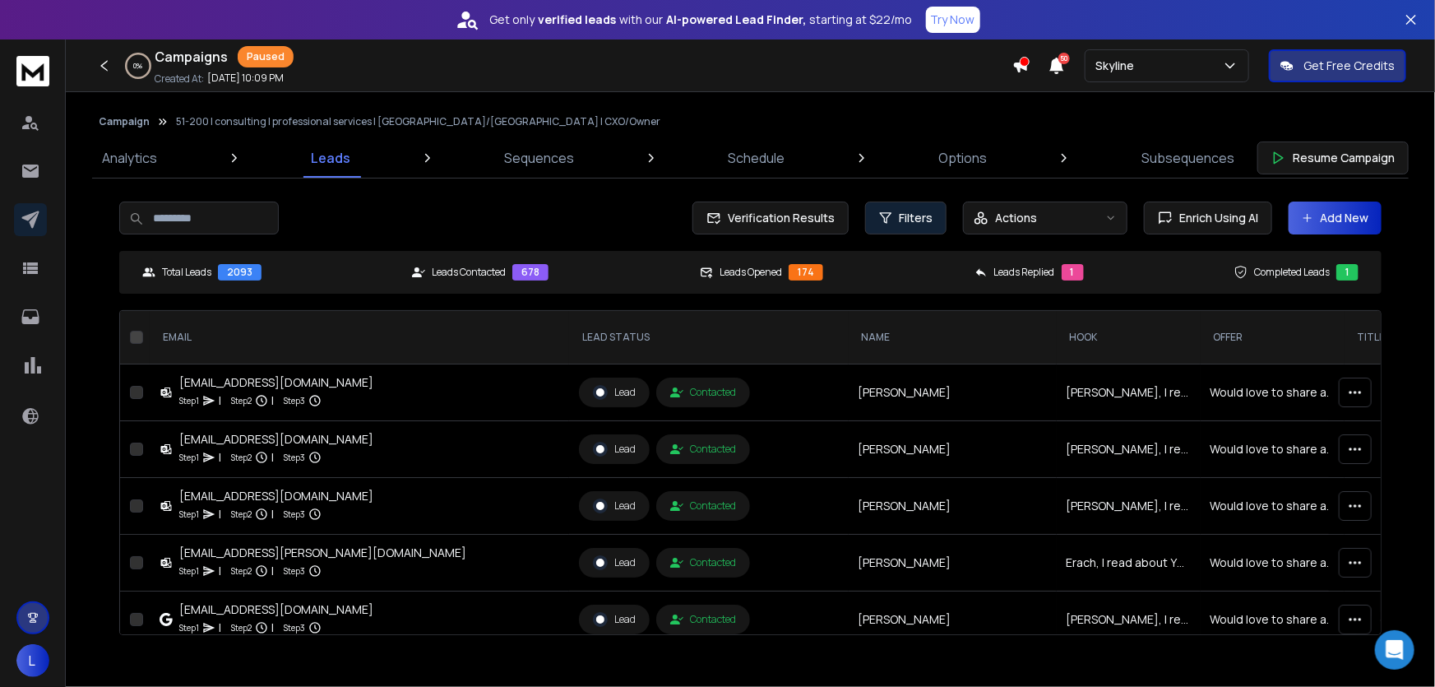
click at [875, 202] on button "Filters" at bounding box center [905, 218] width 81 height 33
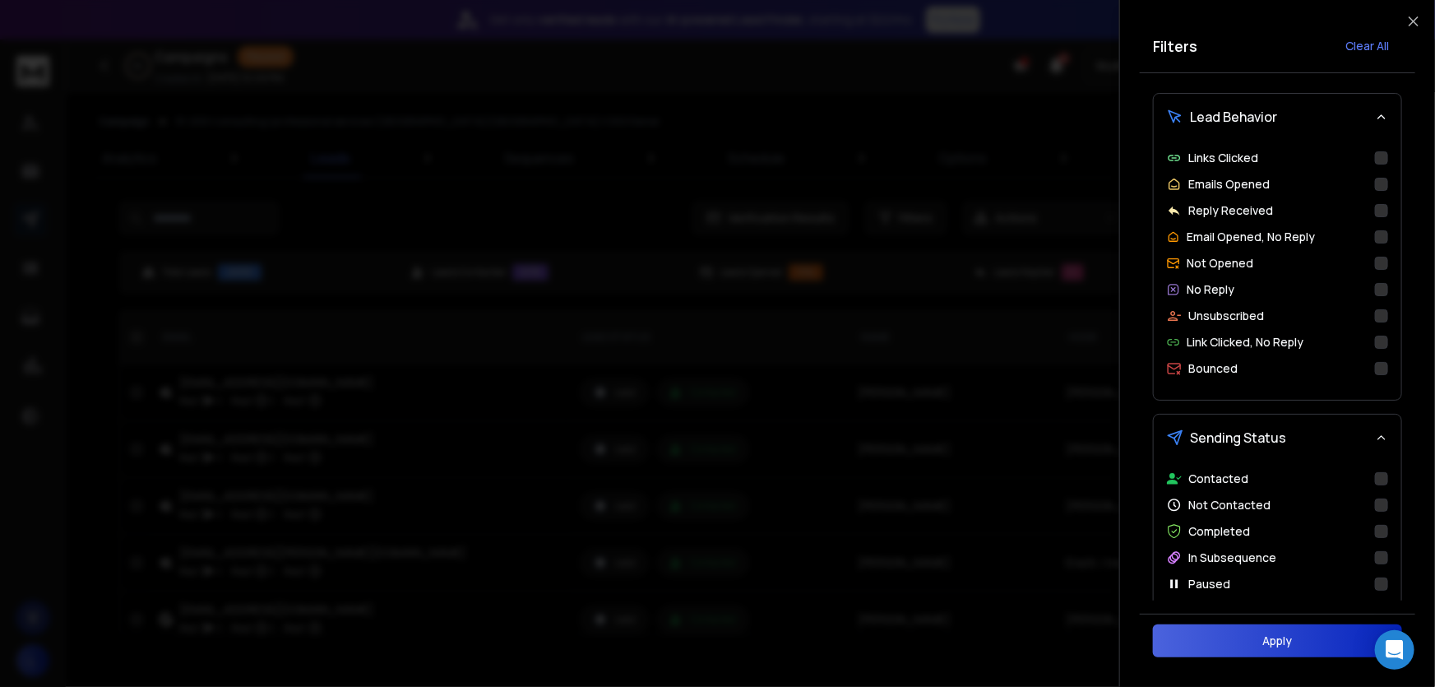
click at [1375, 211] on button "Reply Received" at bounding box center [1381, 210] width 13 height 13
click at [1290, 647] on button "Apply" at bounding box center [1277, 640] width 249 height 33
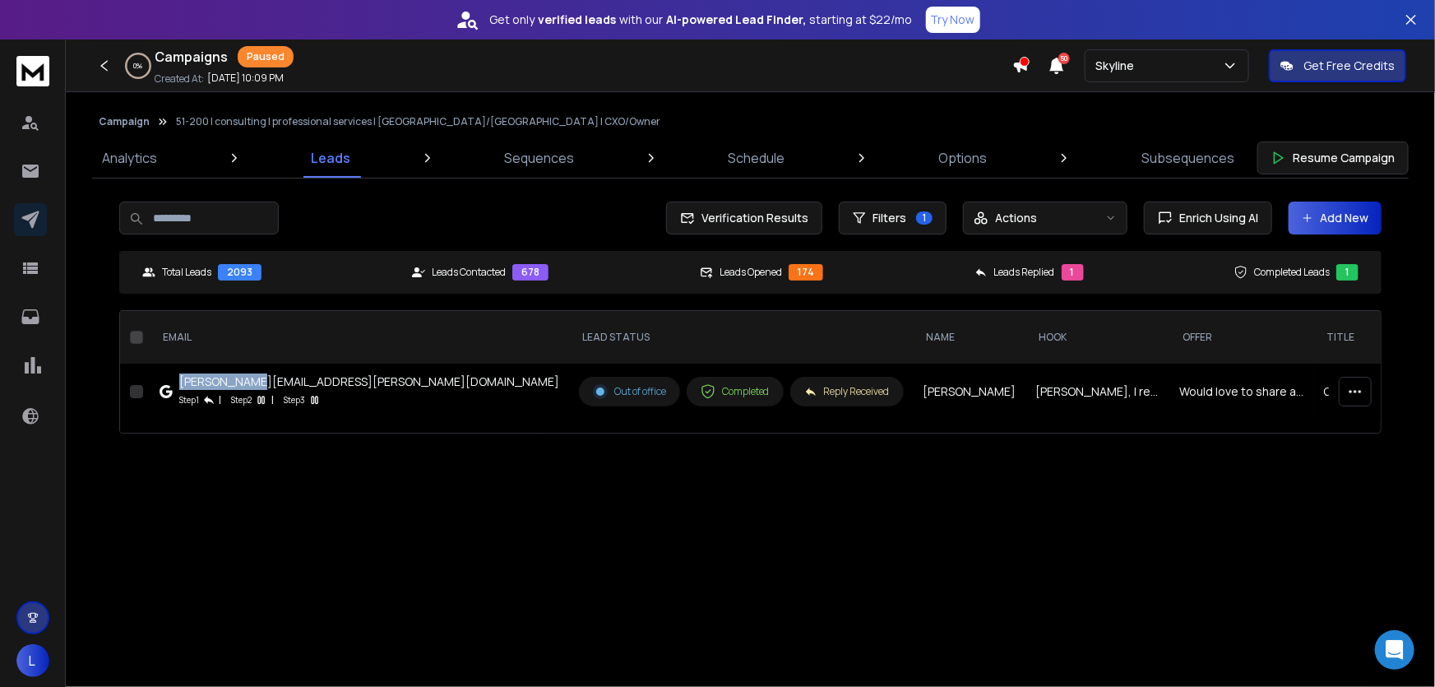
drag, startPoint x: 264, startPoint y: 382, endPoint x: 179, endPoint y: 379, distance: 84.8
click at [179, 379] on td "[PERSON_NAME][EMAIL_ADDRESS][PERSON_NAME][DOMAIN_NAME] Step 1 | Step 2 | Step 3" at bounding box center [359, 392] width 419 height 56
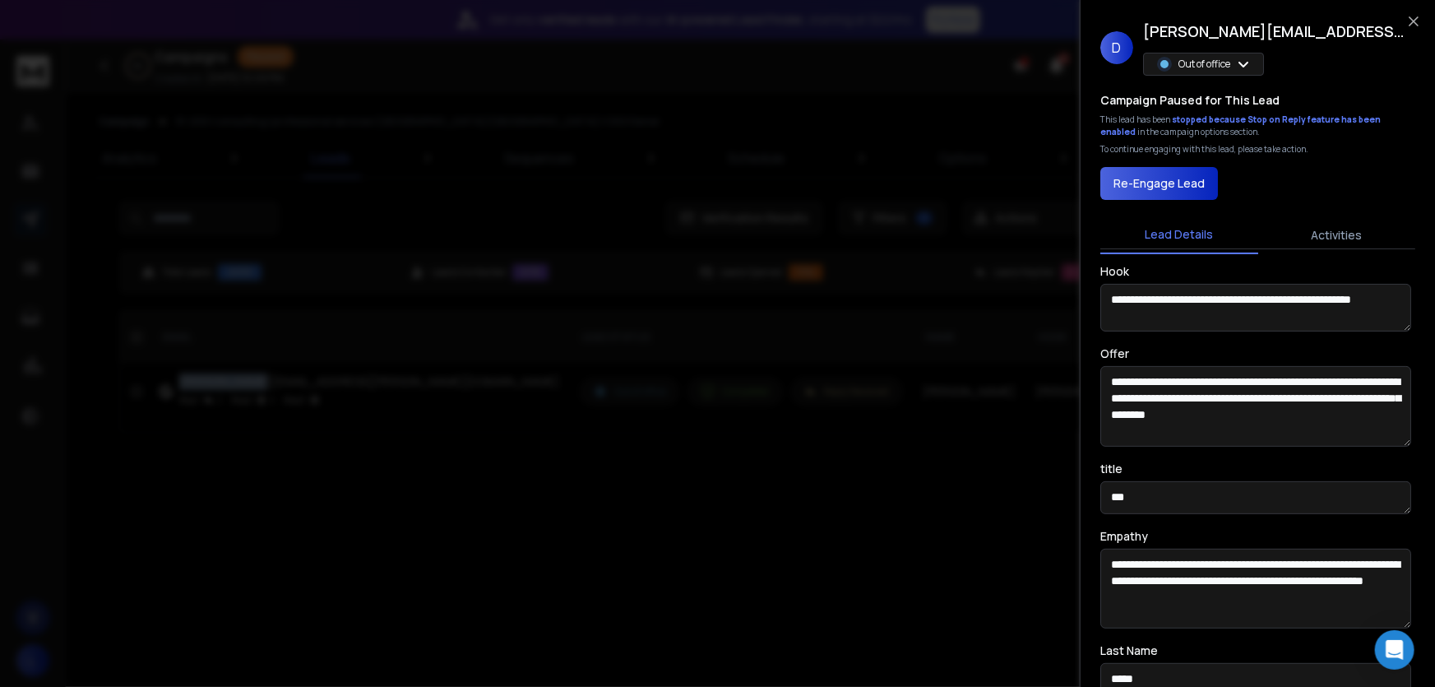
copy div "[PERSON_NAME][EMAIL_ADDRESS][PERSON_NAME][DOMAIN_NAME]"
drag, startPoint x: 1249, startPoint y: 27, endPoint x: 1146, endPoint y: 30, distance: 103.7
click at [1146, 30] on h1 "[PERSON_NAME][EMAIL_ADDRESS][PERSON_NAME][DOMAIN_NAME]" at bounding box center [1274, 31] width 263 height 23
copy h1 "[PERSON_NAME][EMAIL_ADDRESS][PERSON_NAME][DOMAIN_NAME]"
